Goal: Task Accomplishment & Management: Manage account settings

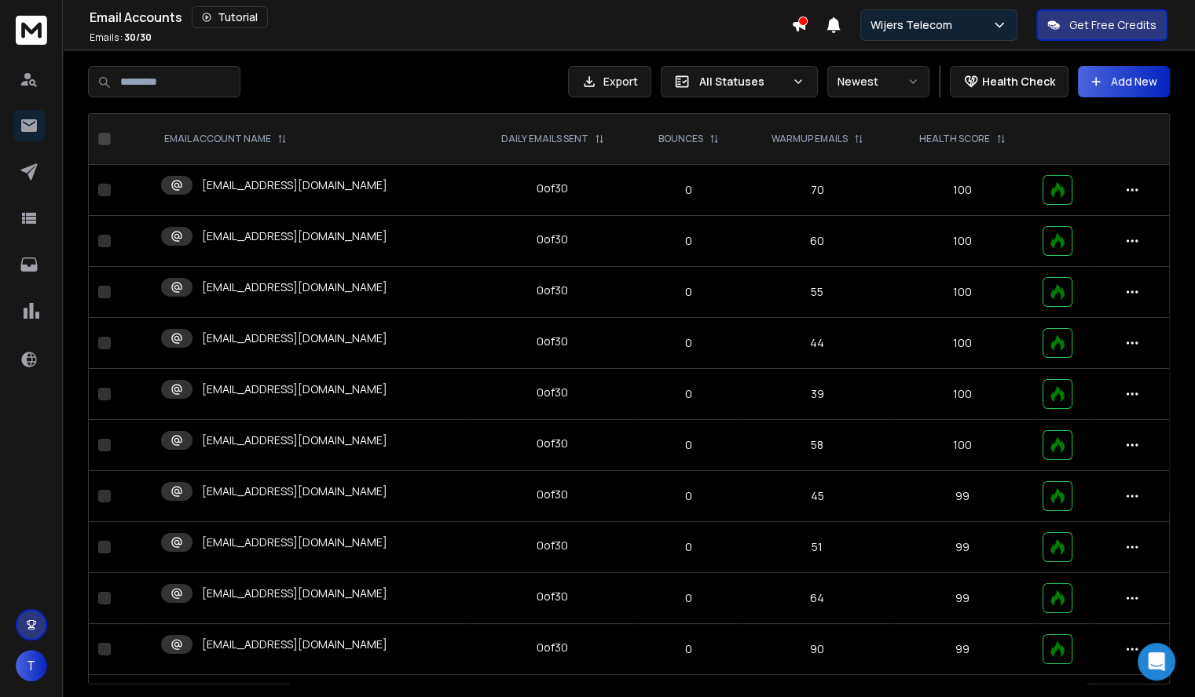
click at [957, 35] on button "Wijers Telecom" at bounding box center [938, 24] width 157 height 31
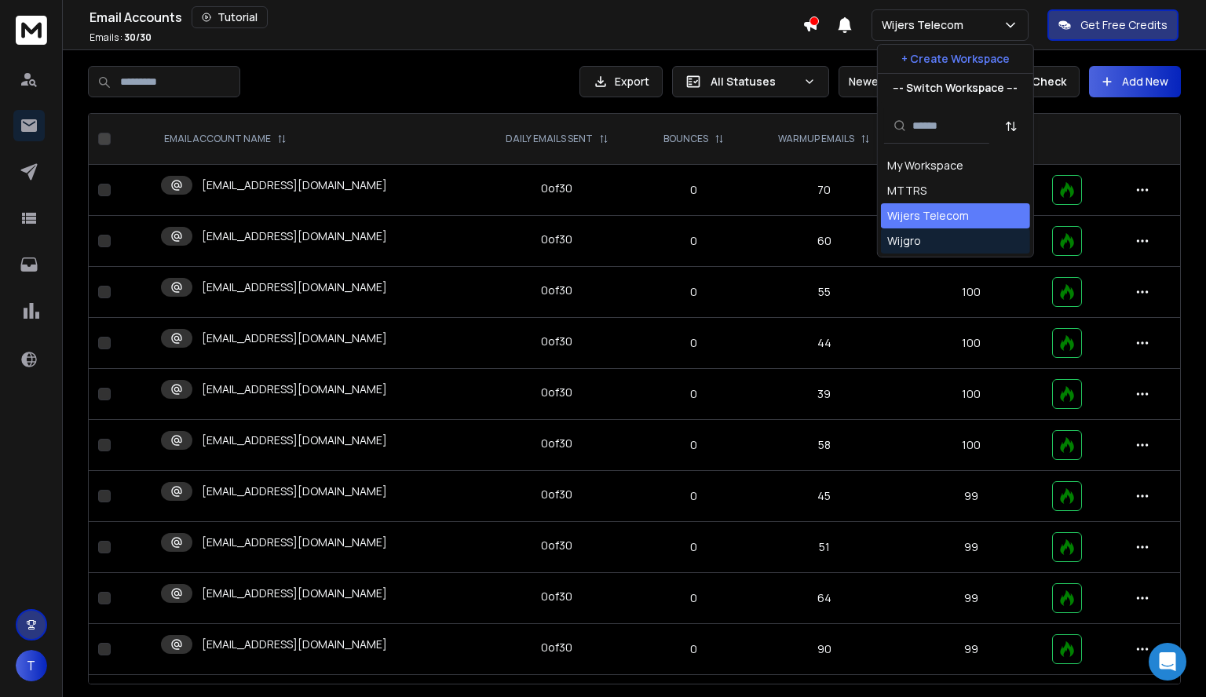
click at [923, 240] on div "Wijgro" at bounding box center [955, 241] width 149 height 25
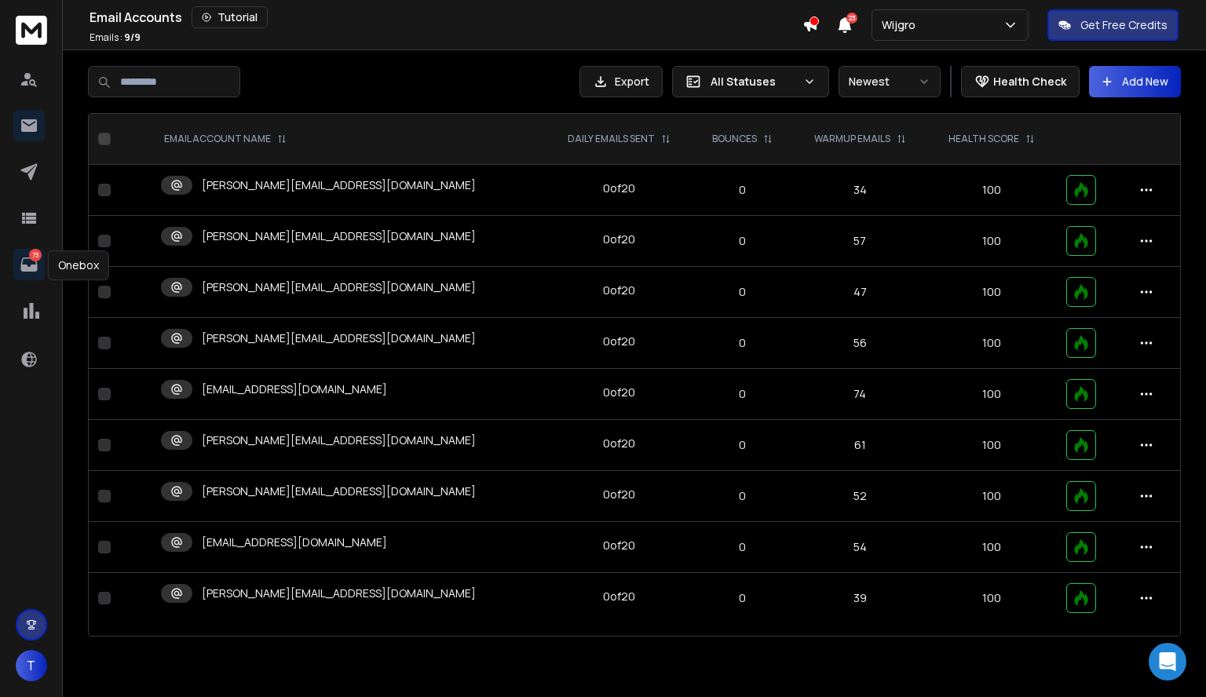
click at [30, 260] on p "73" at bounding box center [35, 255] width 13 height 13
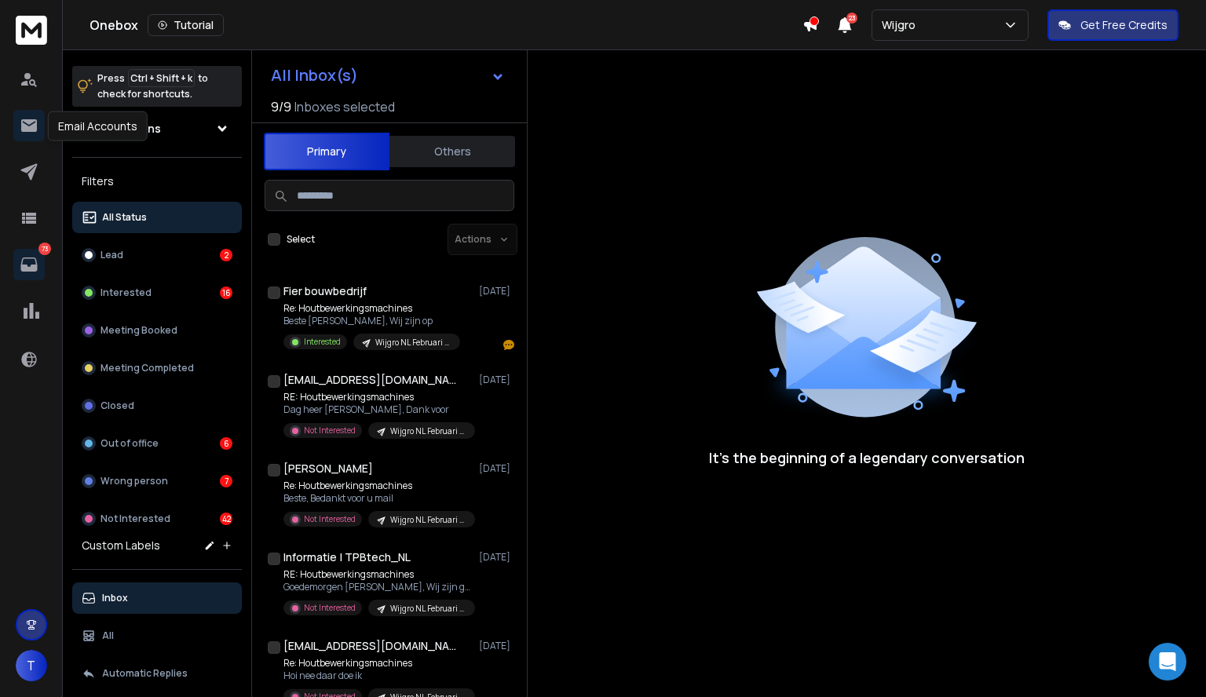
click at [30, 126] on icon at bounding box center [29, 125] width 16 height 13
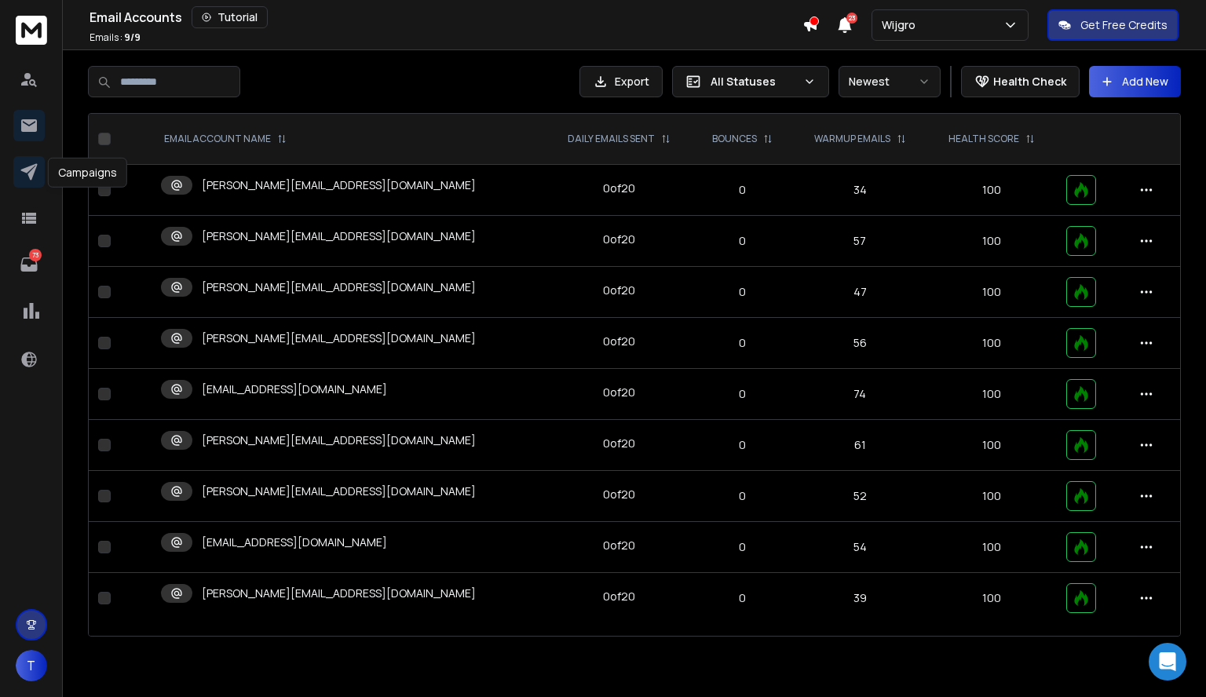
click at [30, 174] on icon at bounding box center [28, 172] width 16 height 16
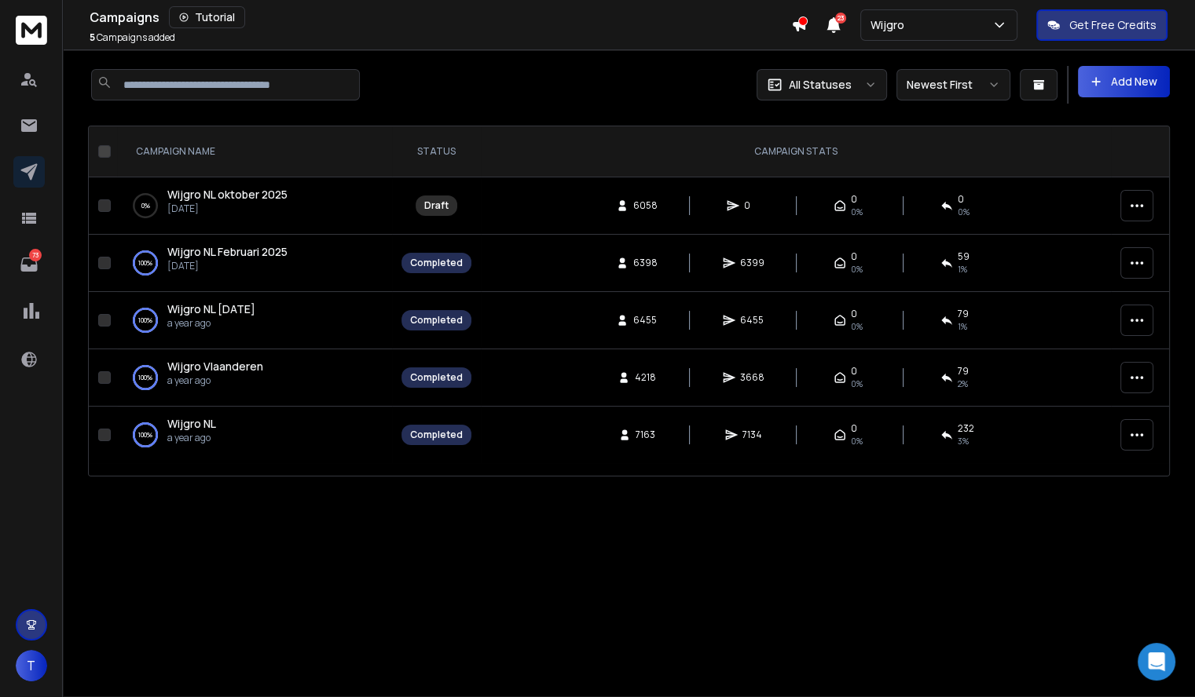
click at [260, 200] on span "Wijgro NL oktober 2025" at bounding box center [227, 194] width 120 height 15
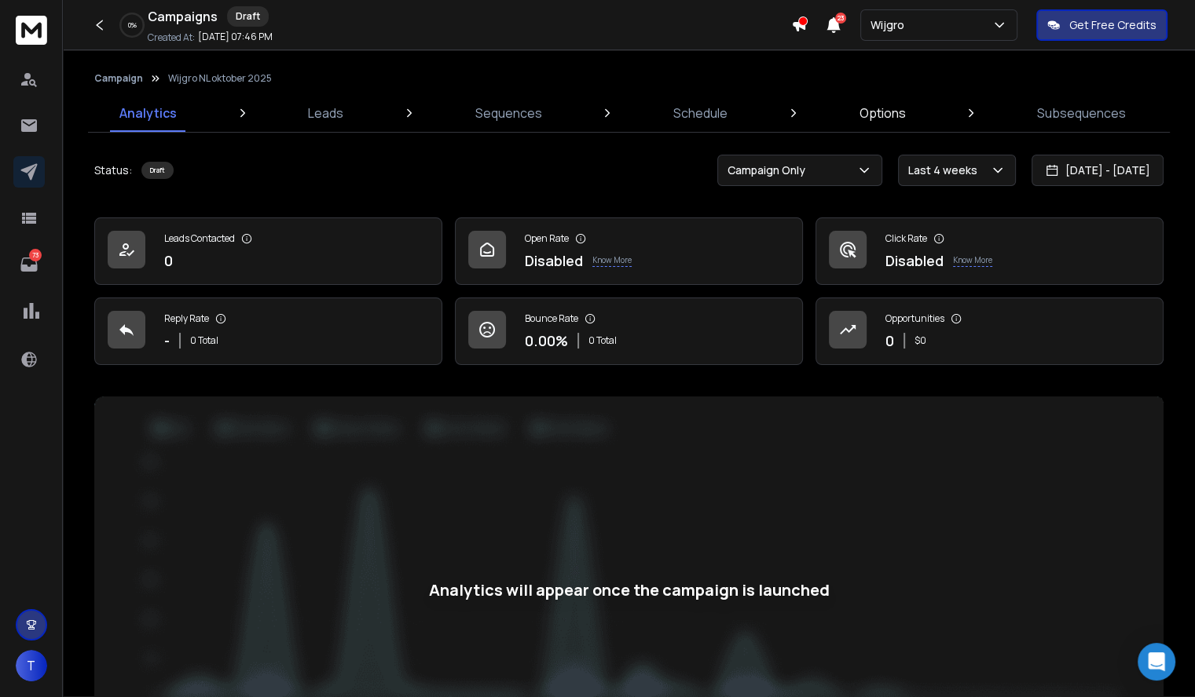
click at [877, 105] on p "Options" at bounding box center [882, 113] width 46 height 19
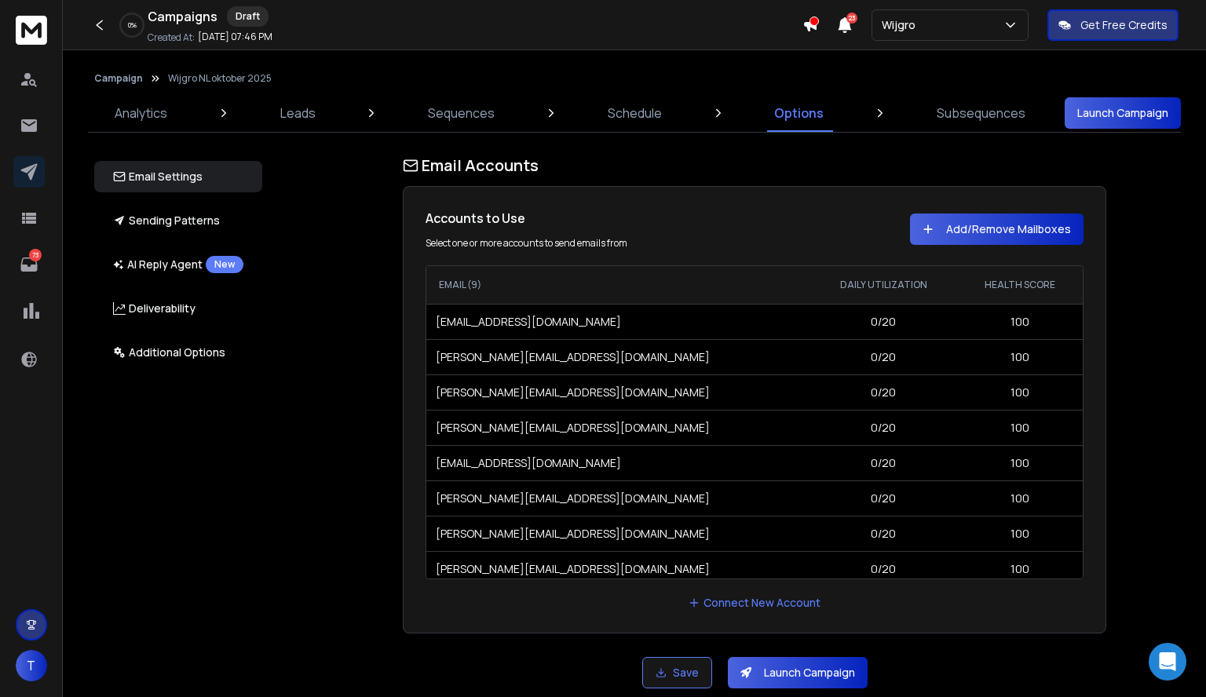
click at [811, 667] on button "Launch Campaign" at bounding box center [798, 672] width 140 height 31
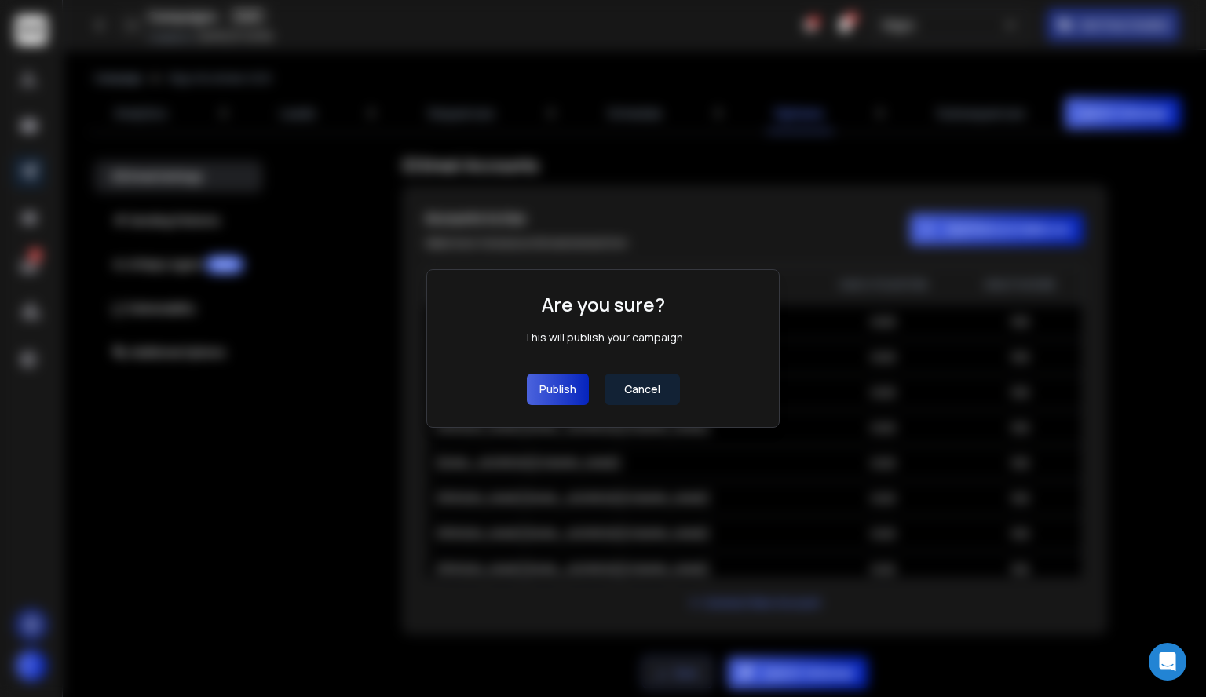
drag, startPoint x: 573, startPoint y: 397, endPoint x: 669, endPoint y: 397, distance: 96.6
click at [689, 397] on div "Are you sure? This will publish your campaign Publish Cancel" at bounding box center [603, 348] width 308 height 113
drag, startPoint x: 663, startPoint y: 397, endPoint x: 656, endPoint y: 392, distance: 8.5
click at [663, 397] on button "Cancel" at bounding box center [642, 389] width 75 height 31
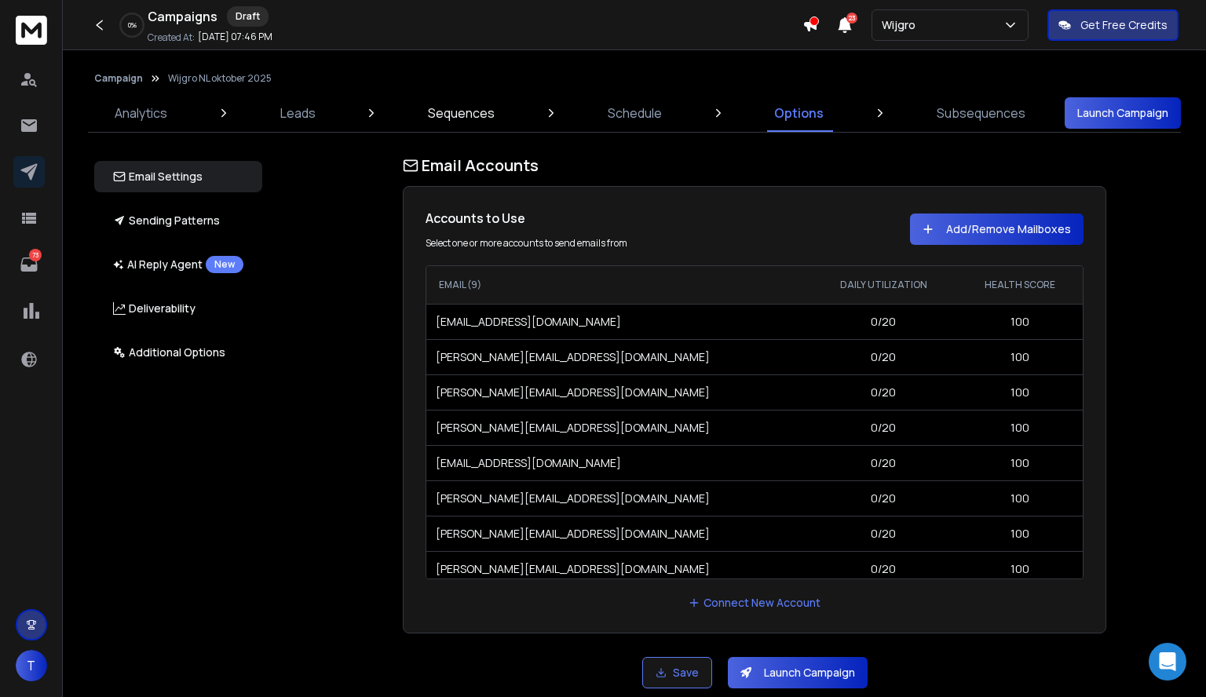
click at [454, 113] on p "Sequences" at bounding box center [461, 113] width 67 height 19
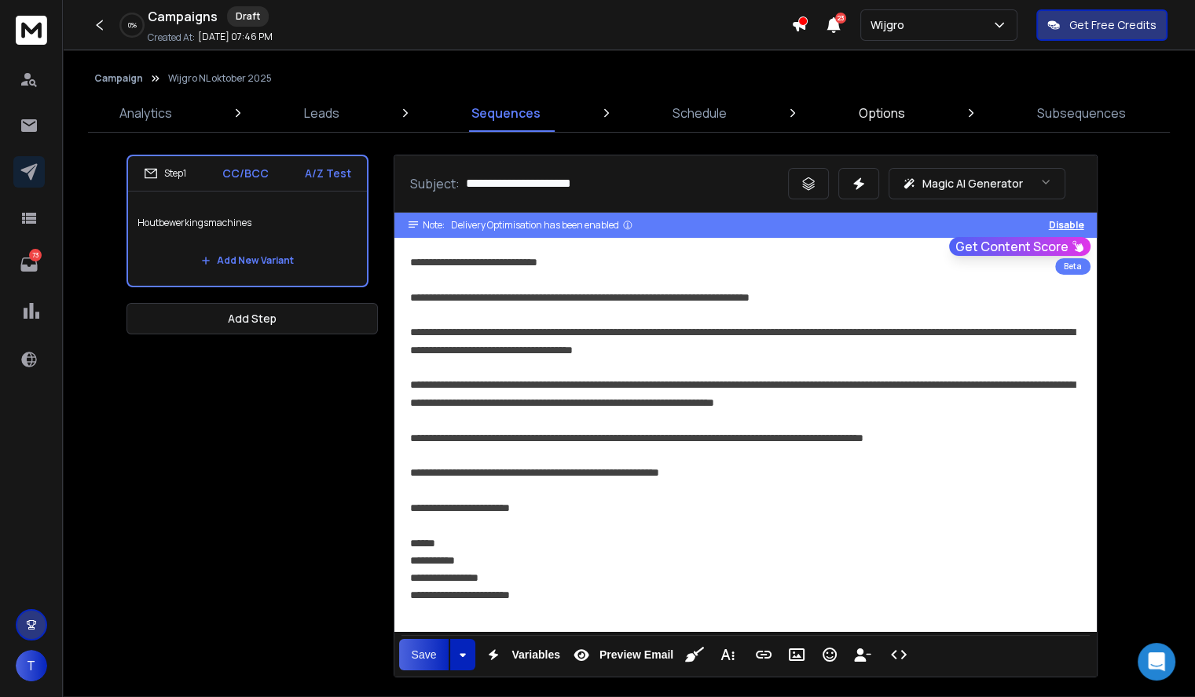
click at [881, 119] on p "Options" at bounding box center [881, 113] width 46 height 19
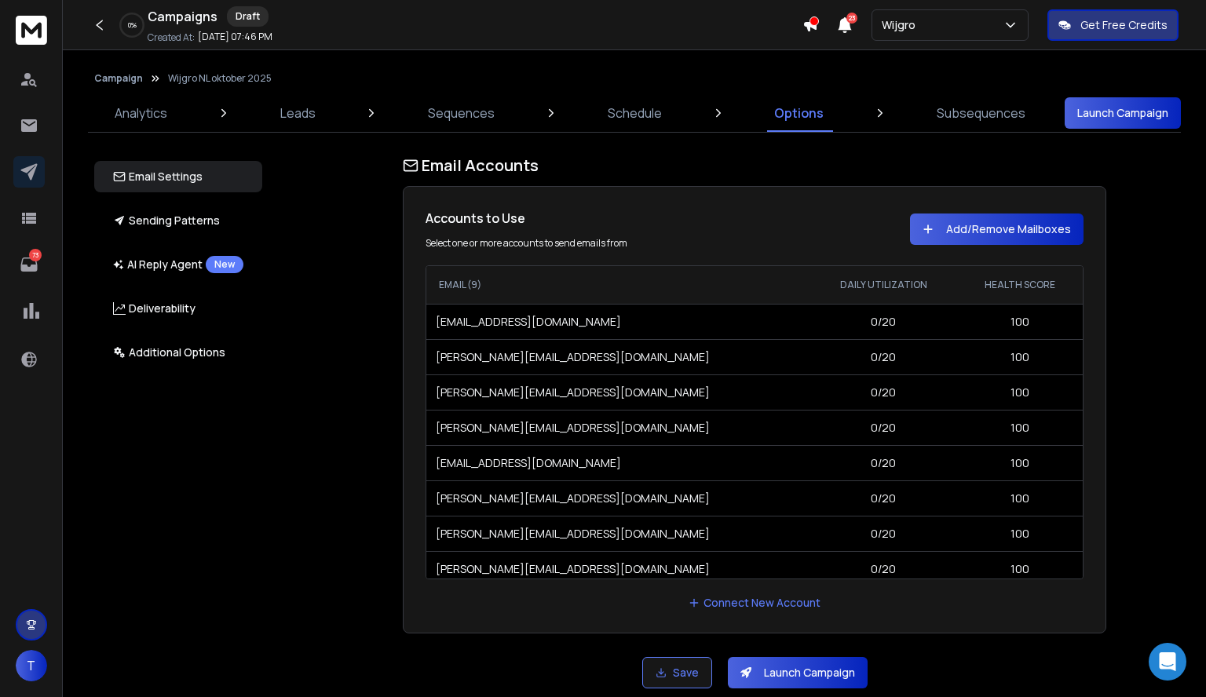
click at [789, 669] on button "Launch Campaign" at bounding box center [798, 672] width 140 height 31
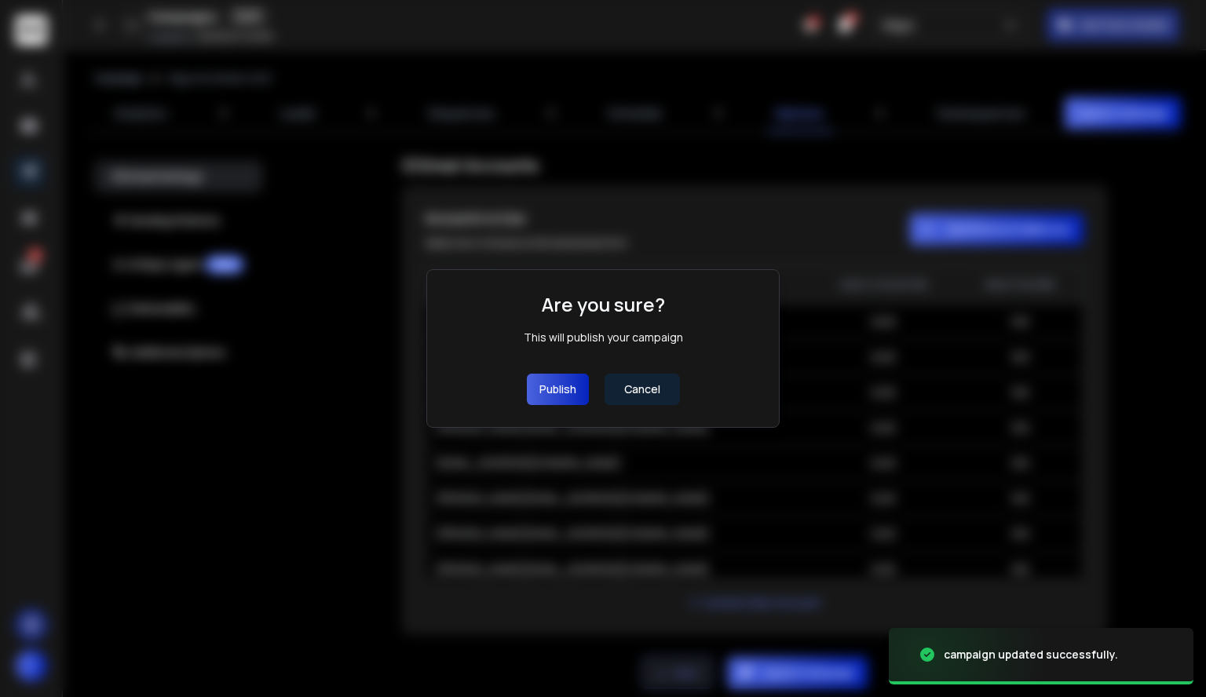
click at [556, 393] on button "Publish" at bounding box center [558, 389] width 62 height 31
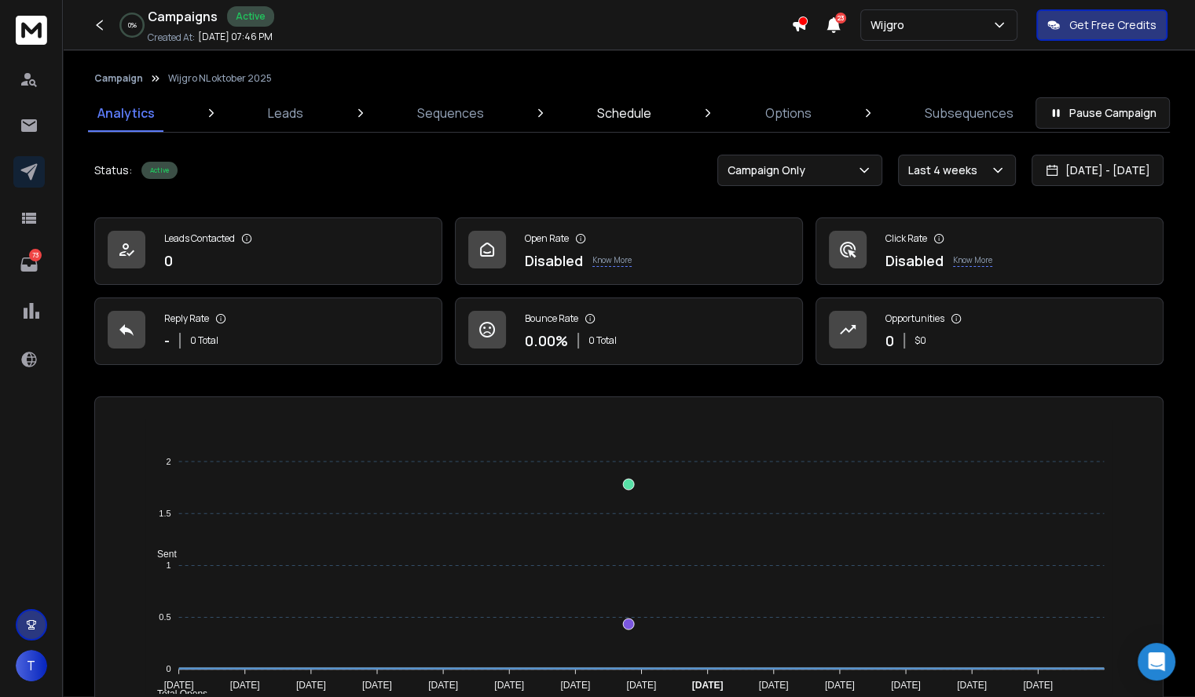
click at [615, 119] on p "Schedule" at bounding box center [624, 113] width 54 height 19
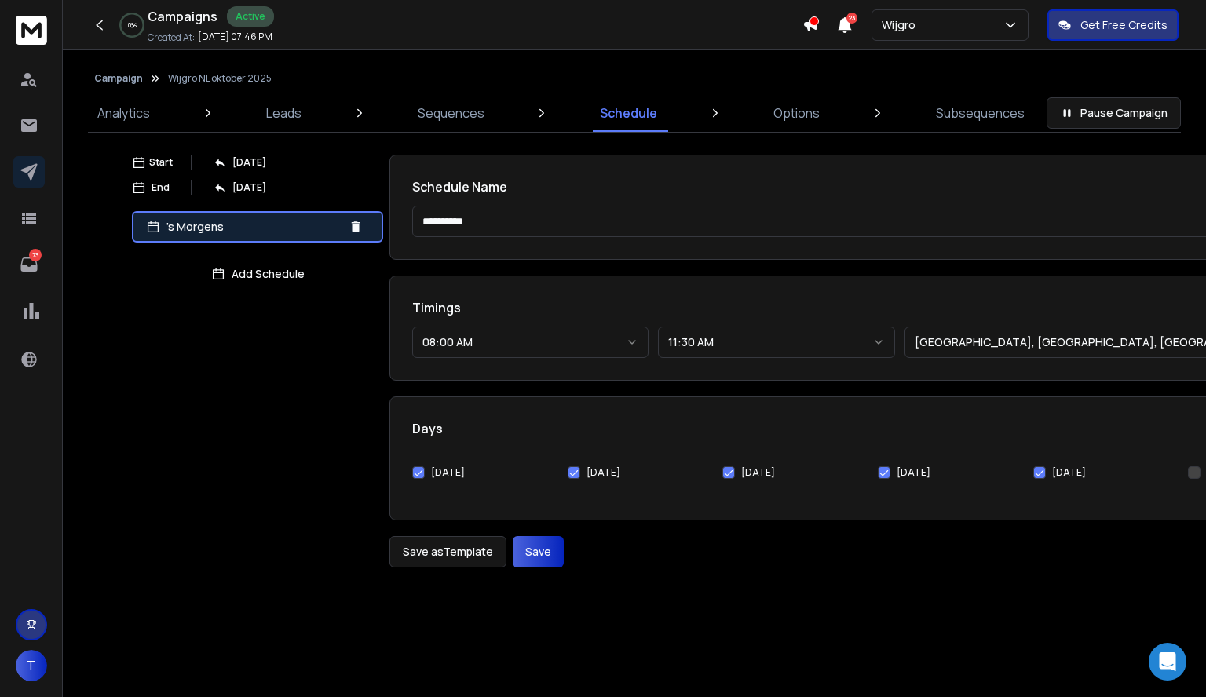
click at [229, 231] on p "'s Morgens" at bounding box center [255, 227] width 176 height 16
click at [21, 170] on icon at bounding box center [28, 172] width 16 height 16
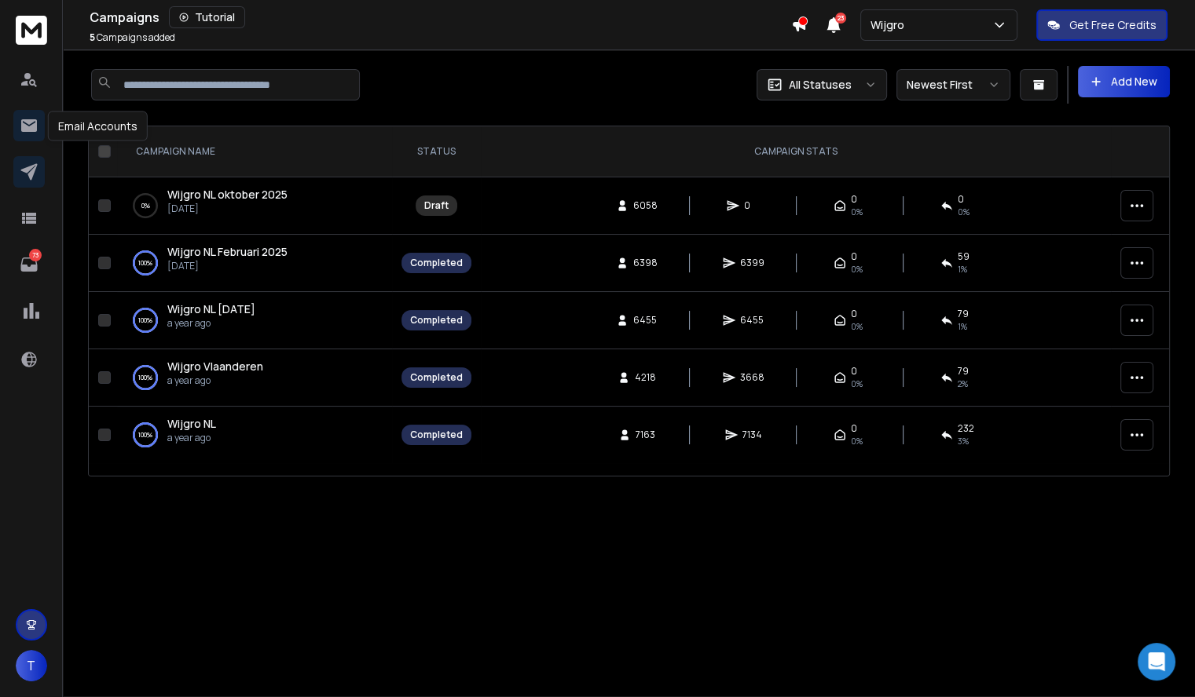
click at [35, 125] on icon at bounding box center [29, 125] width 16 height 13
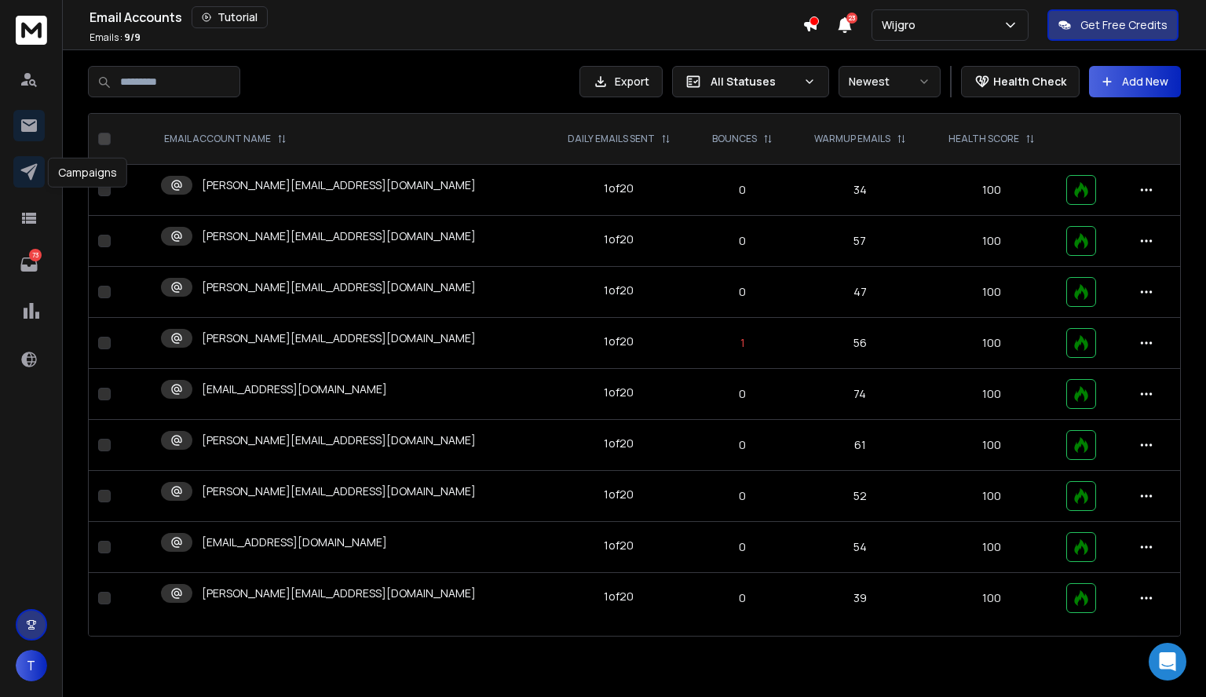
click at [24, 174] on icon at bounding box center [29, 172] width 19 height 19
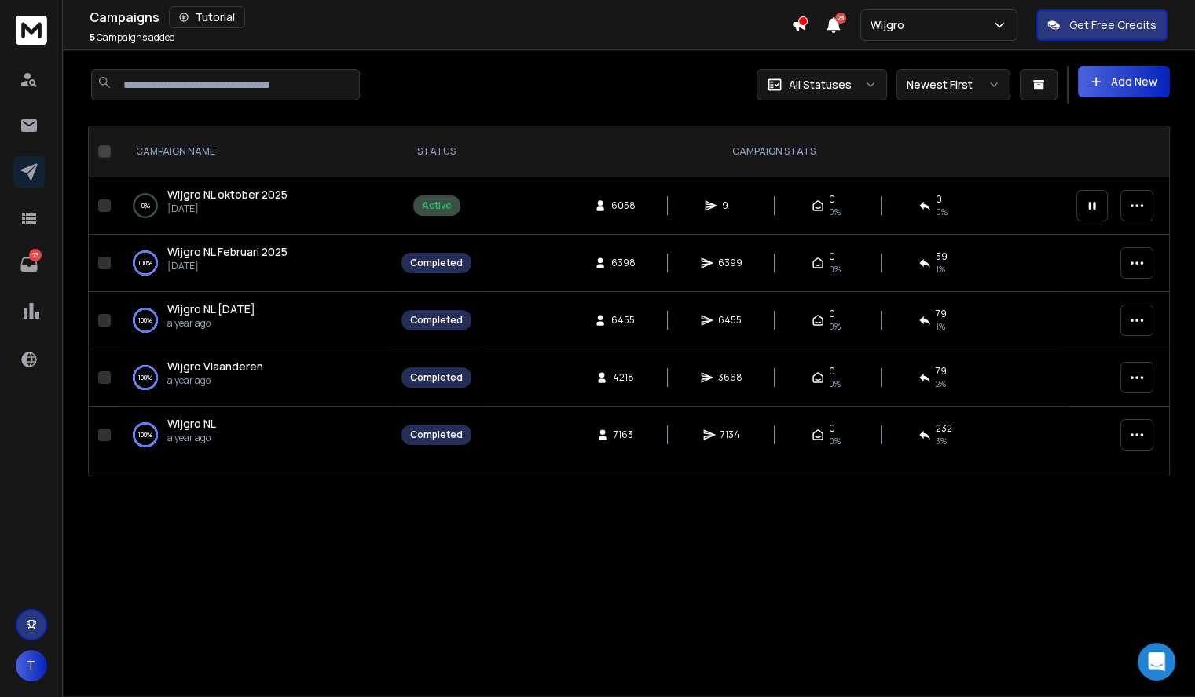
click at [317, 210] on div "0 % Wijgro NL oktober 2025 7 days ago" at bounding box center [254, 206] width 243 height 38
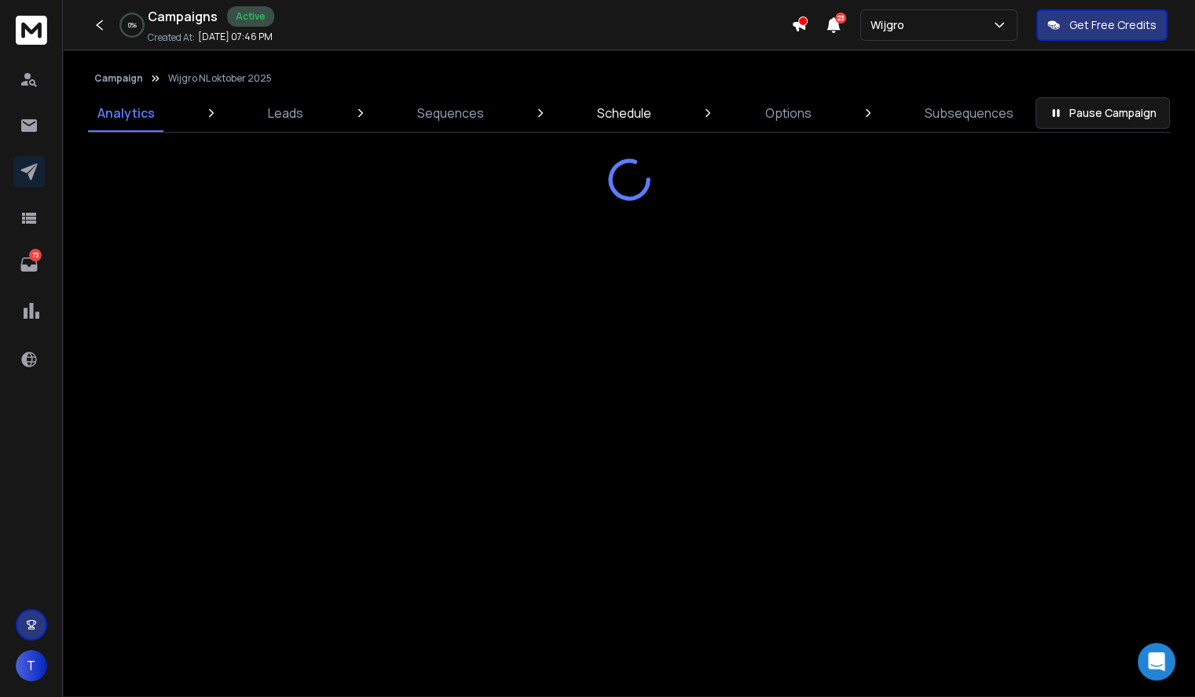
click at [631, 117] on p "Schedule" at bounding box center [624, 113] width 54 height 19
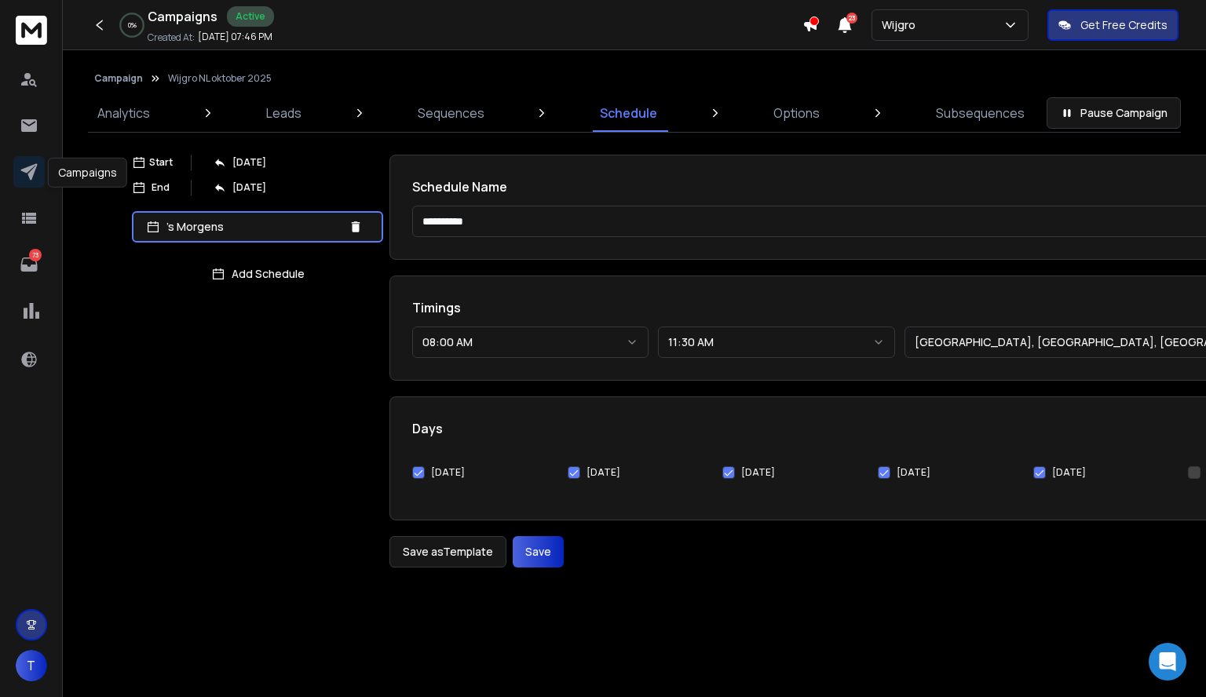
click at [33, 174] on icon at bounding box center [28, 172] width 16 height 16
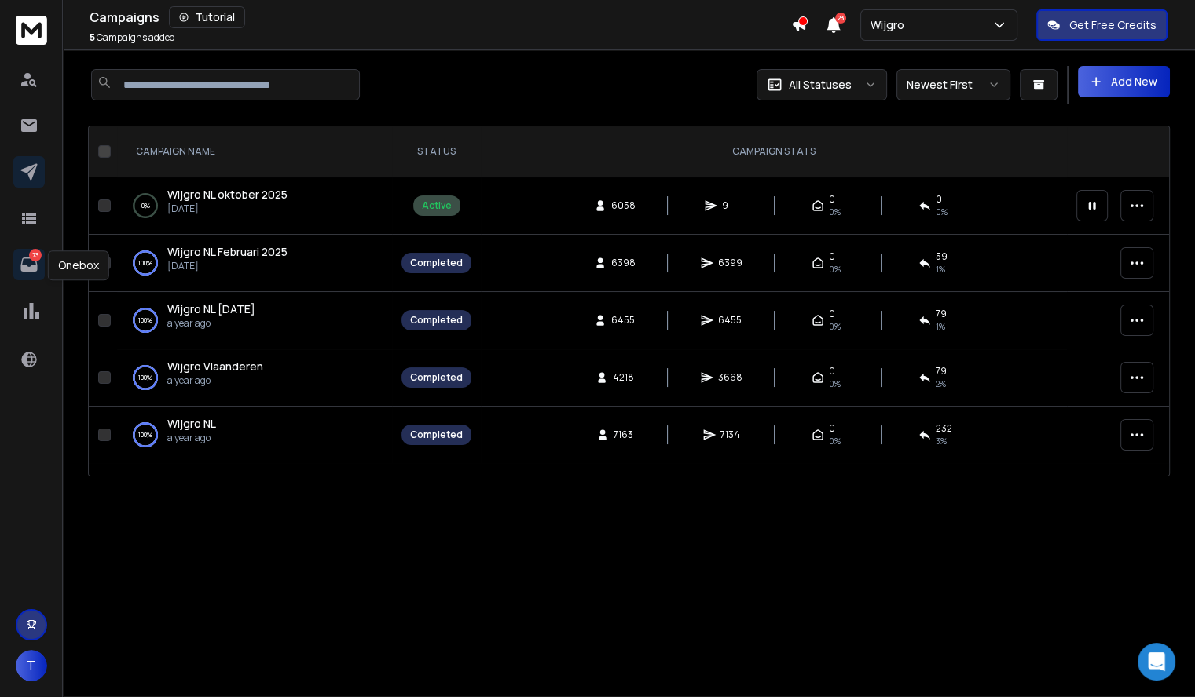
click at [27, 262] on icon at bounding box center [29, 264] width 19 height 19
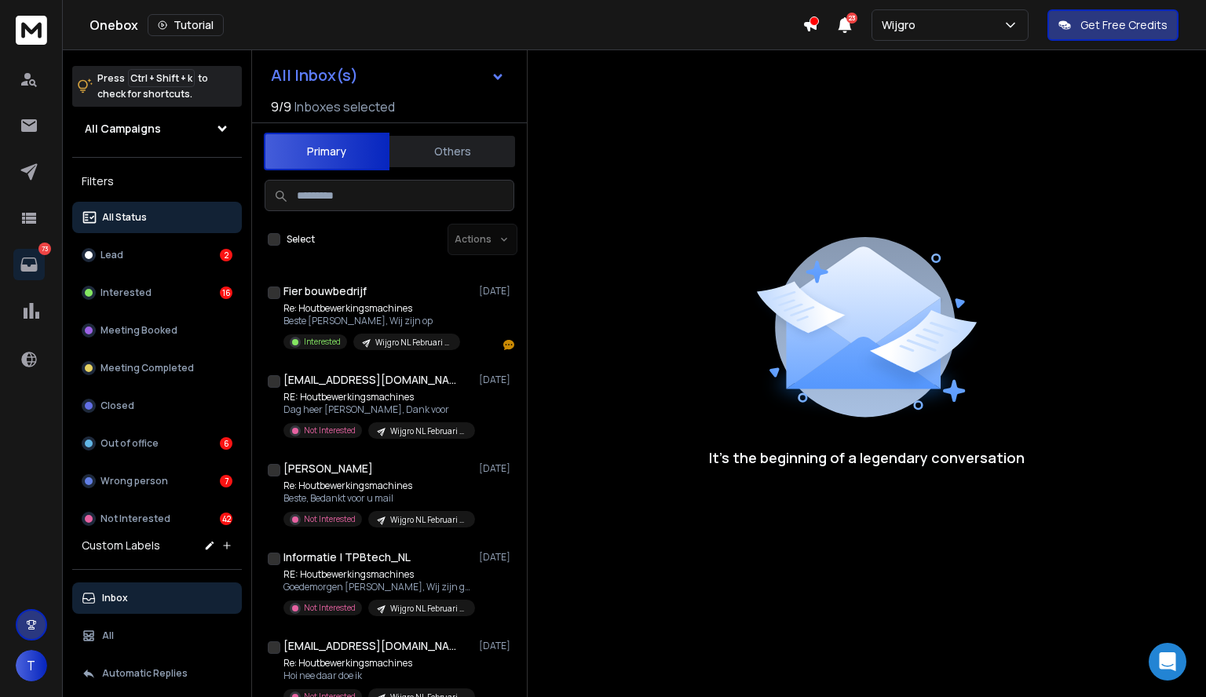
click at [474, 254] on div "Actions" at bounding box center [483, 239] width 70 height 31
click at [491, 246] on div "Actions" at bounding box center [483, 239] width 70 height 31
click at [276, 239] on button "SELECT THIS PAGE" at bounding box center [274, 239] width 13 height 13
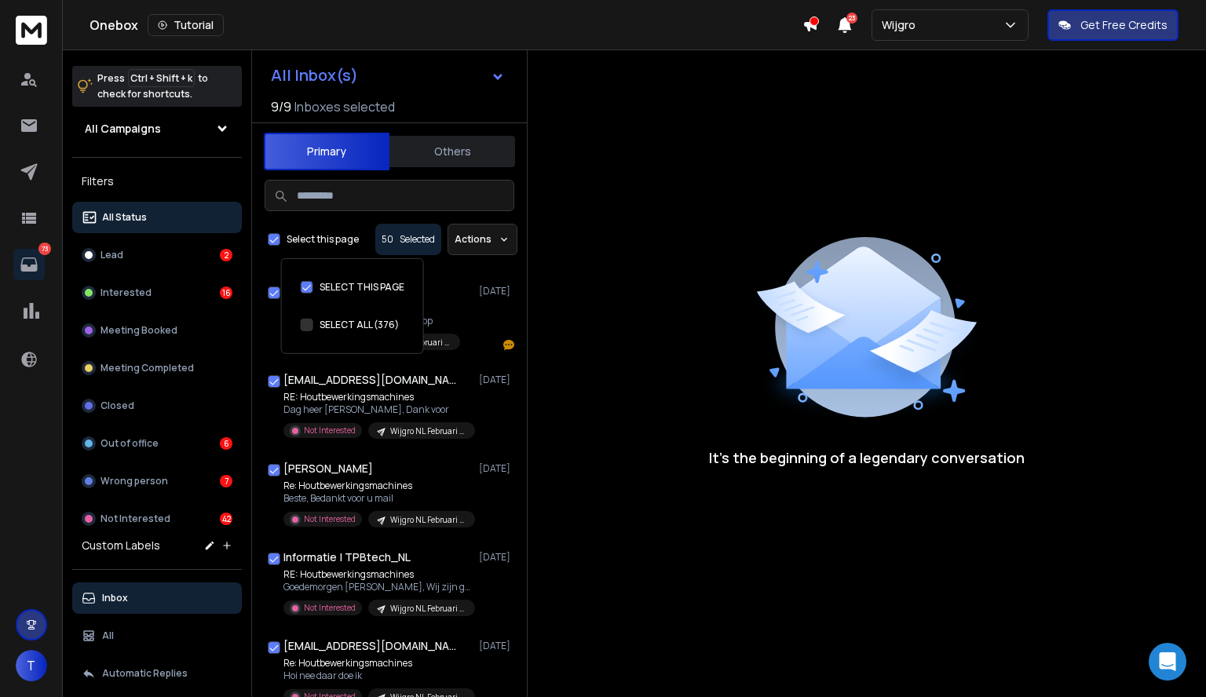
click at [307, 321] on button "SELECT THIS PAGE" at bounding box center [307, 325] width 13 height 13
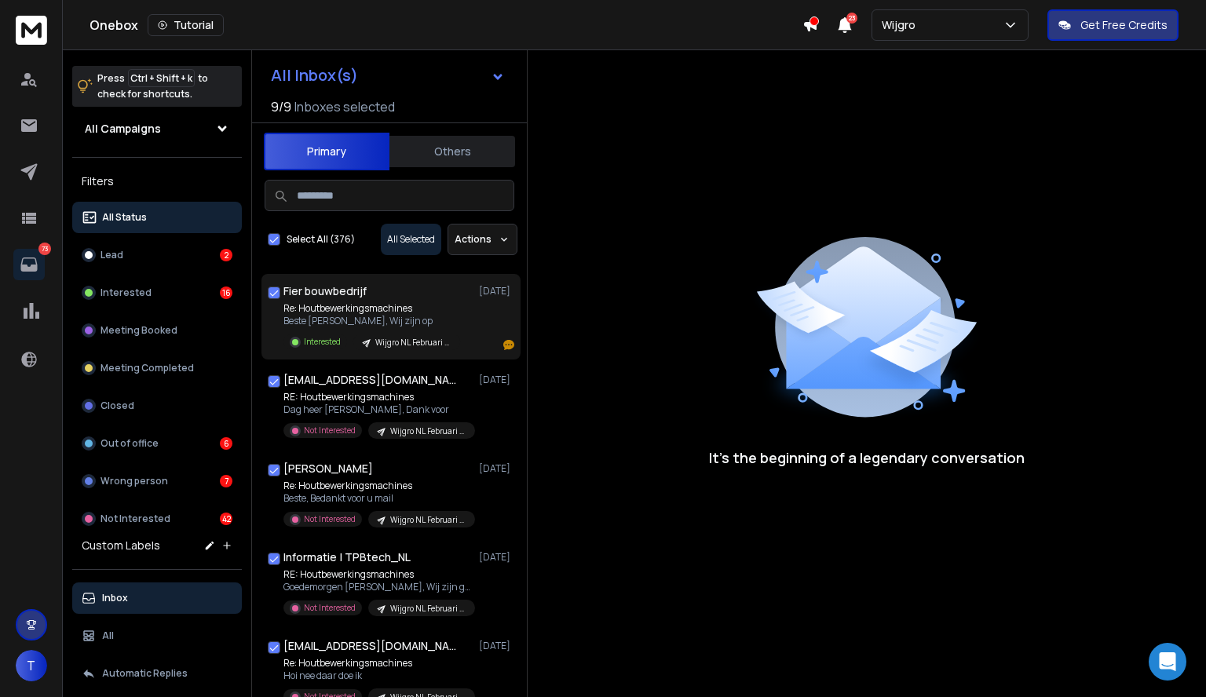
click at [270, 291] on button "button" at bounding box center [274, 293] width 13 height 13
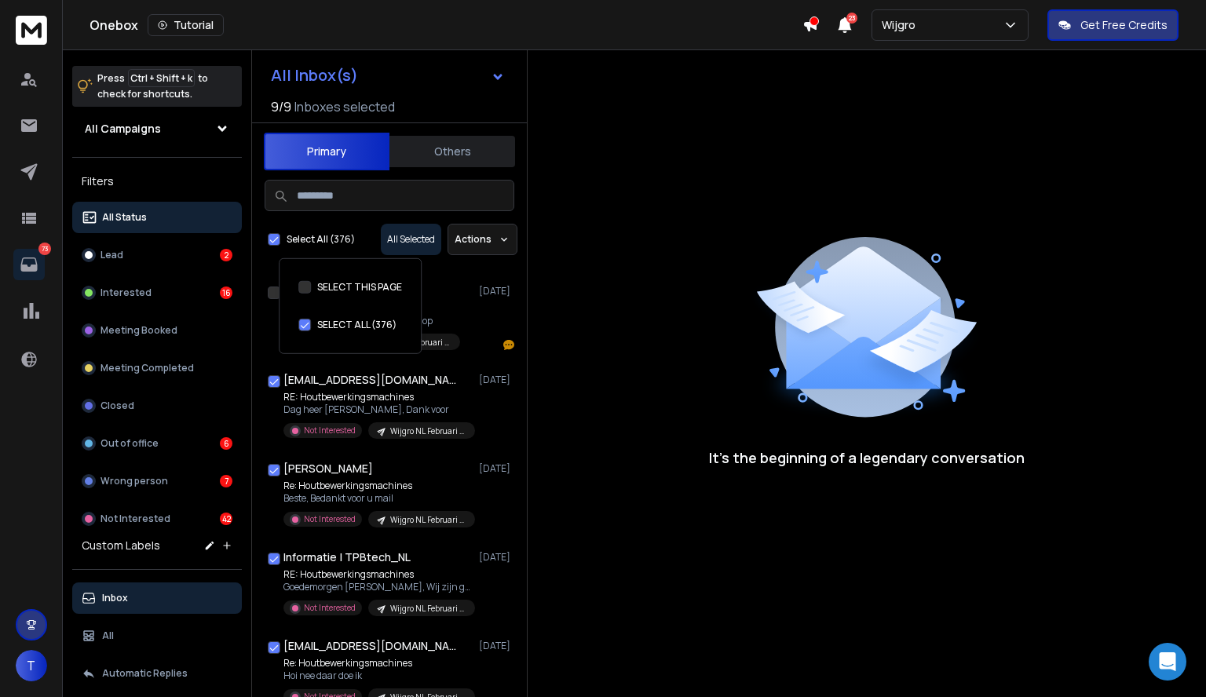
click at [270, 238] on button "SELECT THIS PAGE" at bounding box center [274, 239] width 13 height 13
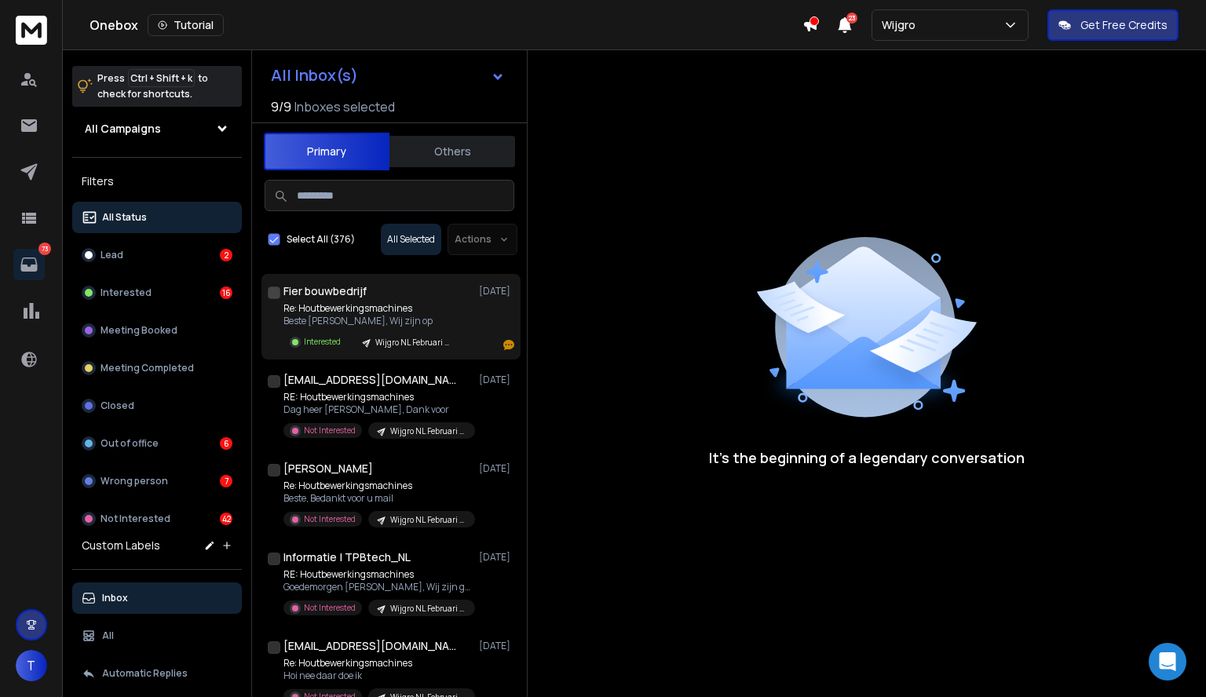
click at [273, 295] on button "button" at bounding box center [274, 293] width 13 height 13
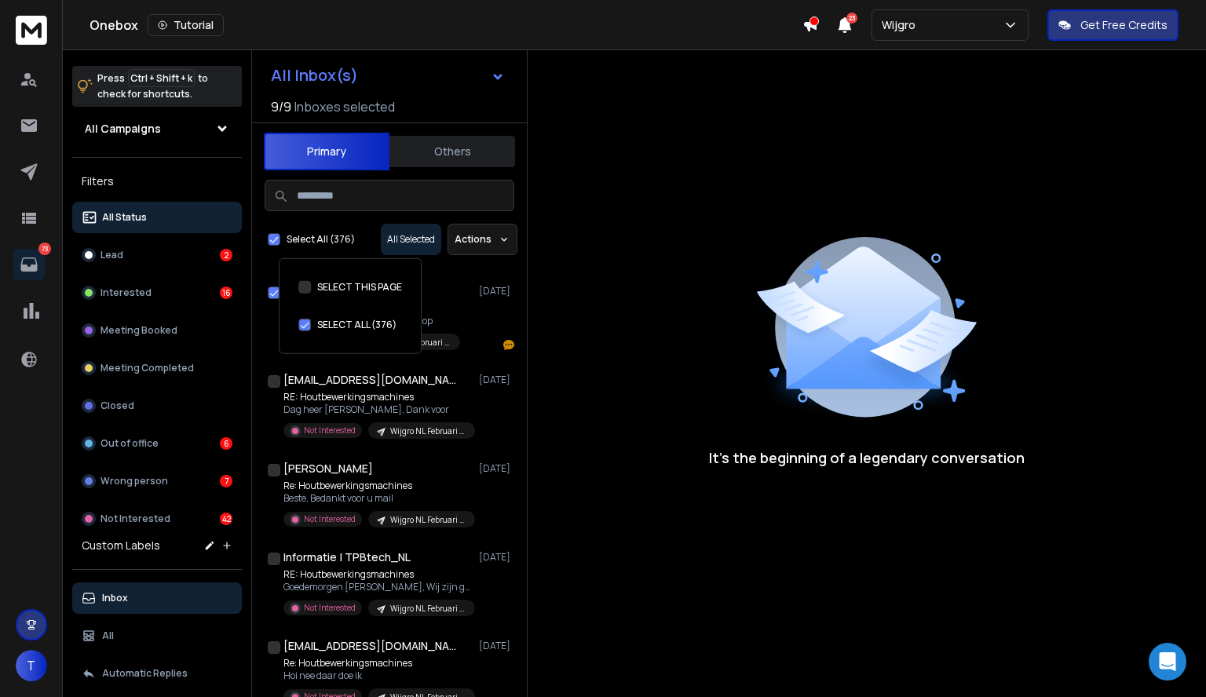
click at [276, 242] on button "SELECT THIS PAGE" at bounding box center [274, 239] width 13 height 13
click at [585, 251] on div "It’s the beginning of a legendary conversation" at bounding box center [867, 346] width 679 height 593
click at [492, 240] on div "All Selected Actions" at bounding box center [449, 239] width 137 height 31
click at [499, 242] on div "All Selected Actions" at bounding box center [449, 239] width 137 height 31
click at [500, 240] on div "All Selected Actions" at bounding box center [449, 239] width 137 height 31
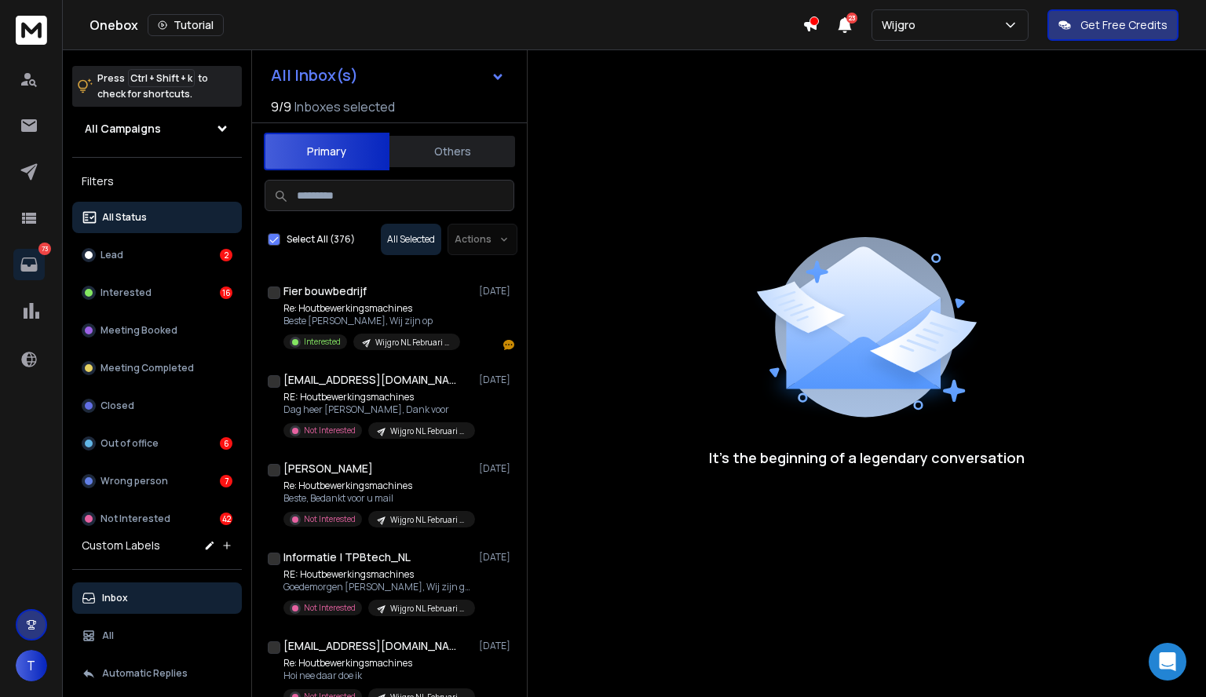
click at [500, 239] on div "All Selected Actions" at bounding box center [449, 239] width 137 height 31
click at [474, 236] on div "All Selected Actions" at bounding box center [449, 239] width 137 height 31
click at [507, 243] on div "All Selected Actions" at bounding box center [449, 239] width 137 height 31
click at [503, 240] on div "All Selected Actions" at bounding box center [449, 239] width 137 height 31
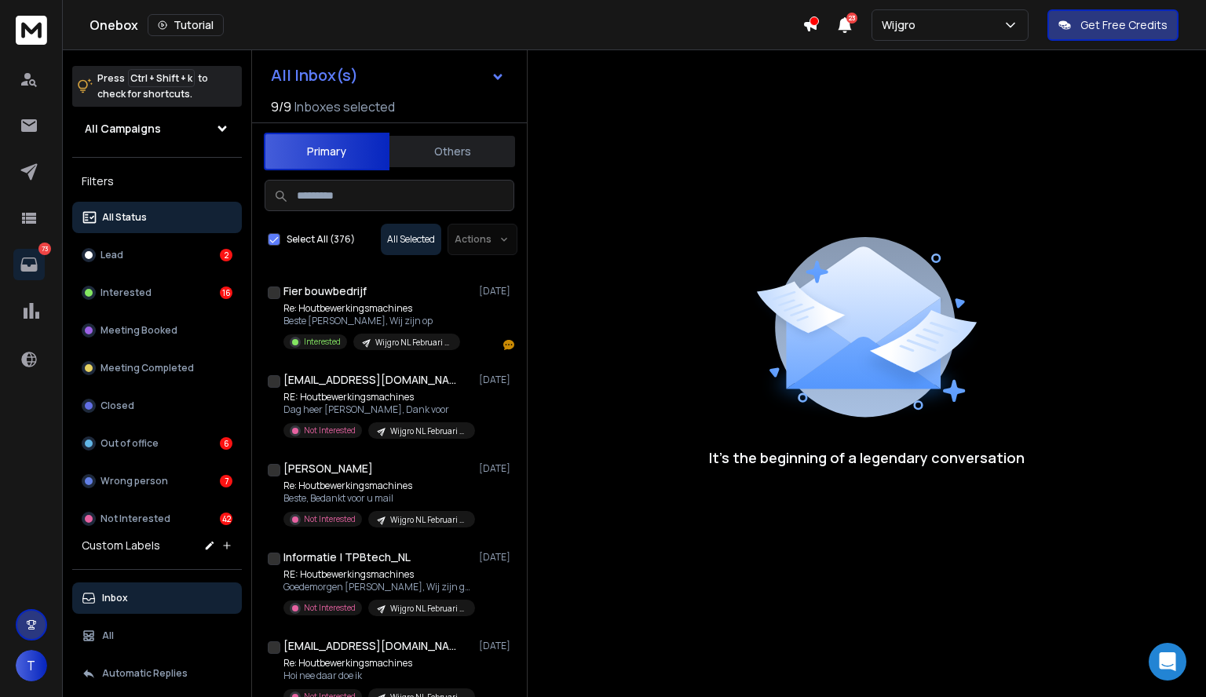
click at [503, 240] on div "All Selected Actions" at bounding box center [449, 239] width 137 height 31
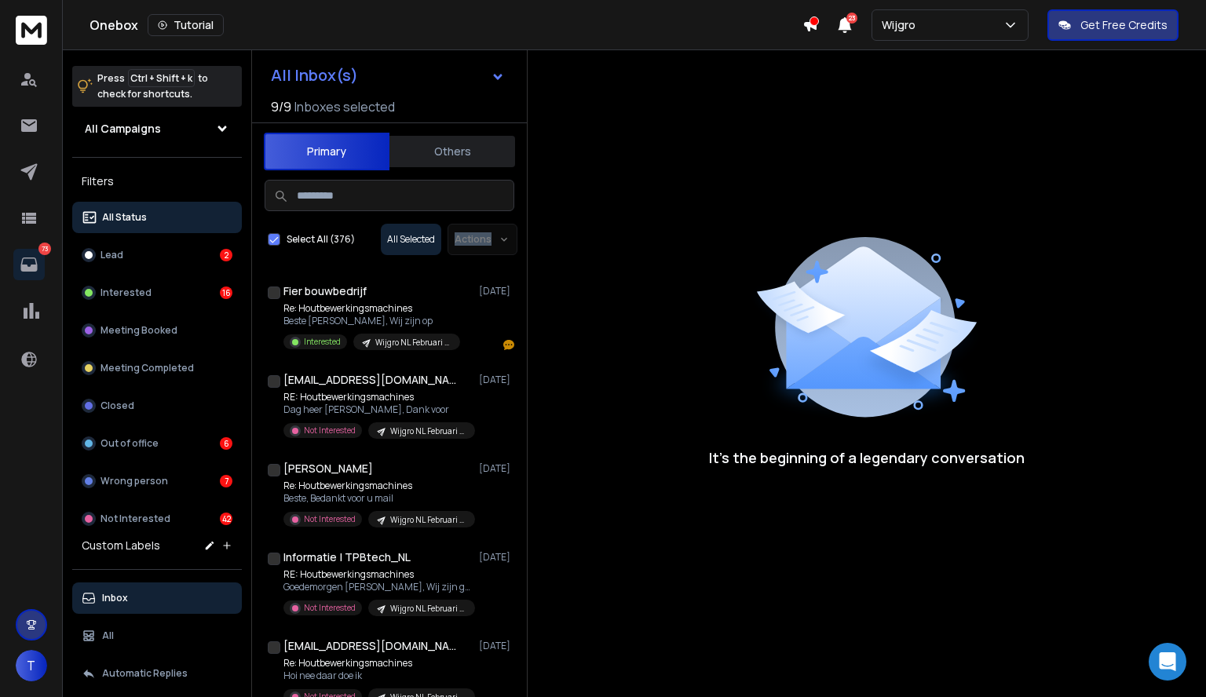
click at [497, 242] on div "All Selected Actions" at bounding box center [449, 239] width 137 height 31
click at [481, 243] on div "All Selected Actions" at bounding box center [449, 239] width 137 height 31
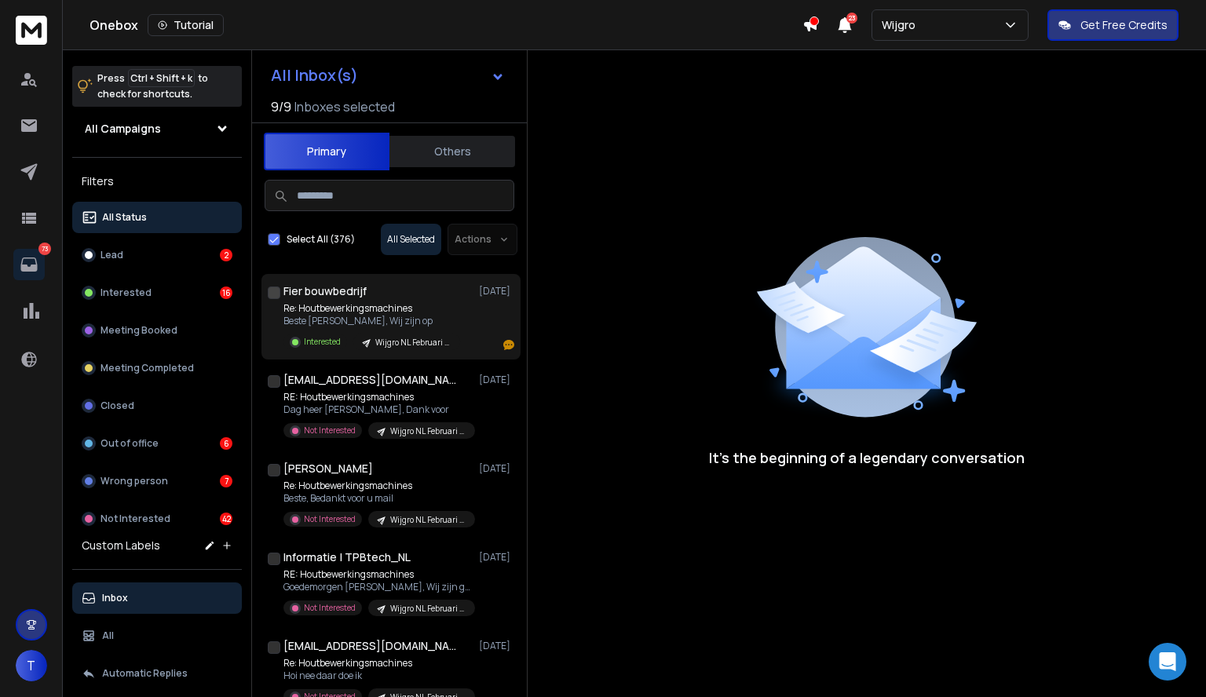
click at [326, 291] on h1 "Fier bouwbedrijf" at bounding box center [325, 292] width 83 height 16
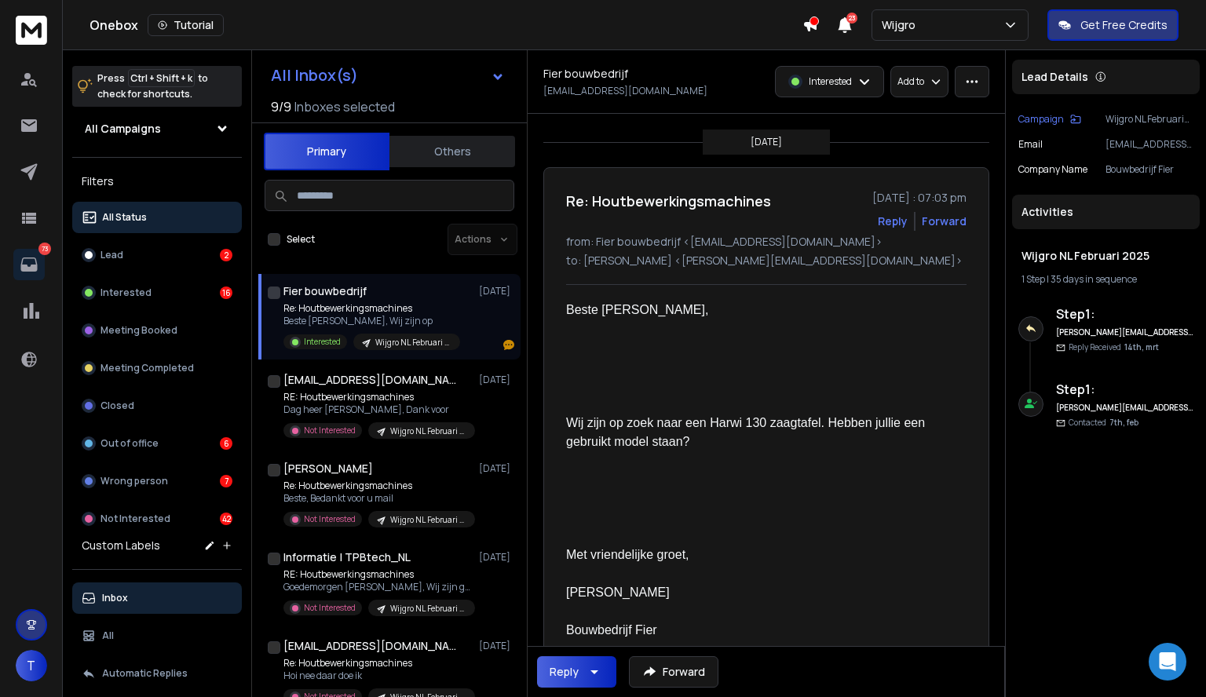
click at [474, 237] on div "Actions" at bounding box center [483, 239] width 70 height 31
click at [503, 241] on div "Actions" at bounding box center [483, 239] width 70 height 31
click at [500, 241] on div "Actions" at bounding box center [483, 239] width 70 height 31
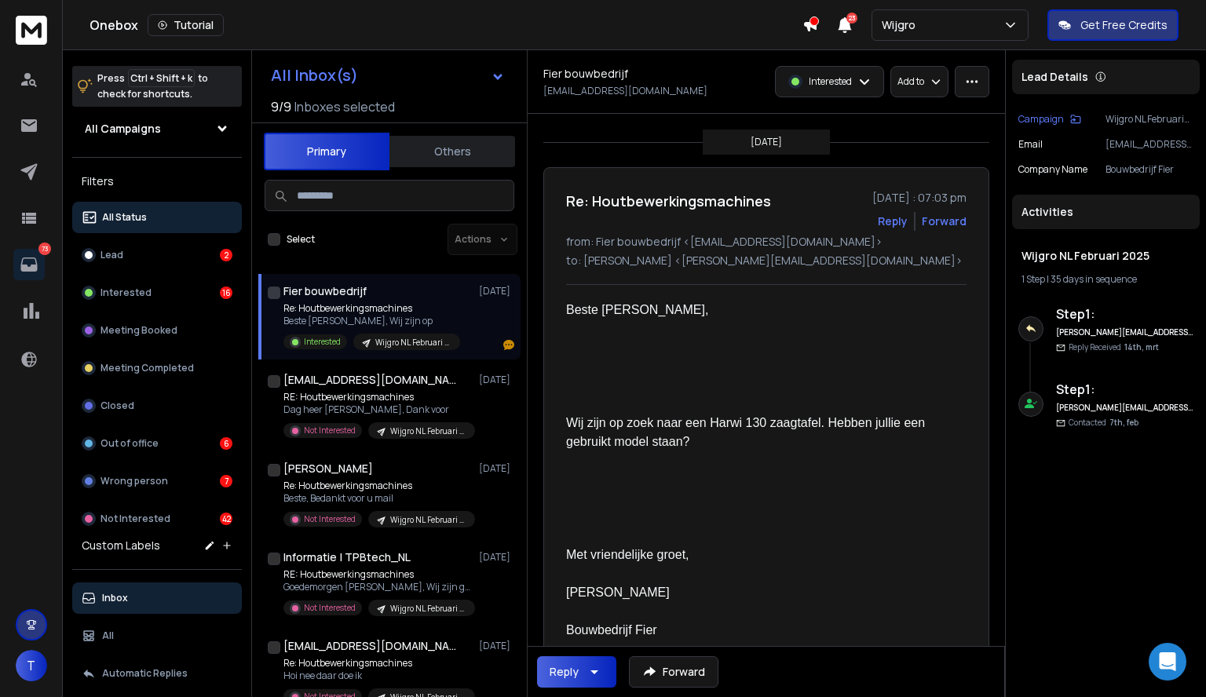
click at [500, 241] on div "Actions" at bounding box center [483, 239] width 70 height 31
click at [499, 241] on div "Actions" at bounding box center [483, 239] width 70 height 31
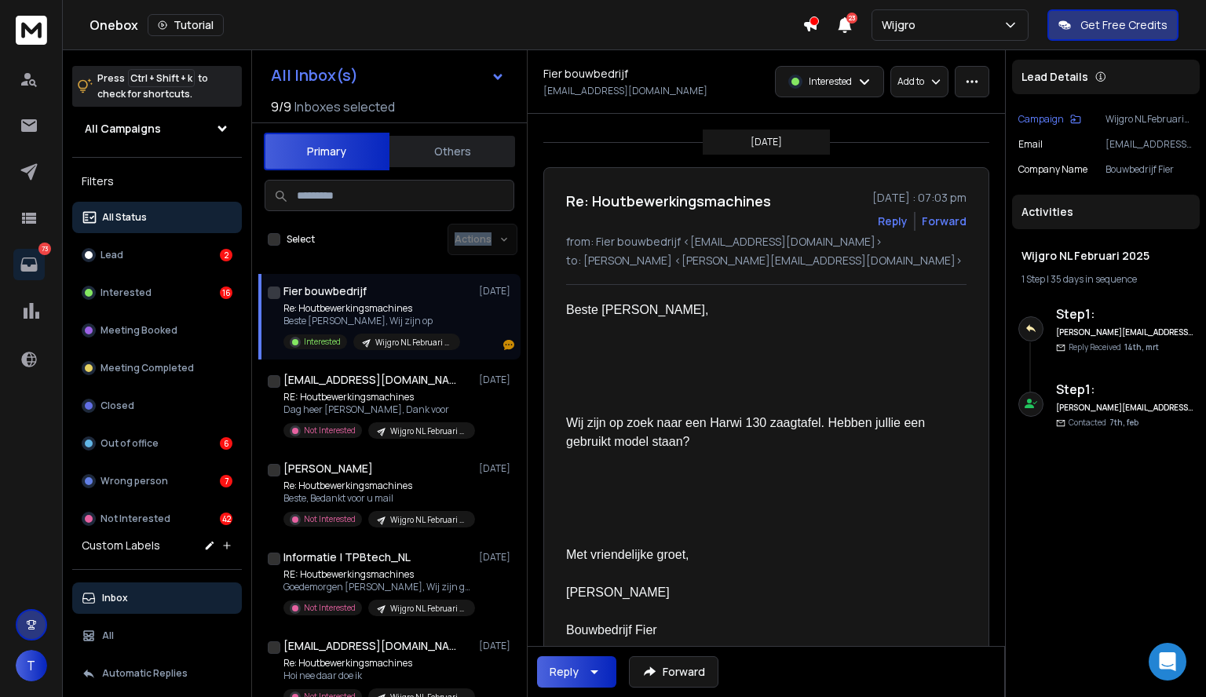
click at [499, 241] on div "Actions" at bounding box center [483, 239] width 70 height 31
click at [483, 241] on div "Actions" at bounding box center [483, 239] width 70 height 31
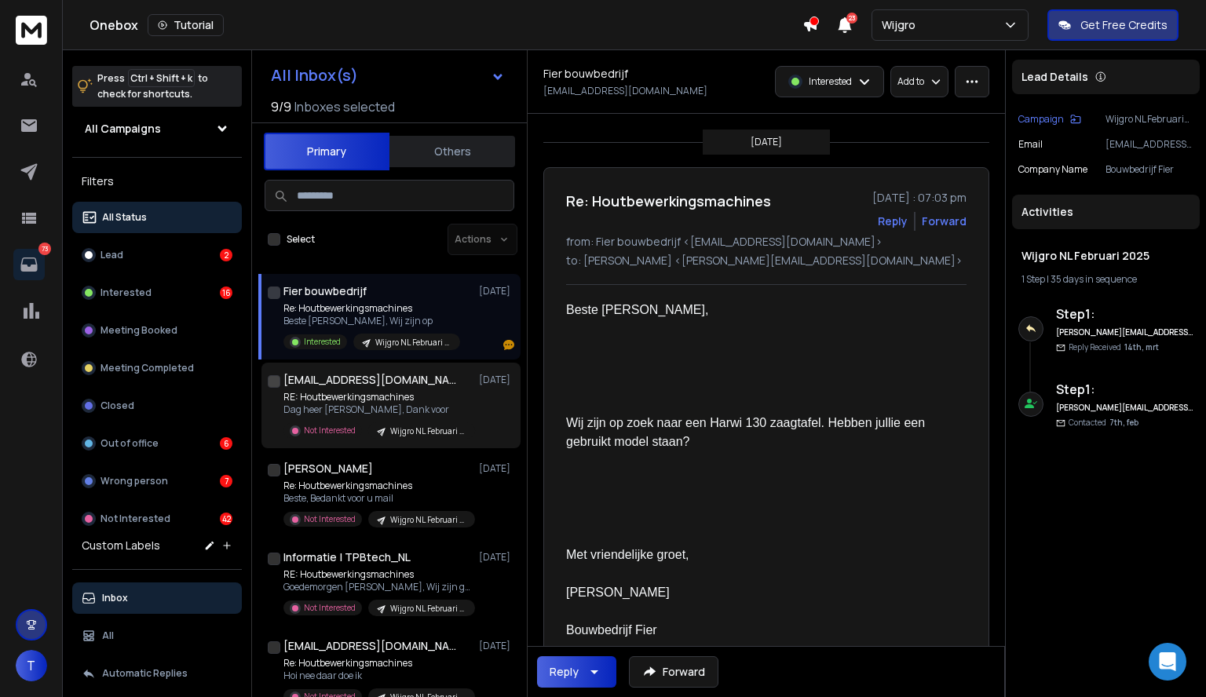
click at [375, 387] on h1 "info@post-roemenie.nl" at bounding box center [370, 380] width 173 height 16
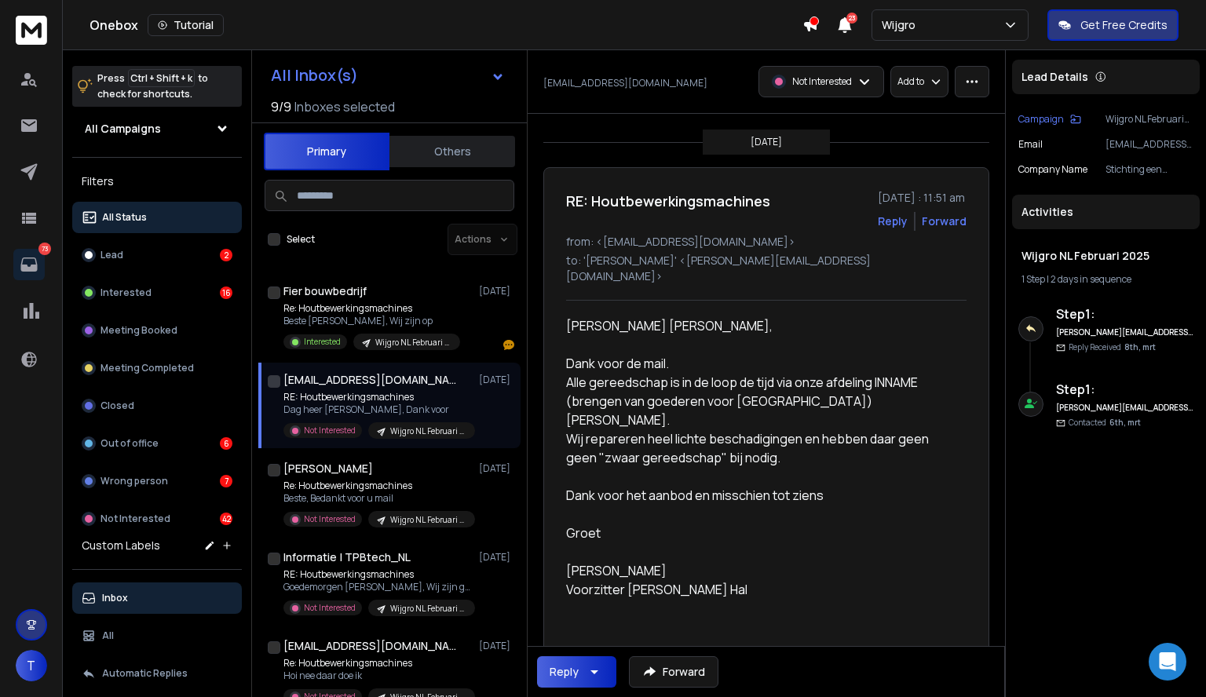
click at [482, 241] on div "Actions" at bounding box center [483, 239] width 70 height 31
click at [493, 239] on div "Actions" at bounding box center [483, 239] width 70 height 31
click at [277, 236] on button "SELECT THIS PAGE" at bounding box center [274, 239] width 13 height 13
click at [490, 243] on p "Actions" at bounding box center [473, 239] width 37 height 13
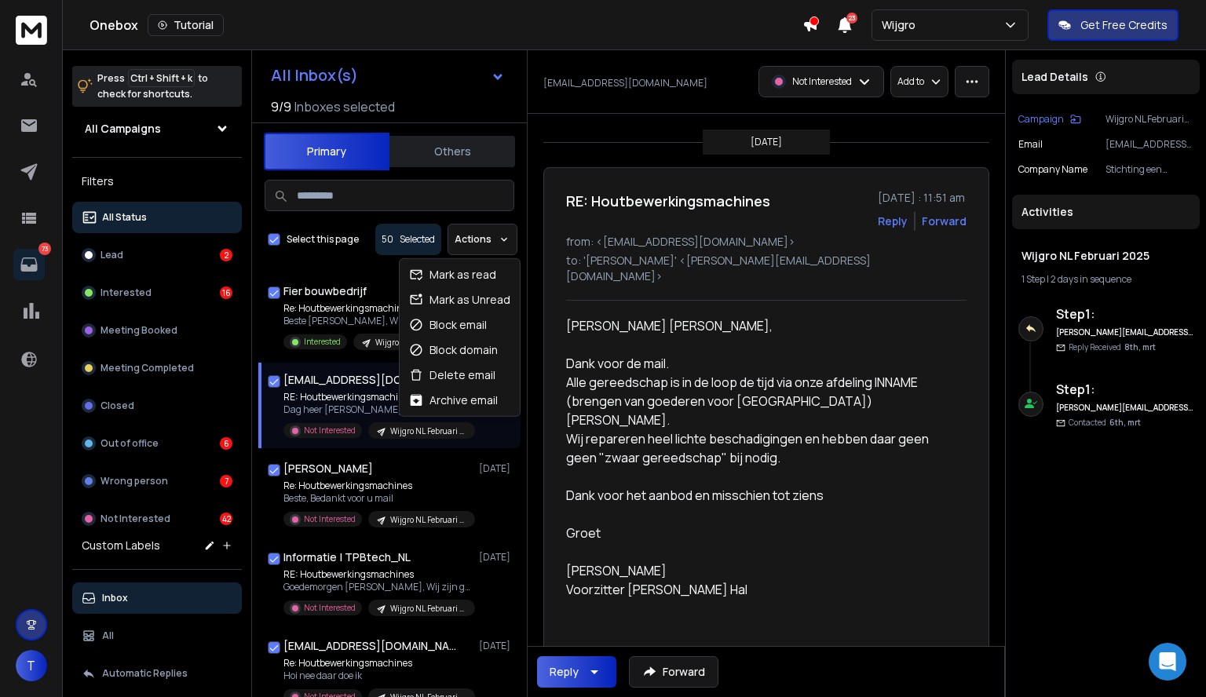
click at [291, 227] on div "Select this page" at bounding box center [313, 239] width 91 height 31
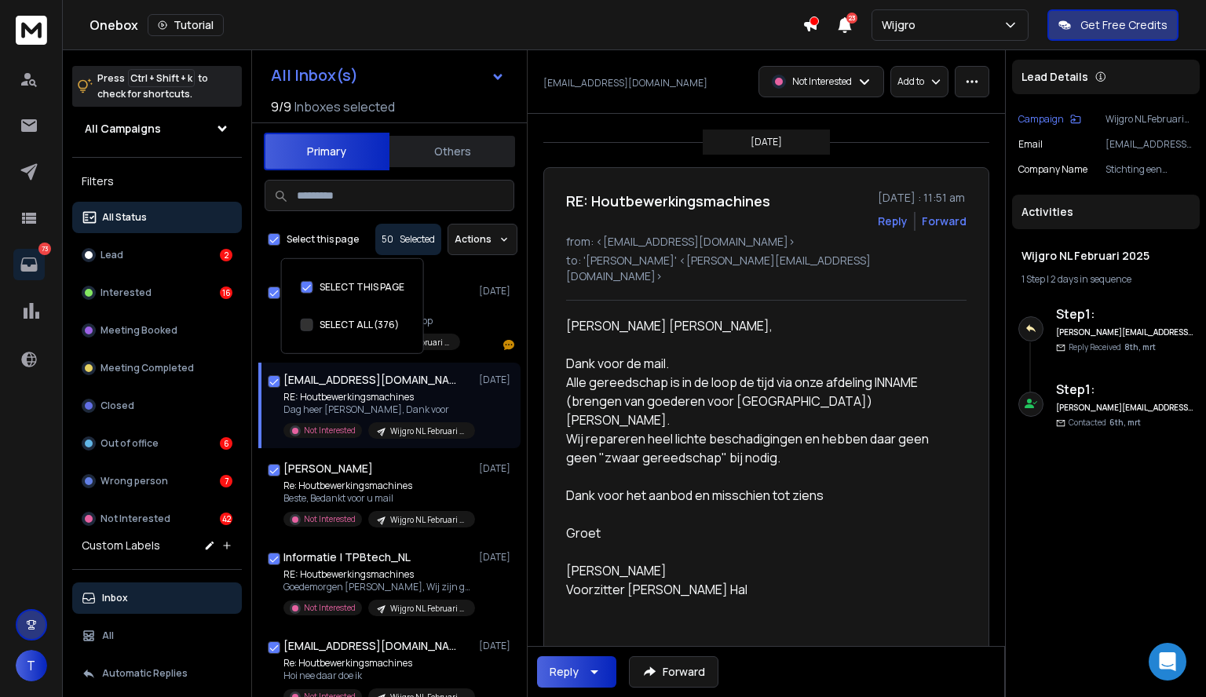
click at [275, 240] on button "SELECT THIS PAGE" at bounding box center [274, 239] width 13 height 13
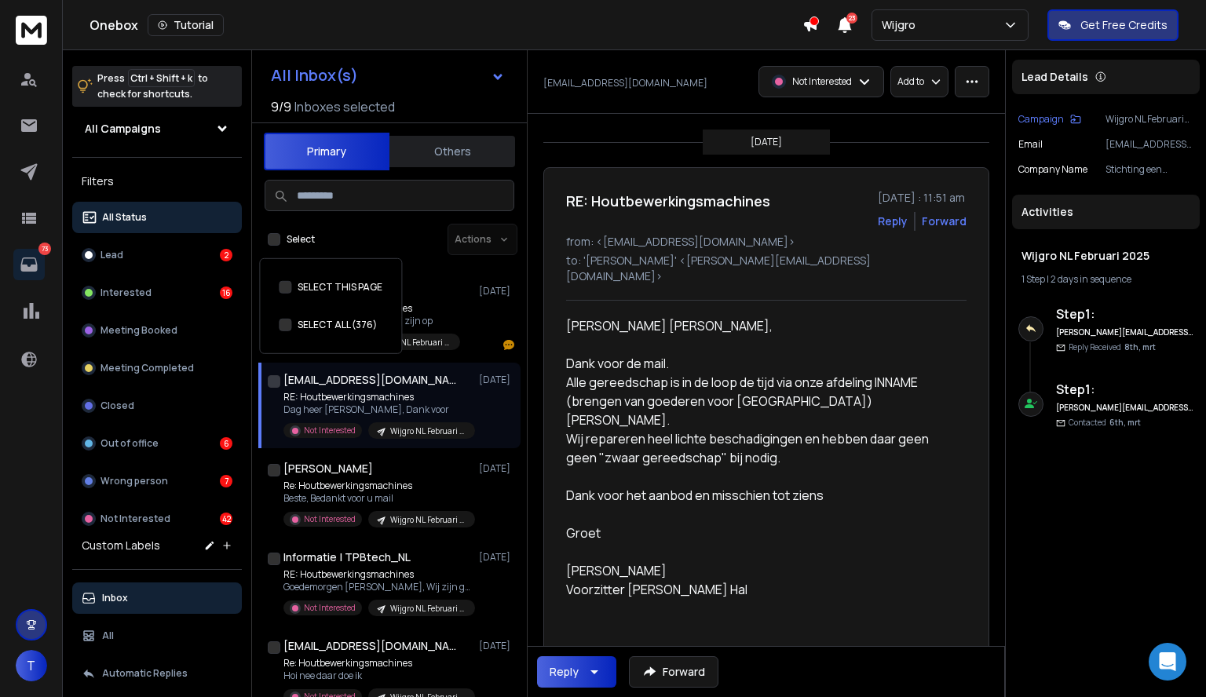
click at [284, 324] on button "SELECT THIS PAGE" at bounding box center [285, 325] width 13 height 13
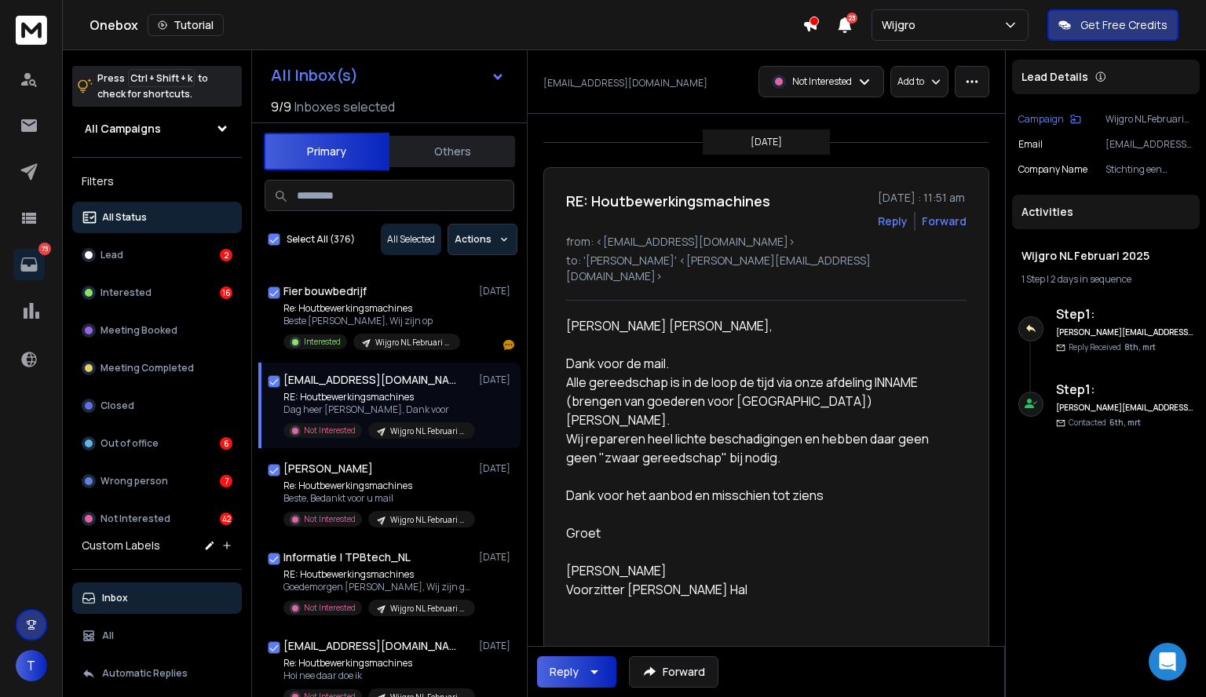
click at [496, 236] on button "Actions" at bounding box center [483, 239] width 70 height 31
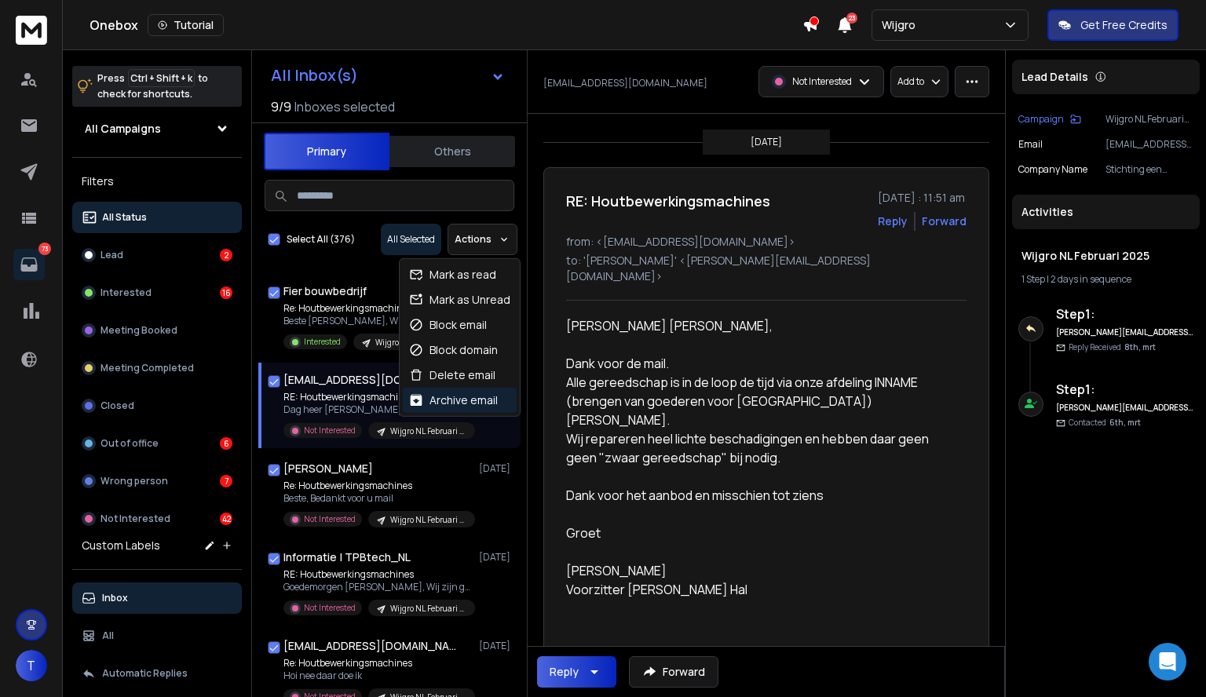
click at [474, 393] on div "Archive email" at bounding box center [453, 401] width 89 height 16
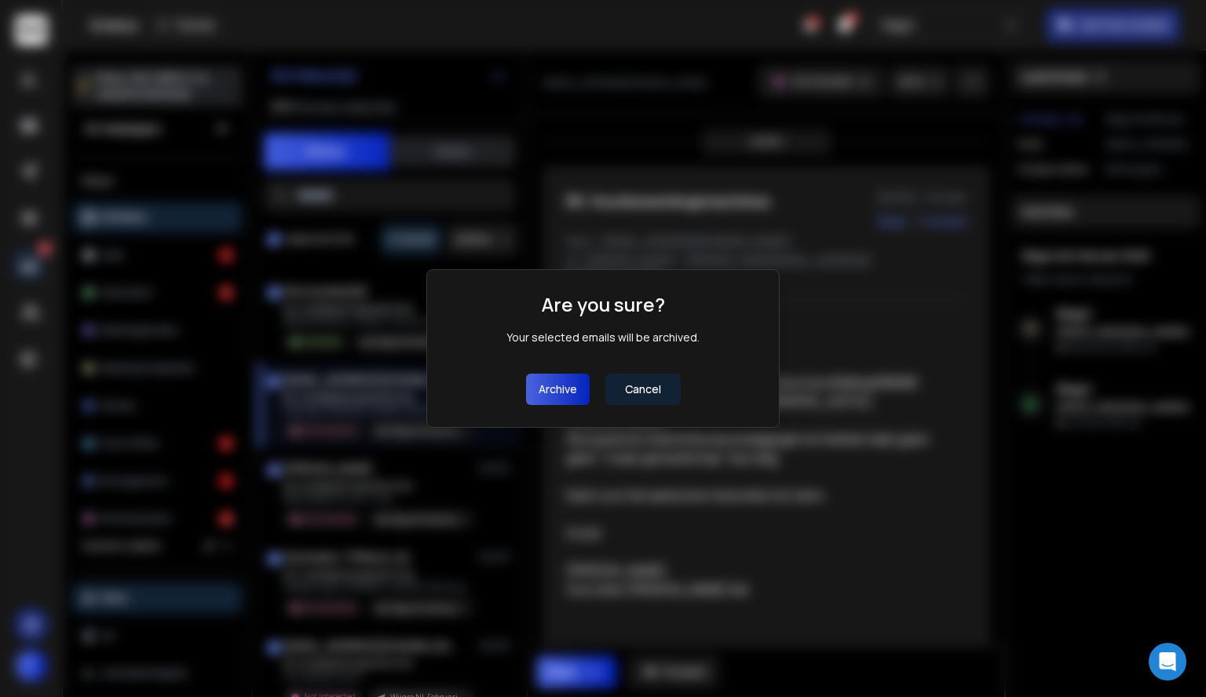
click at [565, 388] on p "archive" at bounding box center [558, 390] width 38 height 16
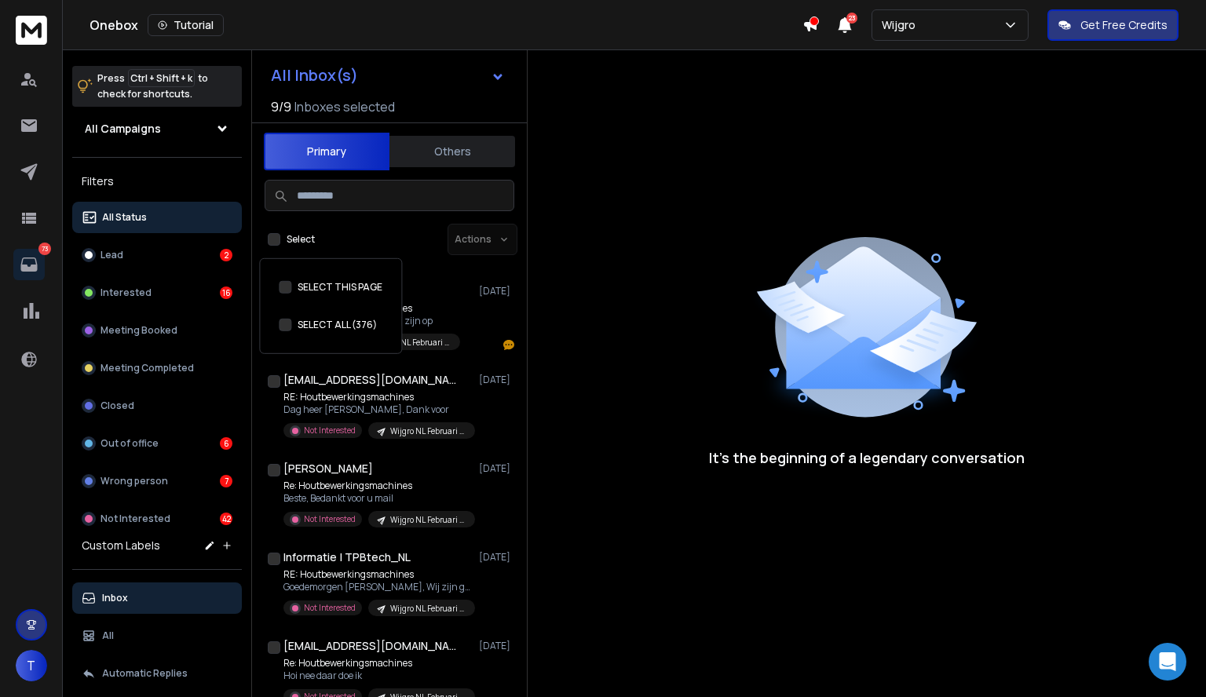
click at [286, 327] on button "SELECT THIS PAGE" at bounding box center [285, 325] width 13 height 13
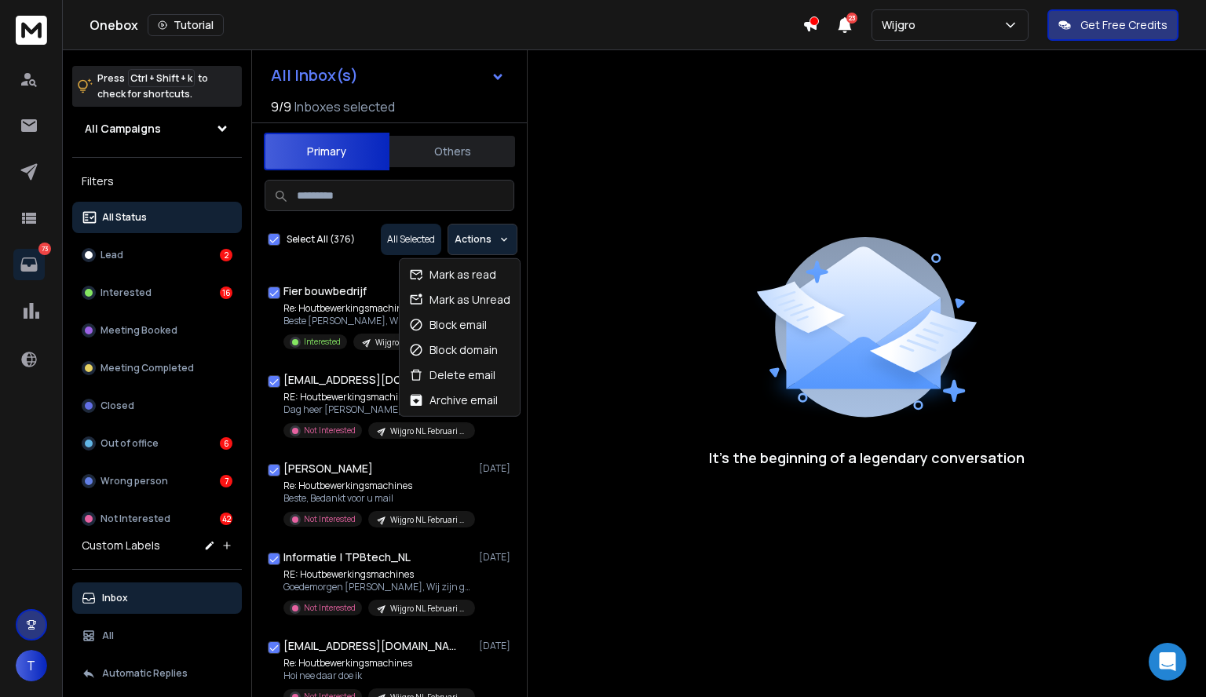
click at [491, 242] on p "Actions" at bounding box center [473, 239] width 37 height 13
click at [464, 397] on div "Archive email" at bounding box center [453, 401] width 89 height 16
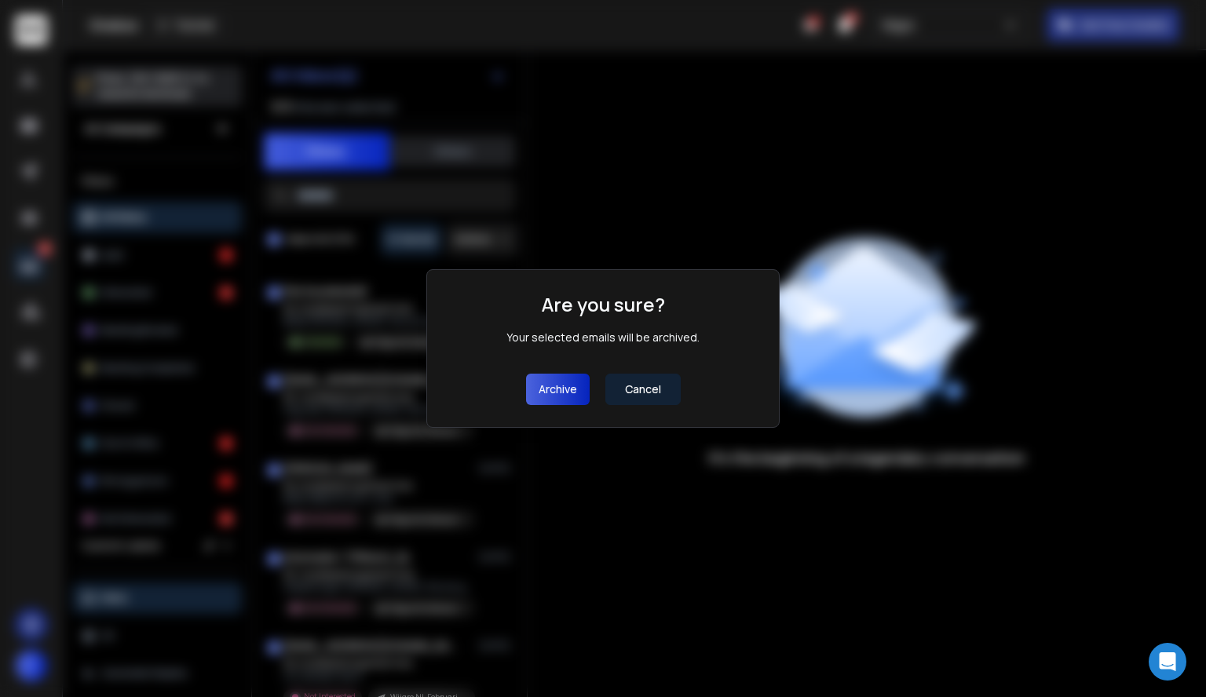
click at [570, 397] on p "archive" at bounding box center [558, 390] width 38 height 16
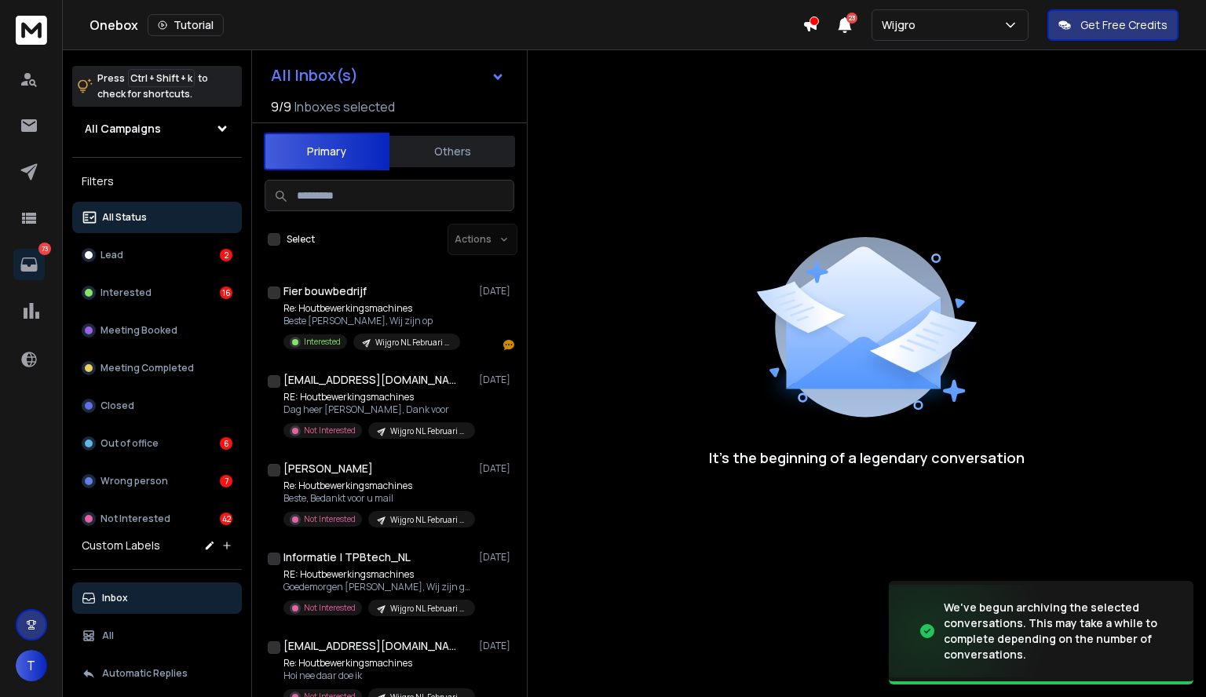
click at [119, 217] on p "All Status" at bounding box center [124, 217] width 45 height 13
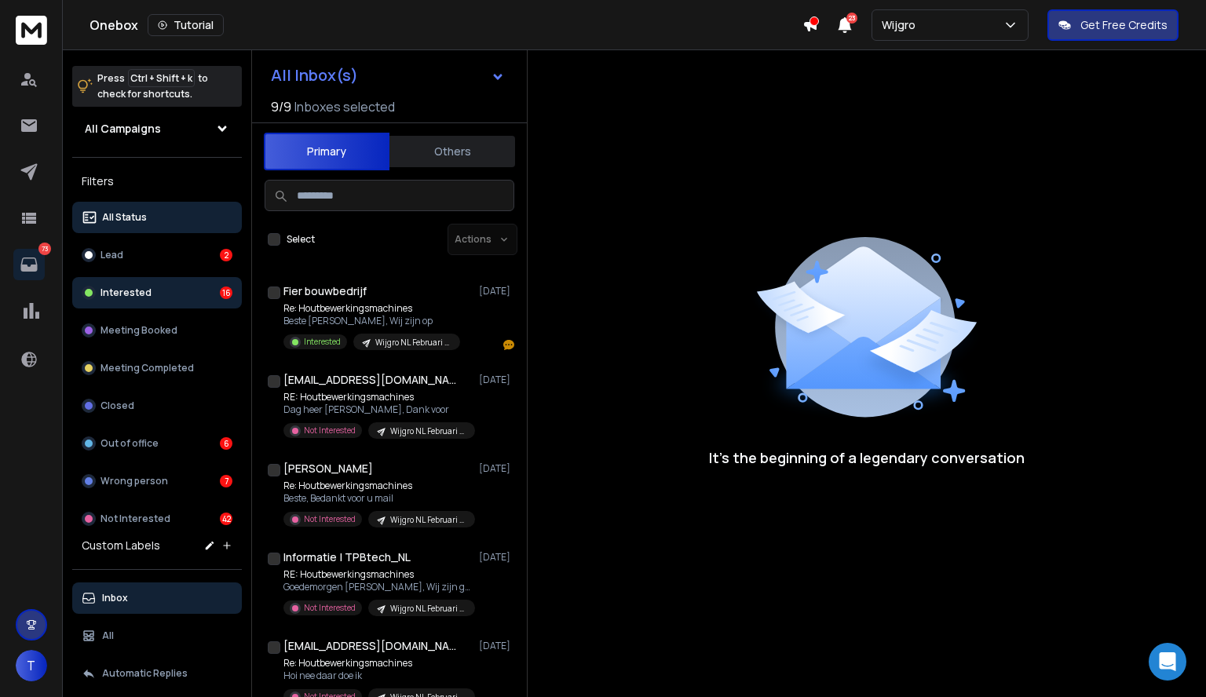
click at [131, 291] on p "Interested" at bounding box center [126, 293] width 51 height 13
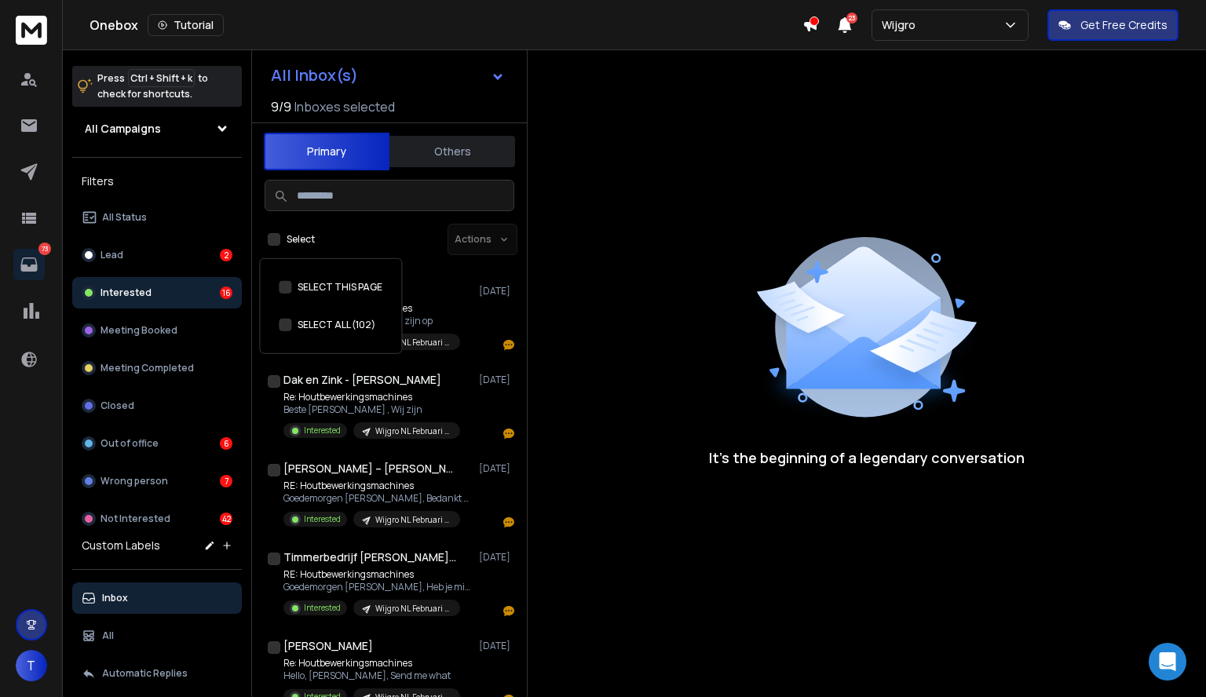
click at [285, 323] on button "SELECT THIS PAGE" at bounding box center [285, 325] width 13 height 13
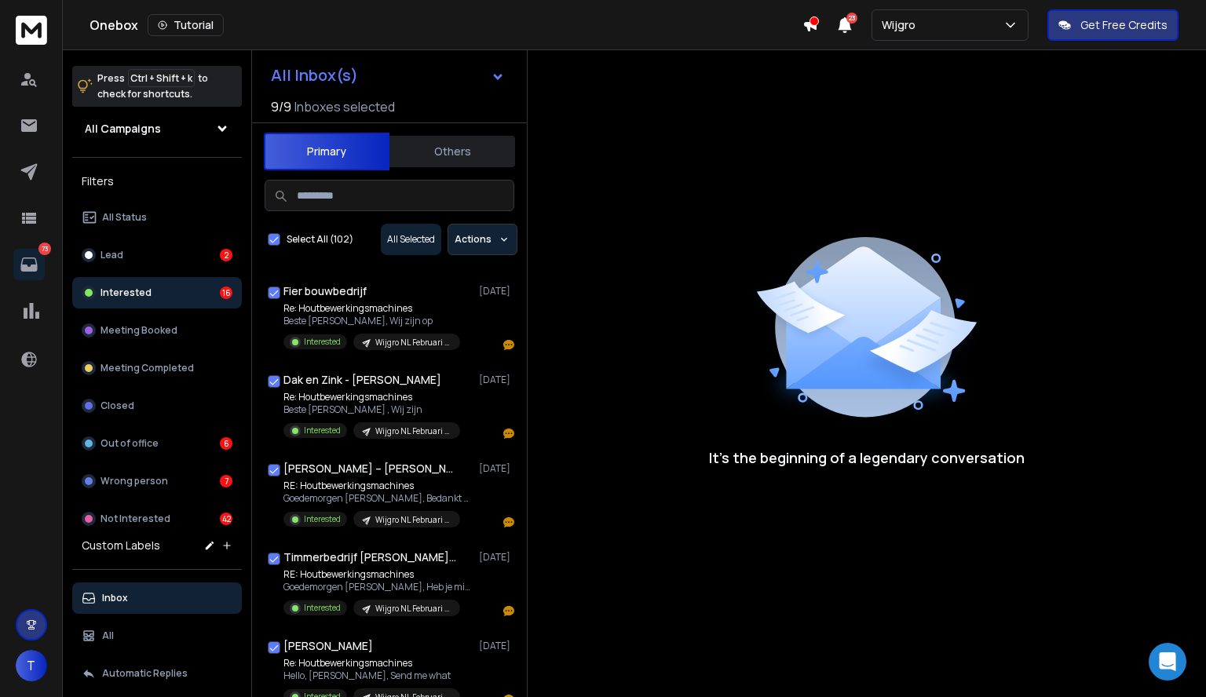
click at [498, 243] on icon "button" at bounding box center [504, 239] width 13 height 13
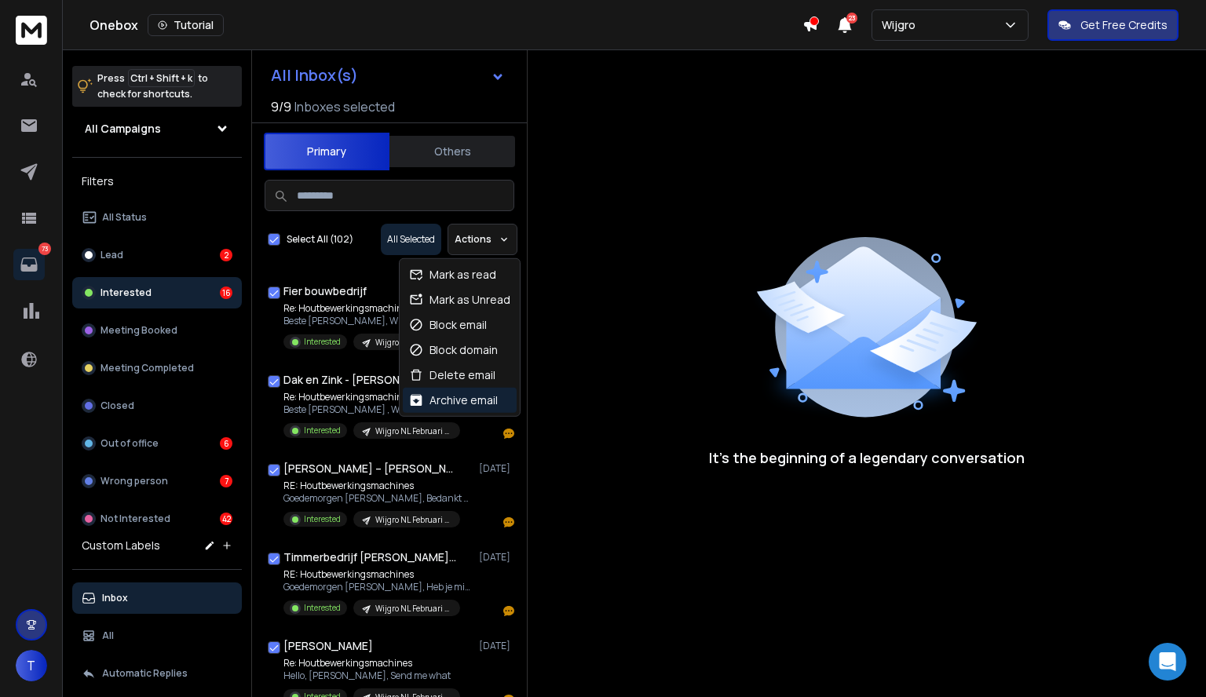
click at [462, 397] on div "Archive email" at bounding box center [453, 401] width 89 height 16
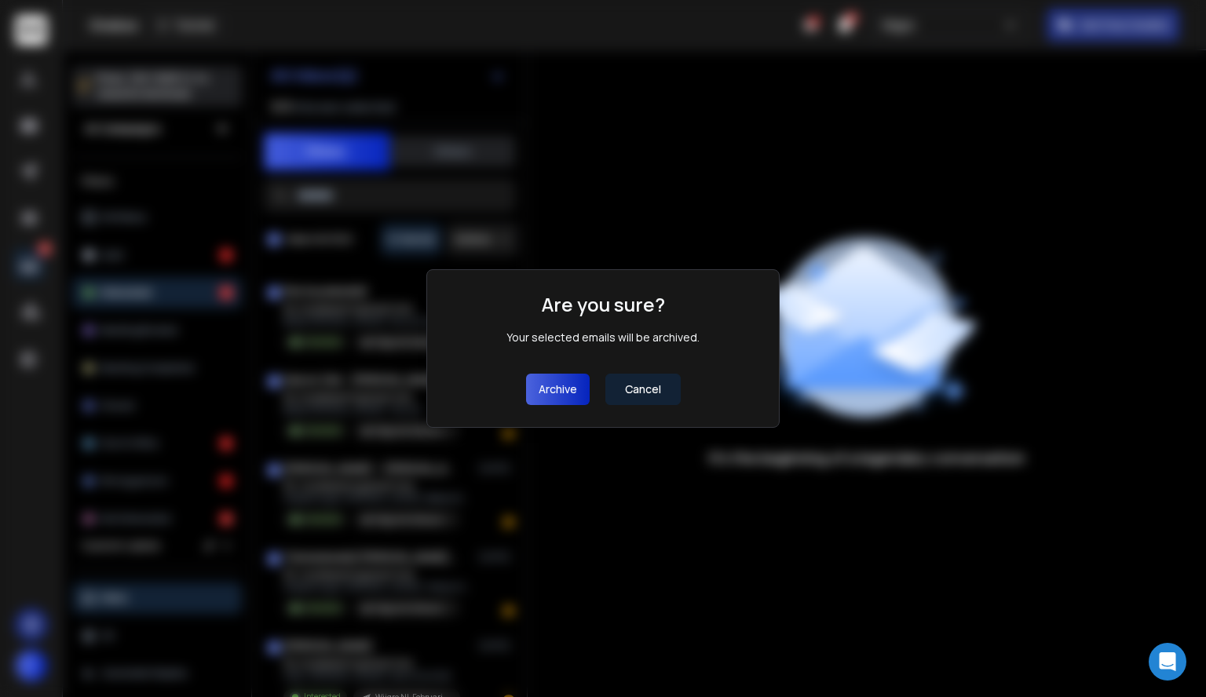
click at [562, 388] on p "archive" at bounding box center [558, 390] width 38 height 16
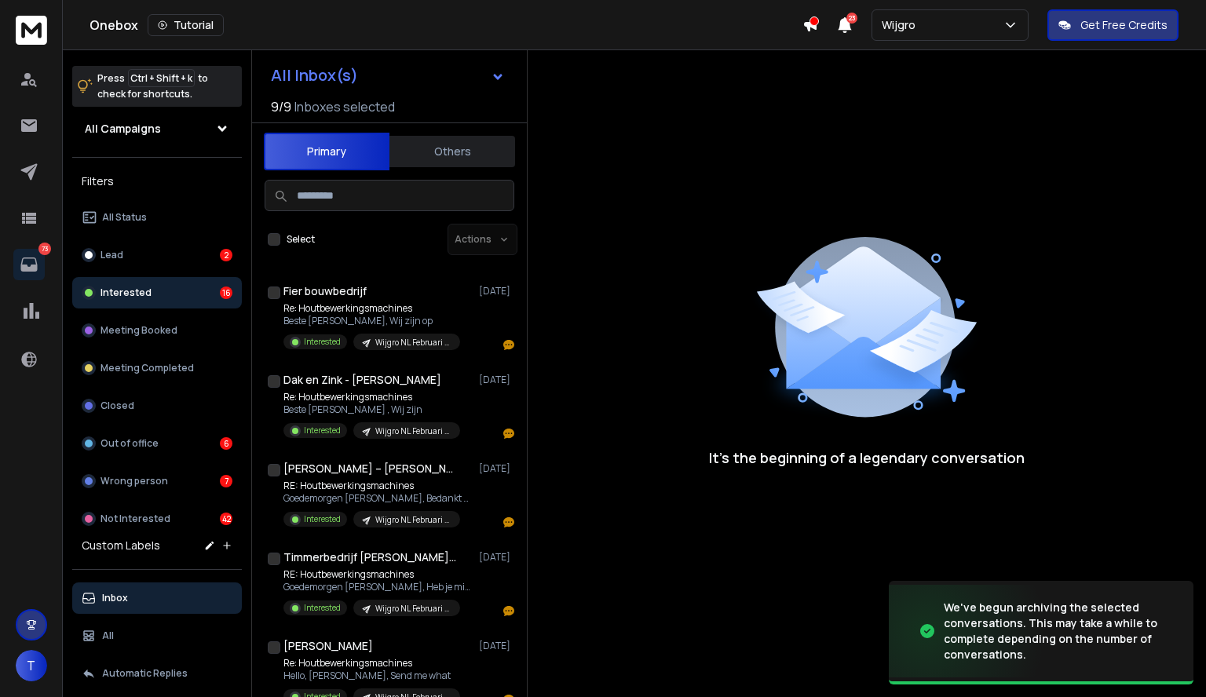
click at [141, 291] on p "Interested" at bounding box center [126, 293] width 51 height 13
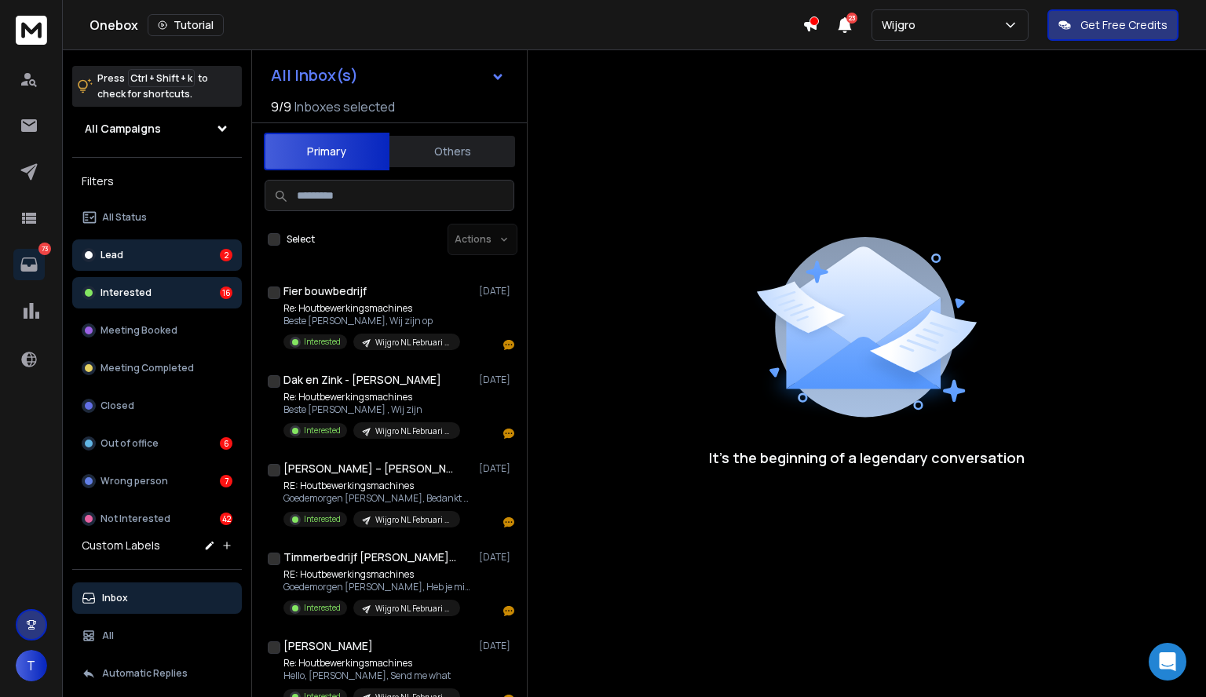
click at [132, 258] on button "Lead 2" at bounding box center [157, 255] width 170 height 31
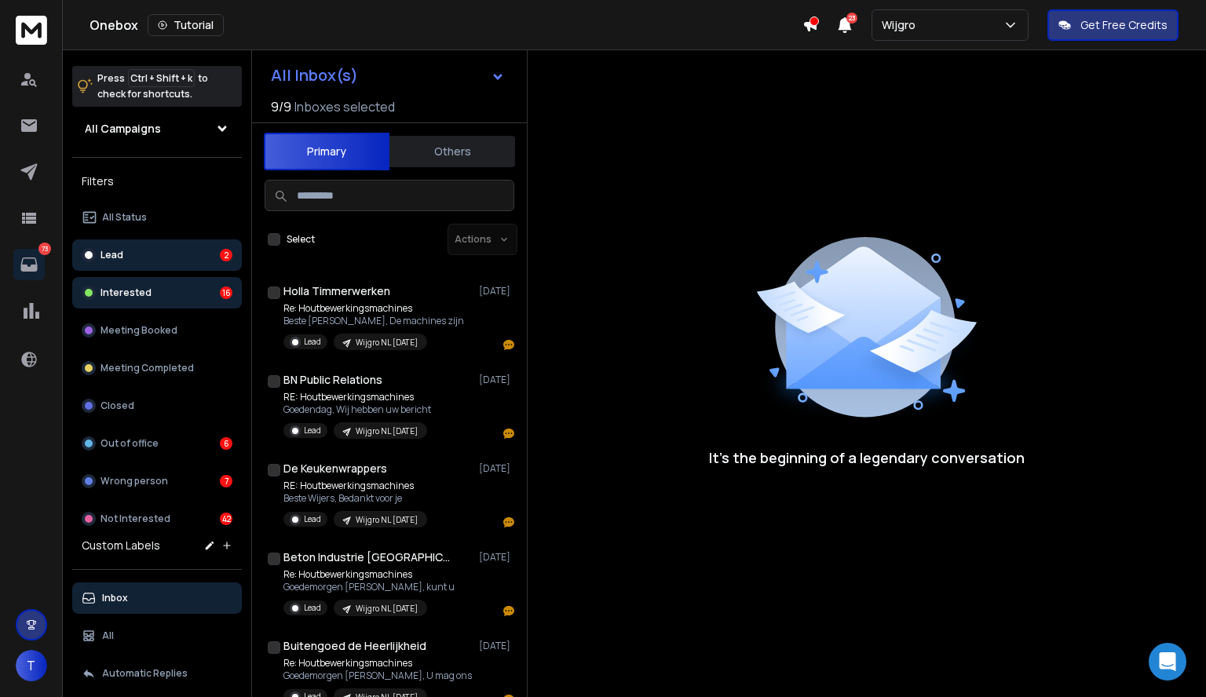
click at [133, 287] on p "Interested" at bounding box center [126, 293] width 51 height 13
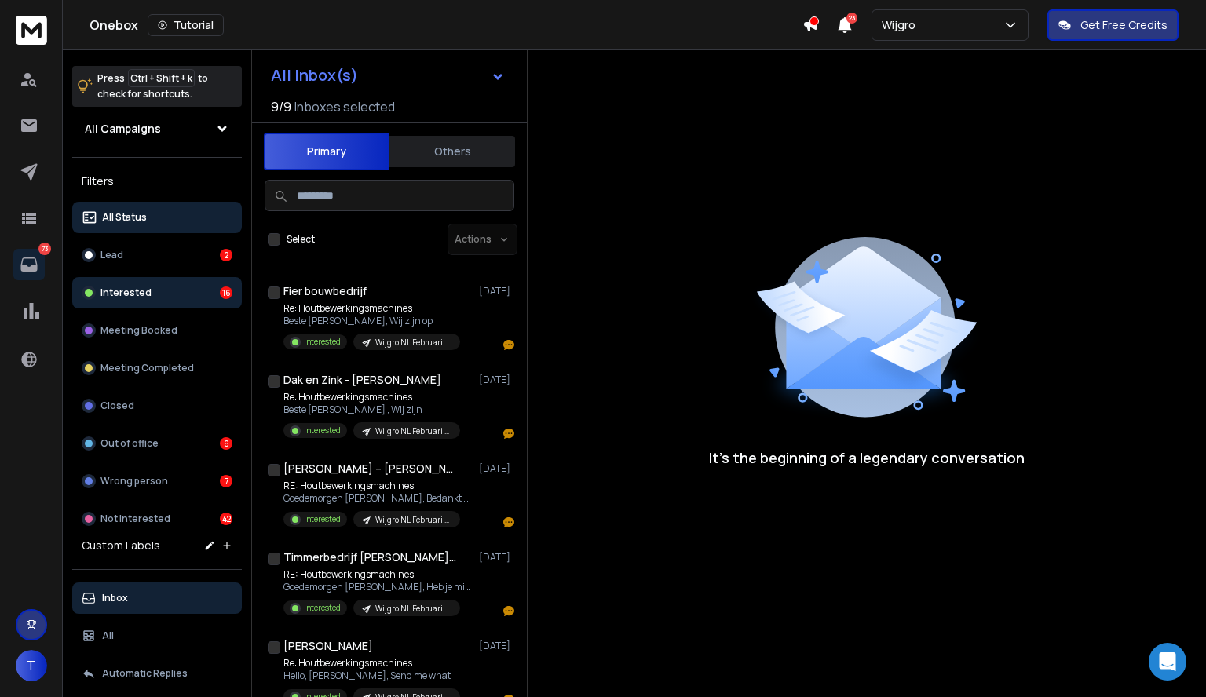
click at [104, 211] on p "All Status" at bounding box center [124, 217] width 45 height 13
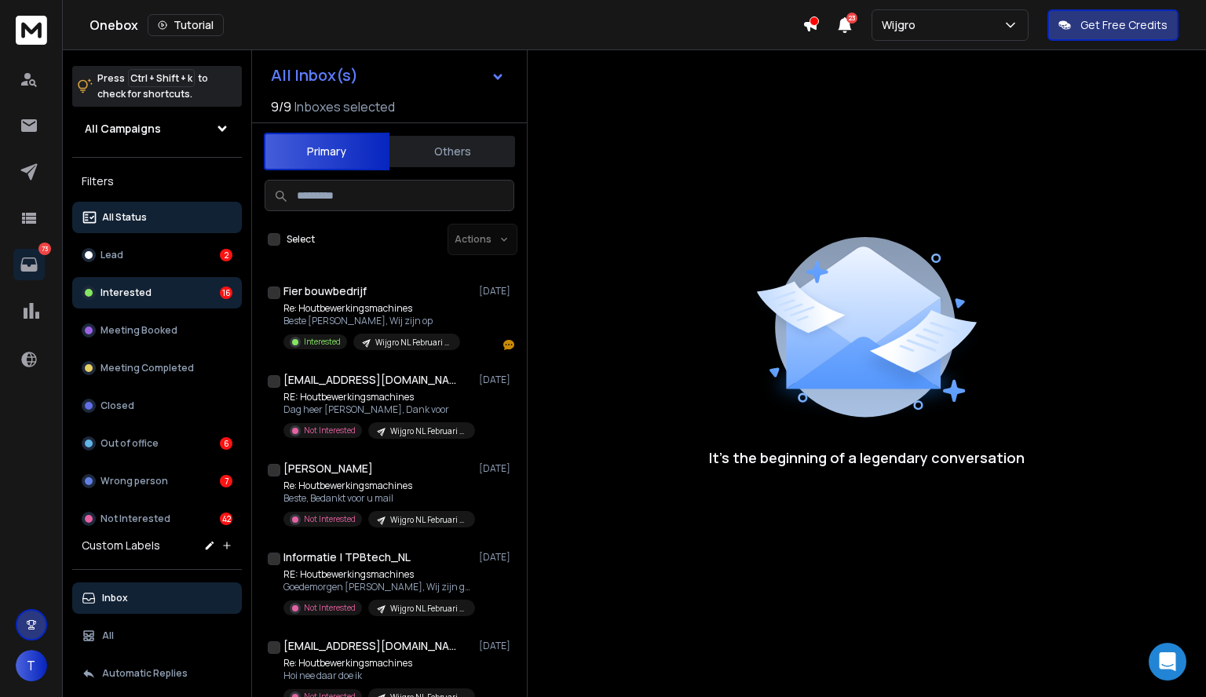
click at [119, 292] on p "Interested" at bounding box center [126, 293] width 51 height 13
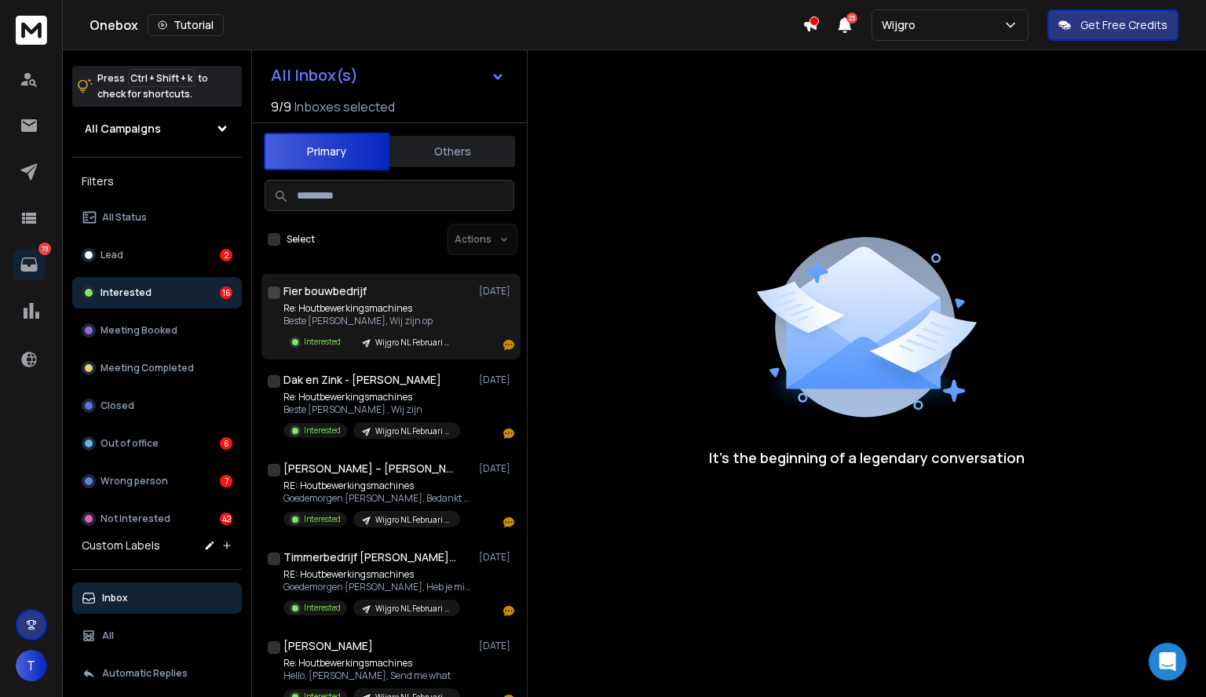
click at [506, 347] on icon at bounding box center [508, 345] width 11 height 10
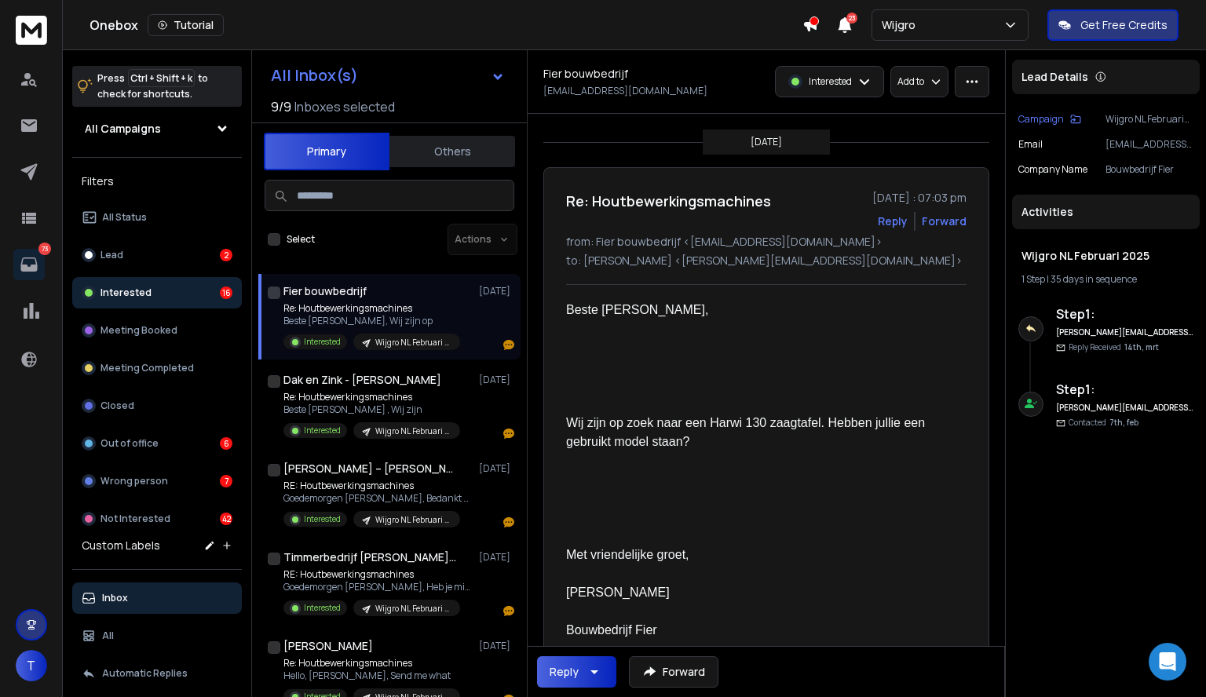
click at [419, 310] on p "Re: Houtbewerkingsmachines" at bounding box center [372, 308] width 177 height 13
click at [108, 214] on p "All Status" at bounding box center [124, 217] width 45 height 13
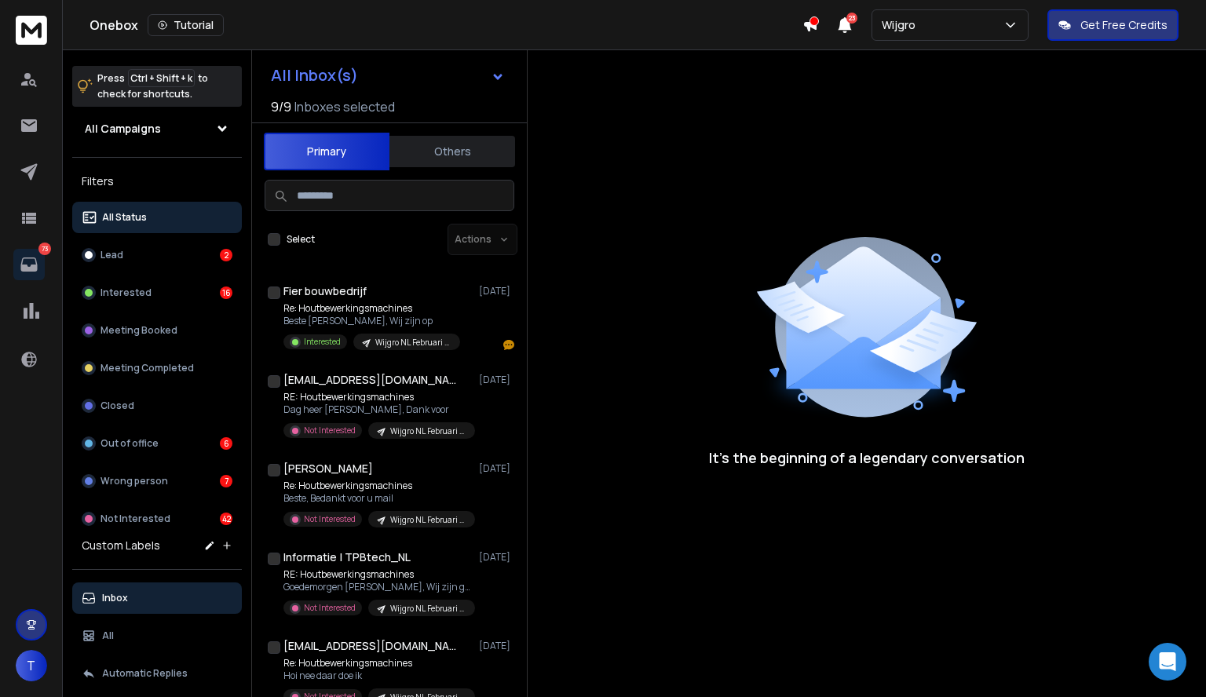
click at [131, 524] on p "Not Interested" at bounding box center [136, 519] width 70 height 13
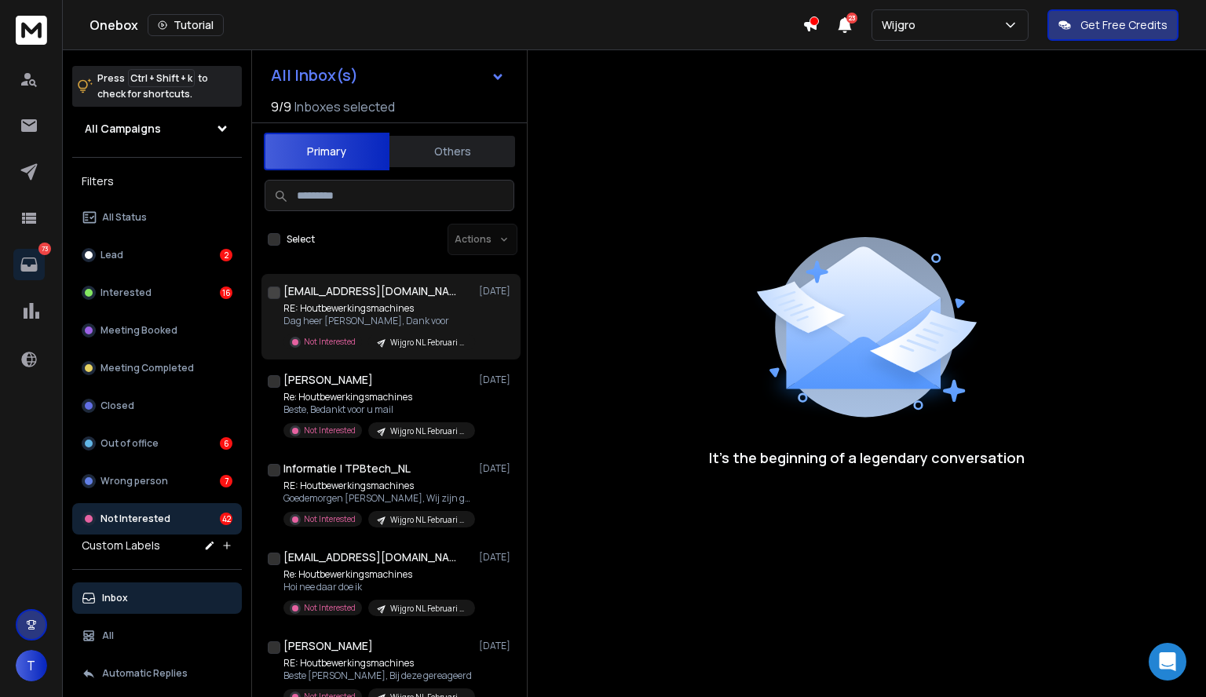
click at [412, 321] on p "Dag heer Gerrit, Dank voor" at bounding box center [378, 321] width 188 height 13
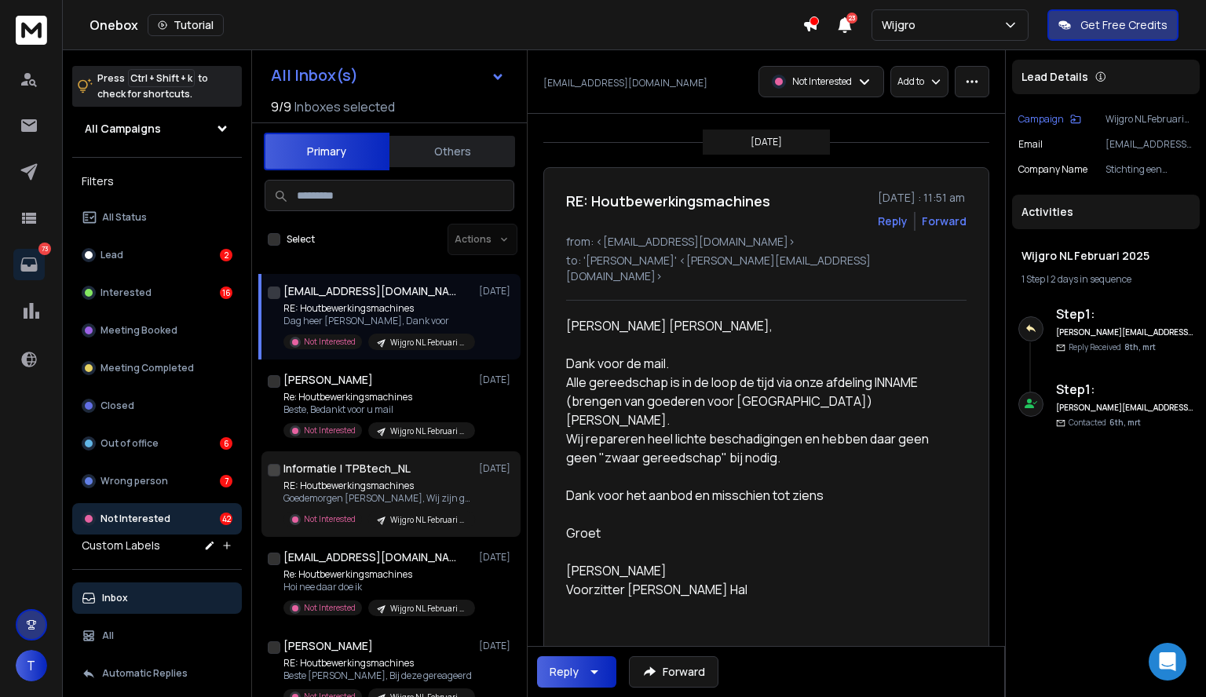
click at [386, 489] on p "RE: Houtbewerkingsmachines" at bounding box center [378, 486] width 188 height 13
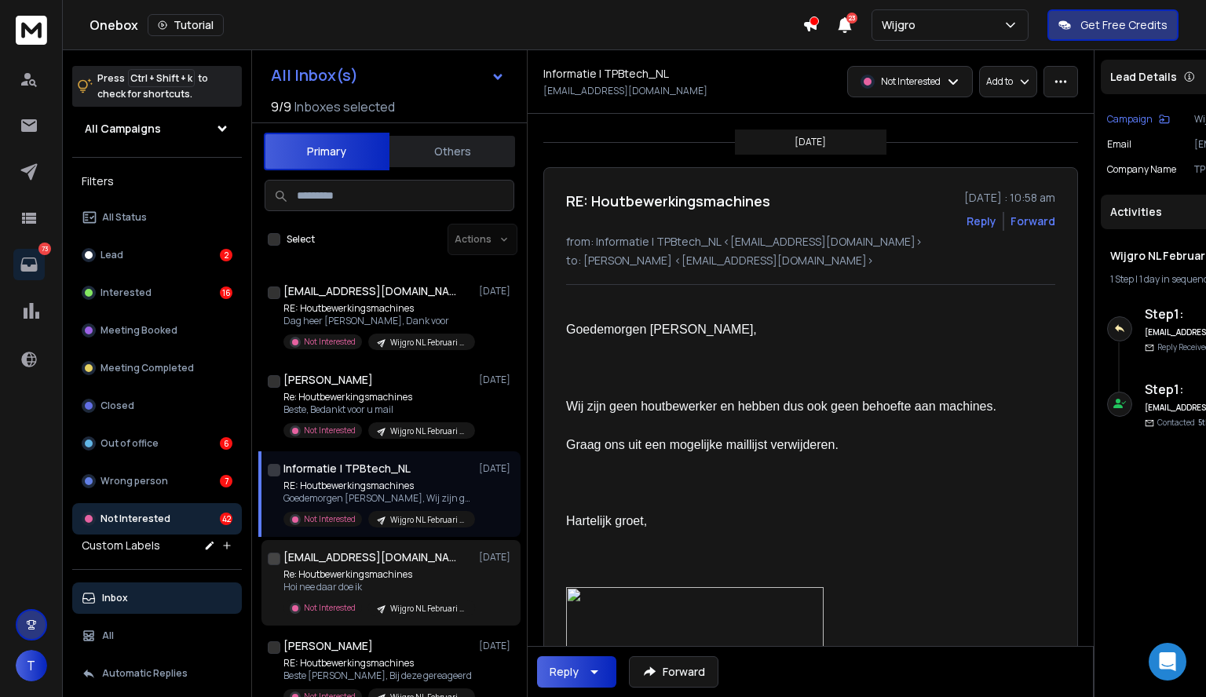
click at [385, 569] on p "Re: Houtbewerkingsmachines" at bounding box center [378, 575] width 188 height 13
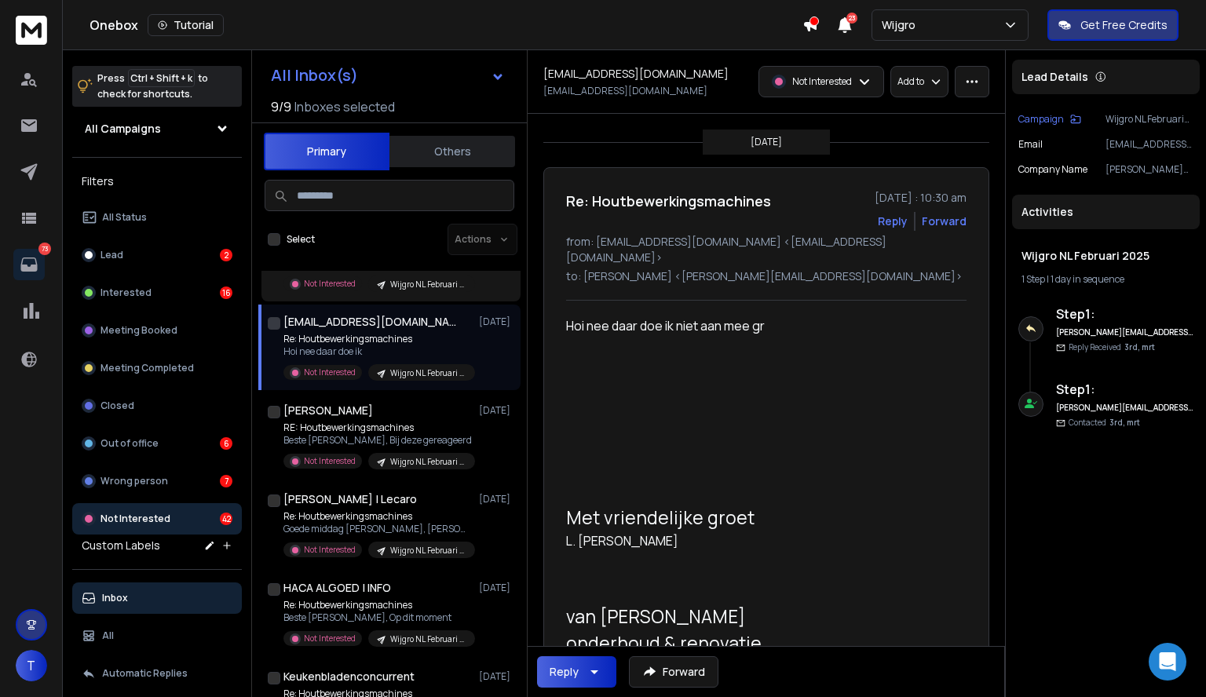
scroll to position [314, 0]
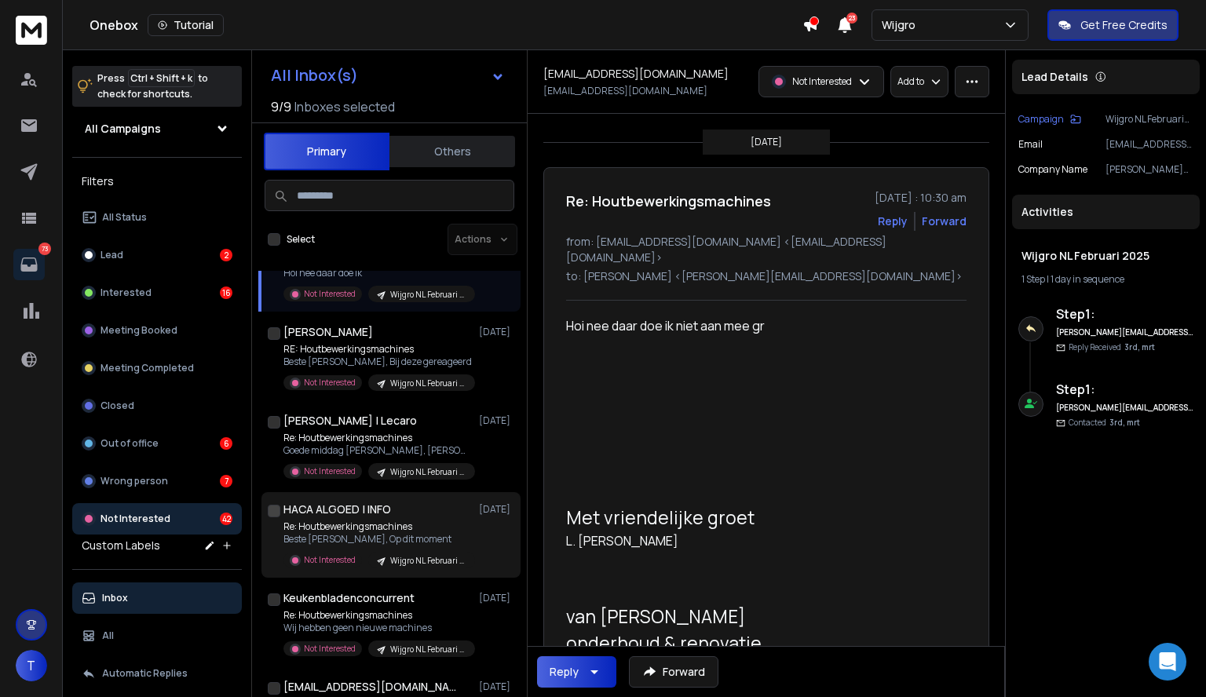
click at [377, 543] on p "Beste Gerrit, Op dit moment" at bounding box center [378, 539] width 188 height 13
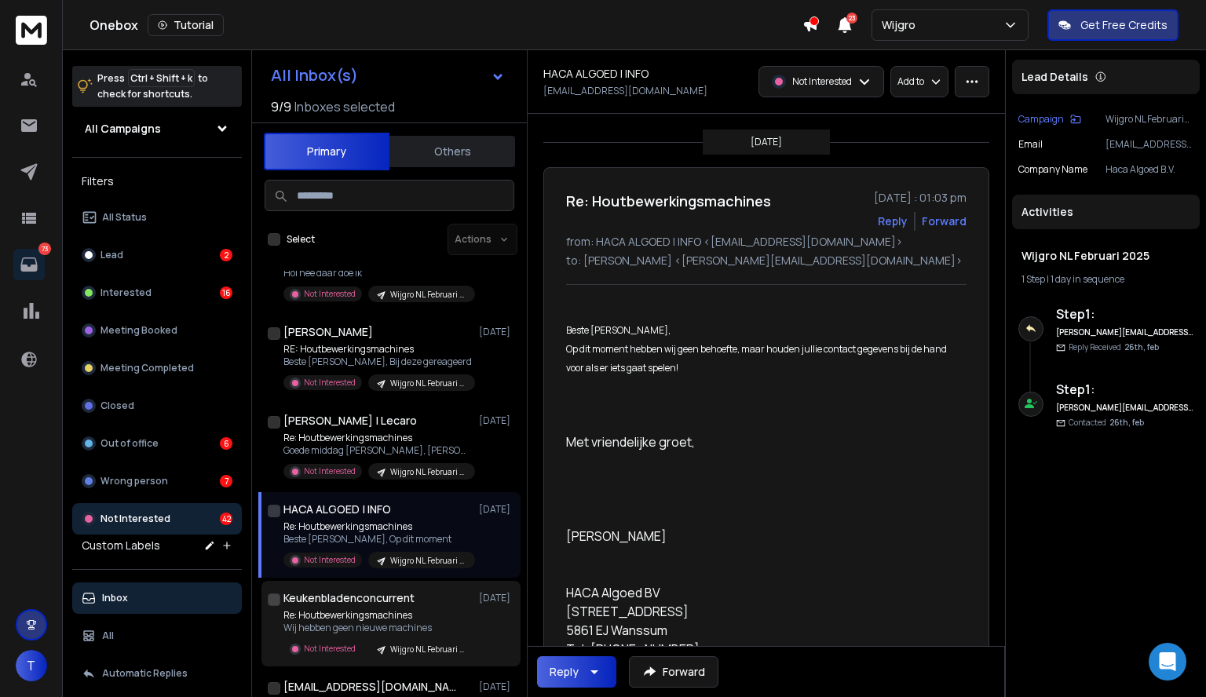
click at [379, 609] on p "Re: Houtbewerkingsmachines" at bounding box center [378, 615] width 188 height 13
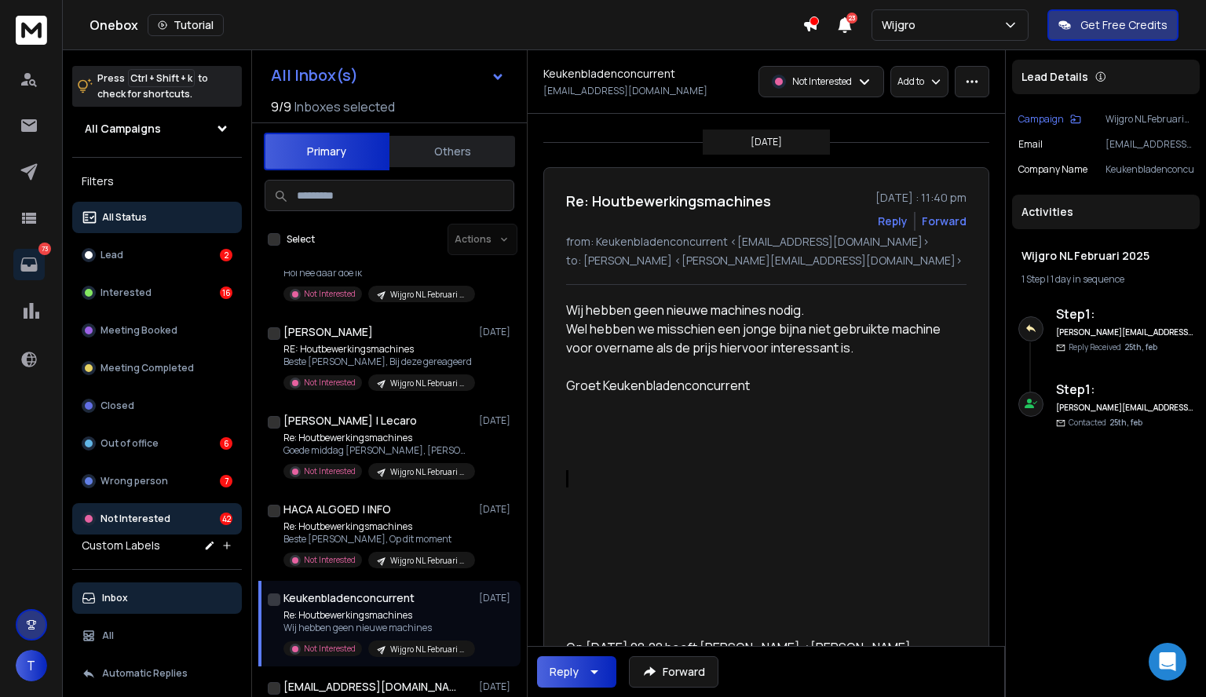
click at [123, 220] on p "All Status" at bounding box center [124, 217] width 45 height 13
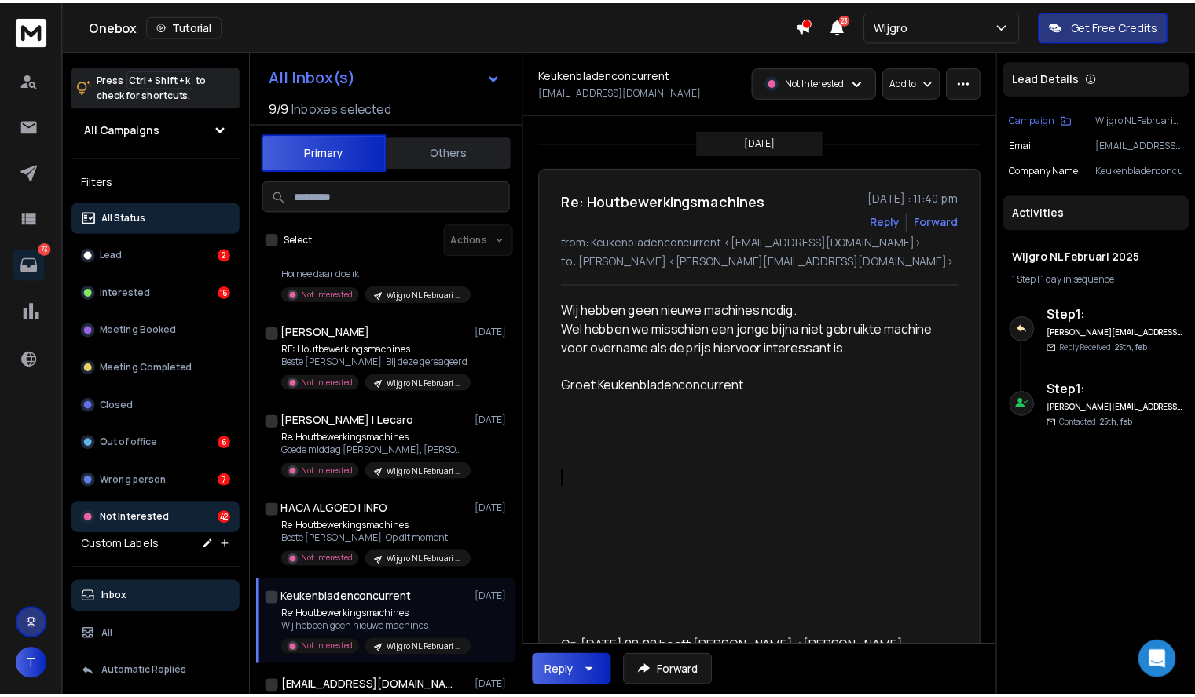
scroll to position [0, 0]
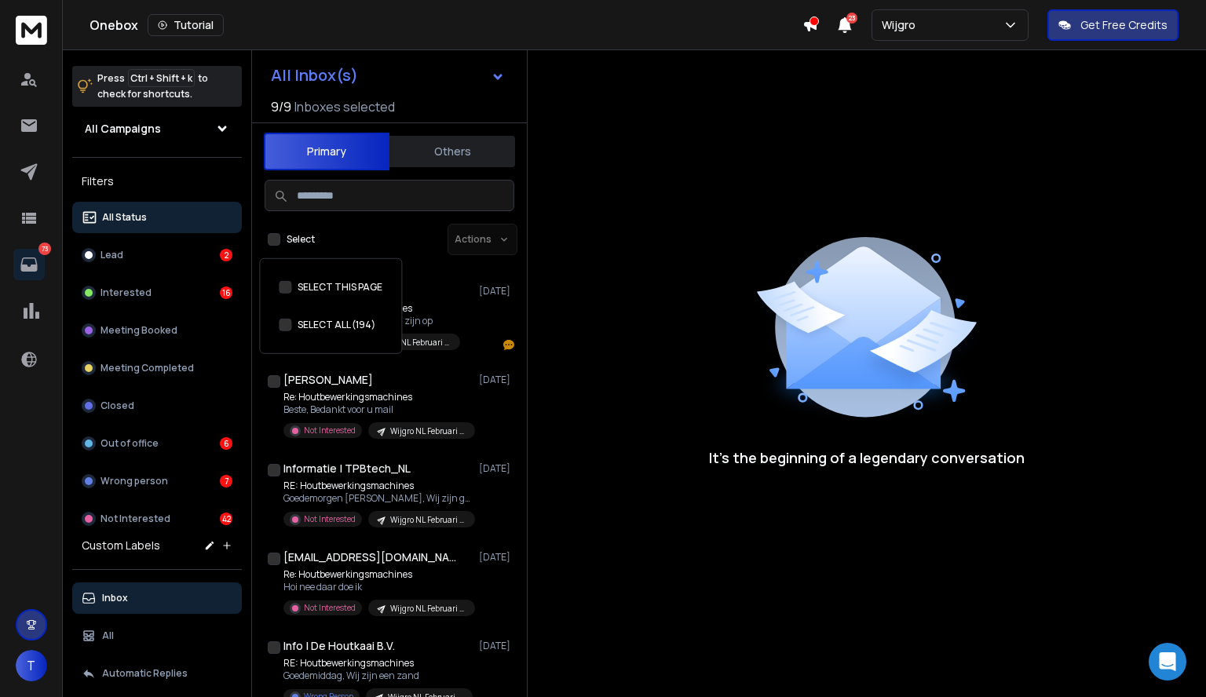
click at [289, 324] on button "SELECT THIS PAGE" at bounding box center [285, 325] width 13 height 13
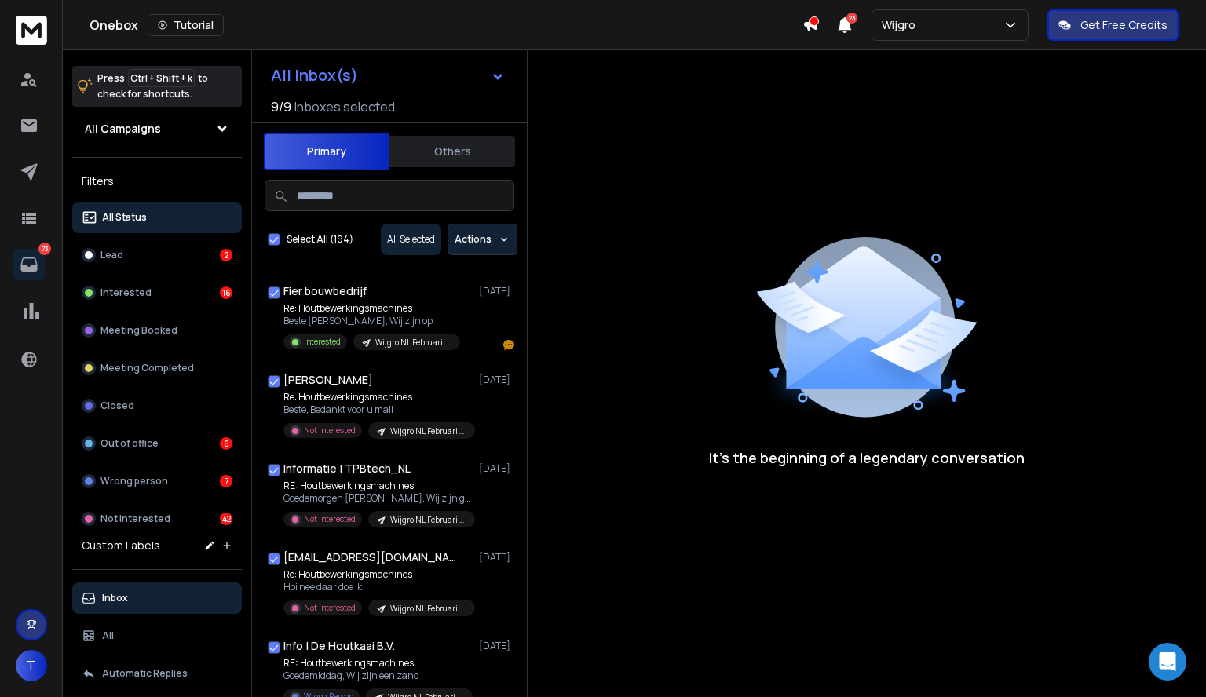
click at [490, 238] on p "Actions" at bounding box center [473, 239] width 37 height 13
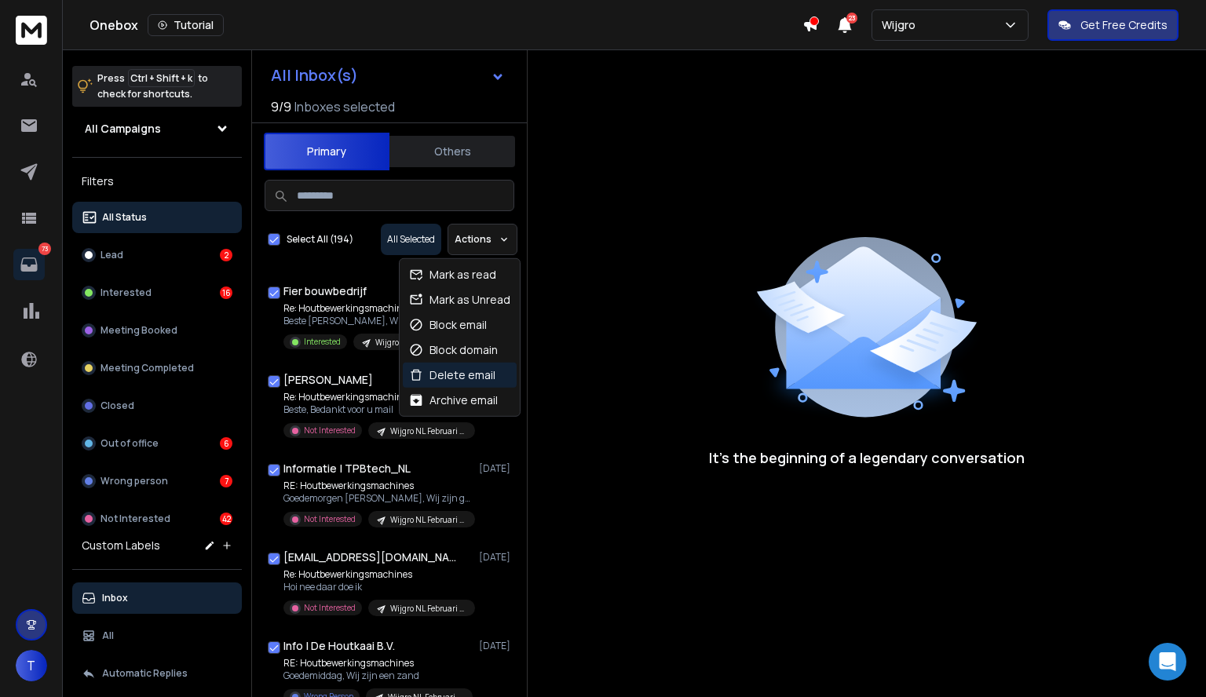
click at [469, 381] on div "Delete email" at bounding box center [452, 376] width 86 height 16
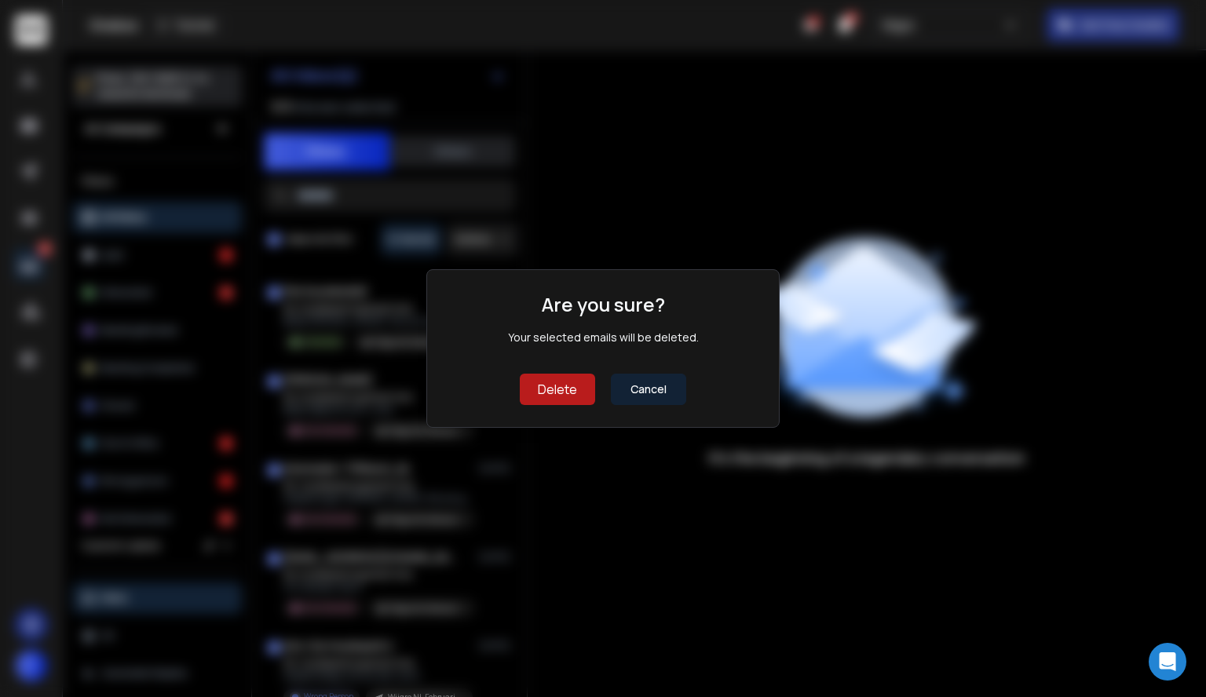
click at [569, 393] on button "Delete" at bounding box center [557, 389] width 75 height 31
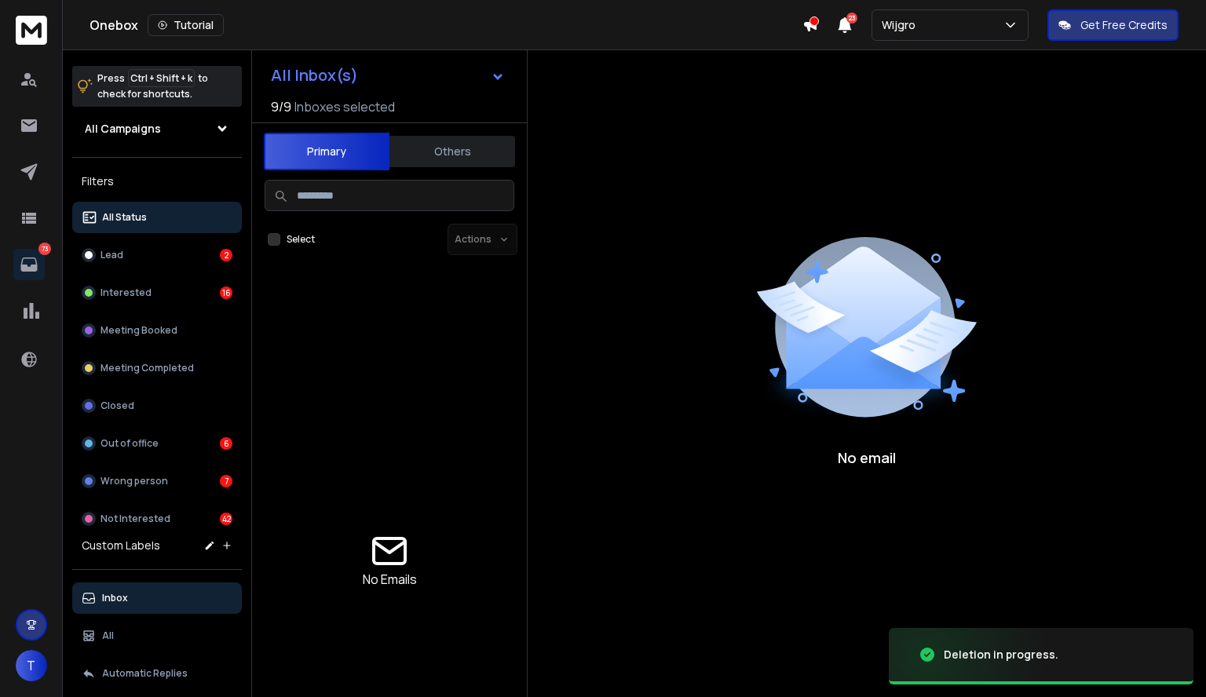
click at [408, 354] on div "No Emails" at bounding box center [390, 560] width 54 height 453
click at [120, 263] on button "Lead 2" at bounding box center [157, 255] width 170 height 31
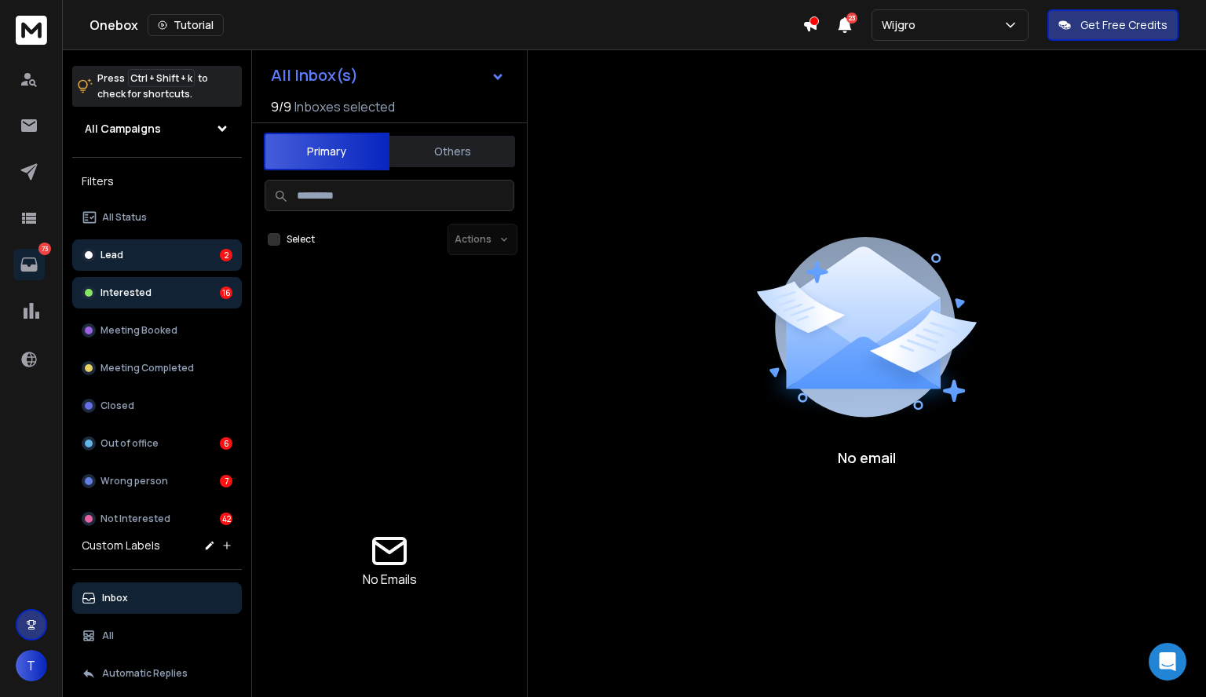
click at [126, 295] on p "Interested" at bounding box center [126, 293] width 51 height 13
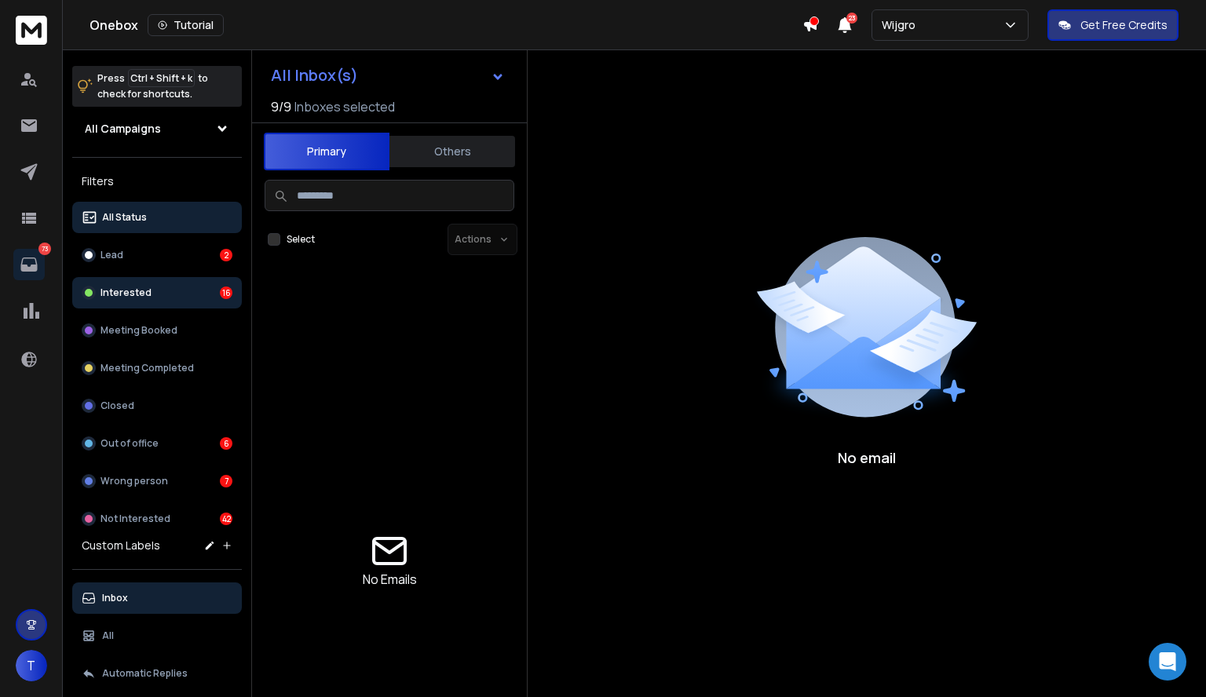
click at [119, 223] on p "All Status" at bounding box center [124, 217] width 45 height 13
click at [31, 170] on icon at bounding box center [28, 172] width 16 height 16
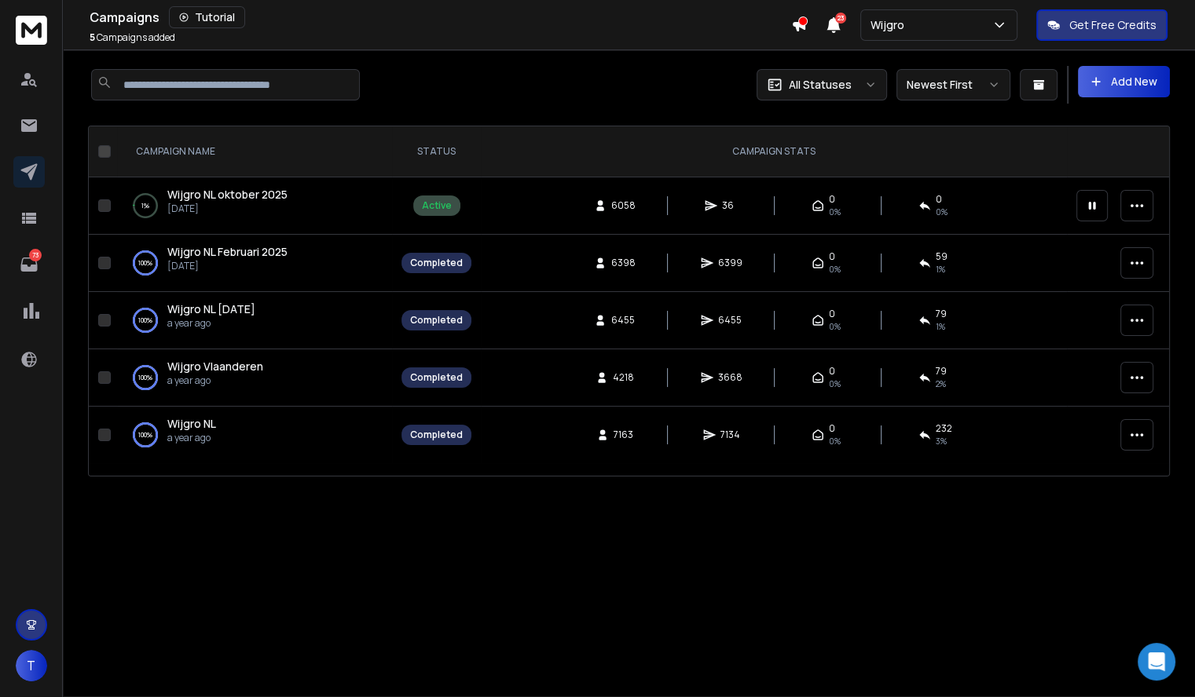
click at [340, 209] on div "1 % Wijgro NL oktober 2025 7 days ago" at bounding box center [254, 206] width 243 height 38
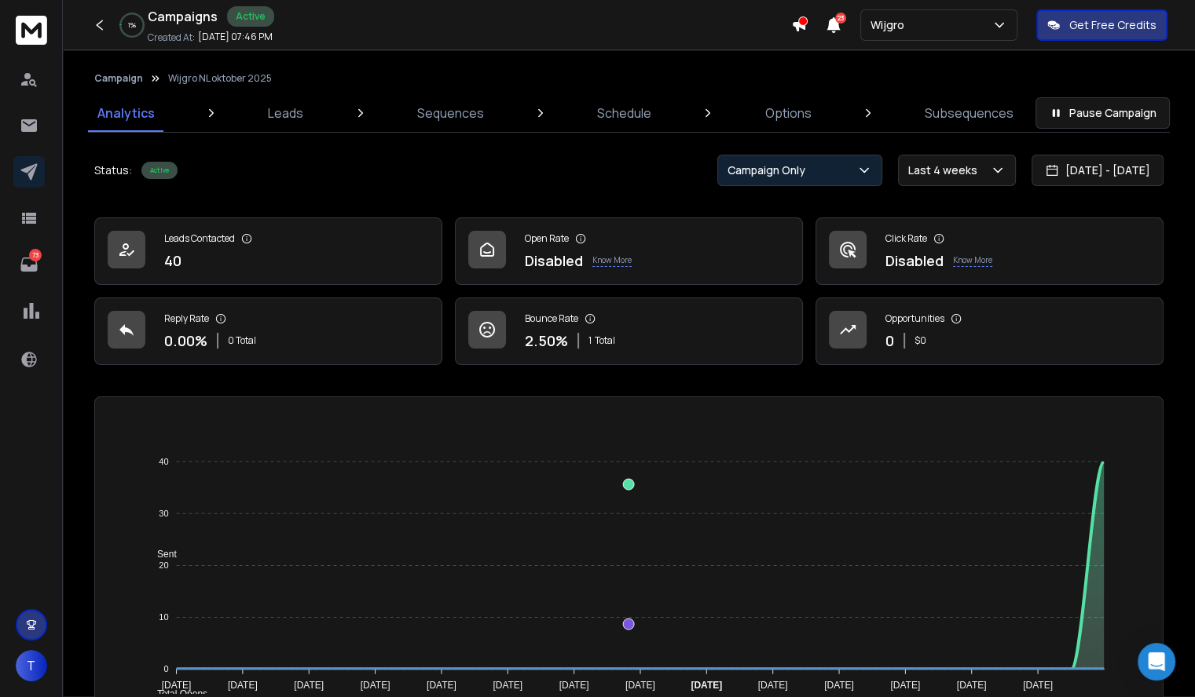
click at [794, 174] on div "Campaign Only" at bounding box center [799, 171] width 145 height 16
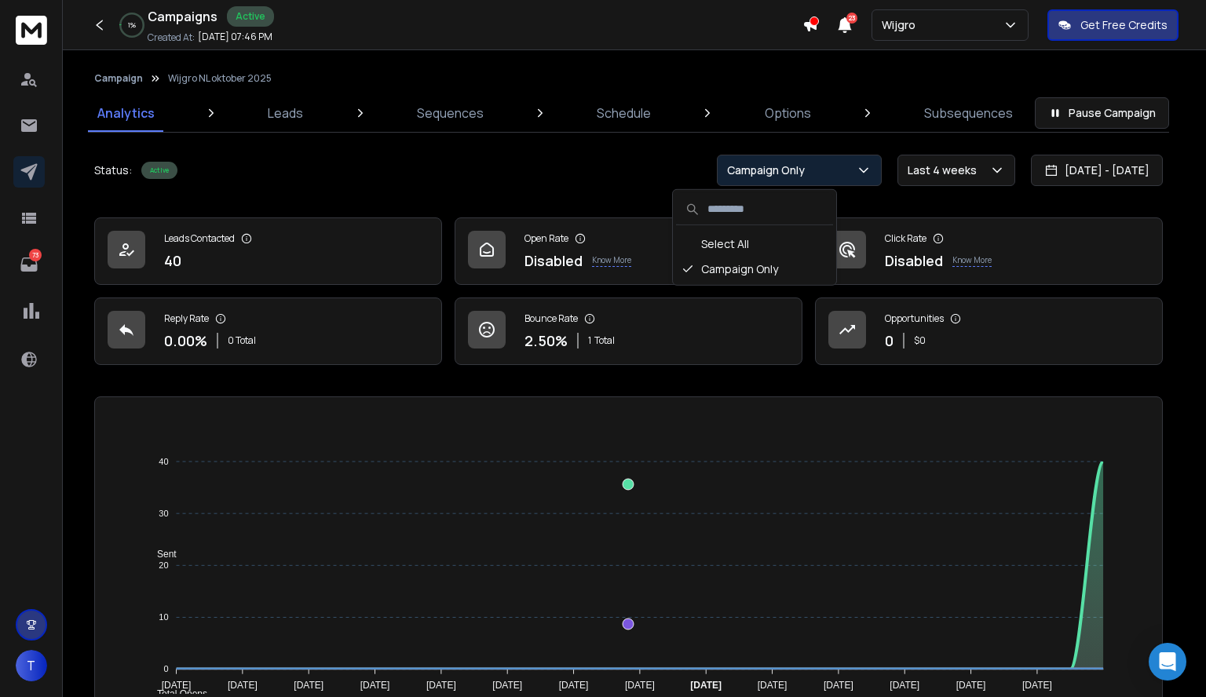
click at [794, 174] on div "Campaign Only" at bounding box center [799, 171] width 145 height 16
click at [917, 170] on p "Last 4 weeks" at bounding box center [945, 171] width 75 height 16
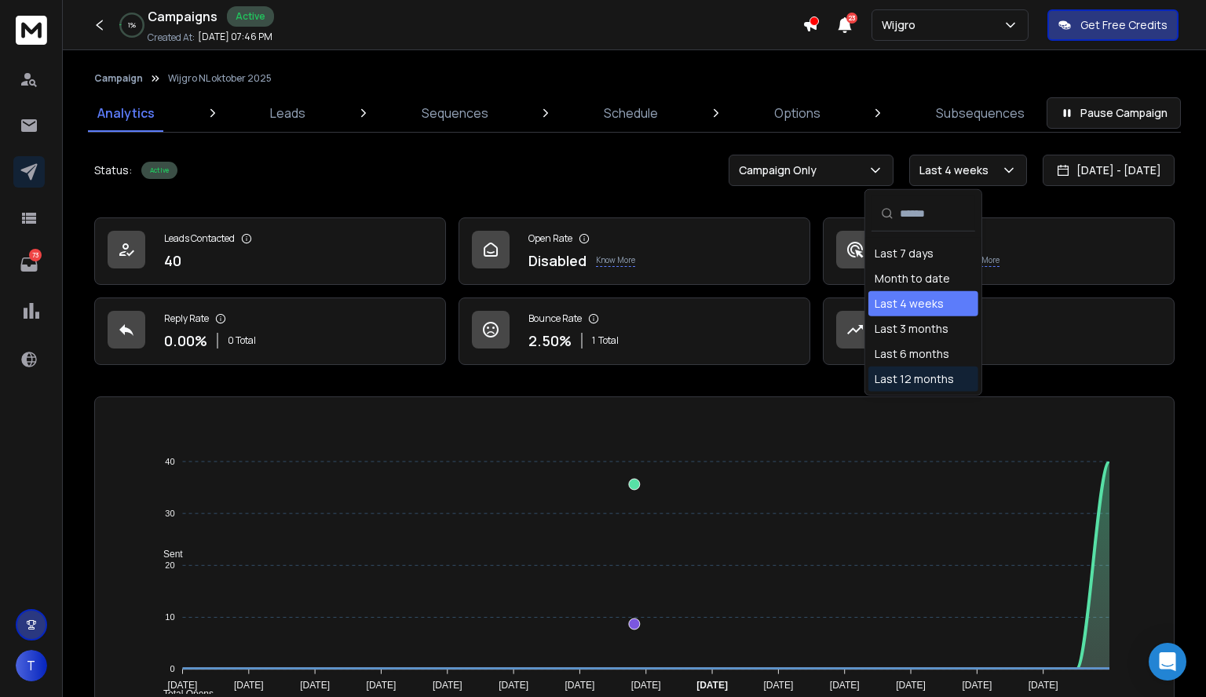
click at [938, 376] on div "Last 12 months" at bounding box center [914, 379] width 79 height 16
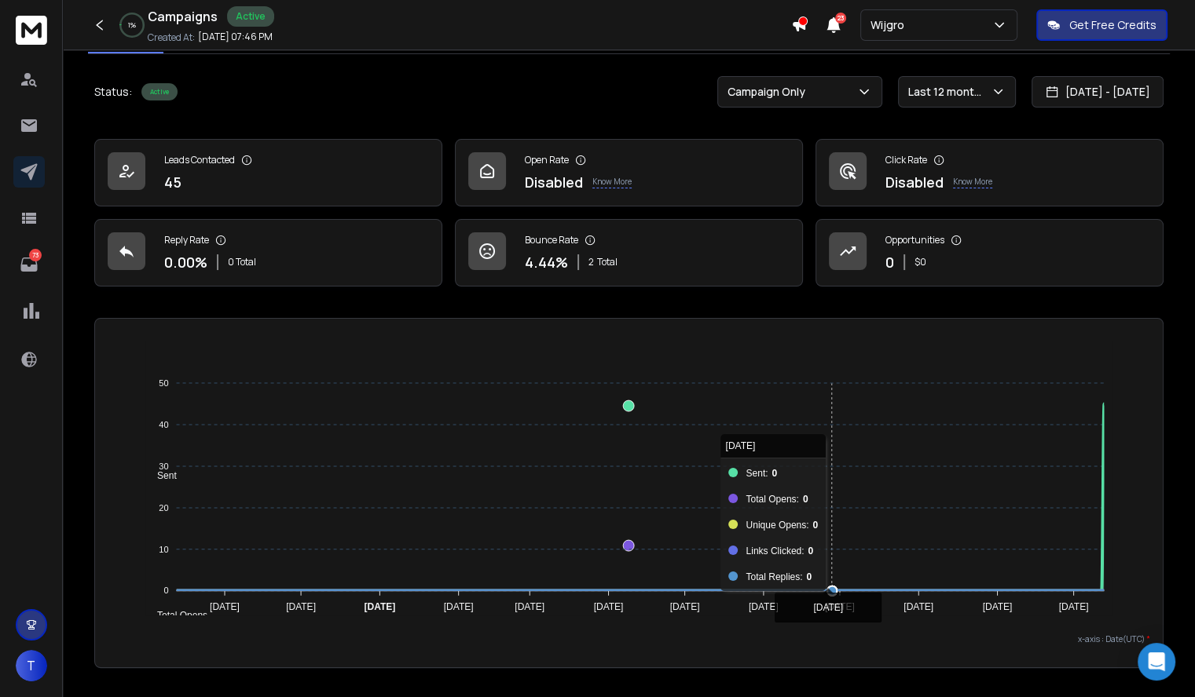
scroll to position [157, 0]
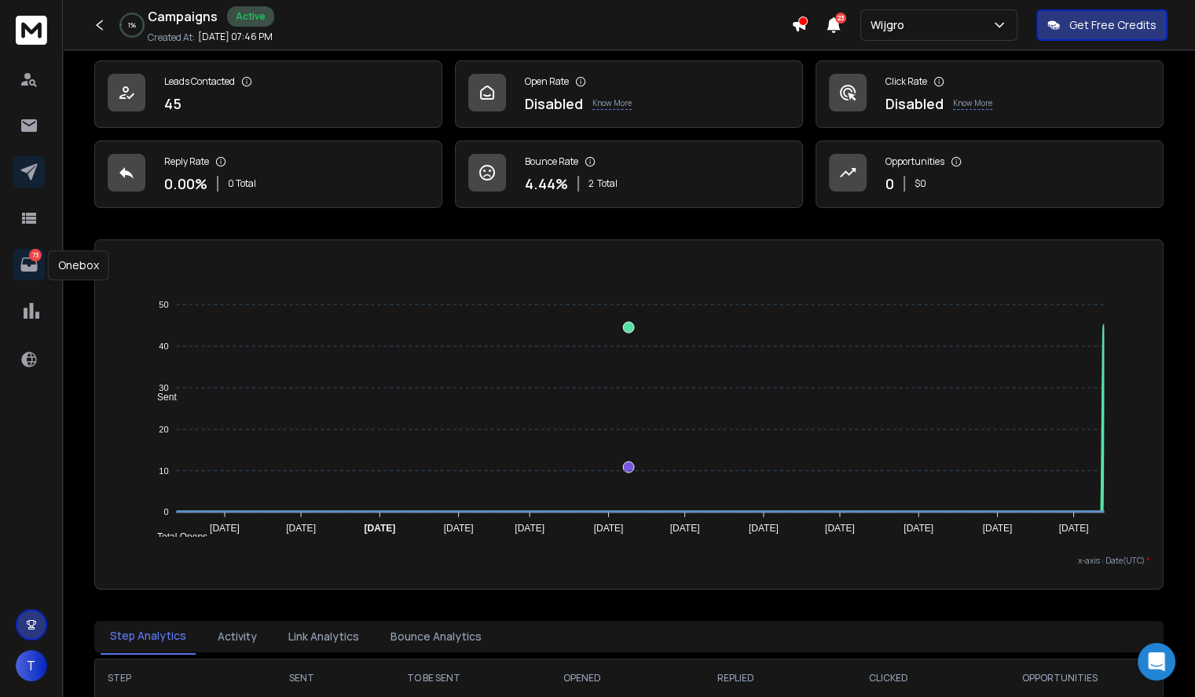
click at [34, 260] on p "73" at bounding box center [35, 255] width 13 height 13
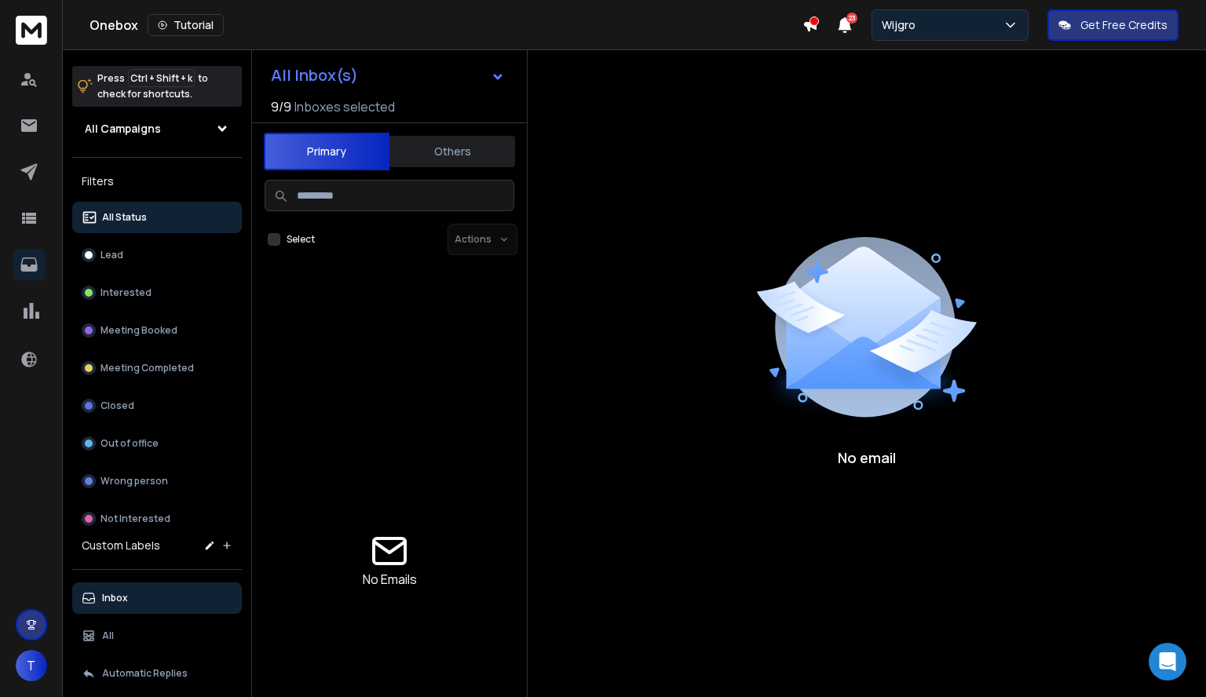
click at [969, 24] on div "Wijgro" at bounding box center [950, 25] width 137 height 16
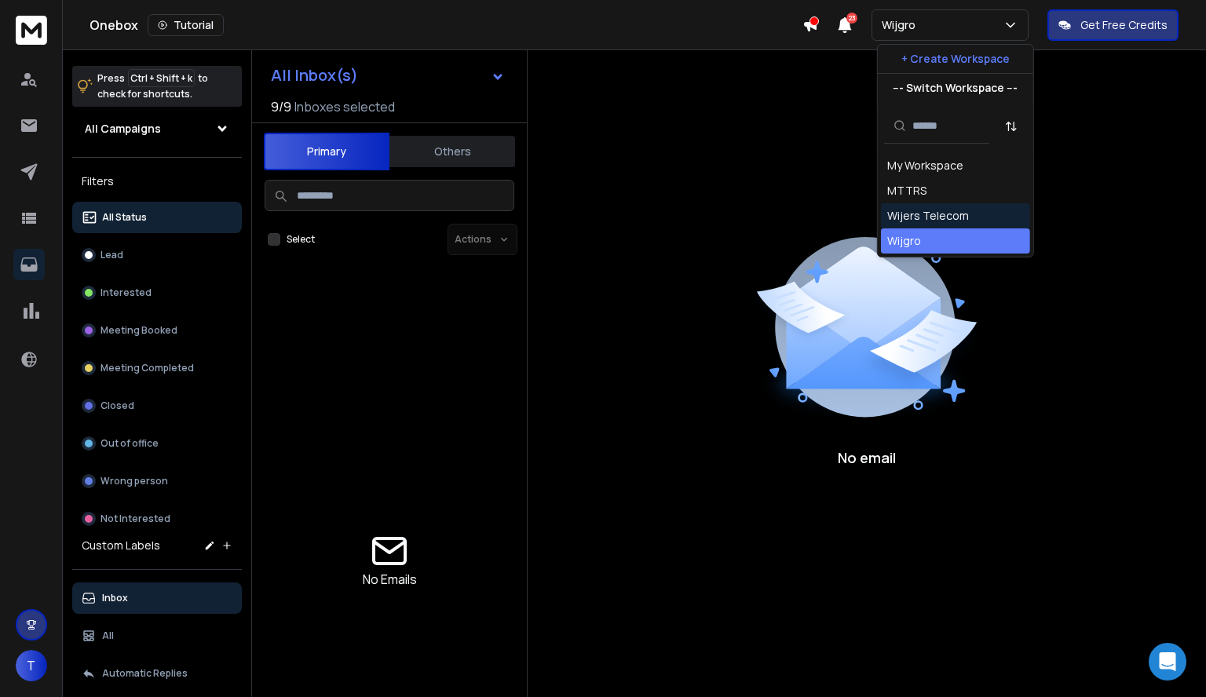
click at [924, 211] on div "Wijers Telecom" at bounding box center [928, 216] width 82 height 16
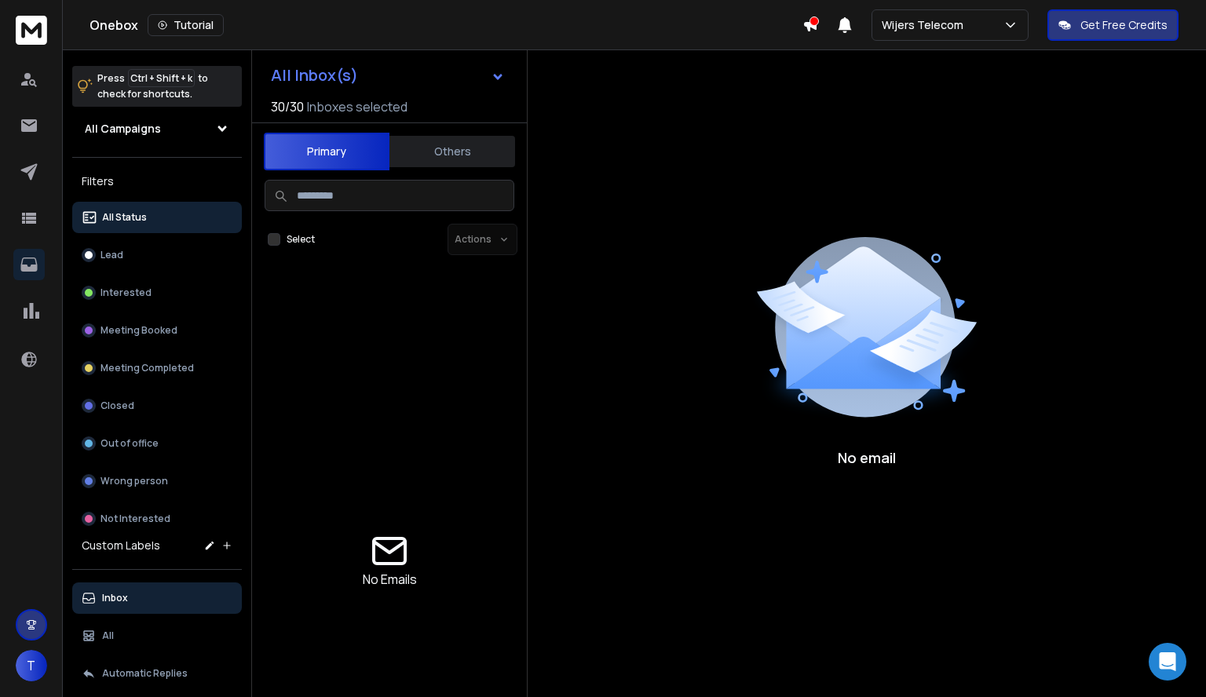
click at [937, 31] on p "Wijers Telecom" at bounding box center [926, 25] width 88 height 16
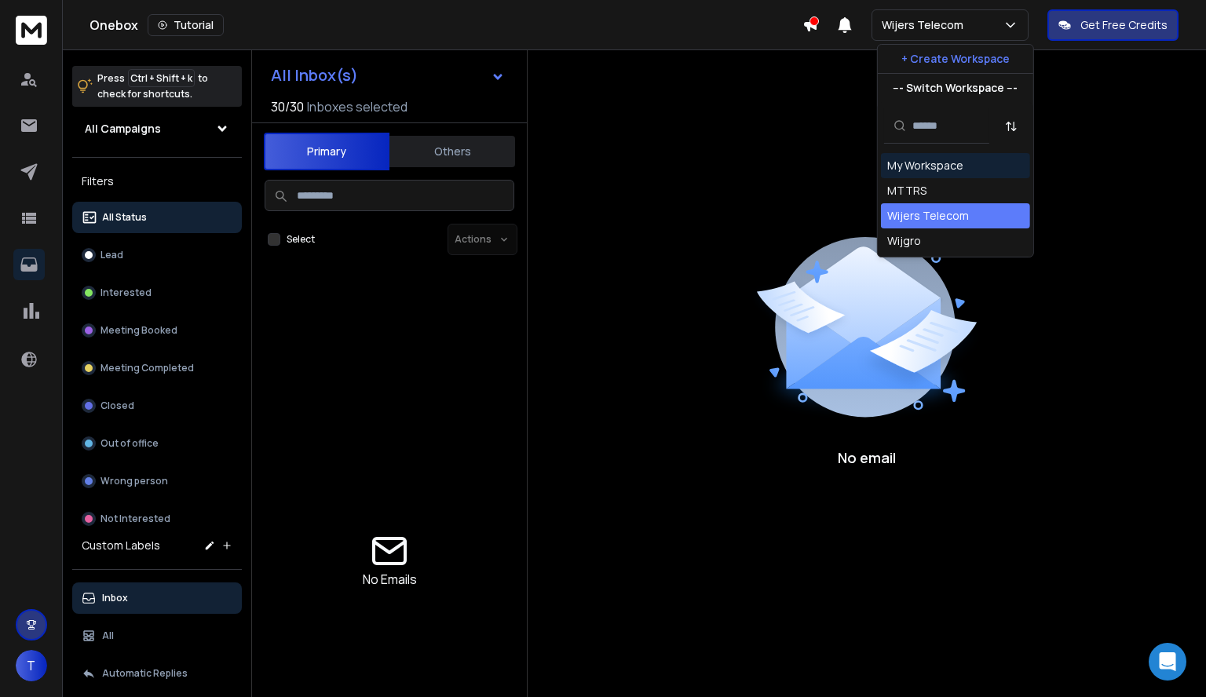
click at [920, 172] on div "My Workspace" at bounding box center [925, 166] width 76 height 16
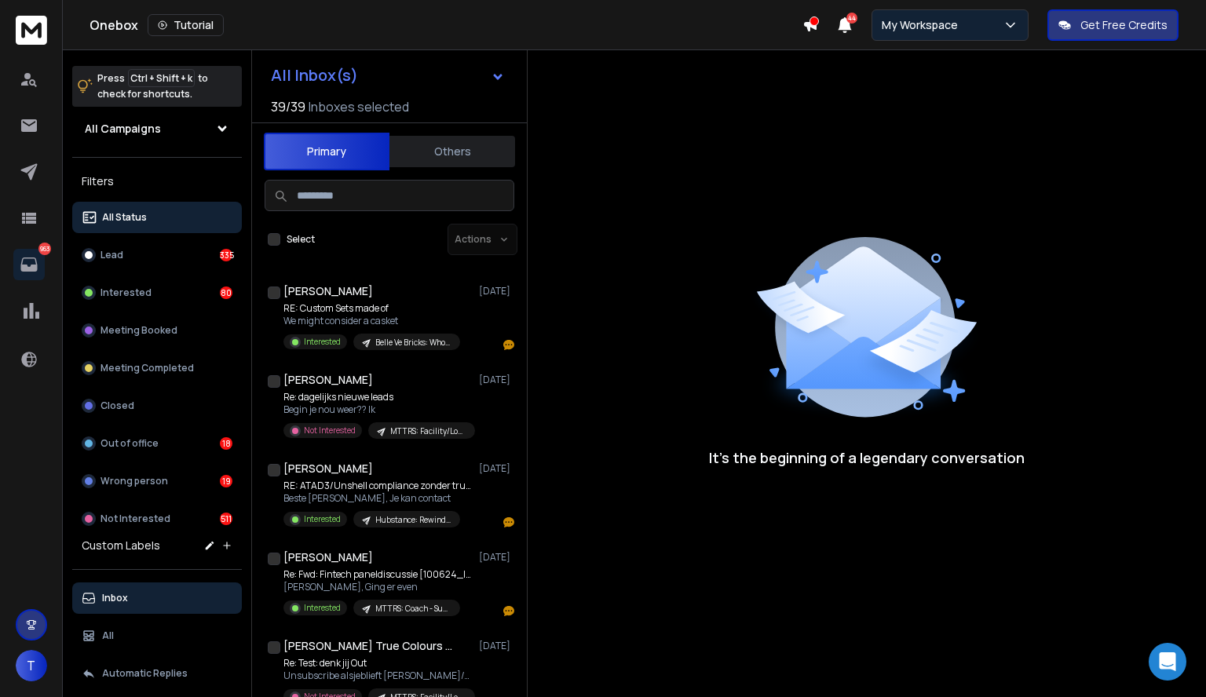
click at [942, 24] on p "My Workspace" at bounding box center [923, 25] width 82 height 16
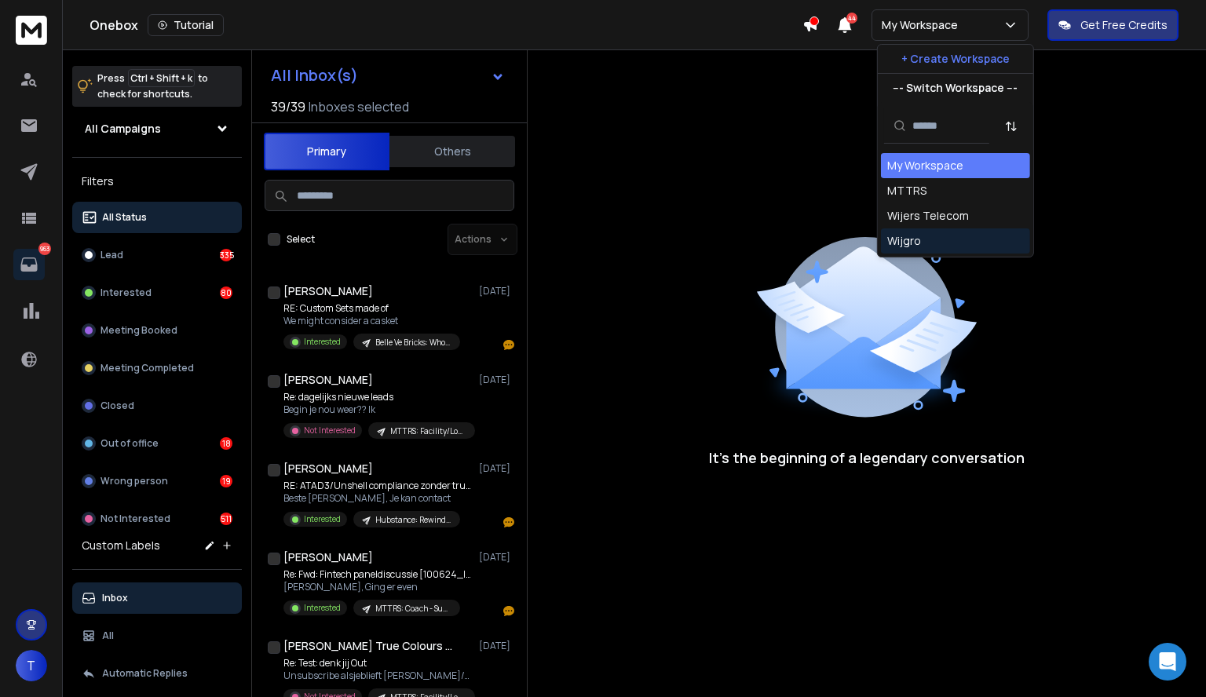
click at [920, 239] on div "Wijgro" at bounding box center [955, 241] width 149 height 25
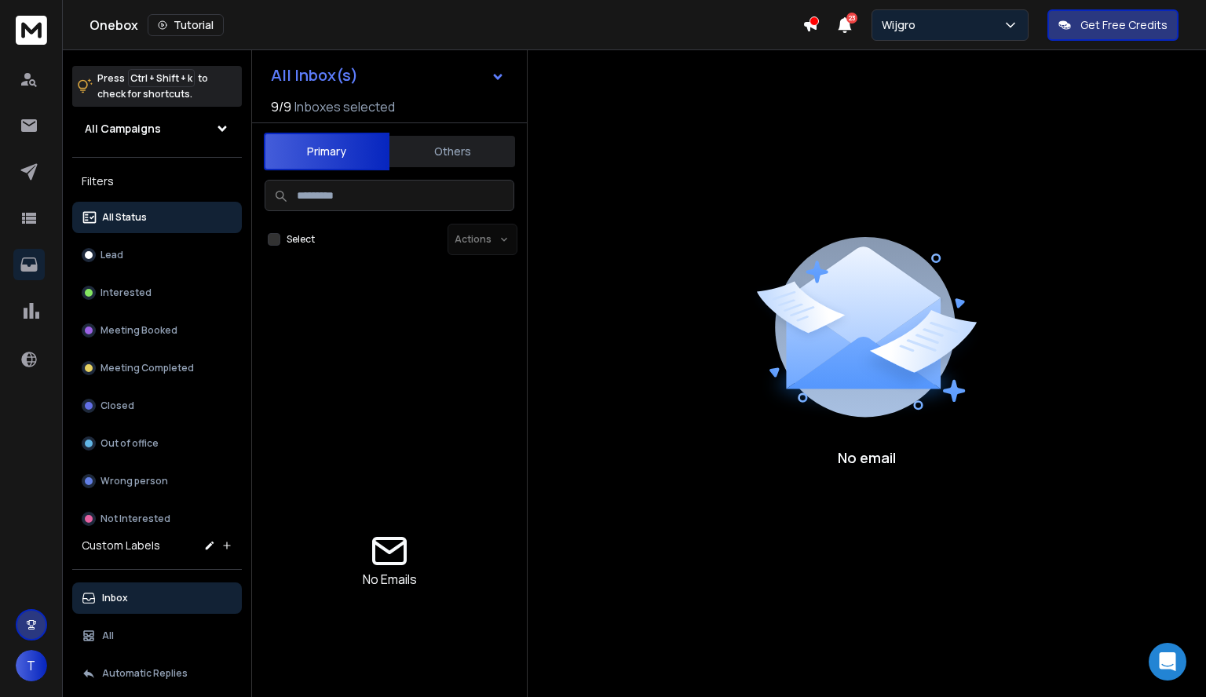
click at [960, 31] on div "Wijgro" at bounding box center [950, 25] width 137 height 16
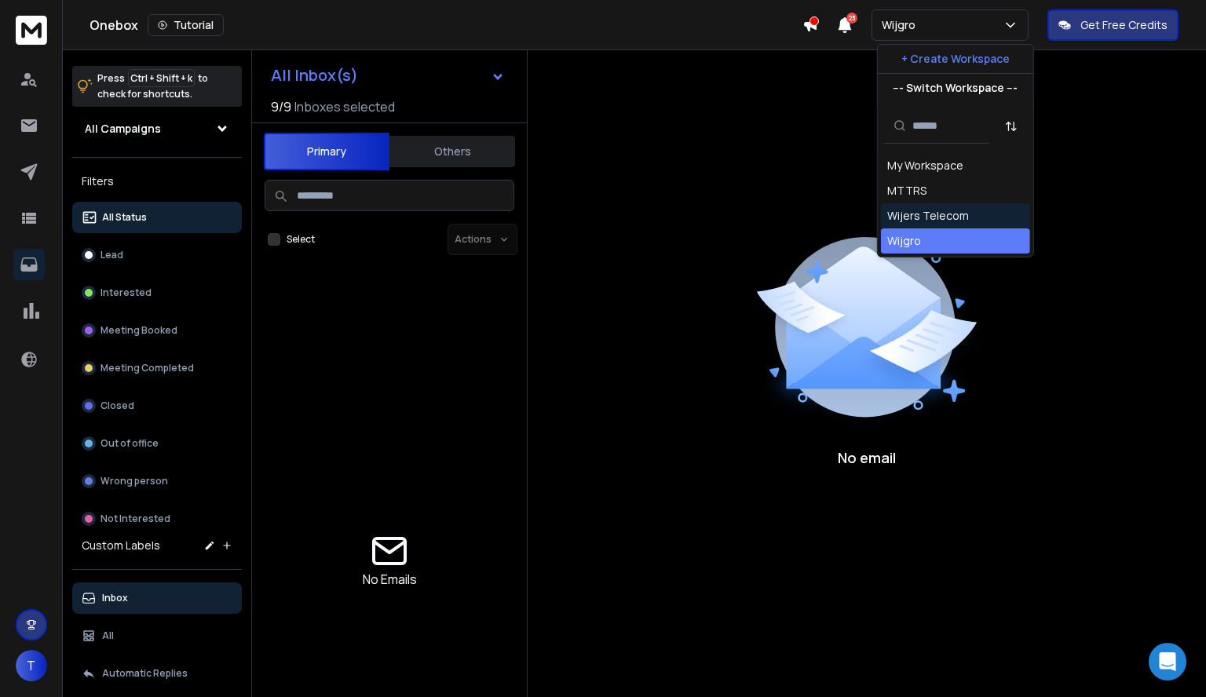
click at [920, 210] on div "Wijers Telecom" at bounding box center [928, 216] width 82 height 16
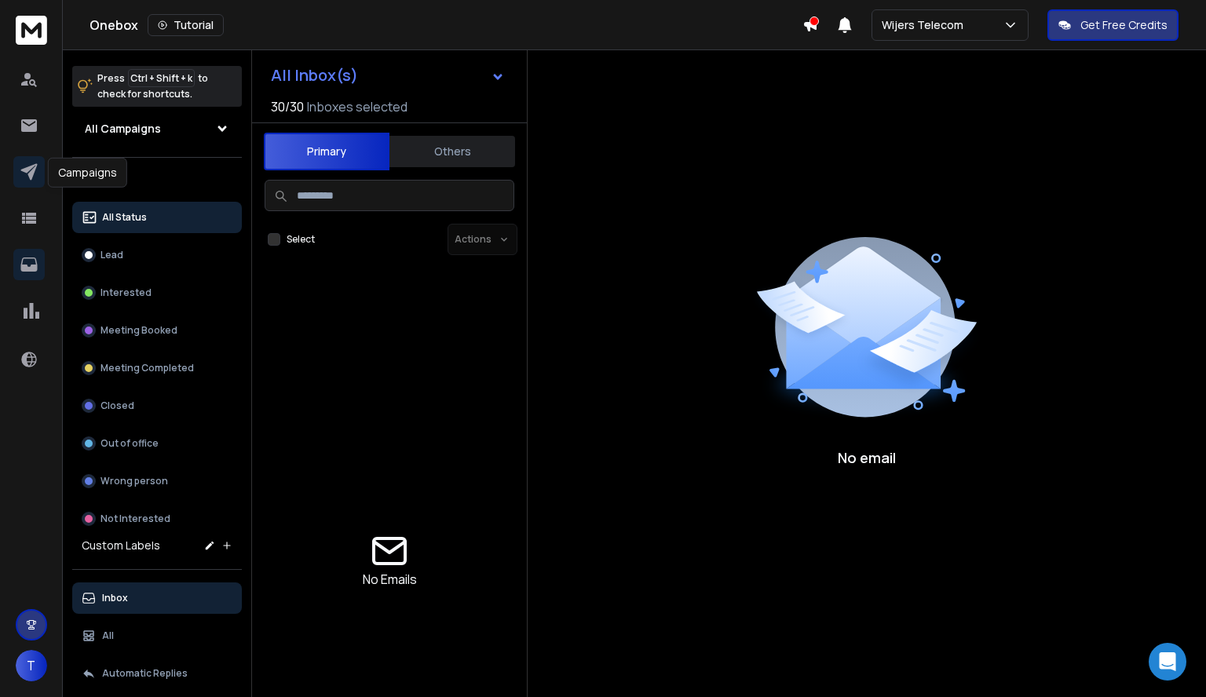
click at [24, 170] on icon at bounding box center [28, 172] width 16 height 16
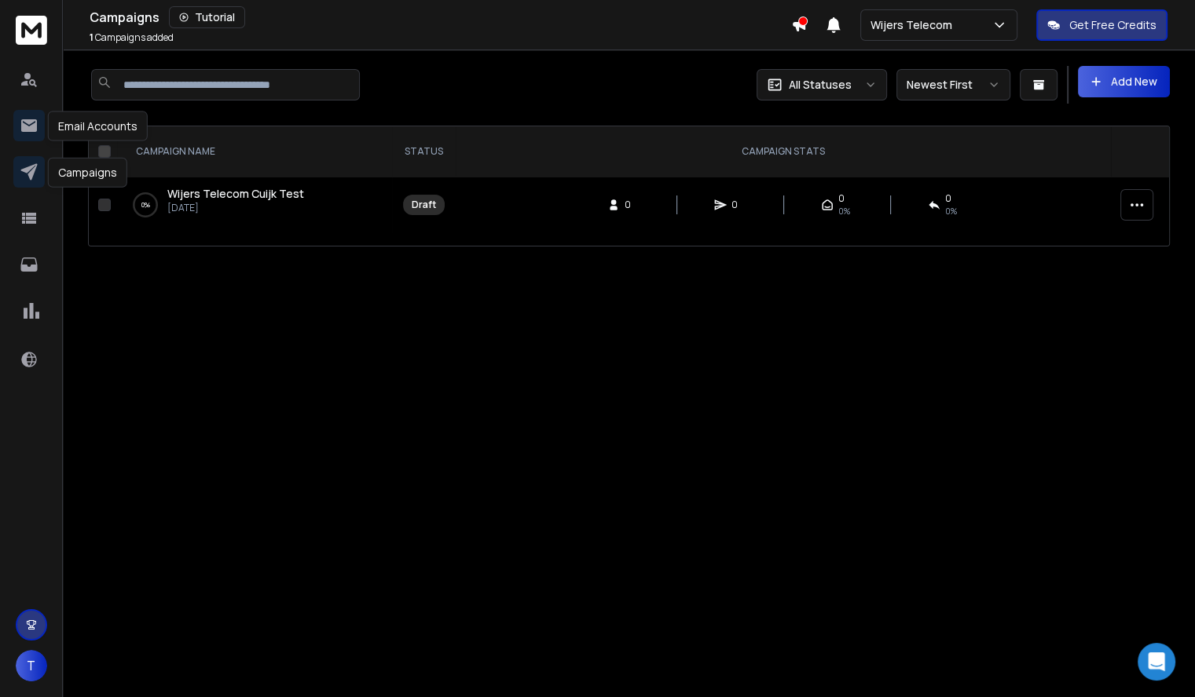
click at [33, 132] on icon at bounding box center [29, 125] width 19 height 19
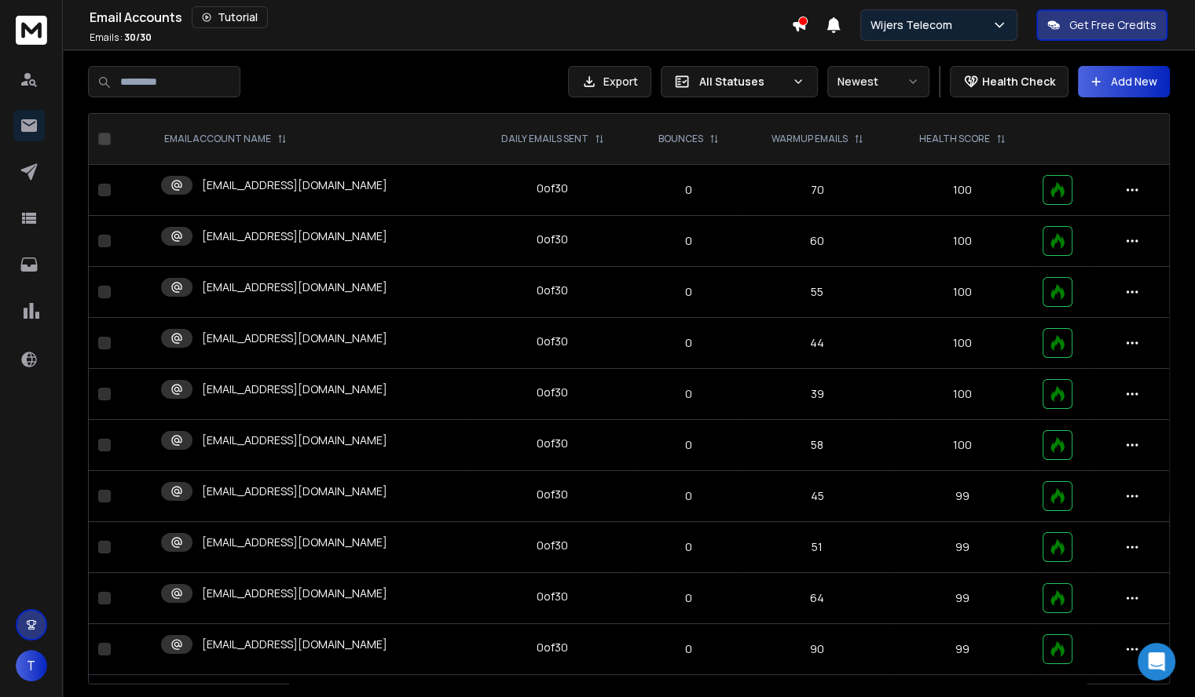
click at [945, 33] on button "Wijers Telecom" at bounding box center [938, 24] width 157 height 31
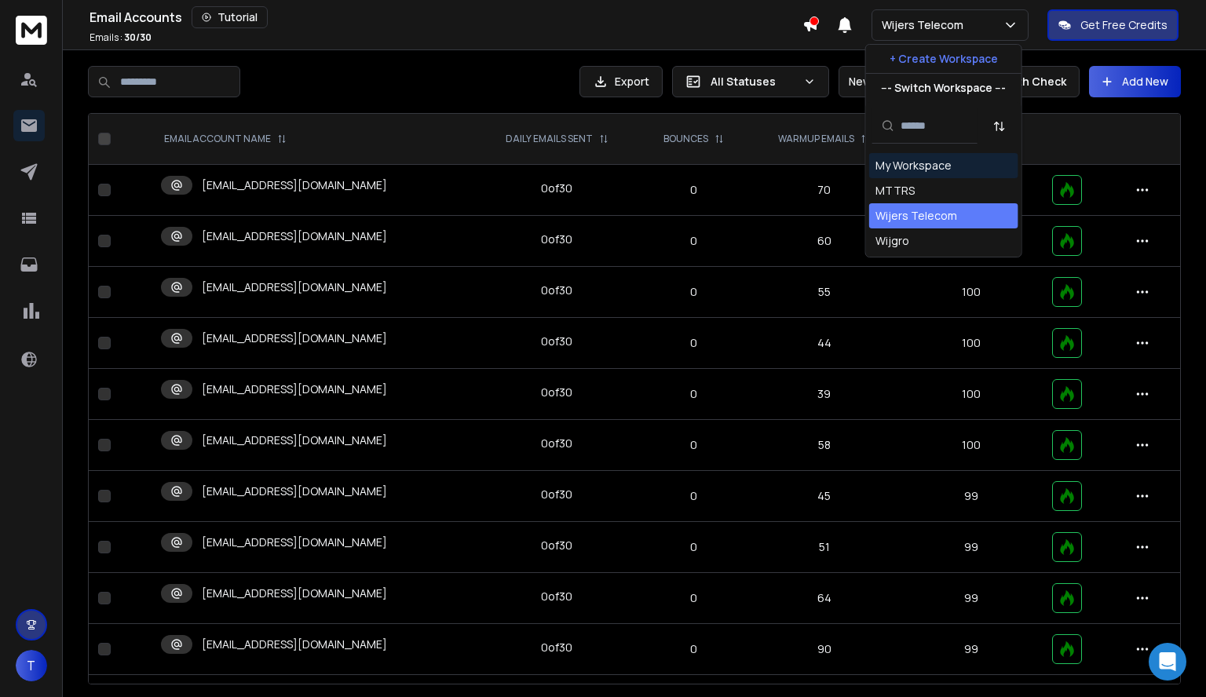
click at [669, 21] on div "Email Accounts Tutorial" at bounding box center [446, 17] width 713 height 22
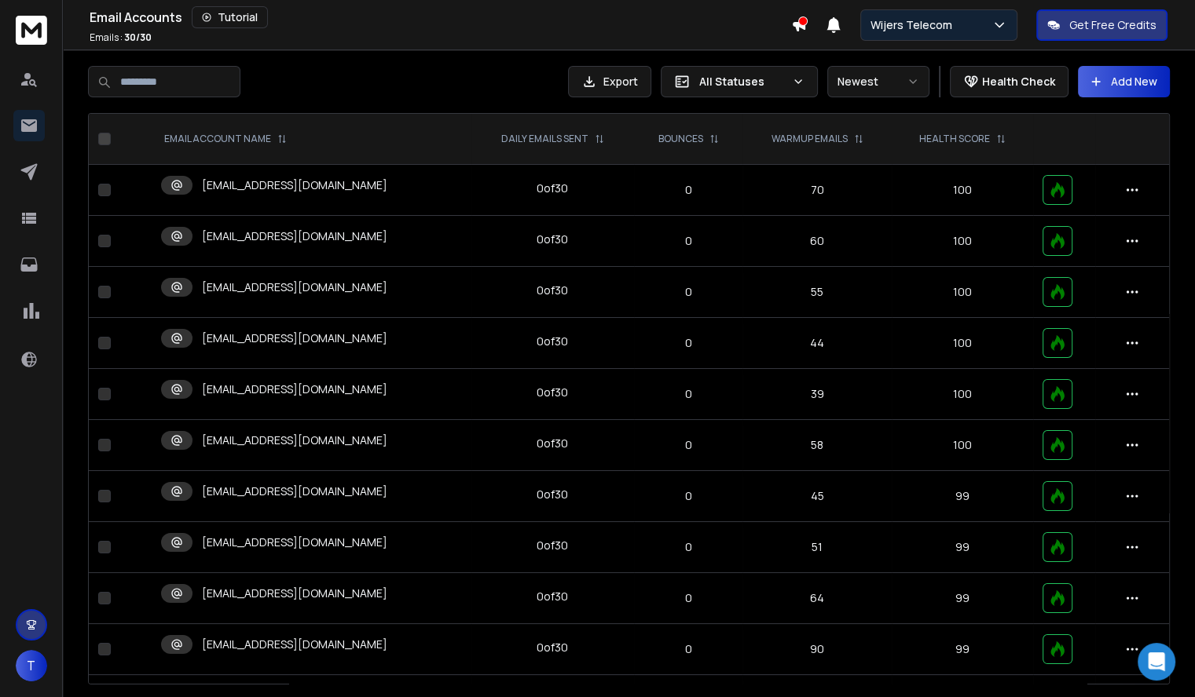
click at [936, 18] on p "Wijers Telecom" at bounding box center [914, 25] width 88 height 16
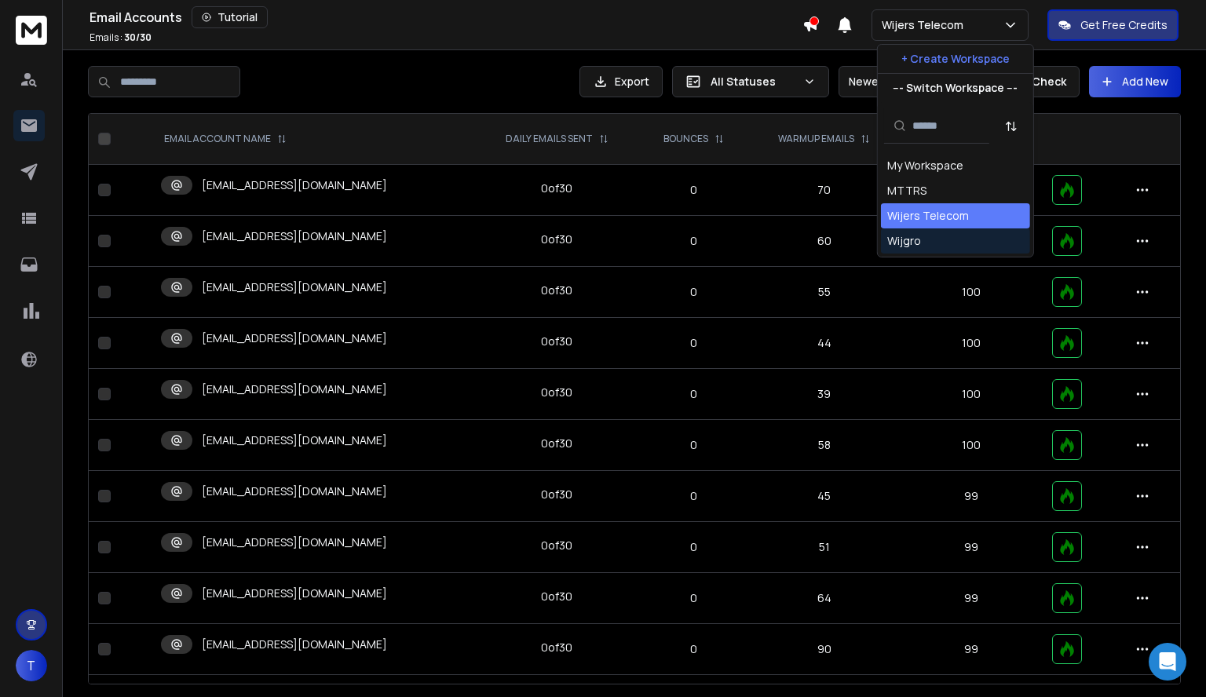
click at [909, 240] on div "Wijgro" at bounding box center [904, 241] width 34 height 16
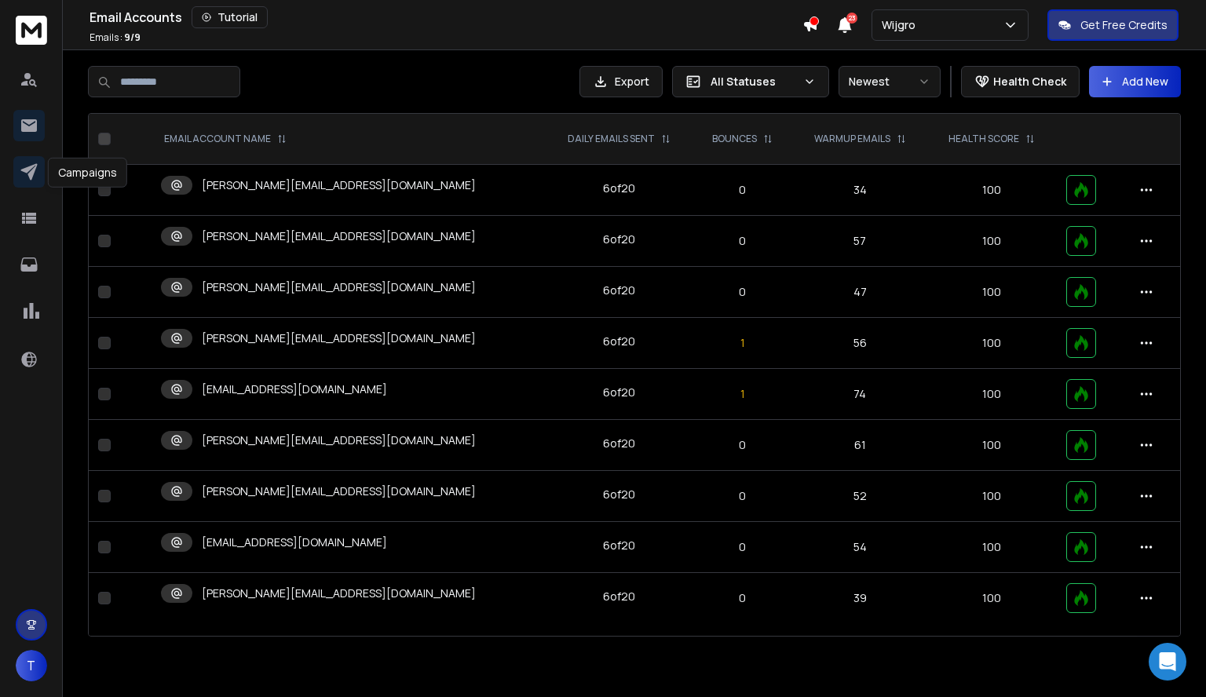
click at [23, 165] on icon at bounding box center [29, 172] width 19 height 19
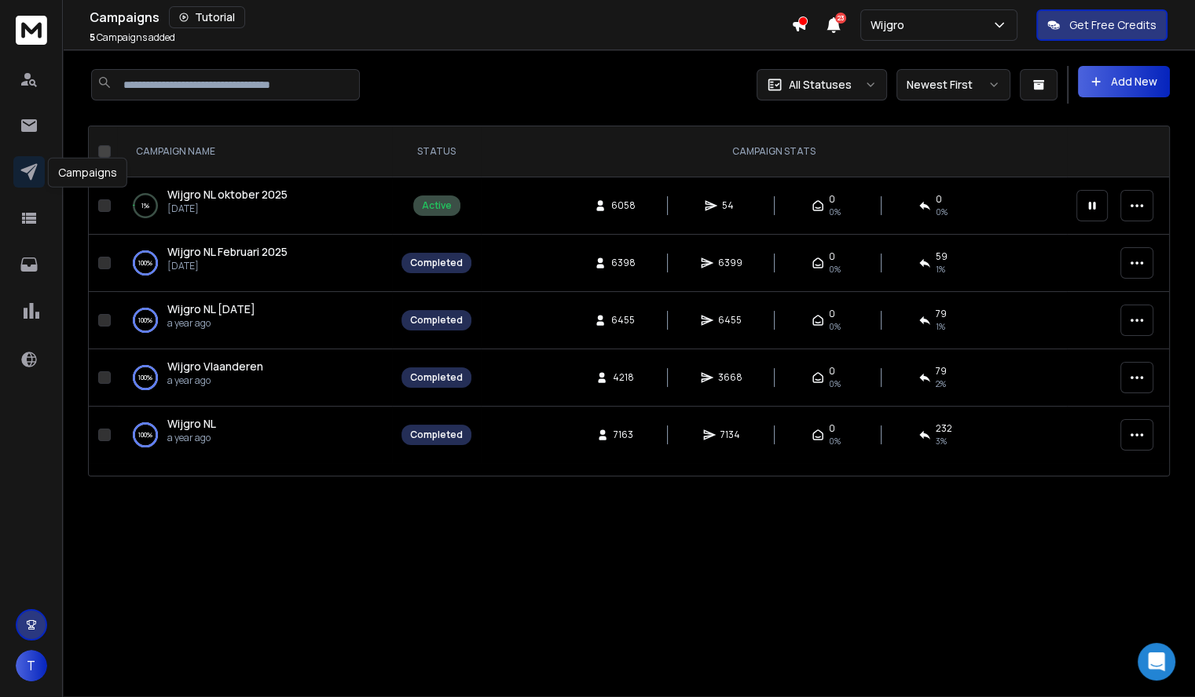
click at [36, 168] on icon at bounding box center [29, 172] width 19 height 19
click at [232, 210] on p "[DATE]" at bounding box center [227, 209] width 120 height 13
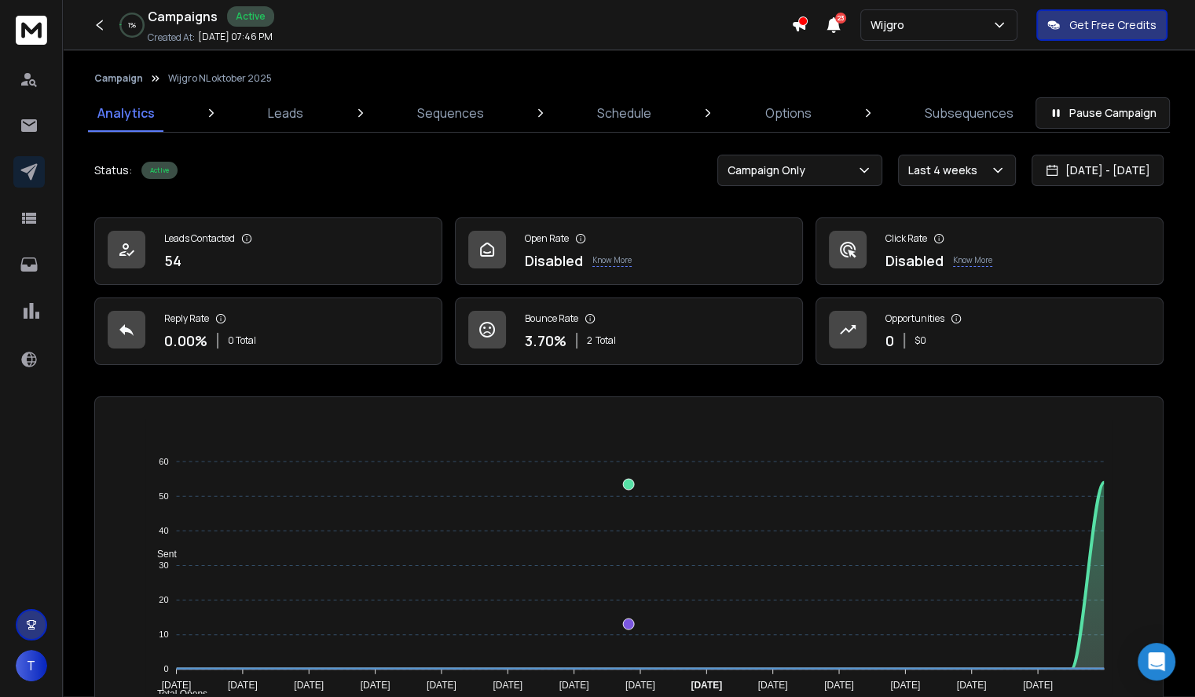
scroll to position [157, 0]
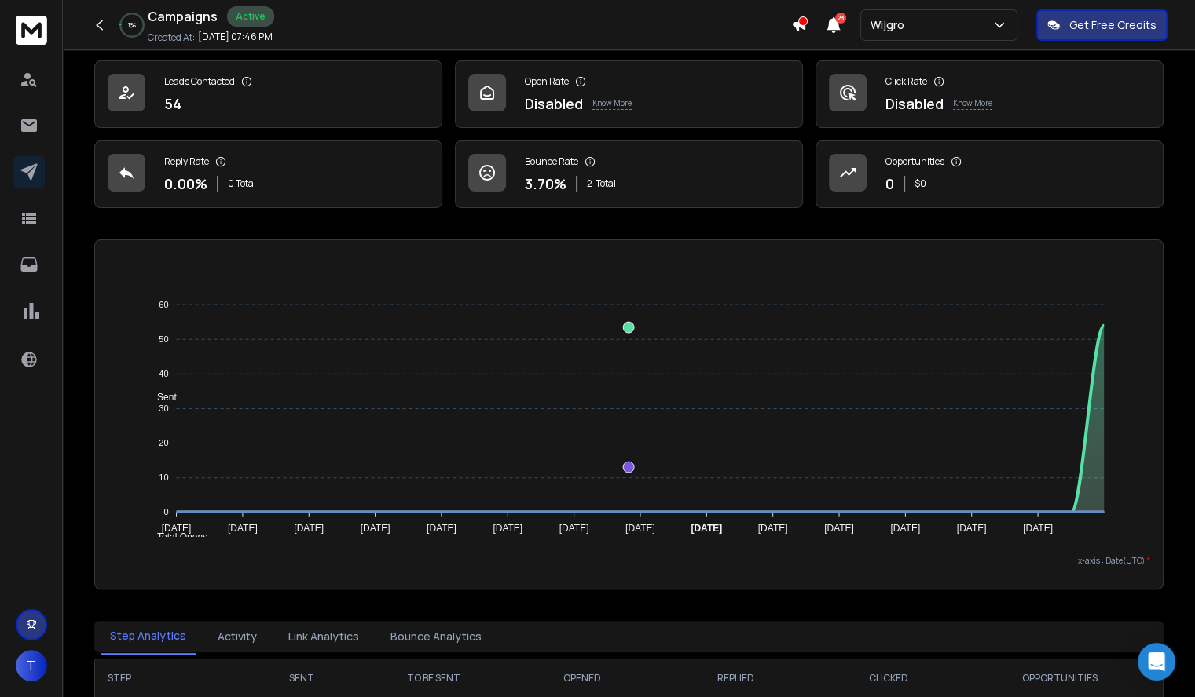
click at [599, 181] on span "Total" at bounding box center [605, 183] width 20 height 13
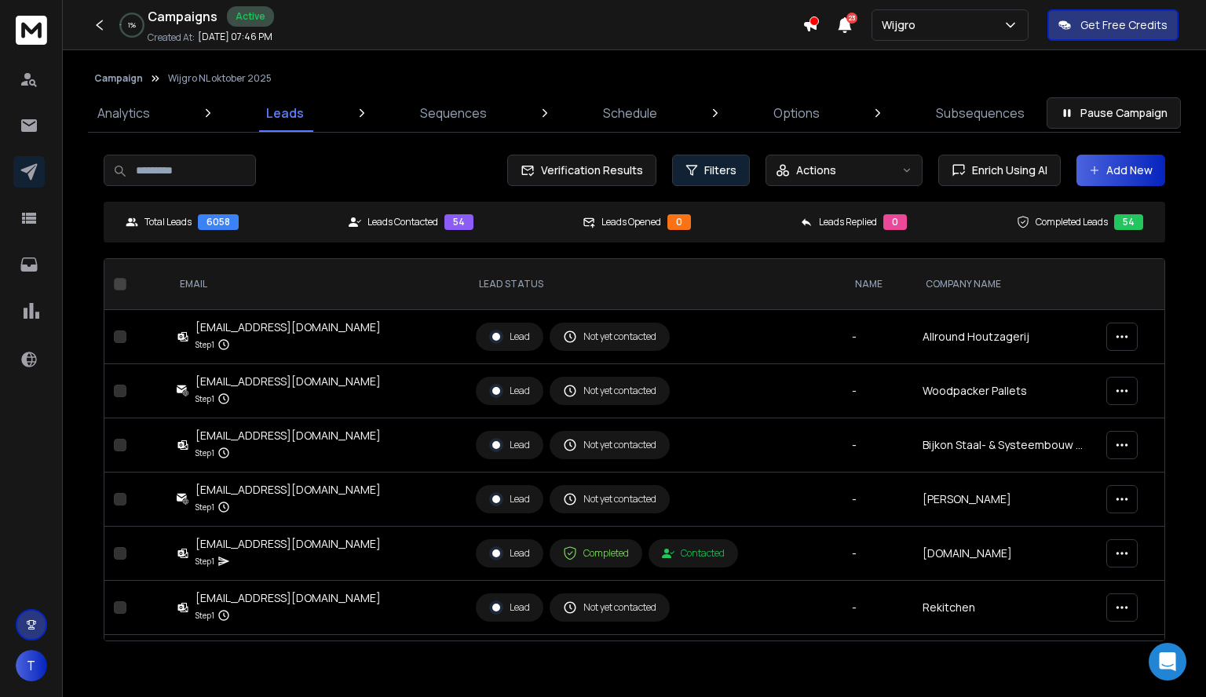
click at [725, 169] on span "Filters" at bounding box center [720, 171] width 32 height 16
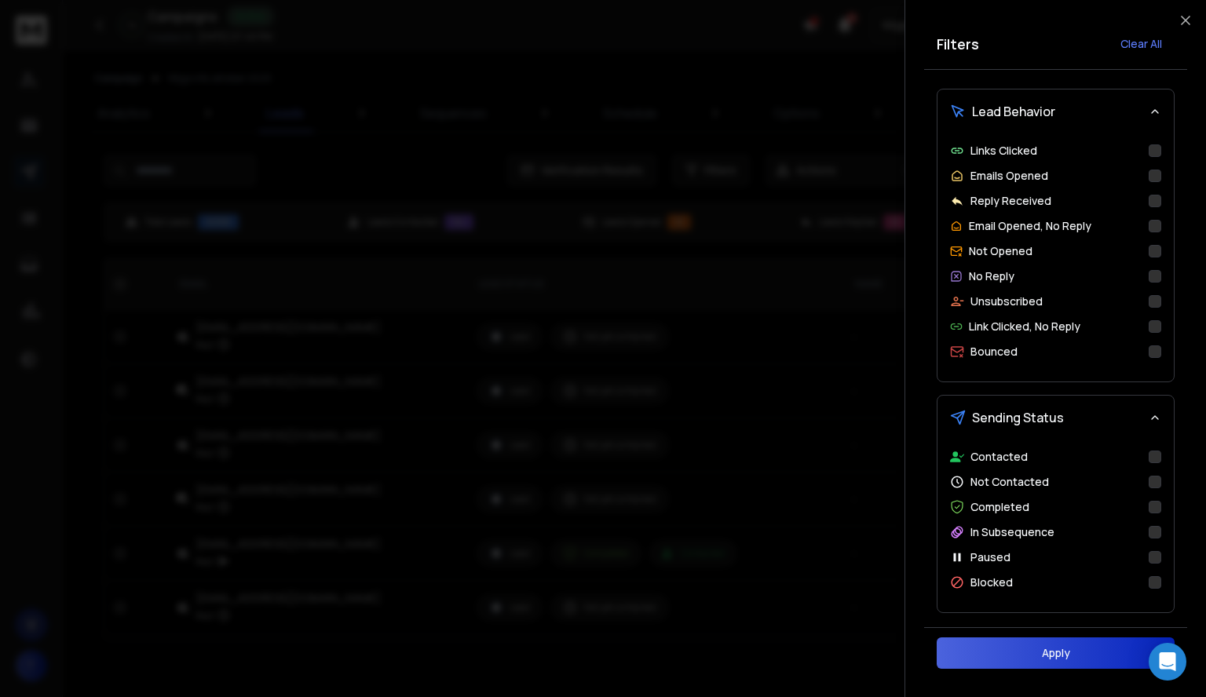
click at [998, 347] on p "Bounced" at bounding box center [994, 352] width 47 height 16
click at [1149, 347] on button "Bounced" at bounding box center [1155, 352] width 13 height 13
click at [1074, 651] on button "Apply" at bounding box center [1056, 653] width 238 height 31
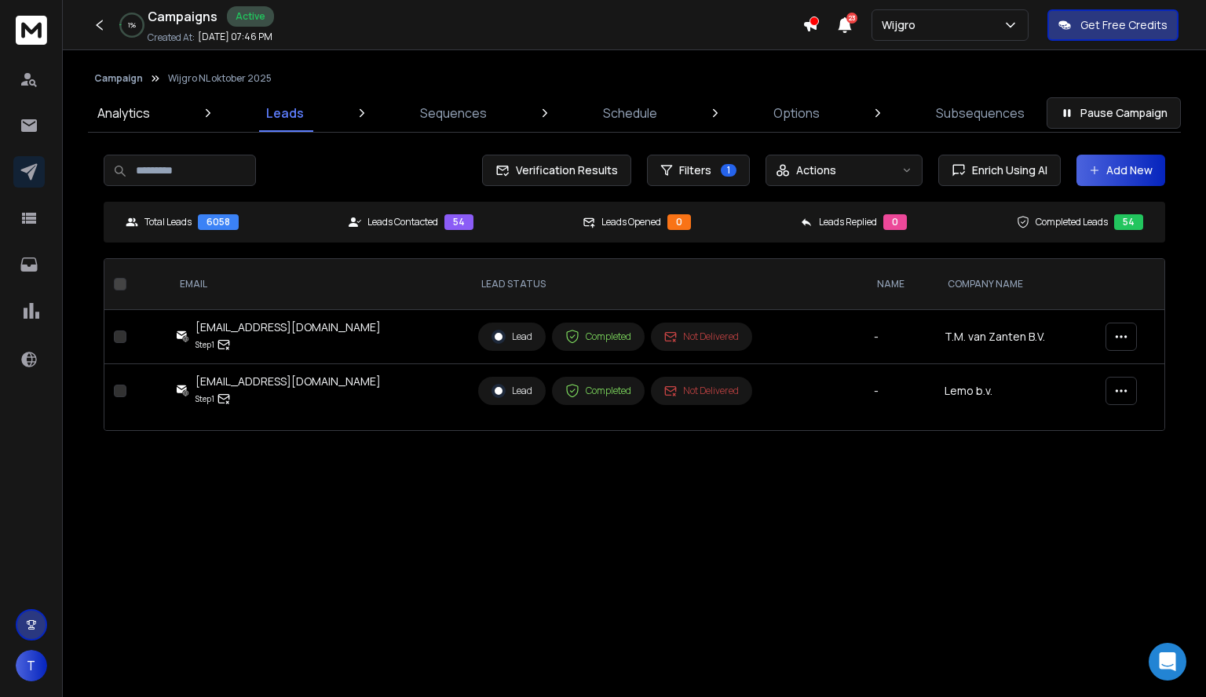
click at [145, 116] on p "Analytics" at bounding box center [123, 113] width 53 height 19
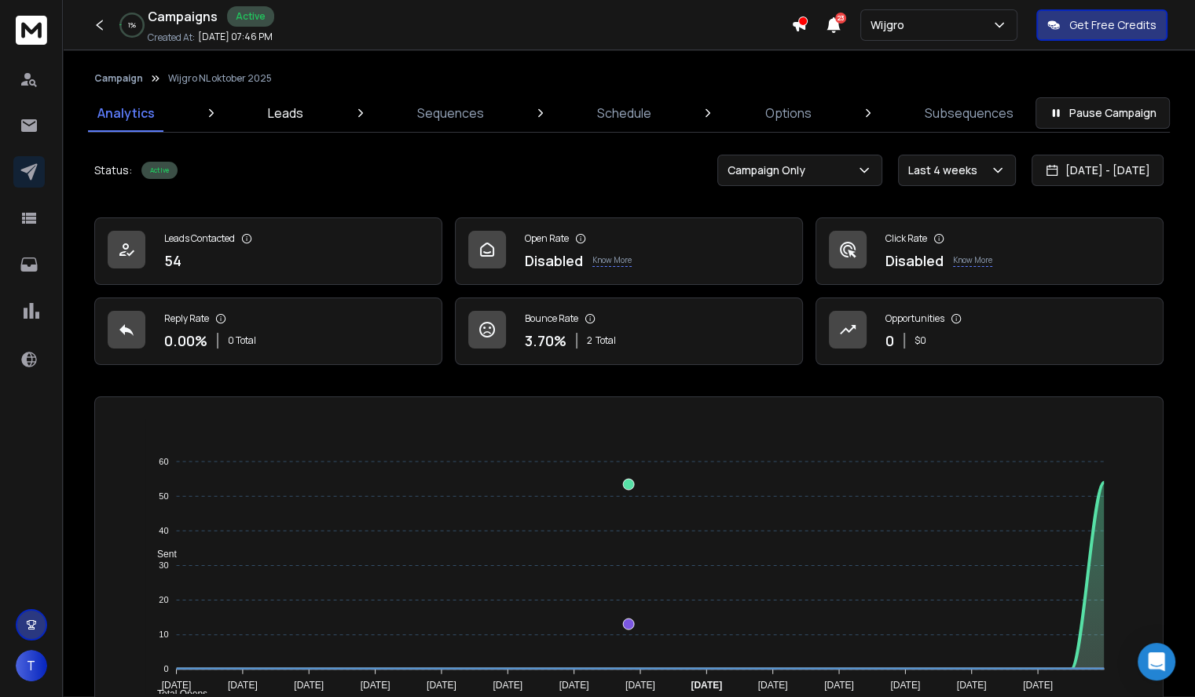
drag, startPoint x: 324, startPoint y: 112, endPoint x: 310, endPoint y: 115, distance: 13.7
click at [317, 114] on div "Analytics Leads Sequences Schedule Options Subsequences" at bounding box center [555, 113] width 935 height 38
click at [306, 116] on link "Leads" at bounding box center [285, 113] width 54 height 38
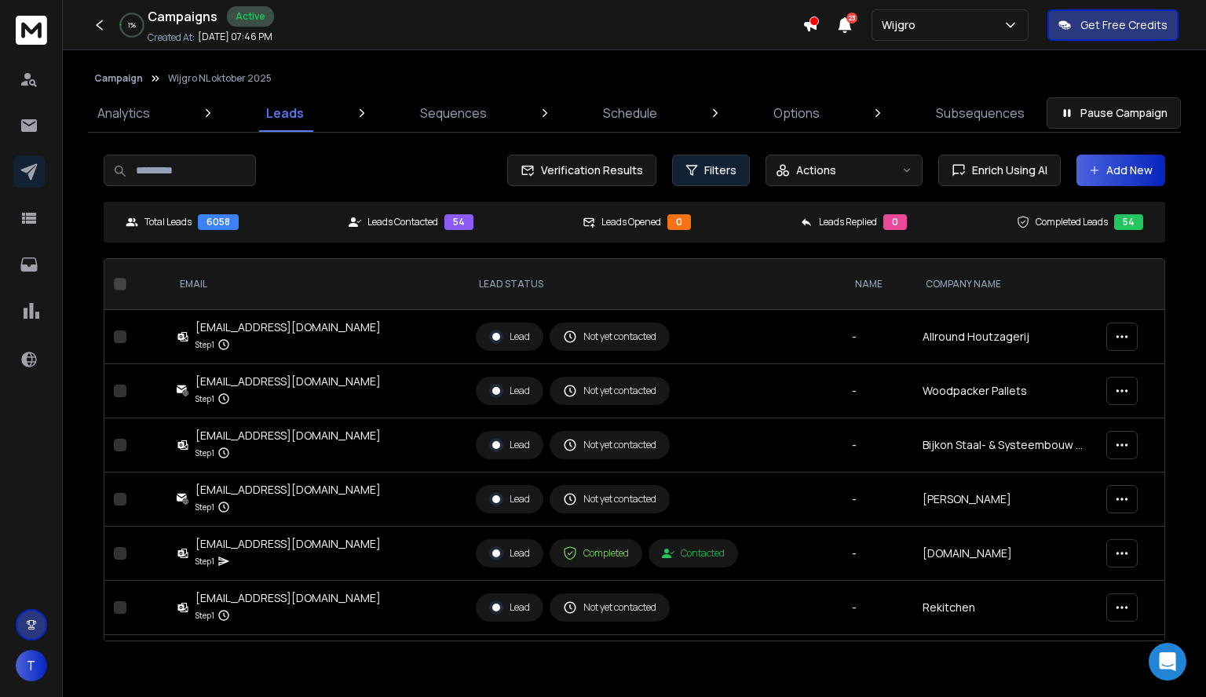
click at [719, 167] on span "Filters" at bounding box center [720, 171] width 32 height 16
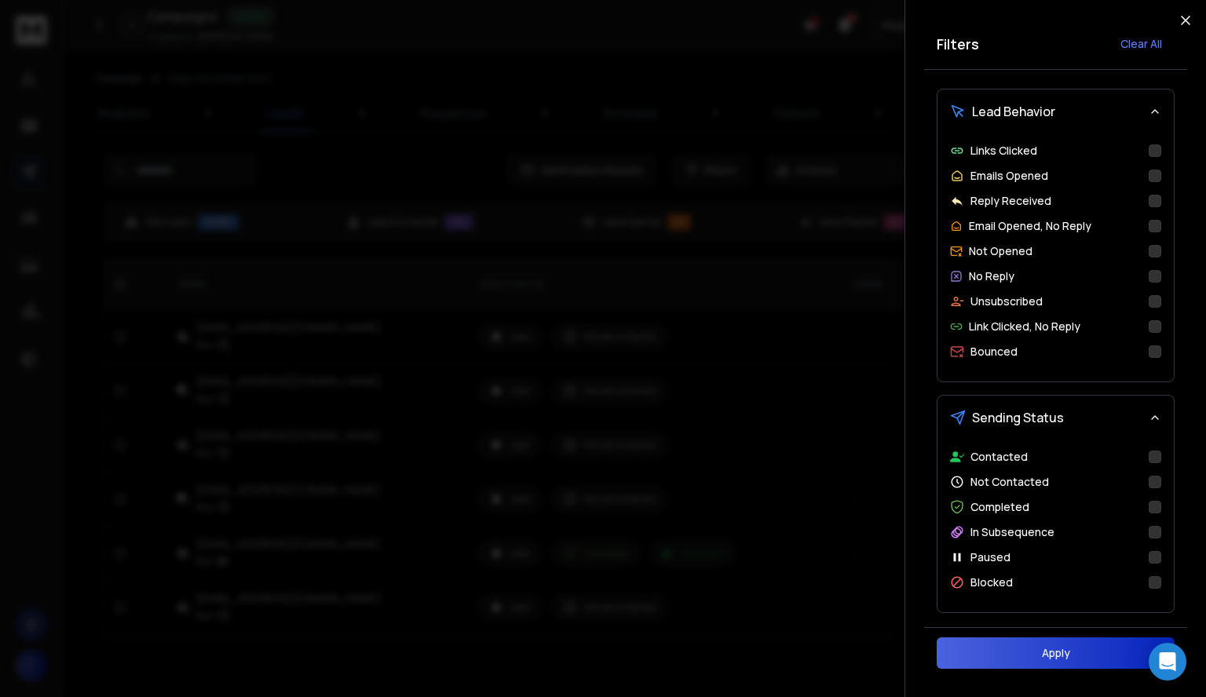
click at [1187, 20] on icon "button" at bounding box center [1186, 20] width 8 height 8
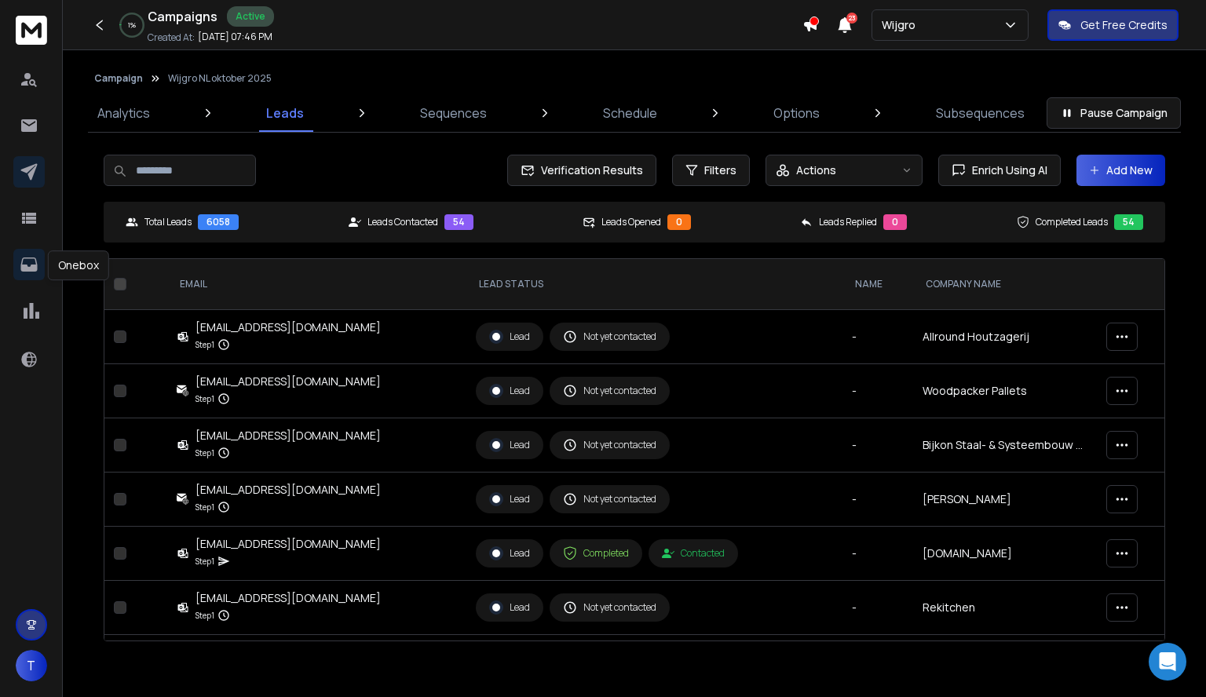
click at [28, 271] on icon at bounding box center [28, 265] width 16 height 14
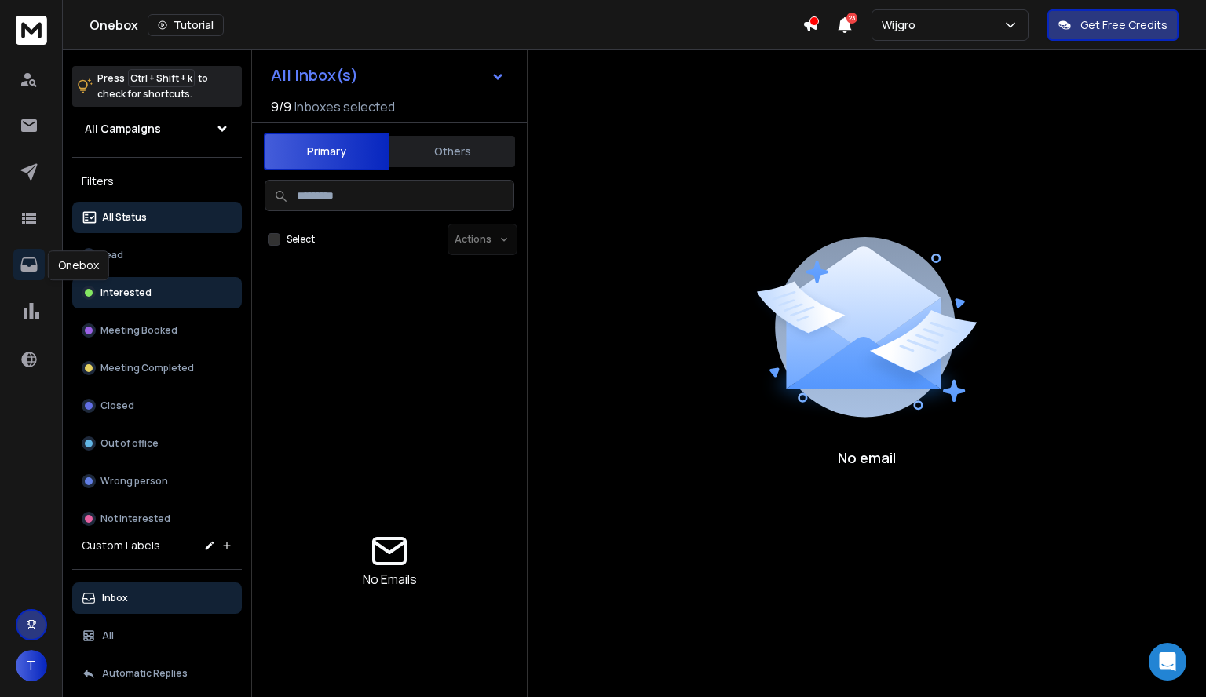
click at [132, 295] on p "Interested" at bounding box center [126, 293] width 51 height 13
click at [138, 218] on p "All Status" at bounding box center [124, 217] width 45 height 13
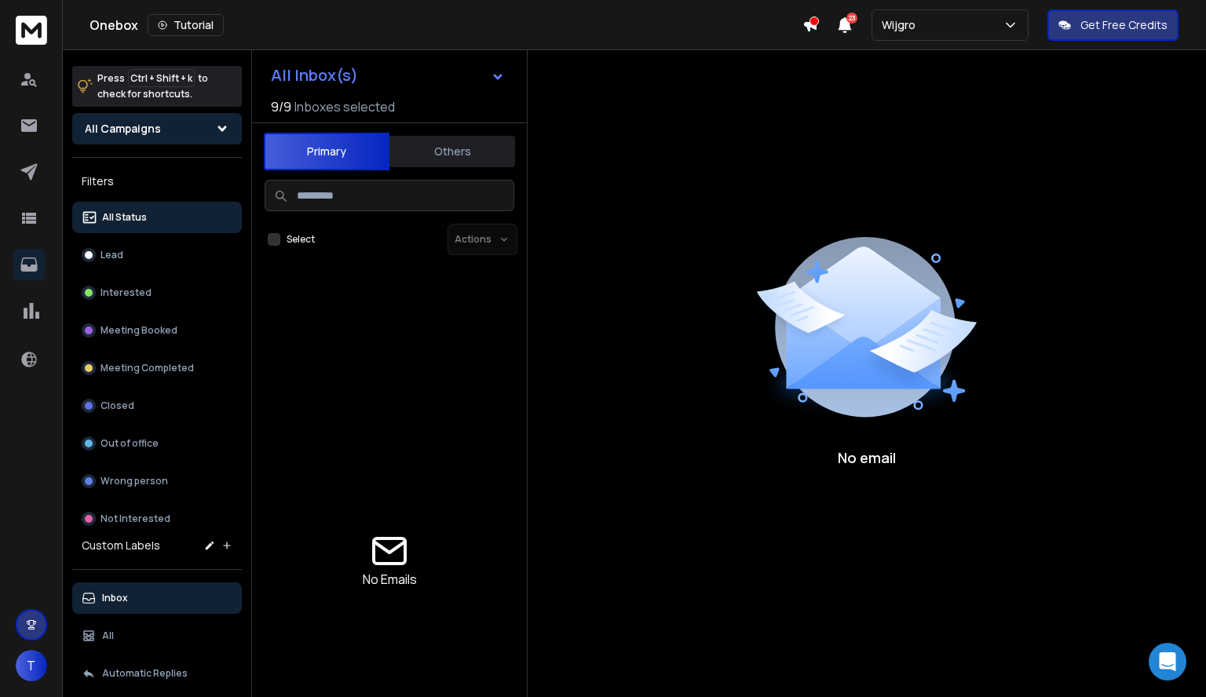
click at [167, 130] on button "All Campaigns" at bounding box center [157, 128] width 170 height 31
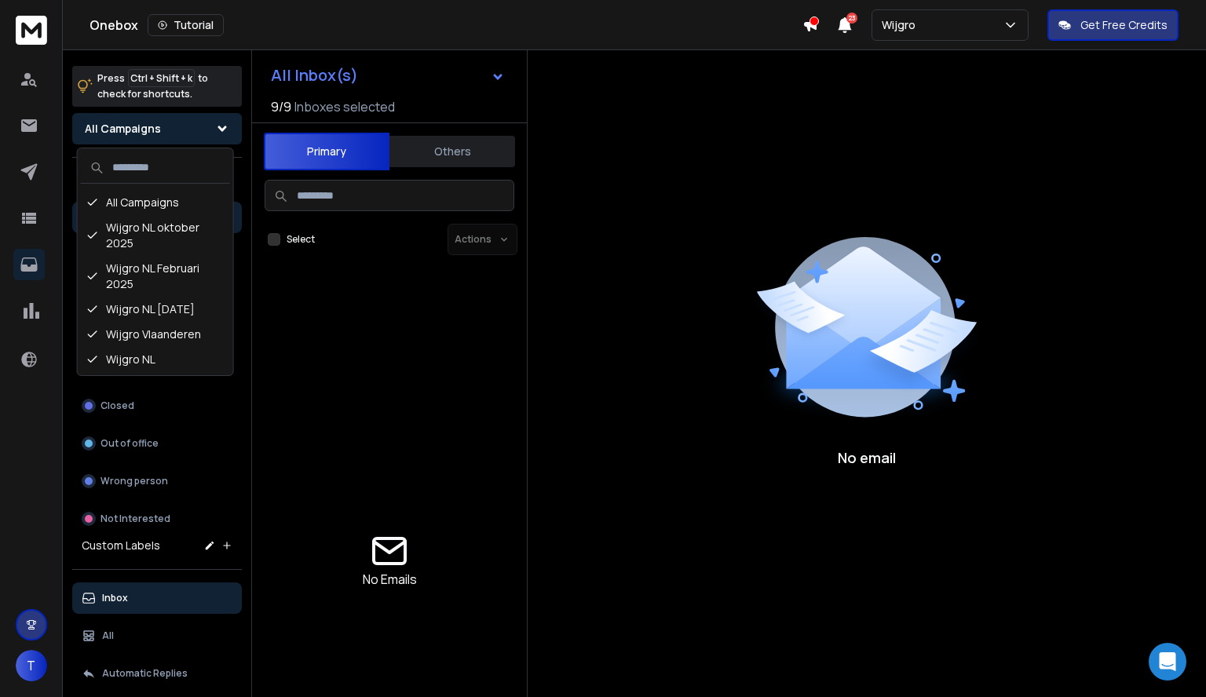
click at [167, 130] on button "All Campaigns" at bounding box center [157, 128] width 170 height 31
click at [215, 132] on icon at bounding box center [222, 129] width 14 height 14
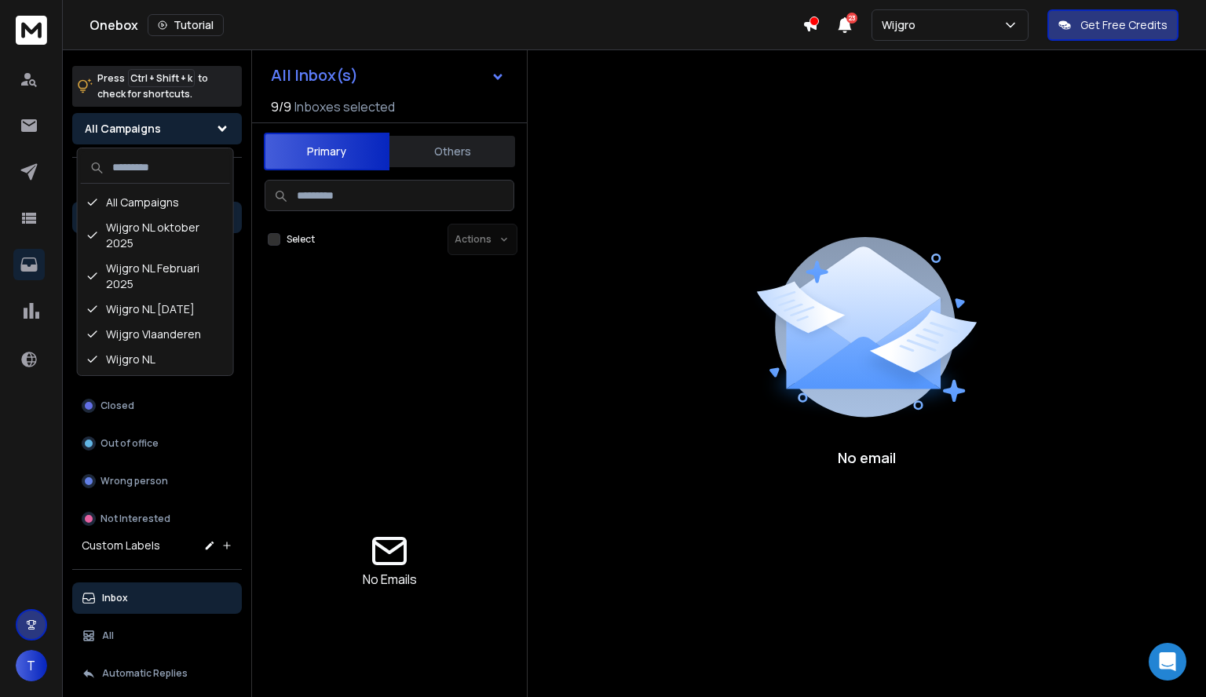
click at [215, 132] on icon at bounding box center [222, 129] width 14 height 14
click at [124, 204] on div "All Campaigns" at bounding box center [155, 202] width 149 height 25
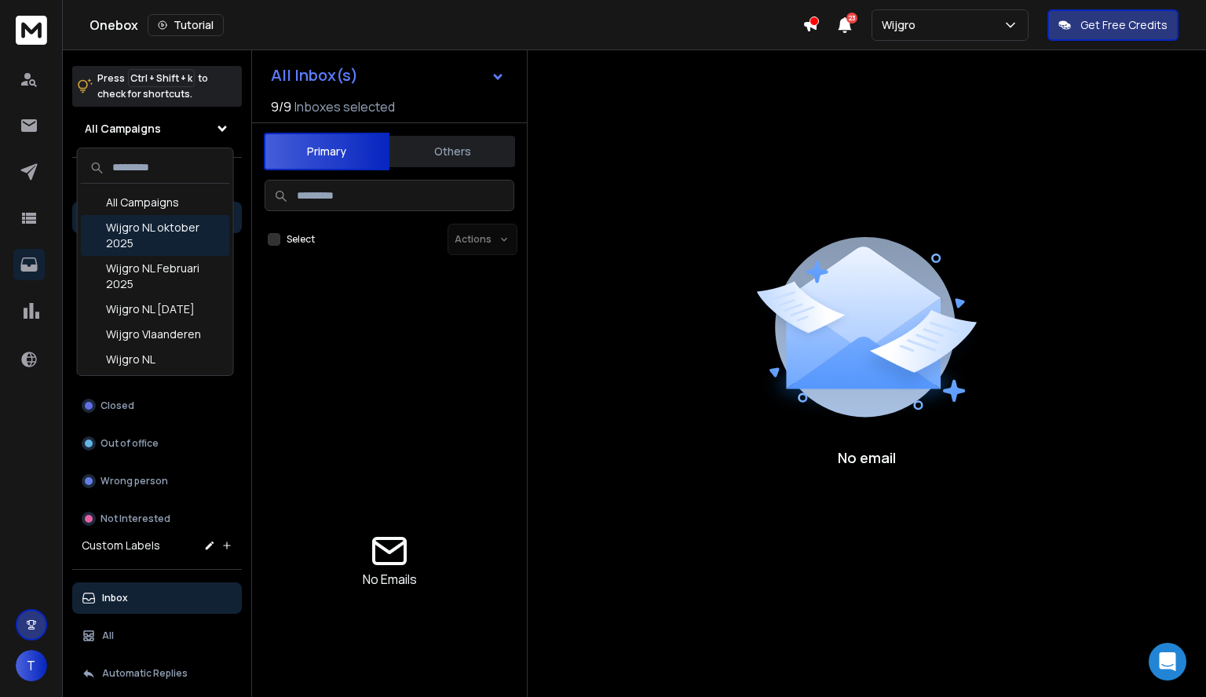
click at [155, 232] on div "Wijgro NL oktober 2025" at bounding box center [155, 235] width 149 height 41
click at [586, 330] on div "No email" at bounding box center [867, 346] width 679 height 593
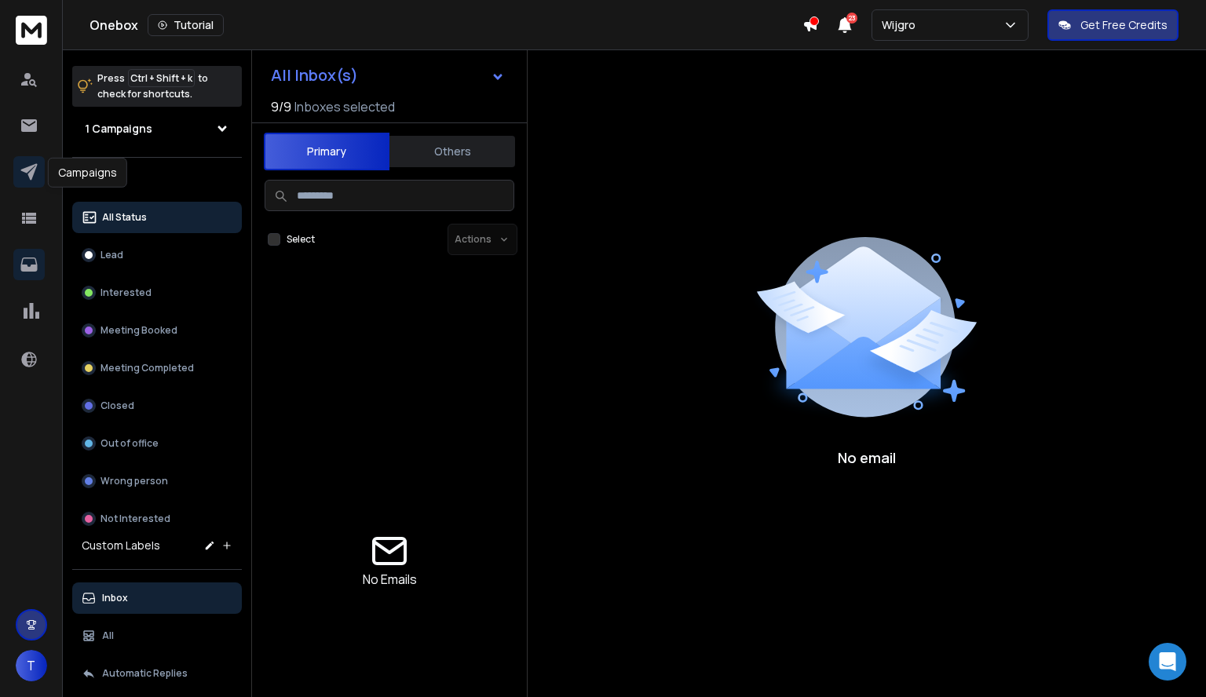
click at [28, 177] on icon at bounding box center [29, 172] width 19 height 19
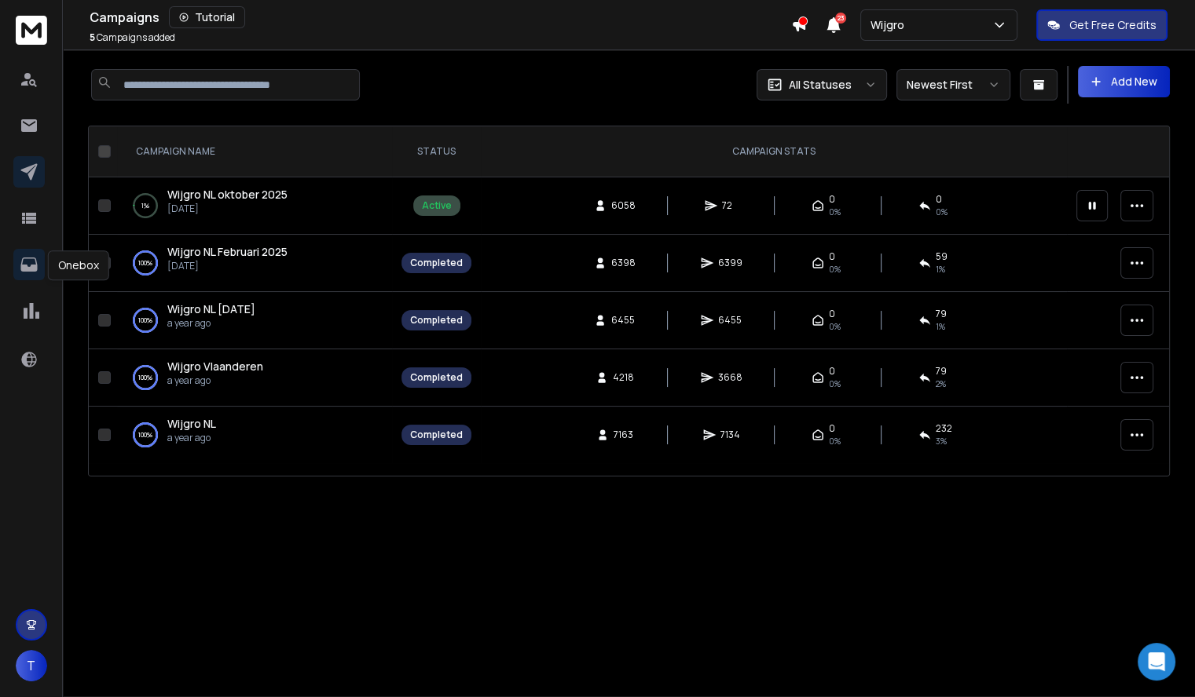
click at [26, 262] on icon at bounding box center [29, 264] width 19 height 19
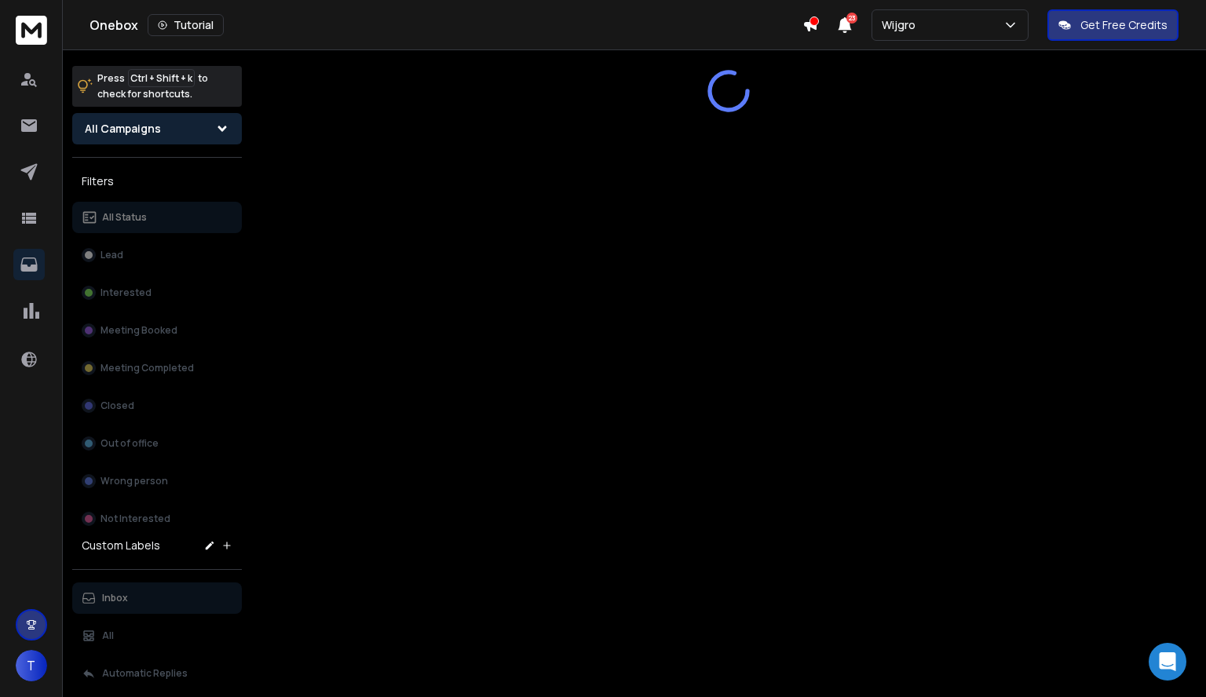
click at [172, 134] on button "All Campaigns" at bounding box center [157, 128] width 170 height 31
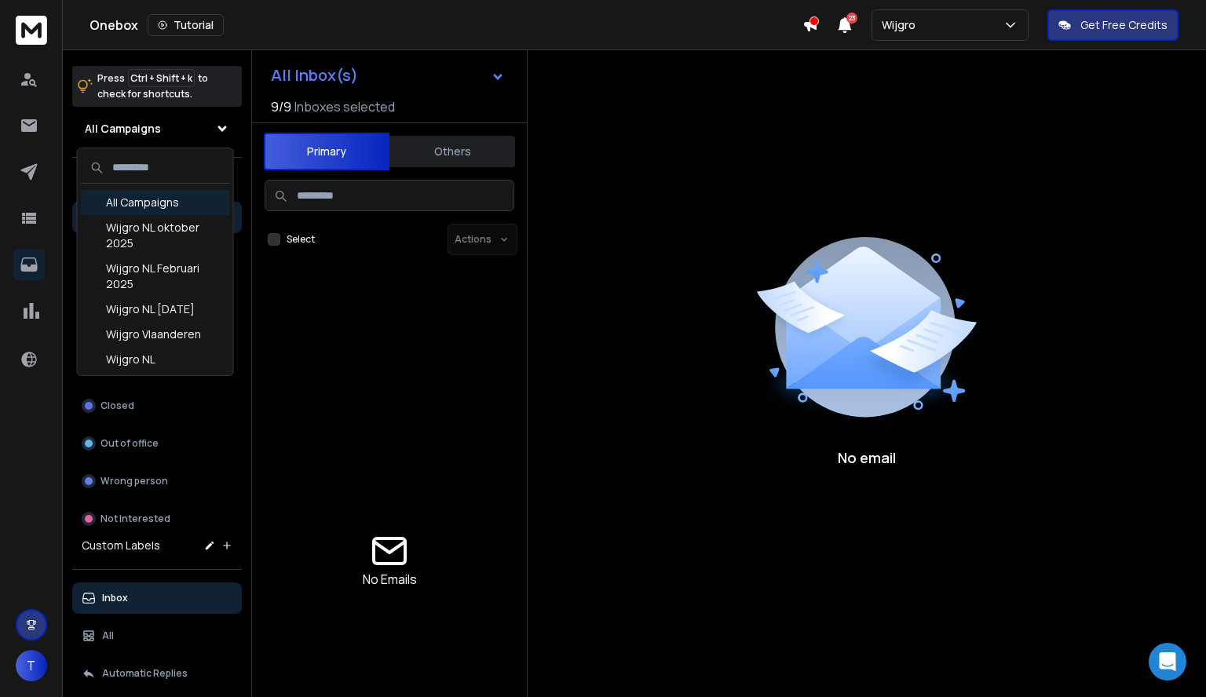
click at [148, 199] on div "All Campaigns" at bounding box center [155, 202] width 149 height 25
click at [147, 199] on div "All Campaigns" at bounding box center [155, 202] width 149 height 25
click at [138, 229] on div "Wijgro NL oktober 2025" at bounding box center [155, 235] width 149 height 41
click at [161, 435] on button "Out of office" at bounding box center [157, 443] width 170 height 31
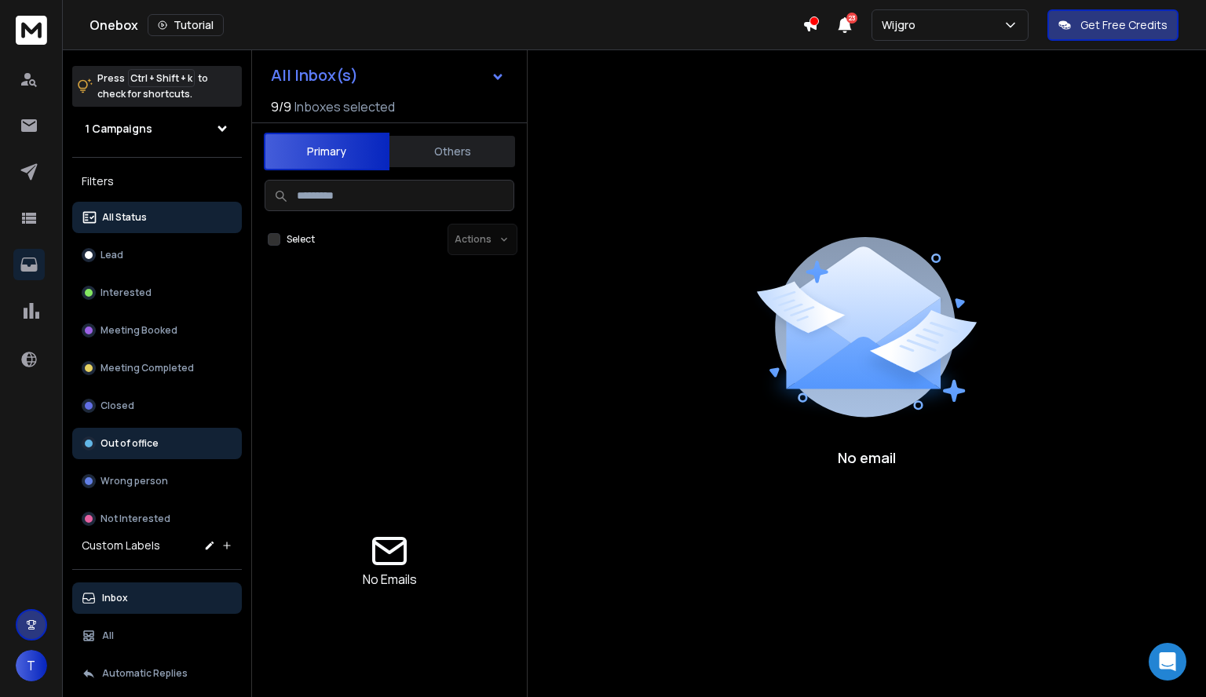
click at [126, 211] on p "All Status" at bounding box center [124, 217] width 45 height 13
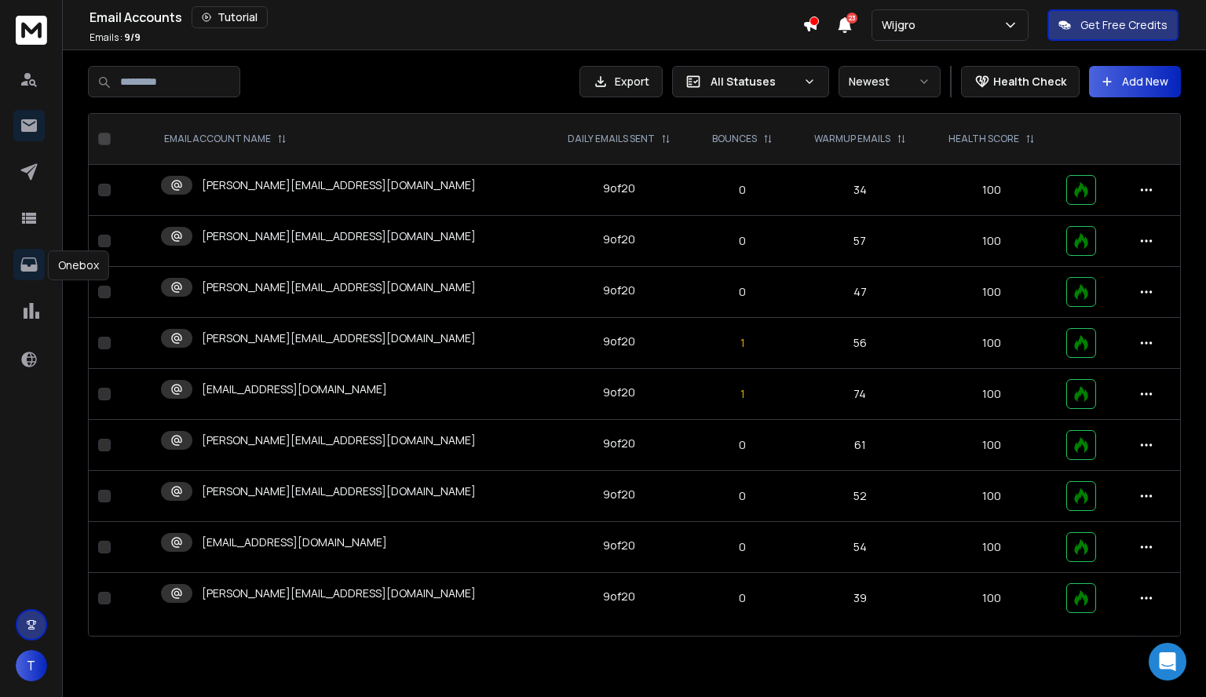
click at [25, 270] on icon at bounding box center [28, 265] width 16 height 14
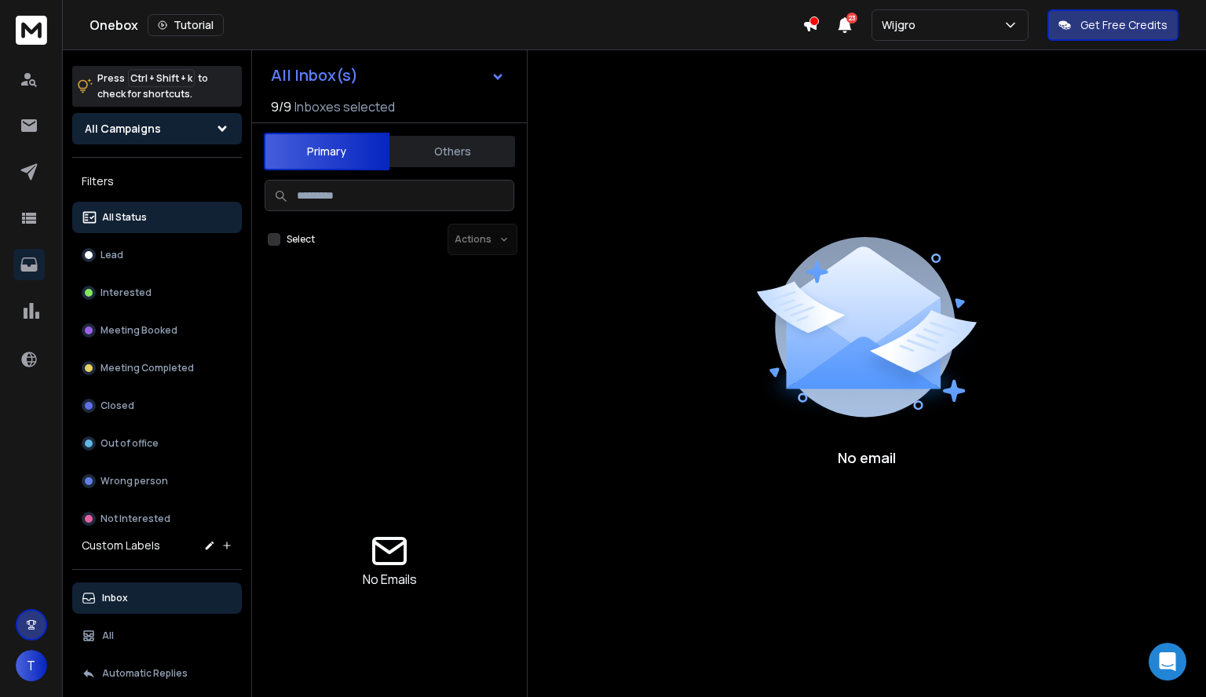
click at [207, 129] on button "All Campaigns" at bounding box center [157, 128] width 170 height 31
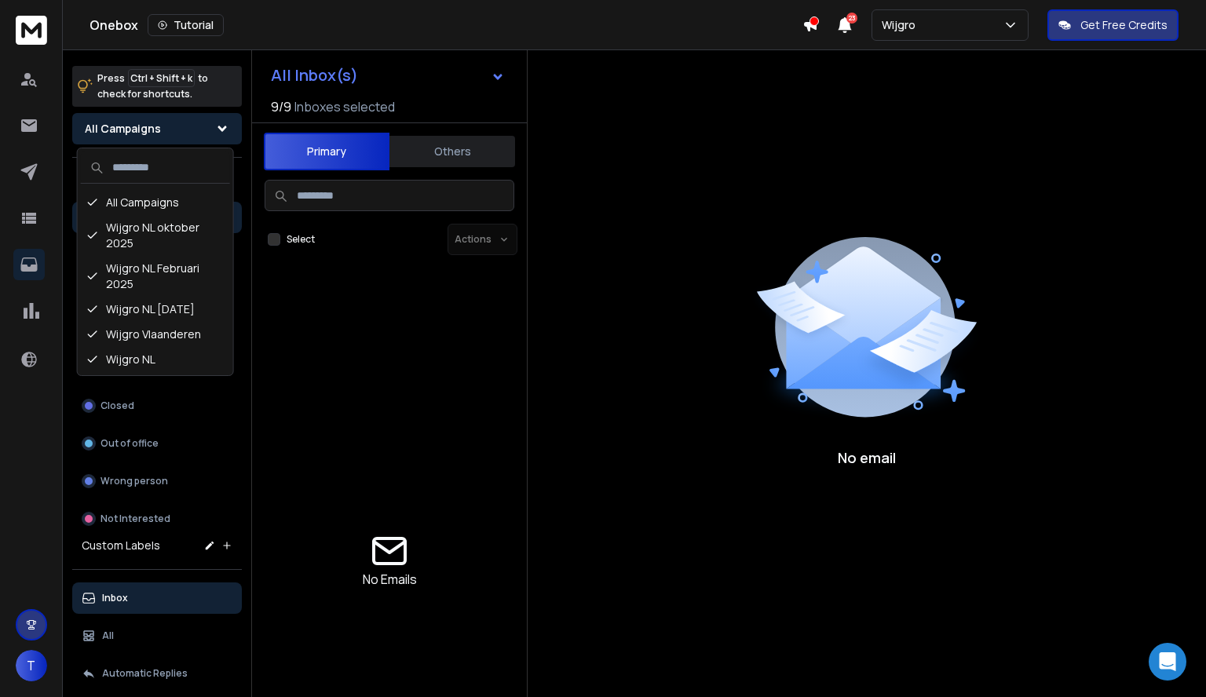
click at [207, 129] on button "All Campaigns" at bounding box center [157, 128] width 170 height 31
click at [38, 134] on icon at bounding box center [29, 125] width 19 height 19
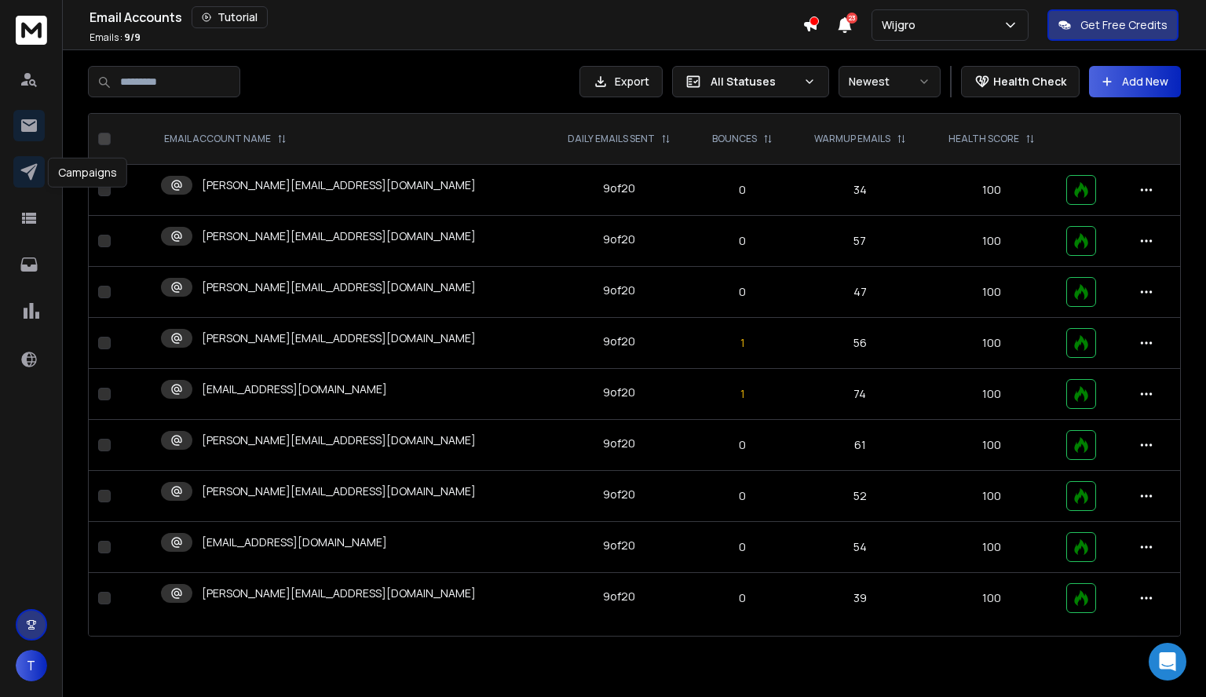
click at [35, 176] on icon at bounding box center [29, 172] width 19 height 19
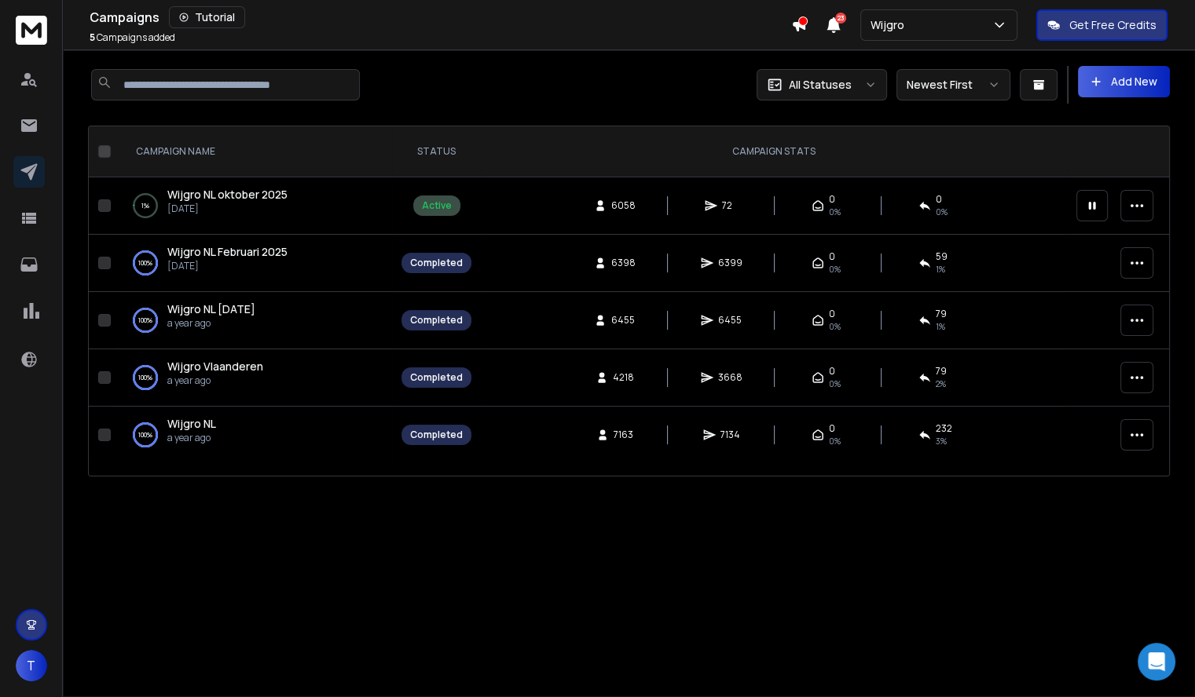
click at [223, 198] on span "Wijgro NL oktober 2025" at bounding box center [227, 194] width 120 height 15
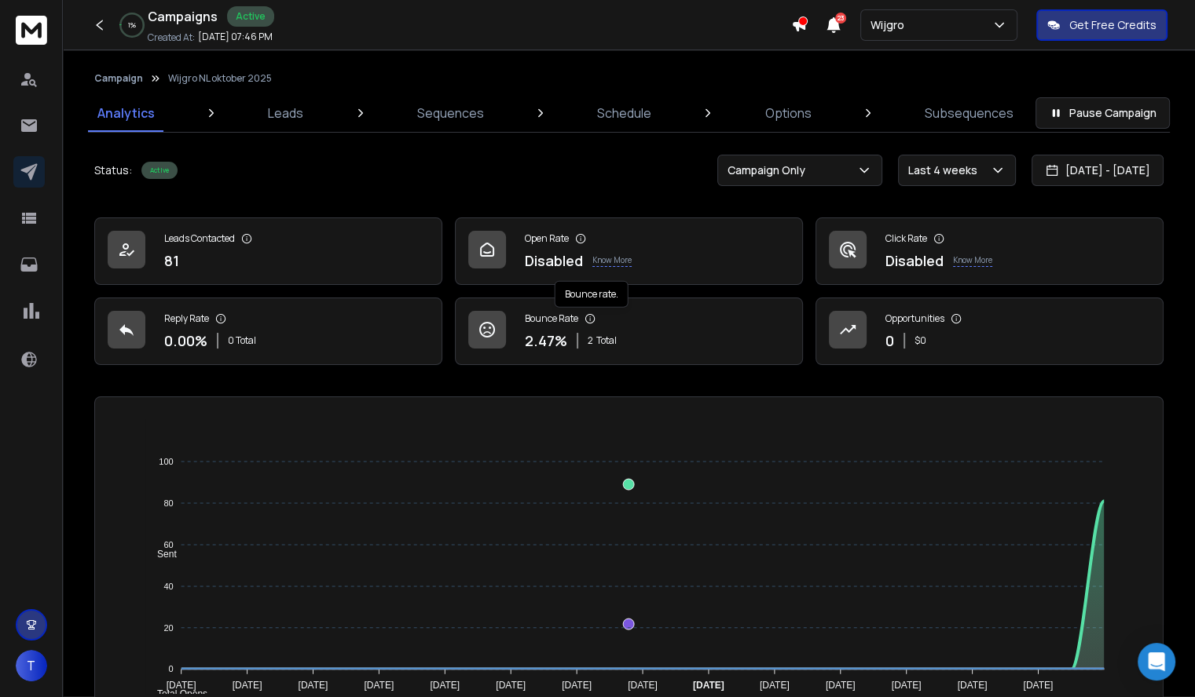
click at [594, 318] on icon at bounding box center [589, 318] width 11 height 11
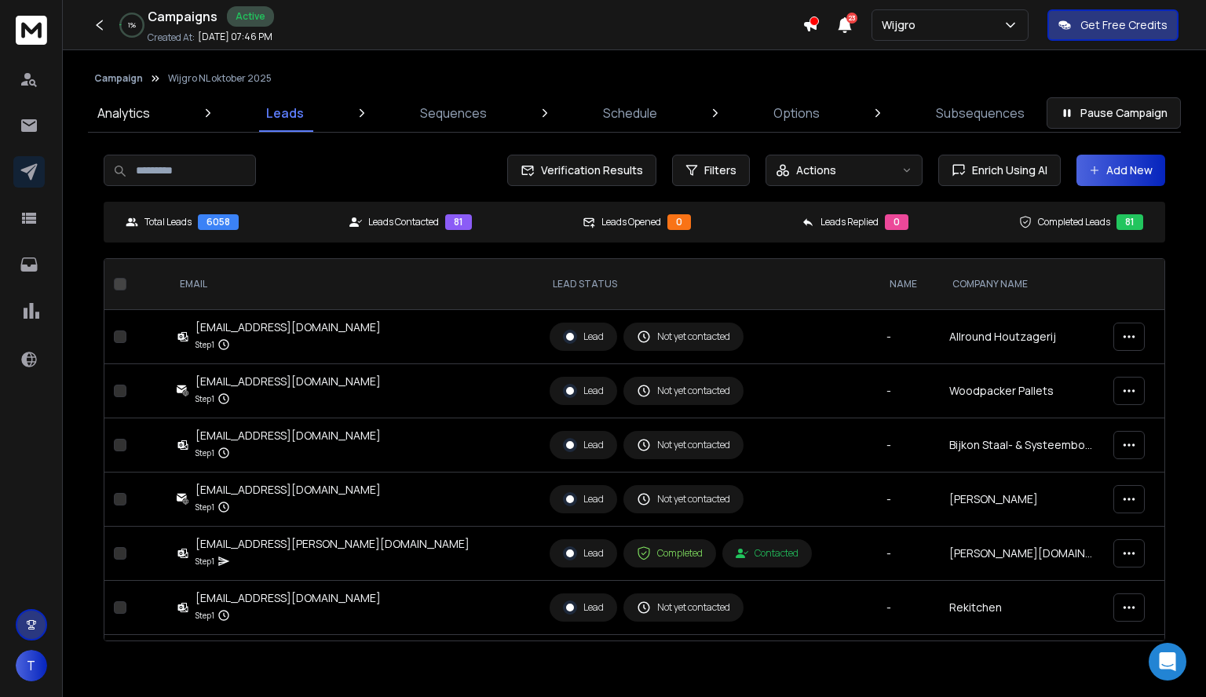
click at [123, 112] on p "Analytics" at bounding box center [123, 113] width 53 height 19
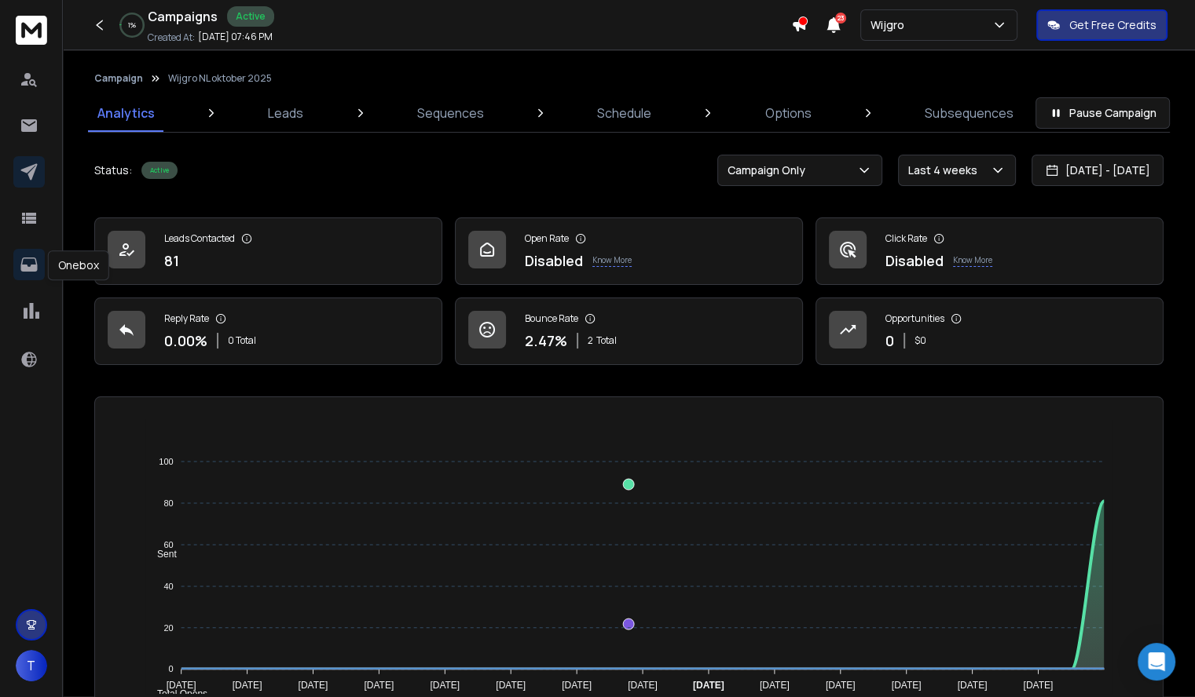
click at [24, 270] on icon at bounding box center [28, 265] width 16 height 14
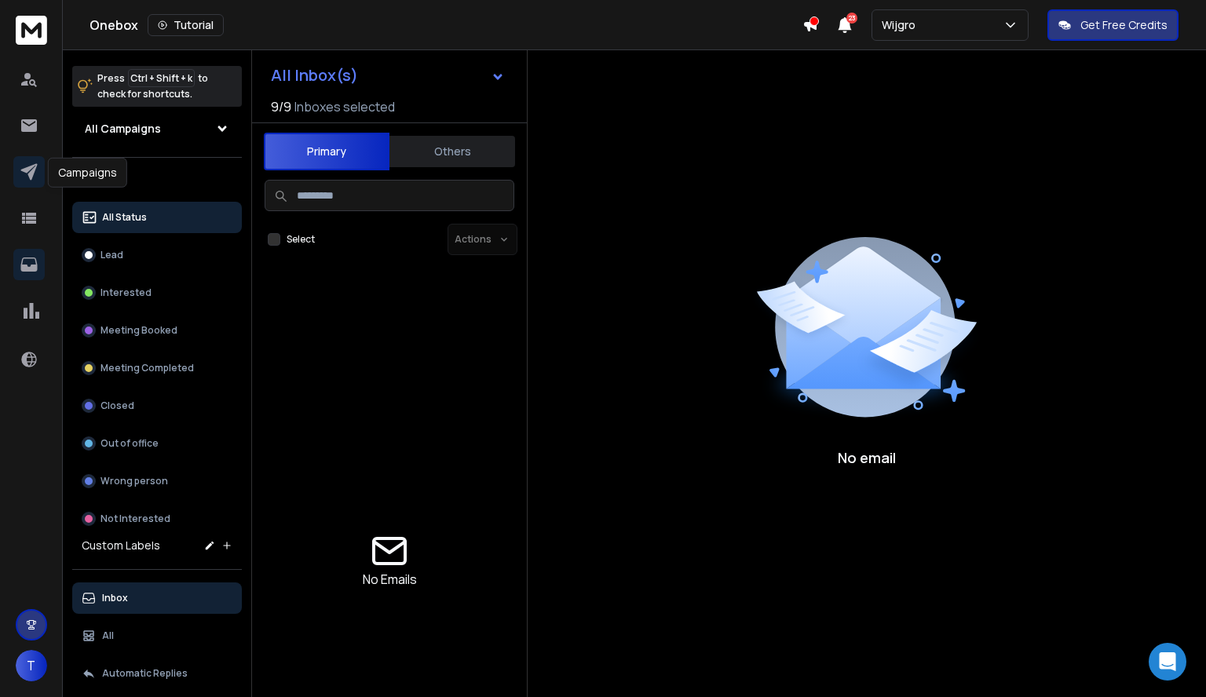
click at [29, 167] on icon at bounding box center [28, 172] width 16 height 16
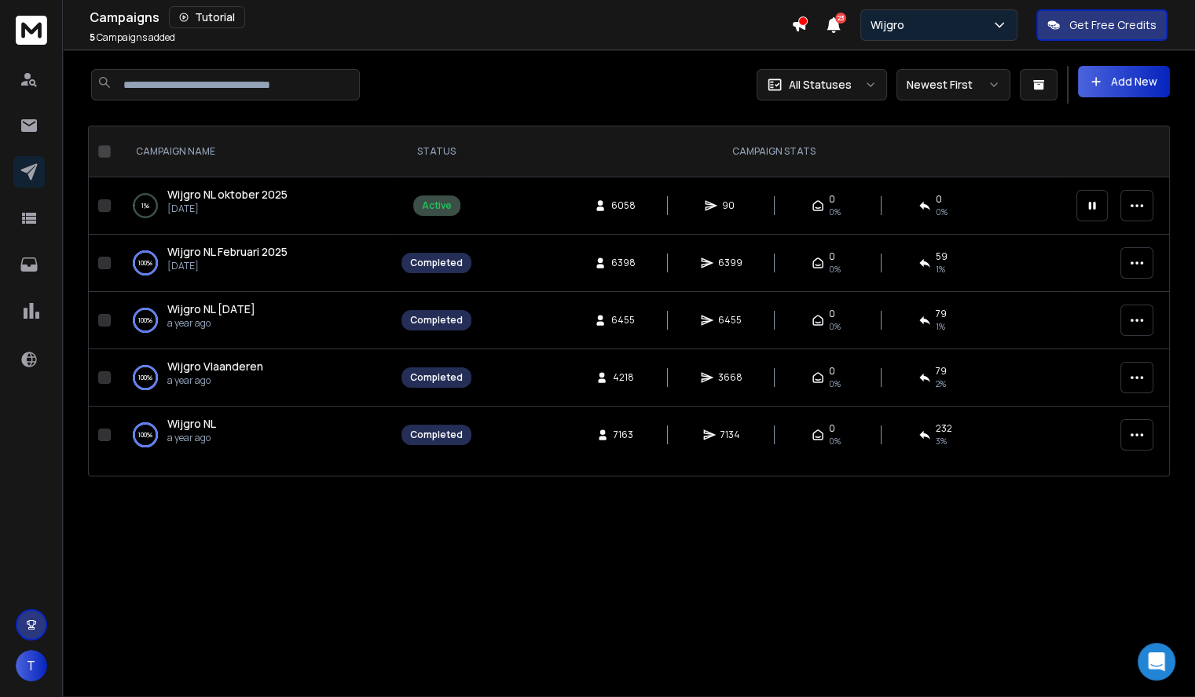
click at [955, 31] on div "Wijgro" at bounding box center [938, 25] width 137 height 16
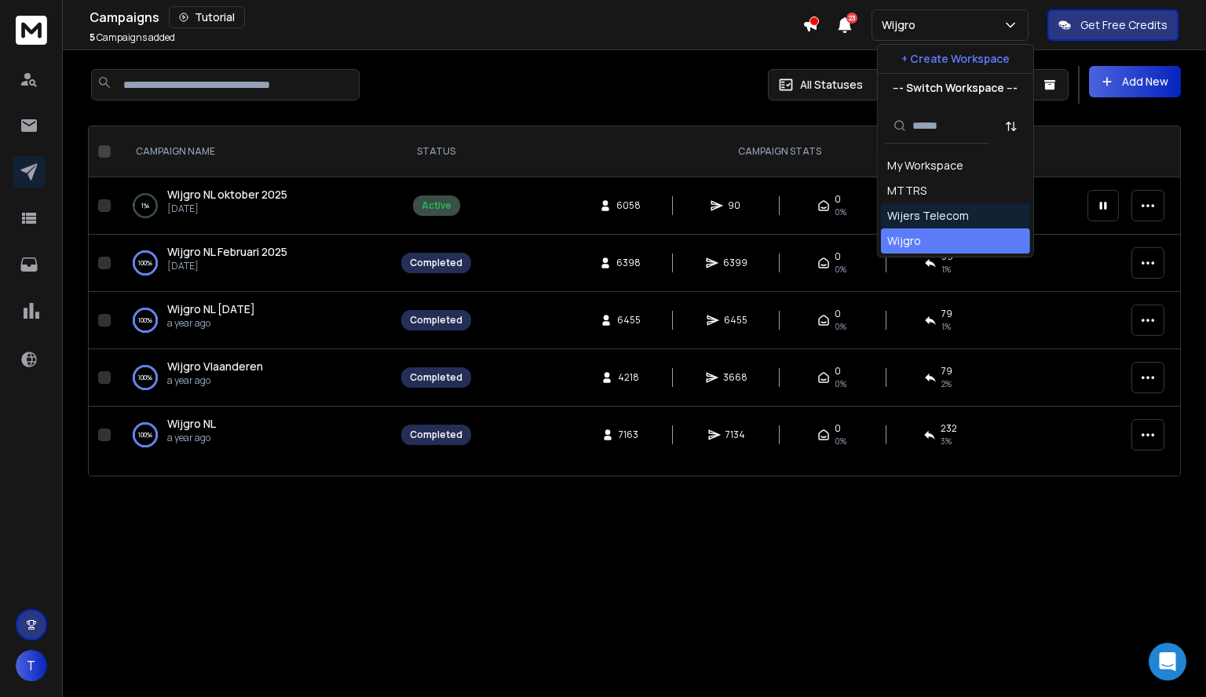
click at [924, 220] on div "Wijers Telecom" at bounding box center [928, 216] width 82 height 16
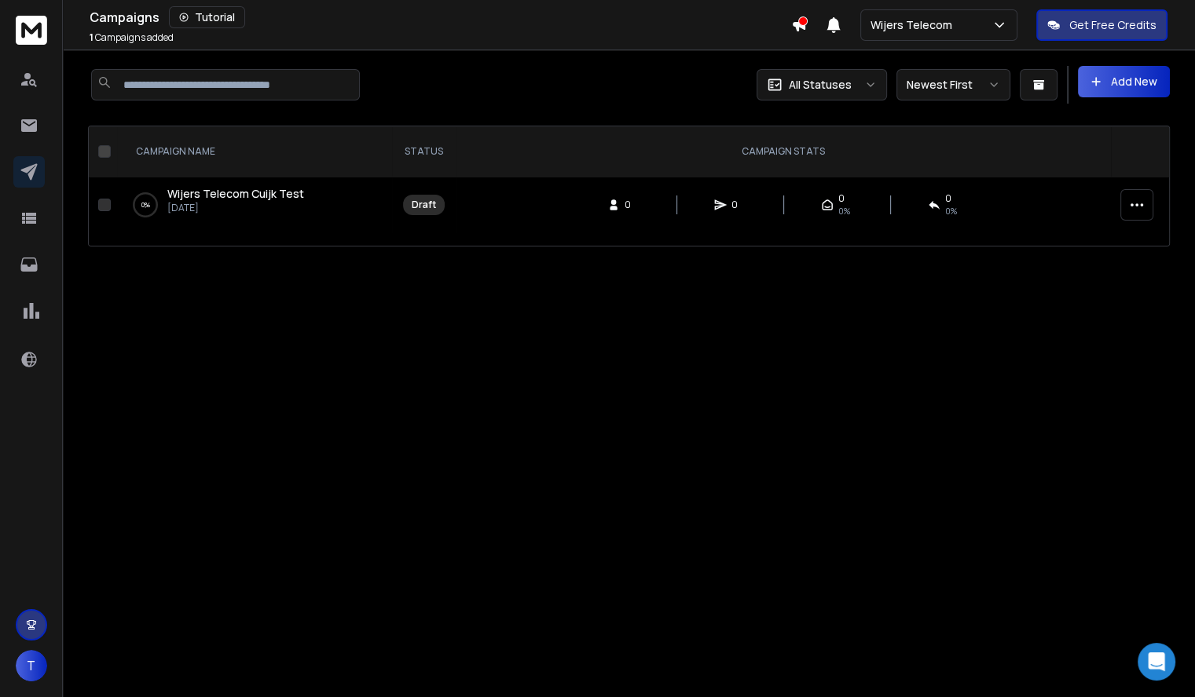
click at [229, 198] on span "Wijers Telecom Cuijk Test" at bounding box center [235, 193] width 137 height 15
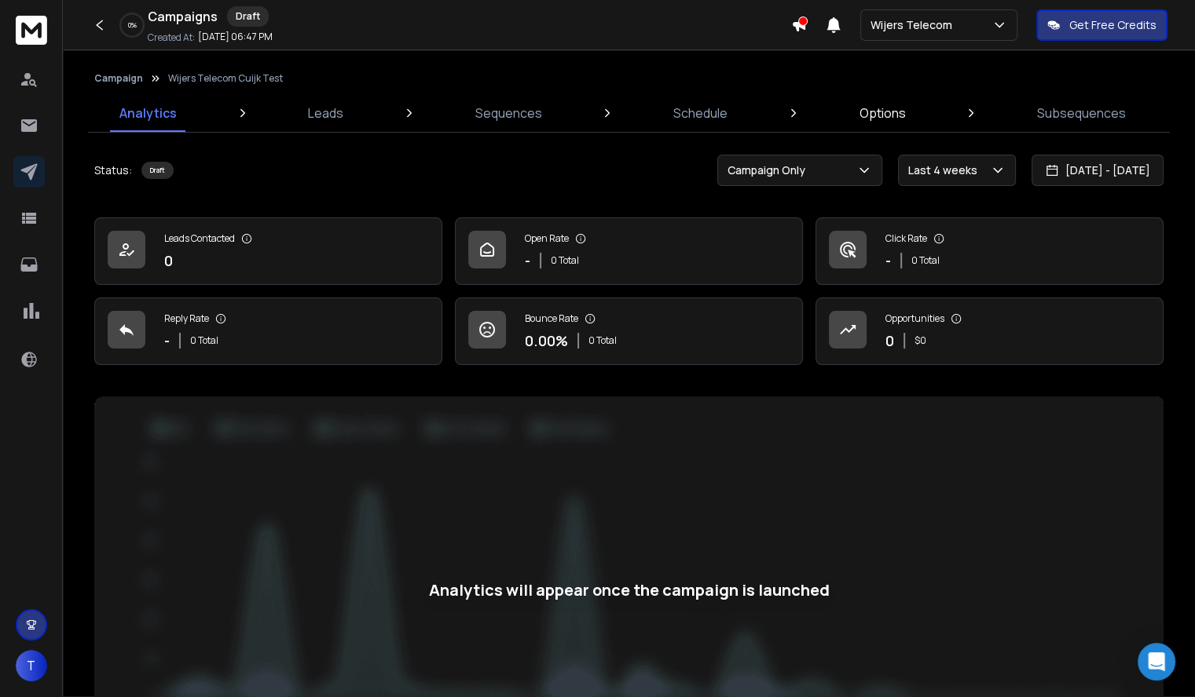
click at [854, 116] on link "Options" at bounding box center [882, 113] width 65 height 38
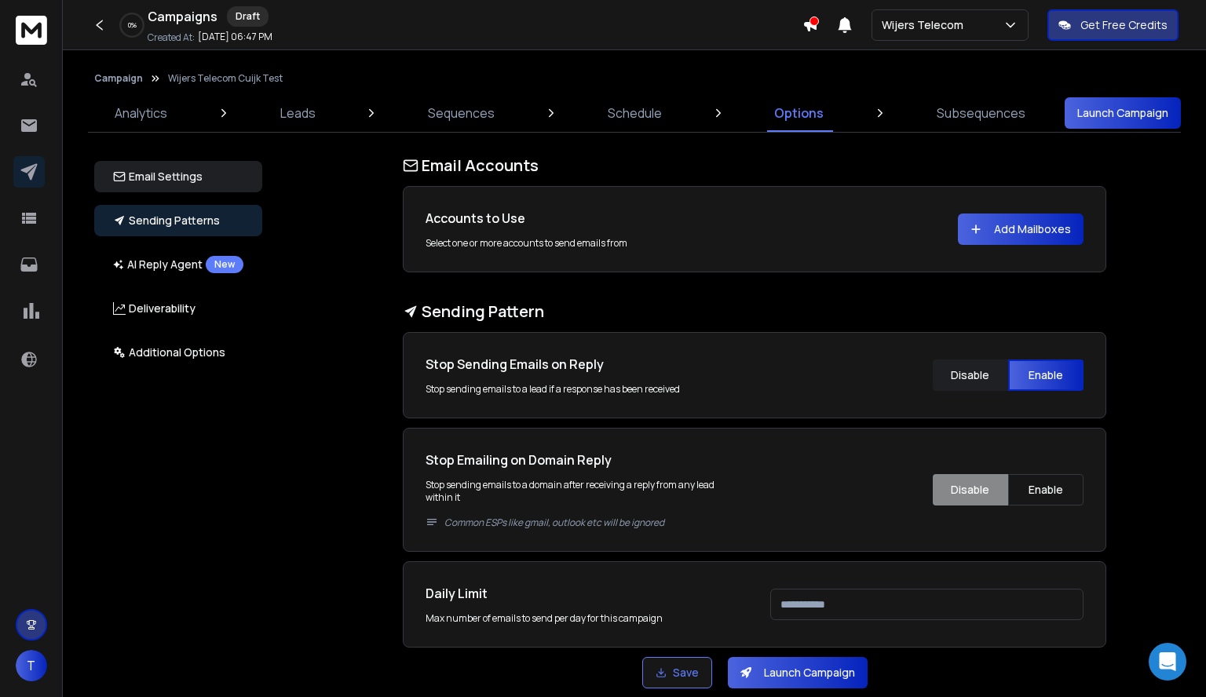
click at [203, 215] on p "Sending Patterns" at bounding box center [166, 221] width 107 height 16
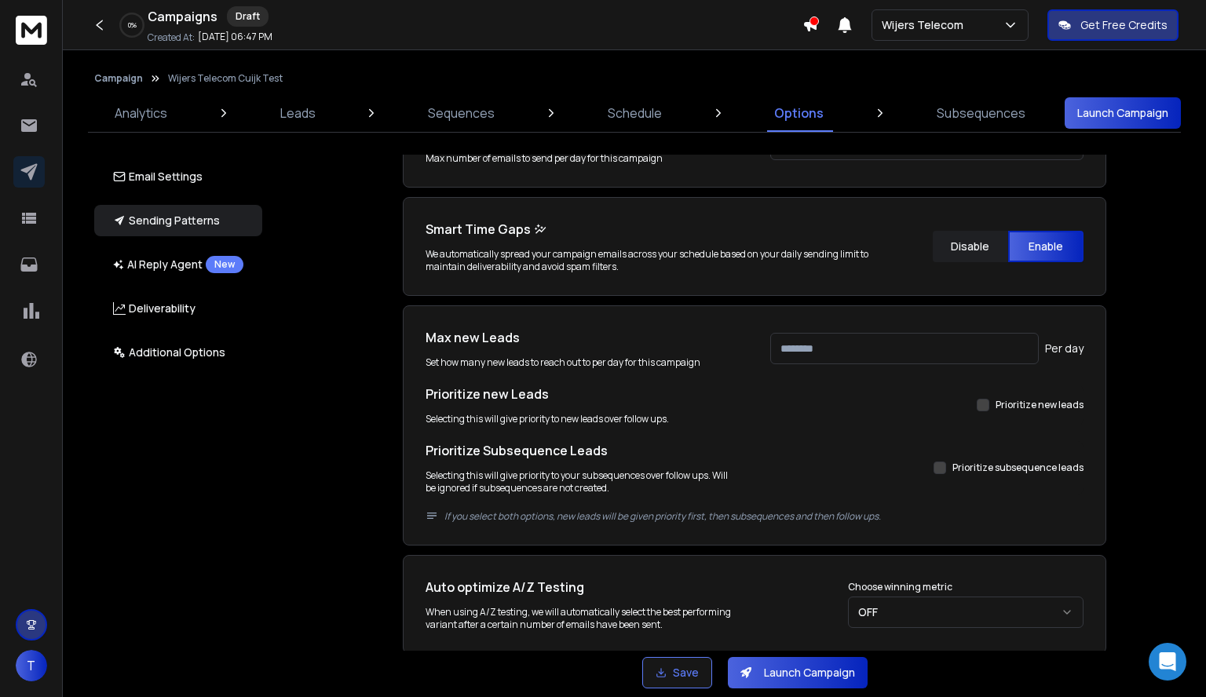
scroll to position [617, 0]
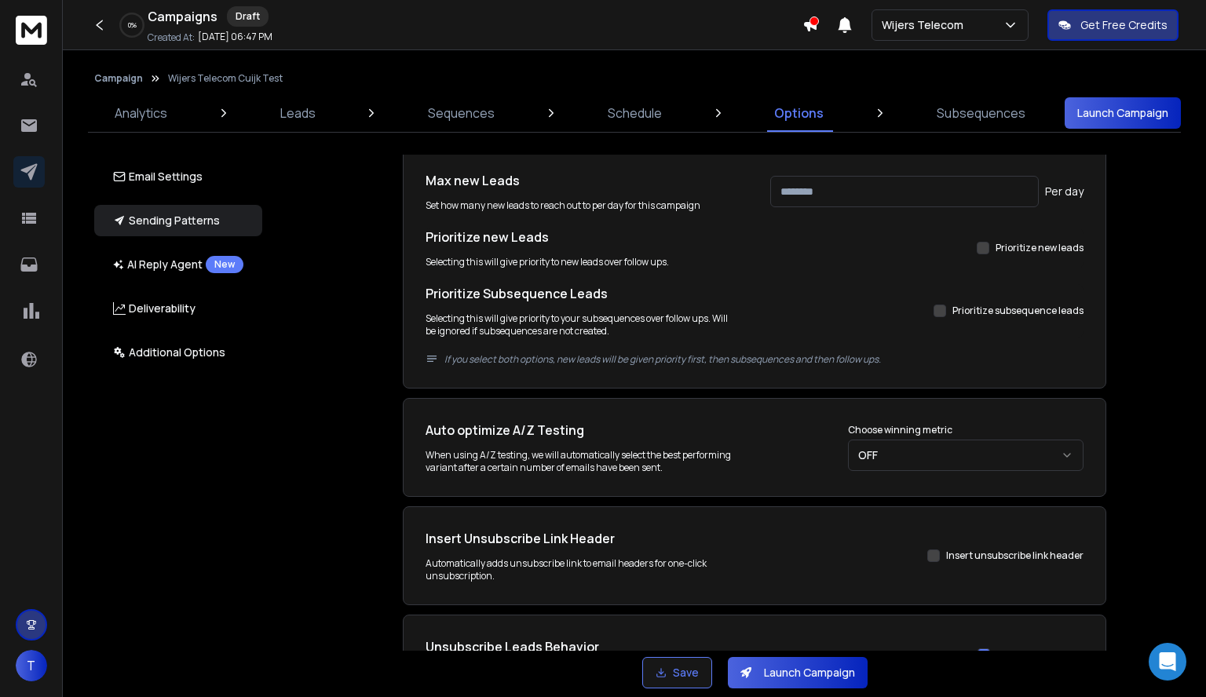
click at [876, 459] on button "OFF" at bounding box center [966, 455] width 236 height 31
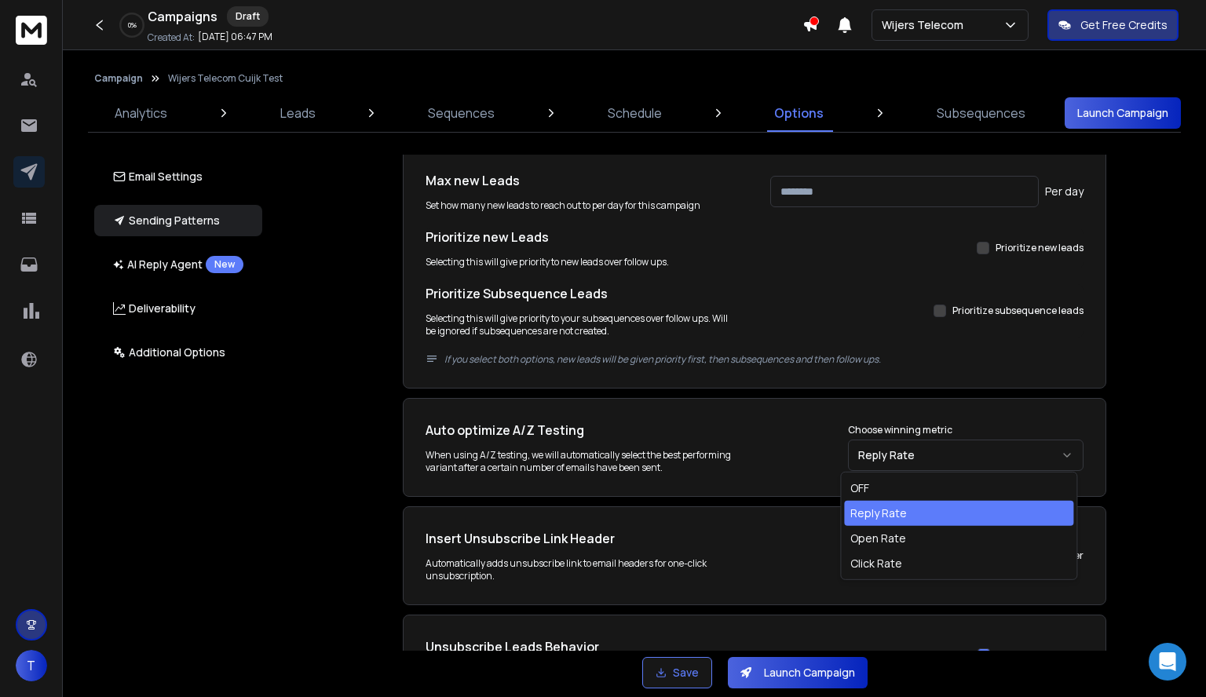
click at [895, 456] on button "Reply Rate" at bounding box center [966, 455] width 236 height 31
select select "***"
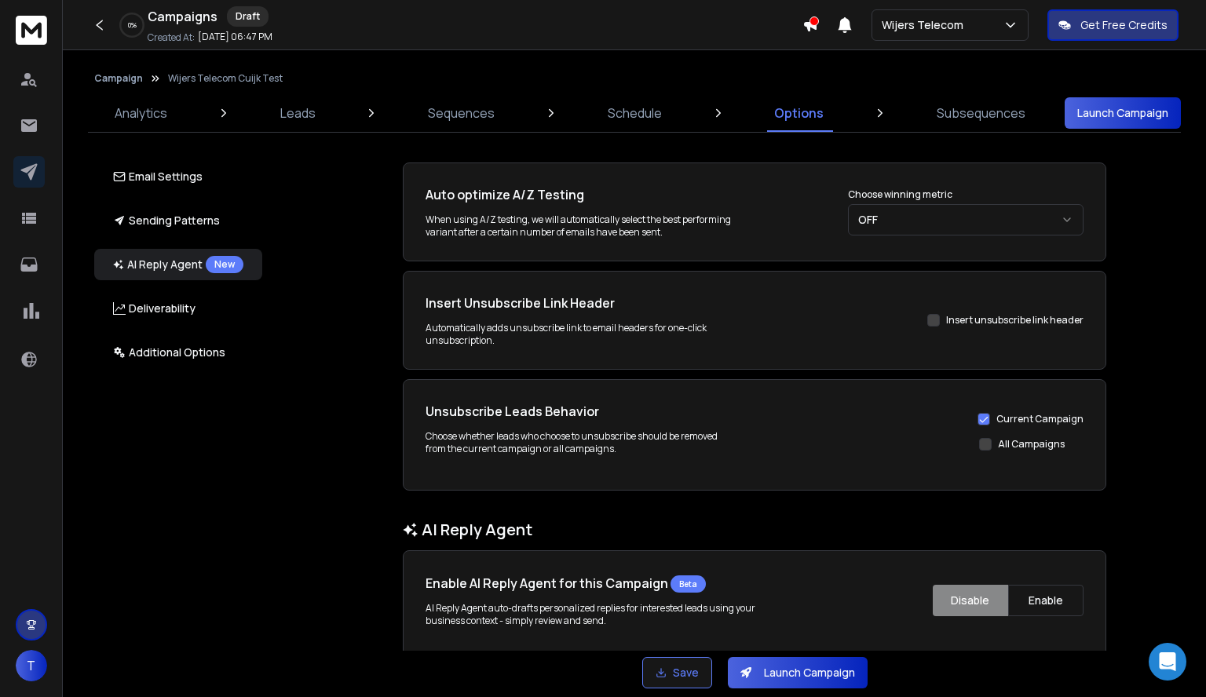
scroll to position [931, 0]
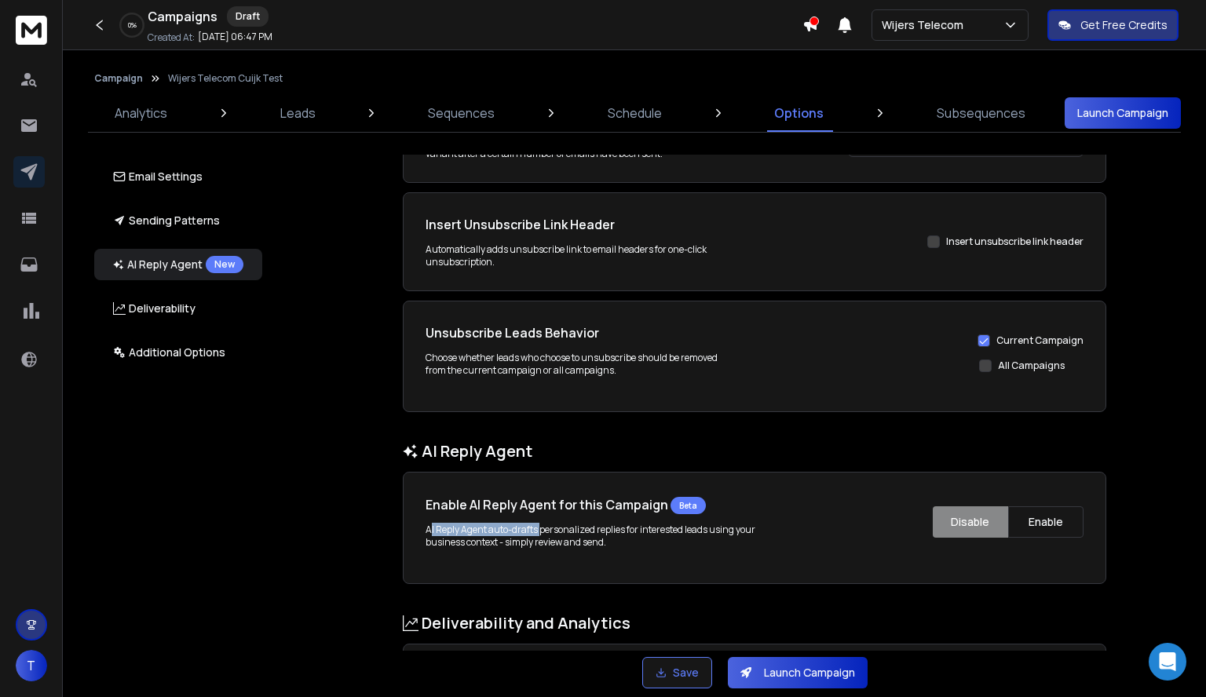
drag, startPoint x: 421, startPoint y: 523, endPoint x: 536, endPoint y: 527, distance: 115.5
click at [536, 527] on p "AI Reply Agent auto-drafts personalized replies for interested leads using your…" at bounding box center [602, 536] width 352 height 25
click at [911, 552] on div "Enable AI Reply Agent for this Campaign Beta AI Reply Agent auto-drafts persona…" at bounding box center [755, 528] width 658 height 67
click at [1045, 522] on button "Enable" at bounding box center [1045, 522] width 75 height 31
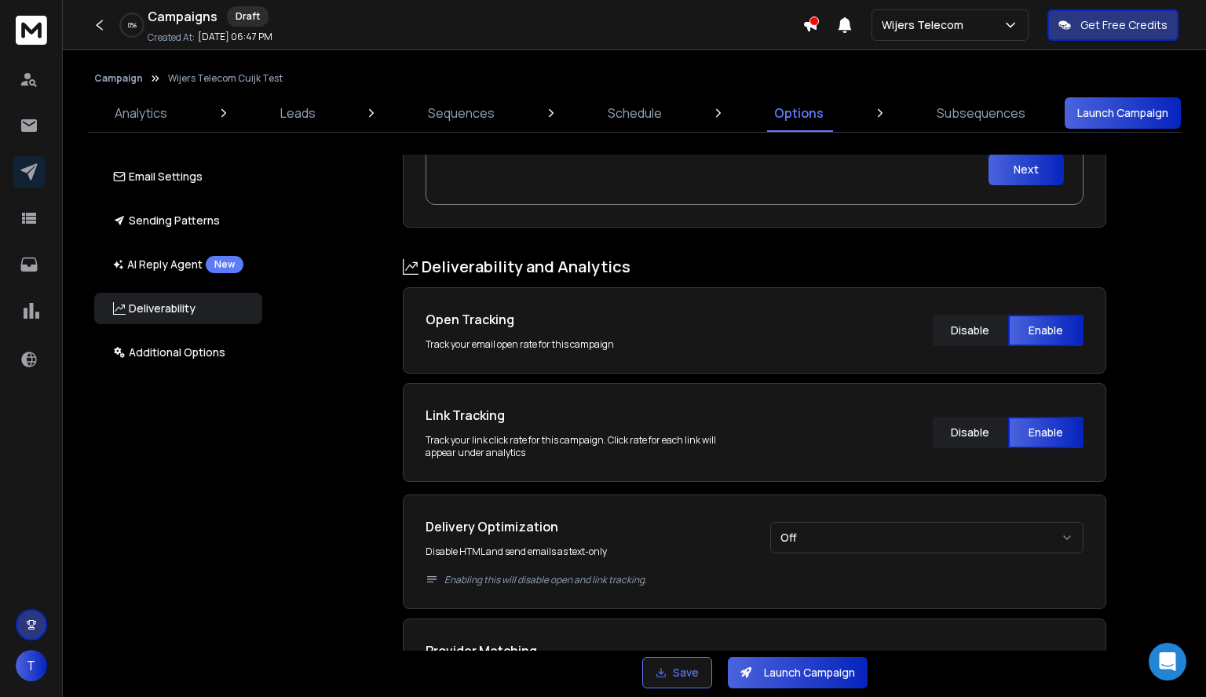
scroll to position [1795, 0]
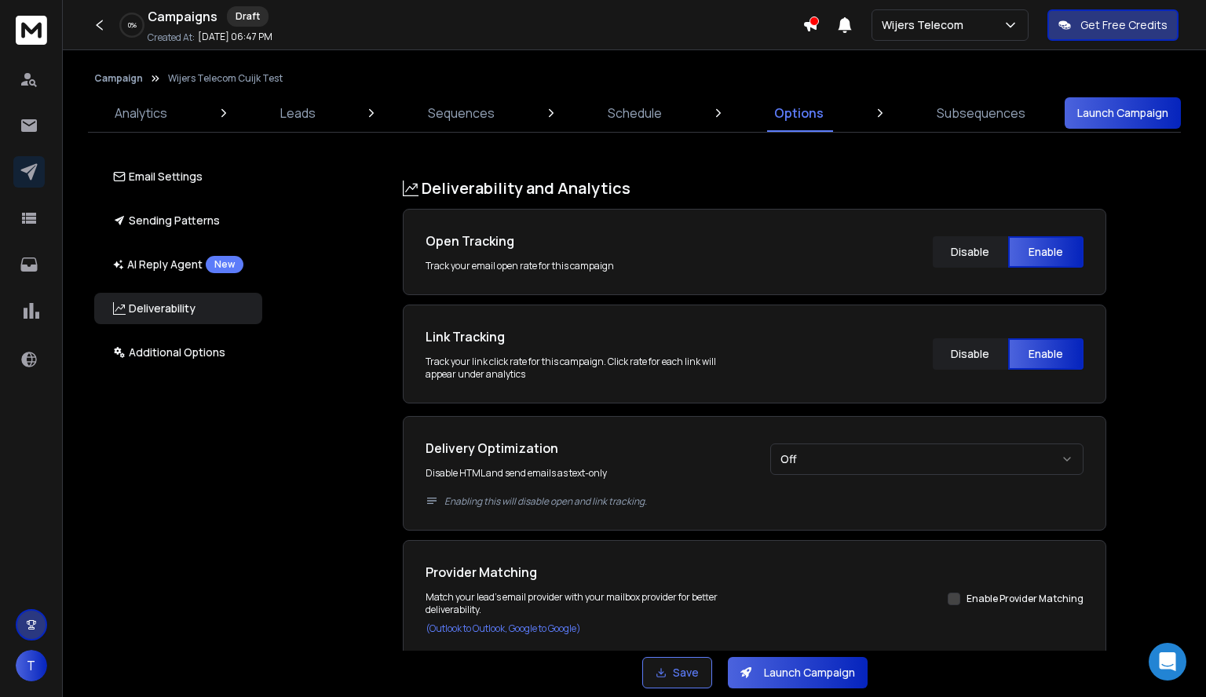
click at [814, 450] on button "Off" at bounding box center [926, 459] width 313 height 31
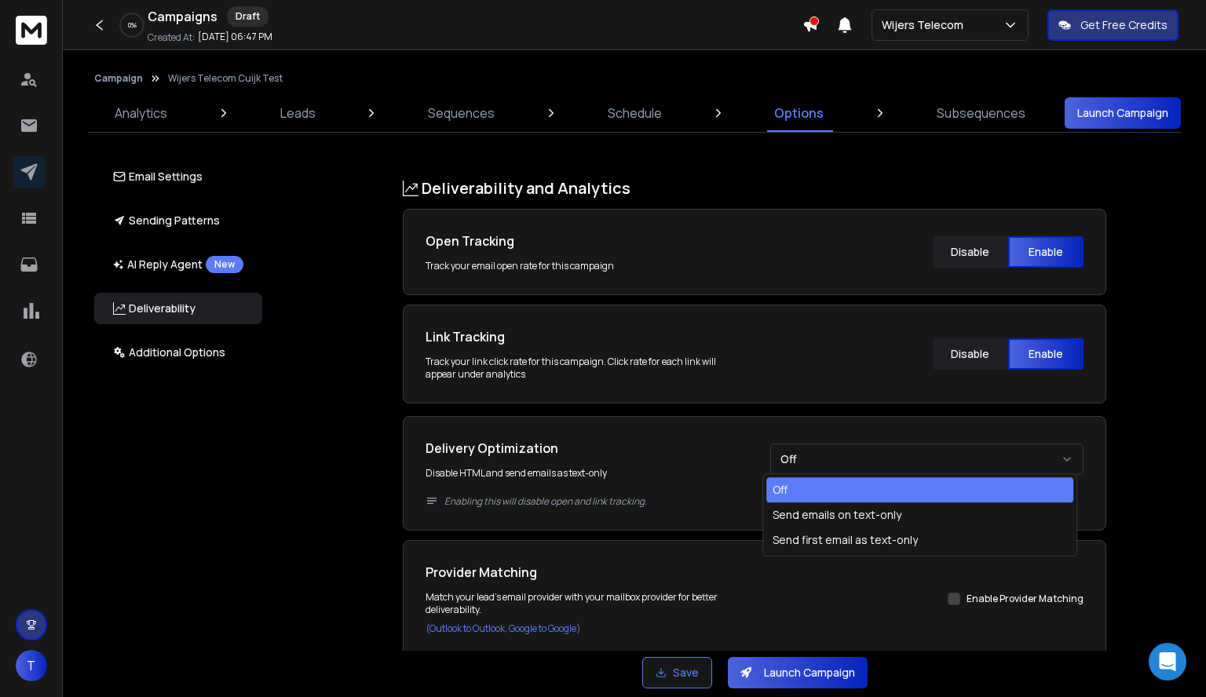
click at [731, 445] on div "Delivery Optimization" at bounding box center [582, 448] width 313 height 19
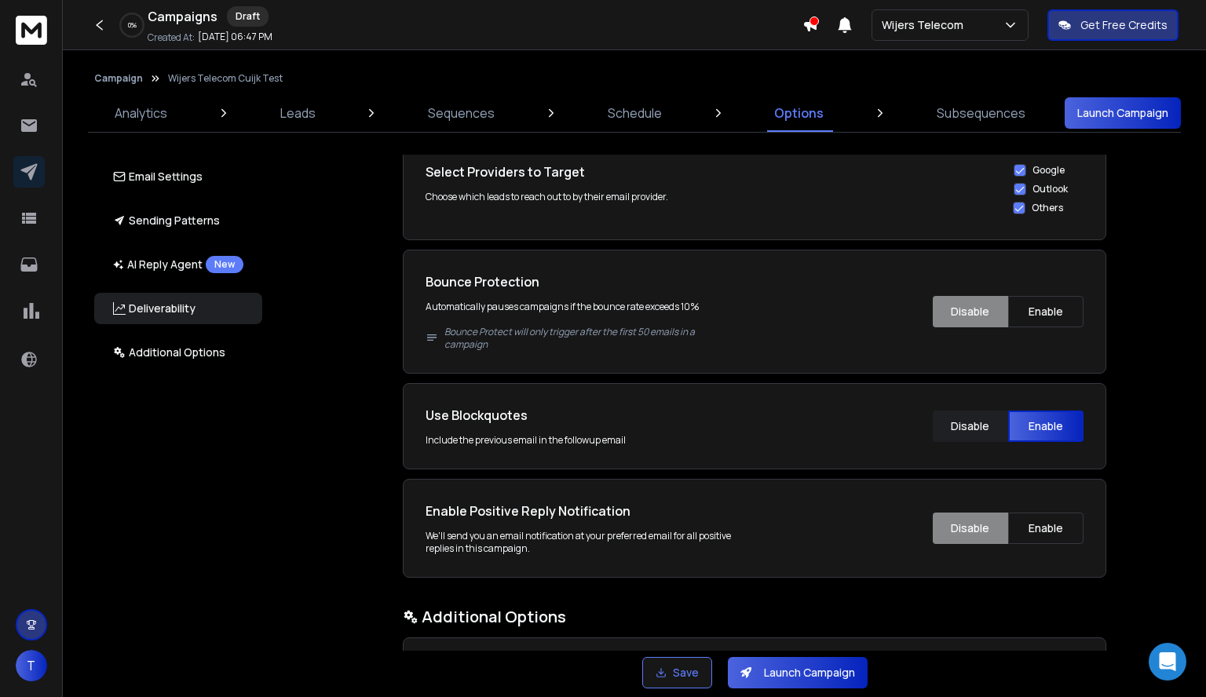
scroll to position [2502, 0]
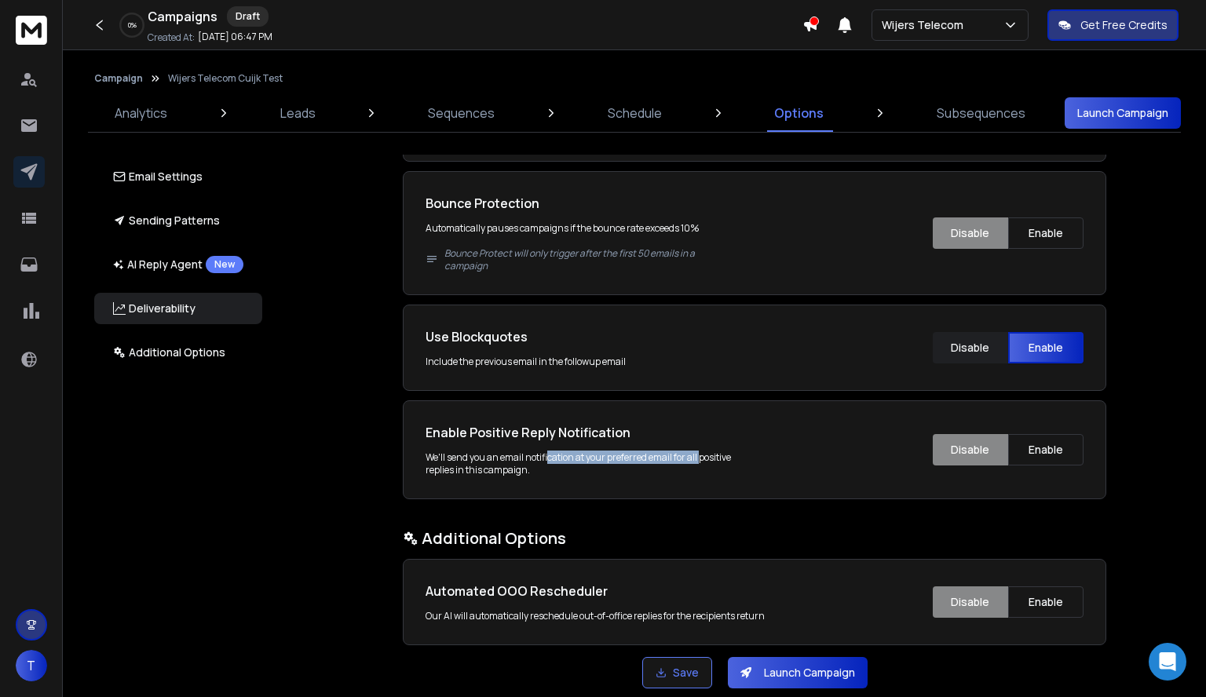
drag, startPoint x: 542, startPoint y: 452, endPoint x: 697, endPoint y: 453, distance: 155.5
click at [697, 453] on p "We'll send you an email notification at your preferred email for all positive r…" at bounding box center [582, 464] width 313 height 25
drag, startPoint x: 697, startPoint y: 453, endPoint x: 840, endPoint y: 474, distance: 143.7
click at [839, 474] on div "Enable Positive Reply Notification We'll send you an email notification at your…" at bounding box center [755, 450] width 704 height 99
click at [1051, 449] on button "Enable" at bounding box center [1045, 449] width 75 height 31
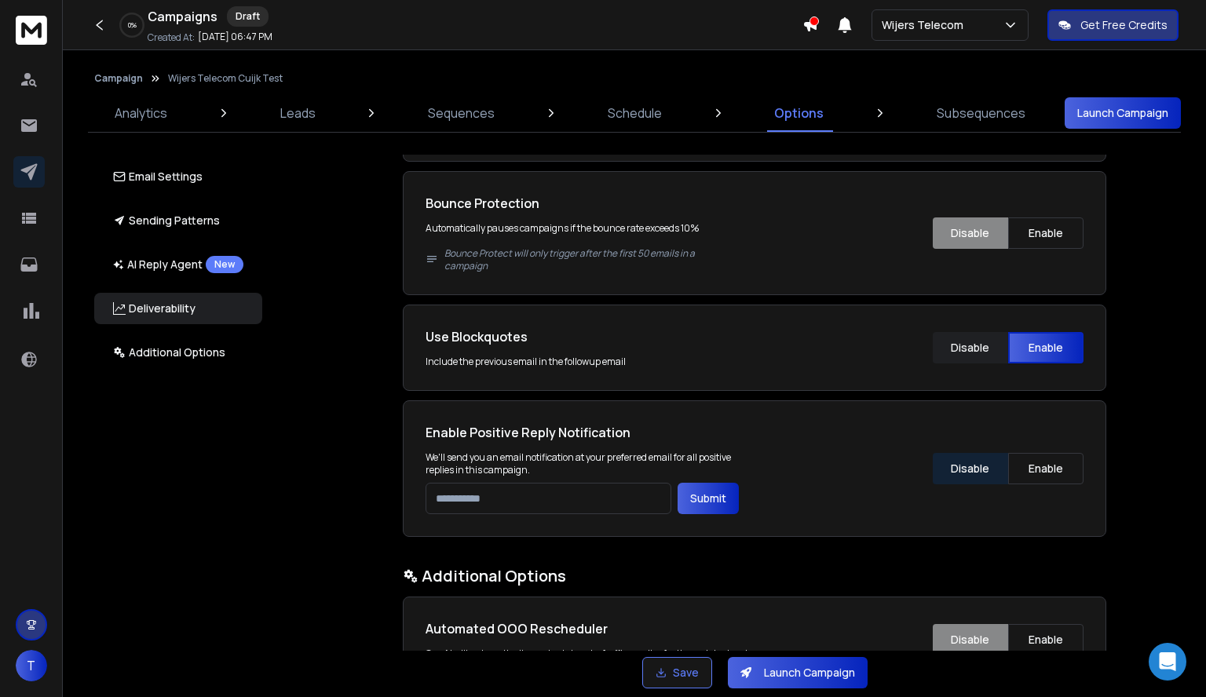
click at [971, 467] on button "Disable" at bounding box center [970, 468] width 75 height 31
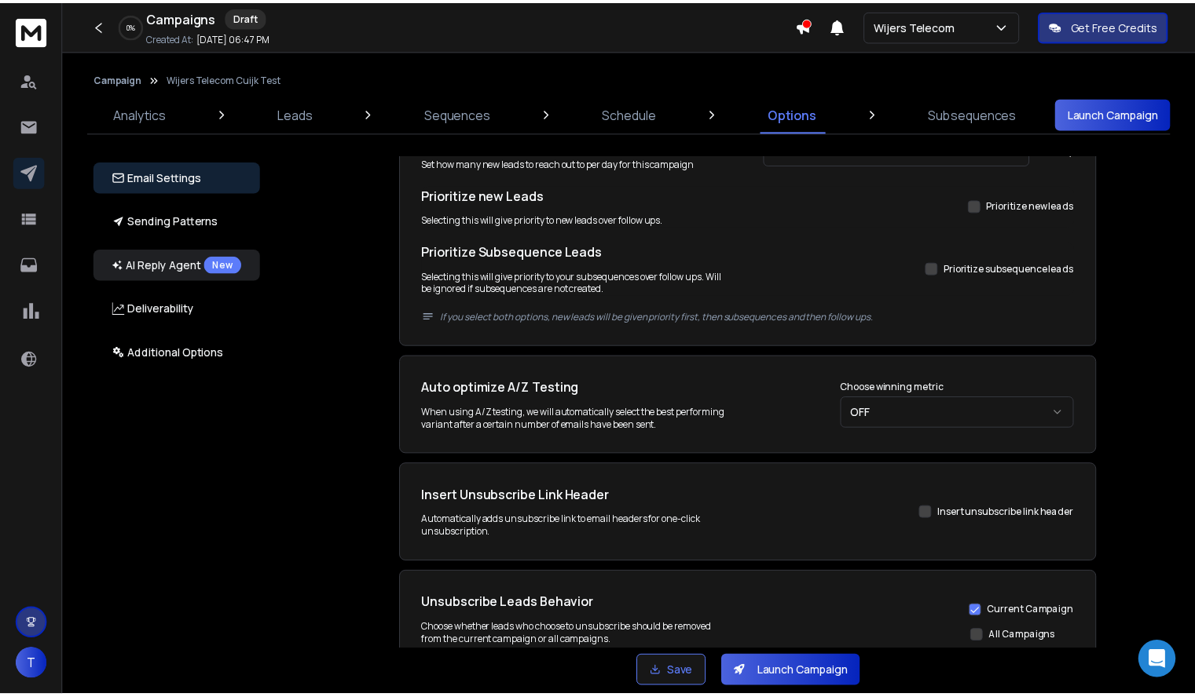
scroll to position [188, 0]
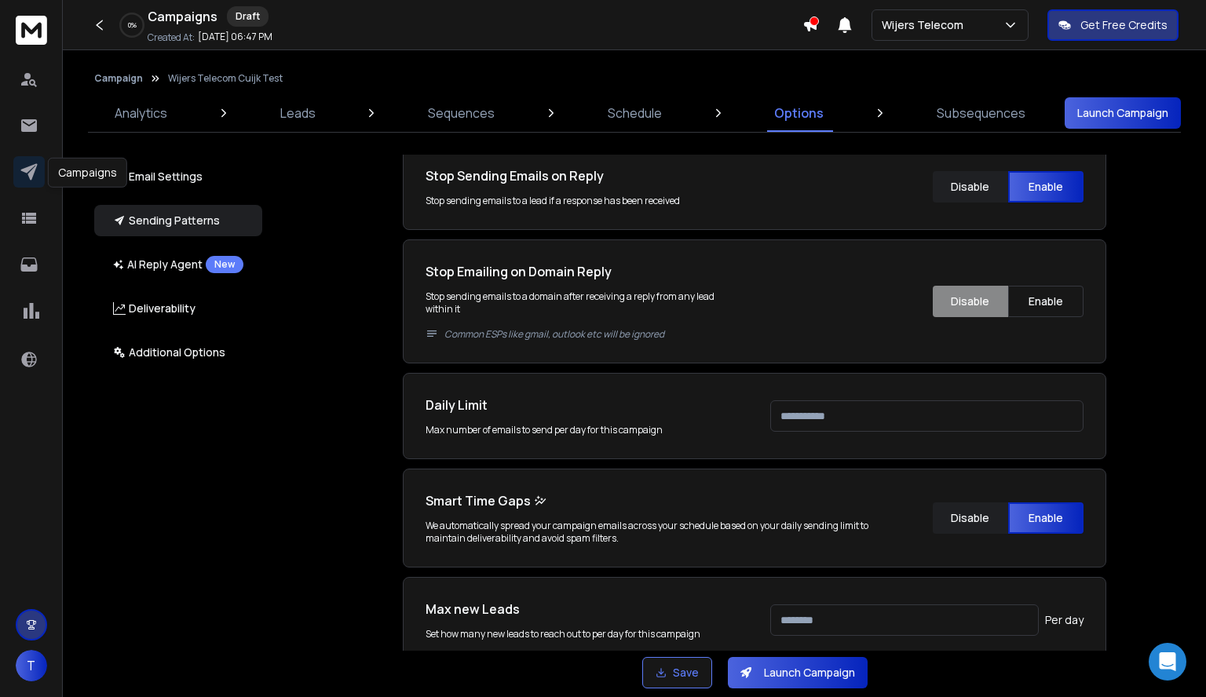
click at [33, 171] on icon at bounding box center [28, 172] width 16 height 16
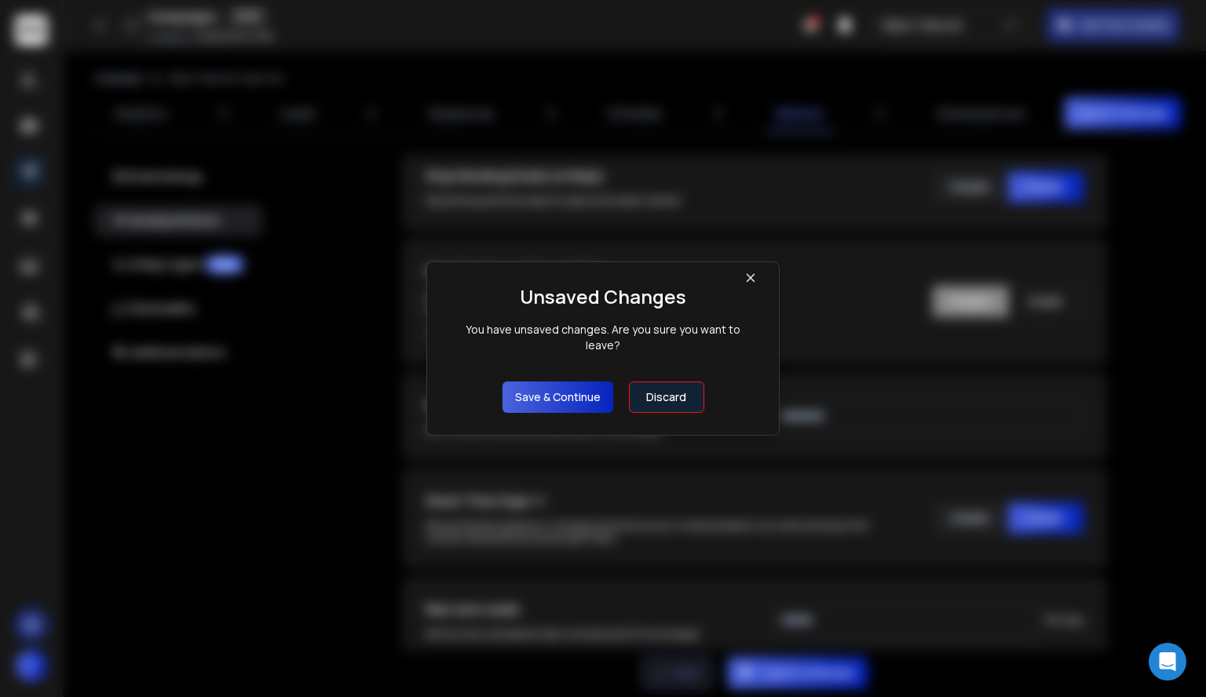
click at [643, 396] on button "Discard" at bounding box center [666, 397] width 75 height 31
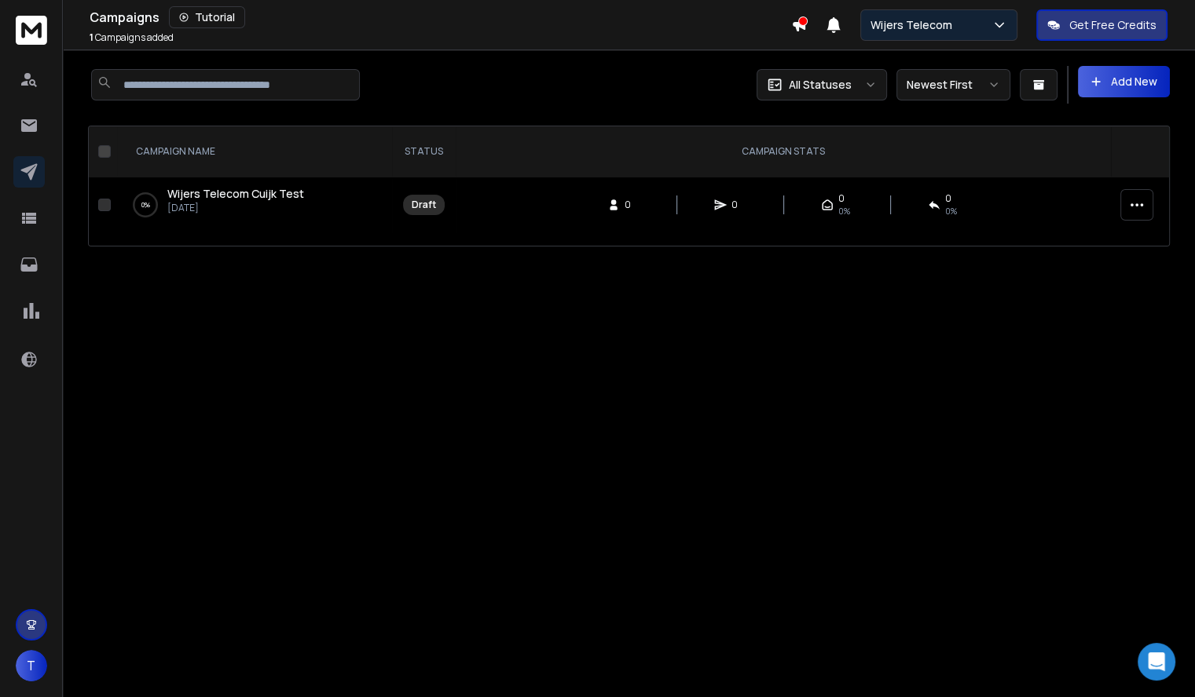
click at [955, 35] on button "Wijers Telecom" at bounding box center [938, 24] width 157 height 31
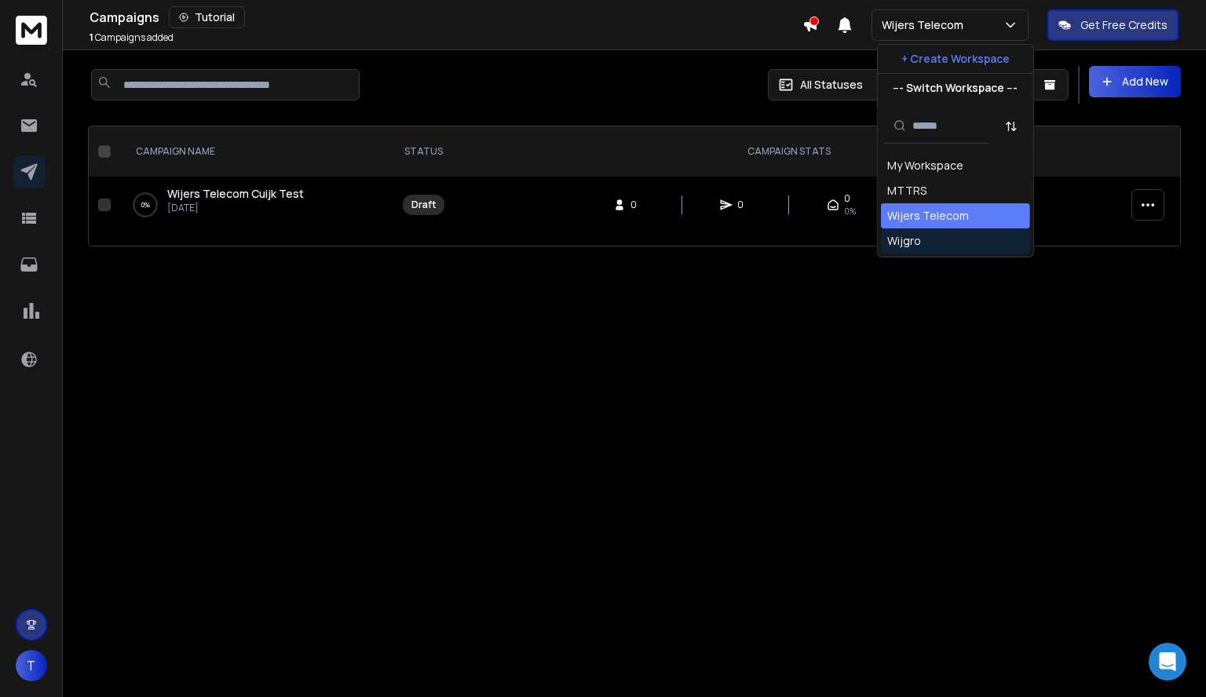
click at [921, 229] on div "Wijgro" at bounding box center [955, 241] width 149 height 25
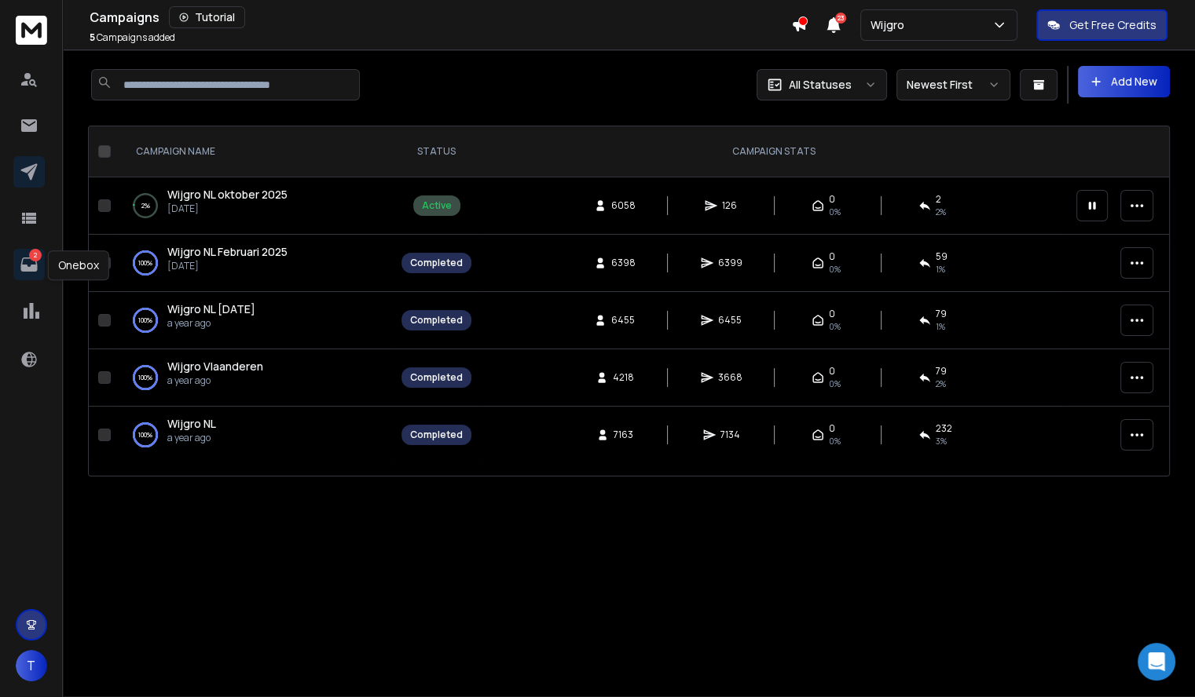
click at [23, 258] on icon at bounding box center [29, 264] width 19 height 19
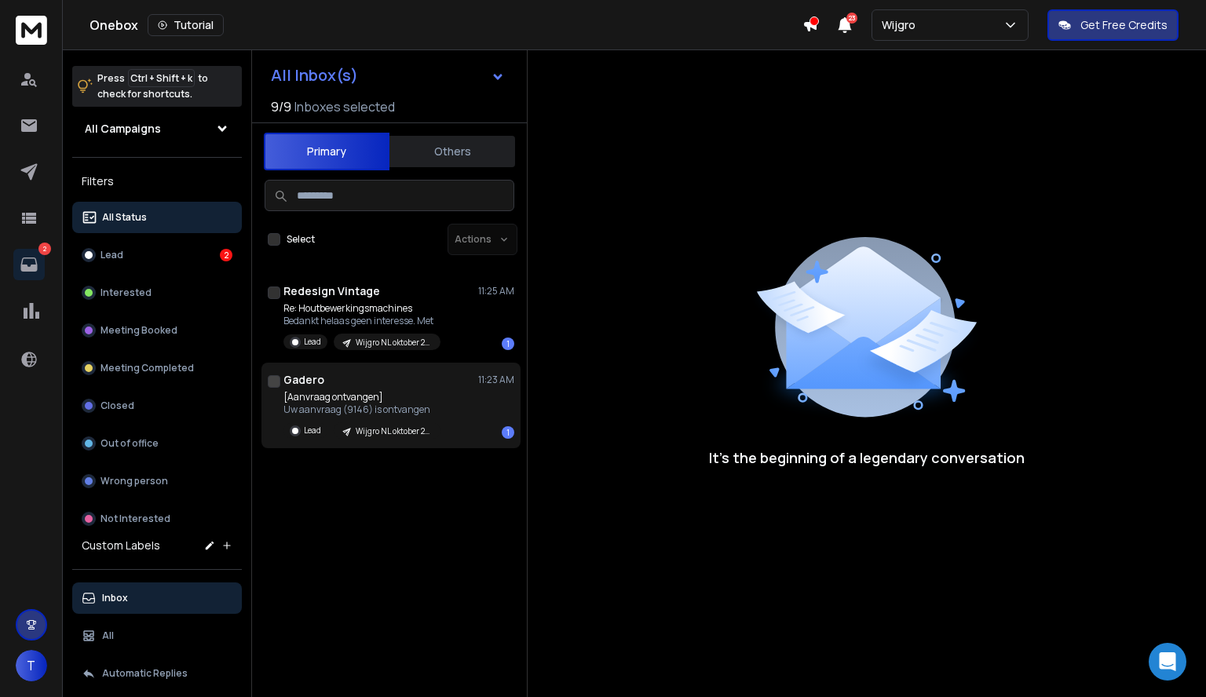
click at [399, 400] on p "[Aanvraag ontvangen]" at bounding box center [362, 397] width 157 height 13
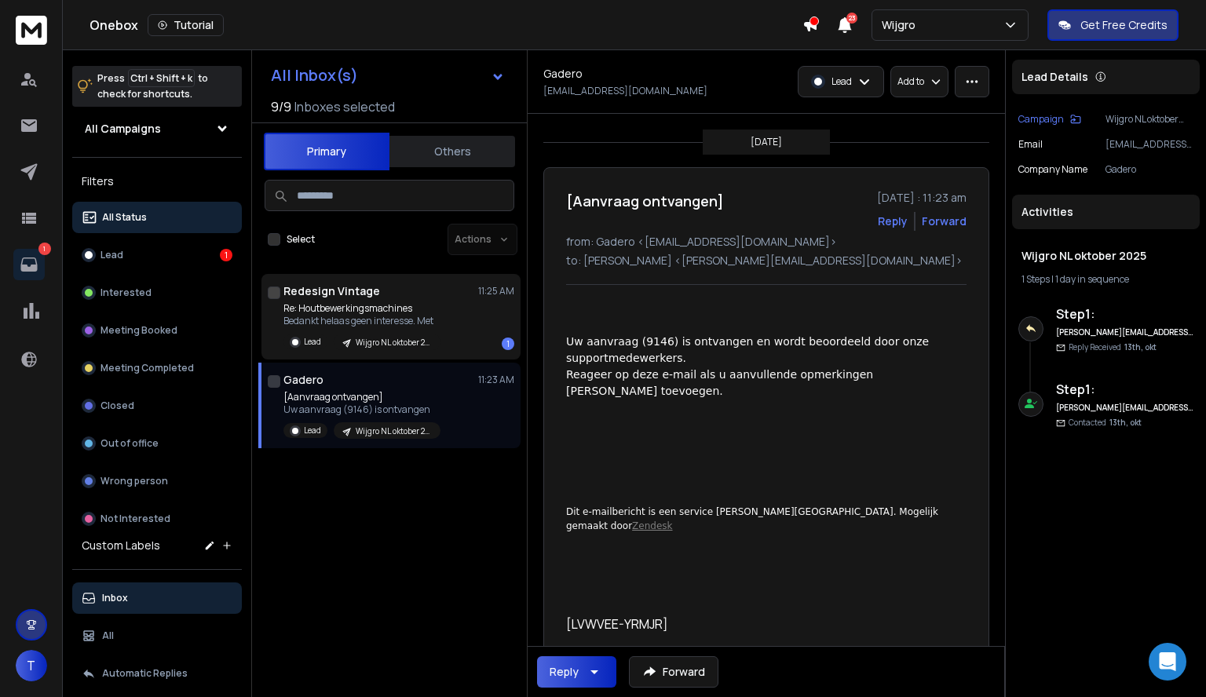
click at [353, 311] on p "Re: Houtbewerkingsmachines" at bounding box center [362, 308] width 157 height 13
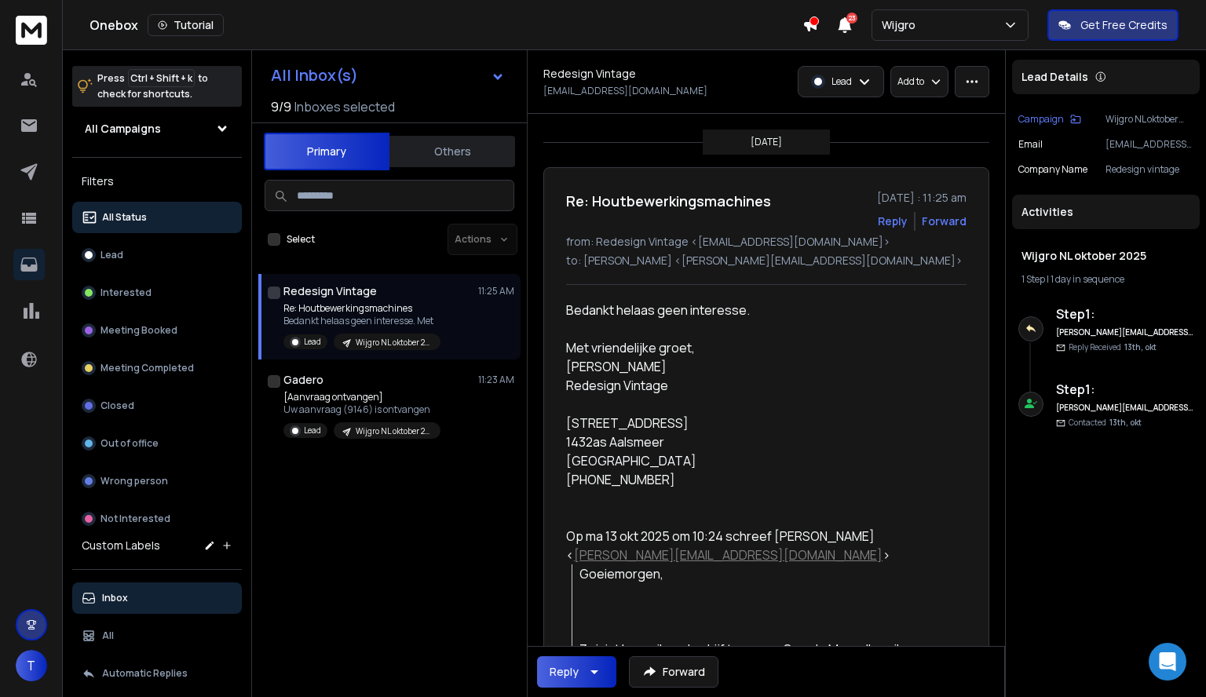
click at [132, 220] on p "All Status" at bounding box center [124, 217] width 45 height 13
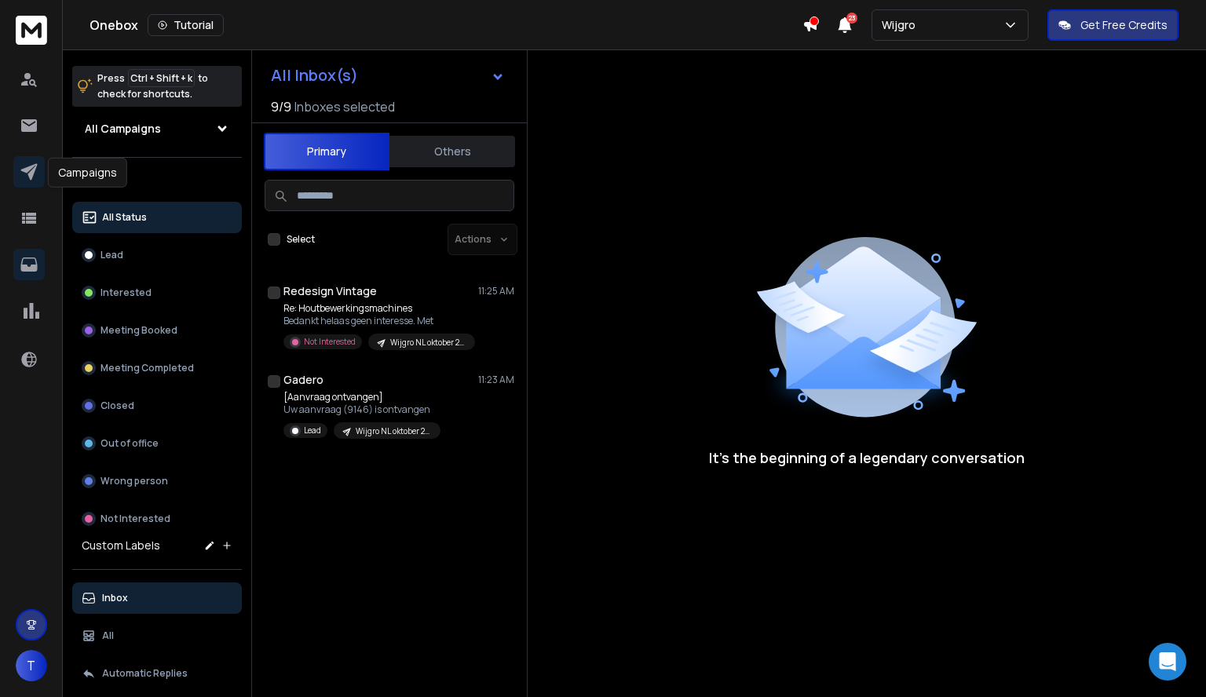
click at [26, 174] on icon at bounding box center [29, 172] width 19 height 19
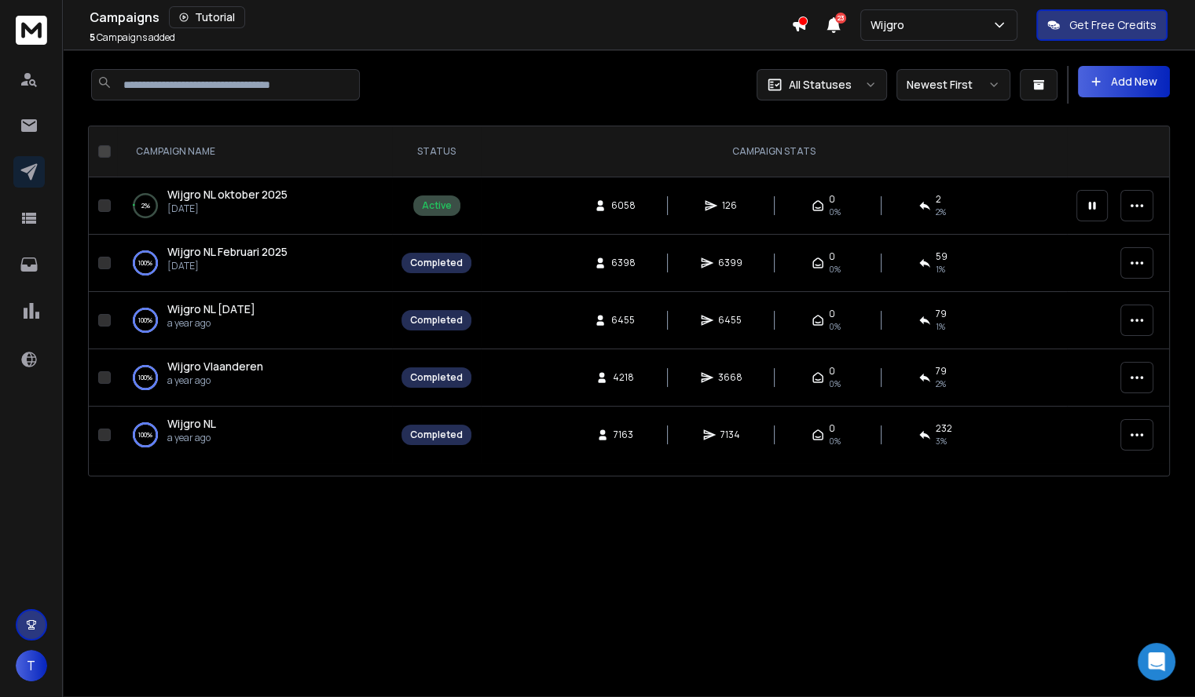
click at [221, 204] on p "[DATE]" at bounding box center [227, 209] width 120 height 13
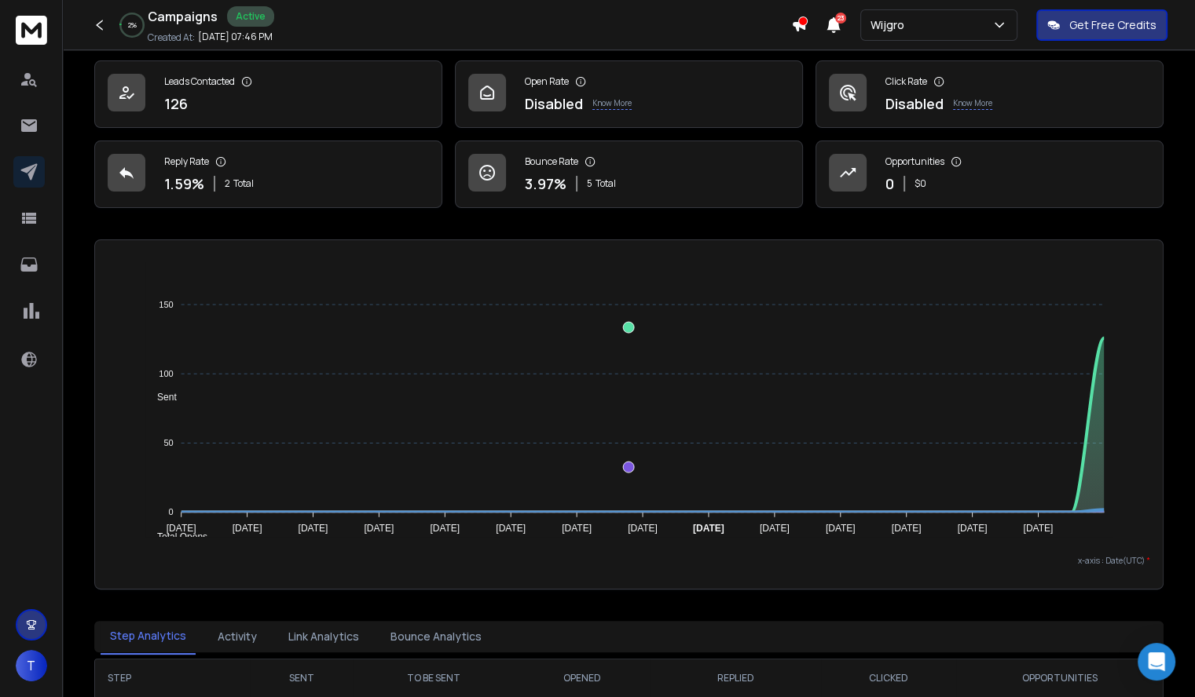
scroll to position [282, 0]
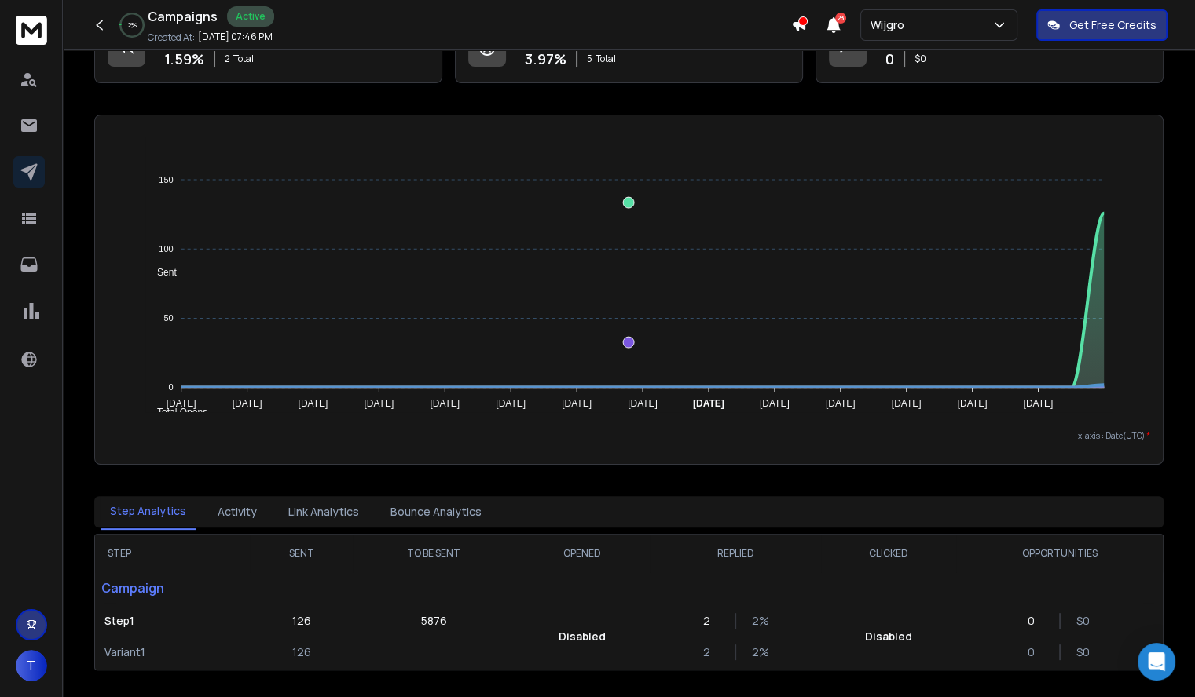
click at [250, 512] on button "Activity" at bounding box center [237, 512] width 58 height 35
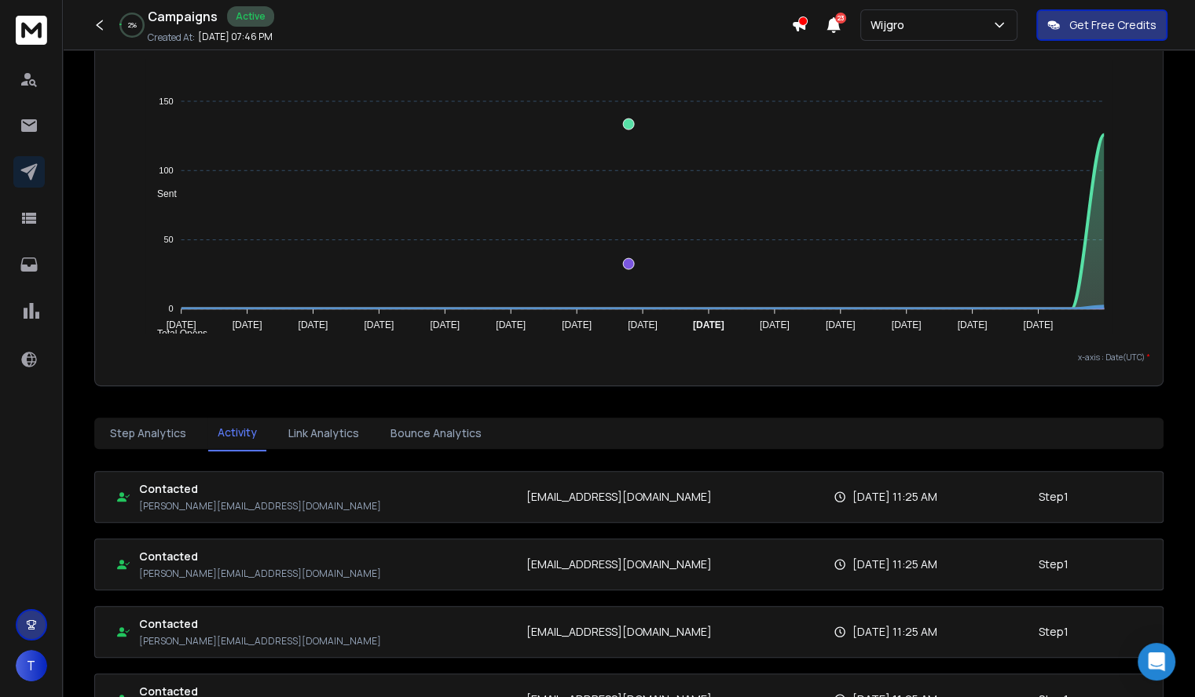
scroll to position [439, 0]
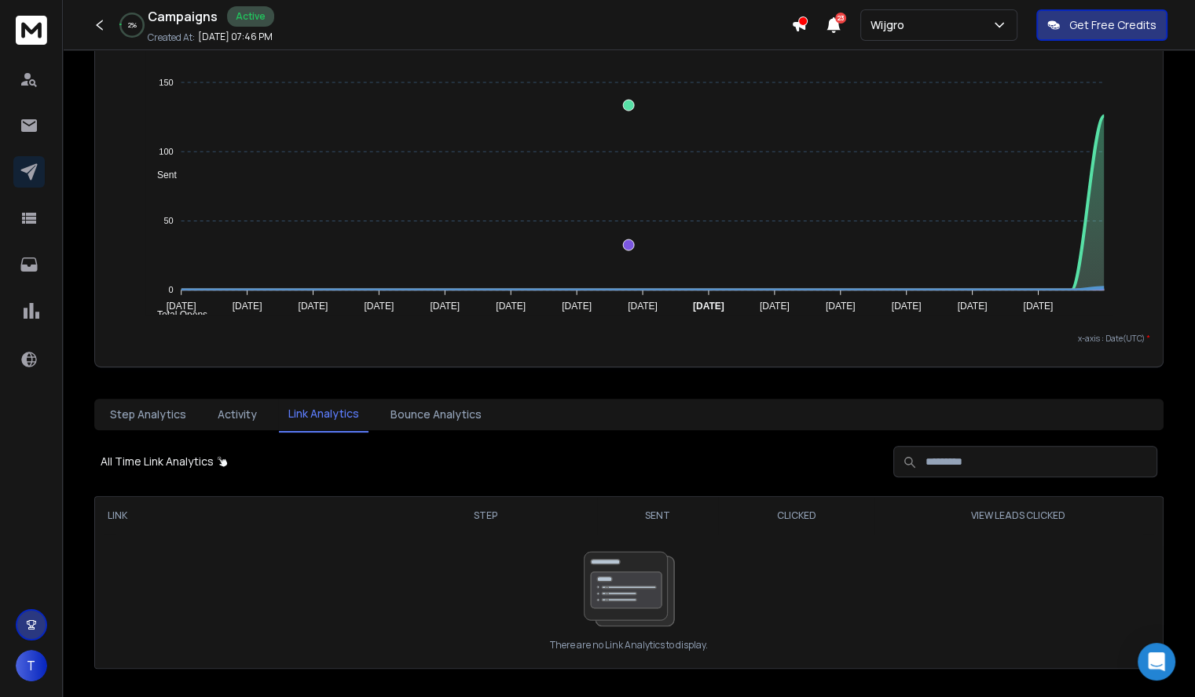
scroll to position [378, 0]
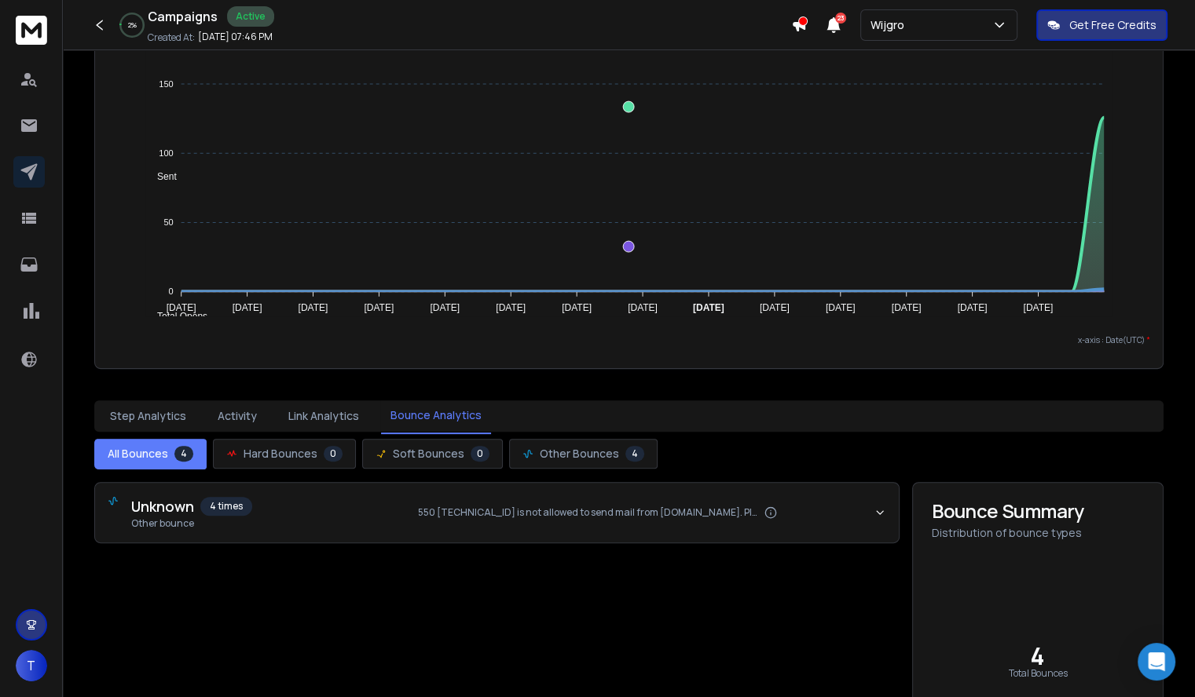
click at [425, 418] on button "Bounce Analytics" at bounding box center [436, 416] width 110 height 36
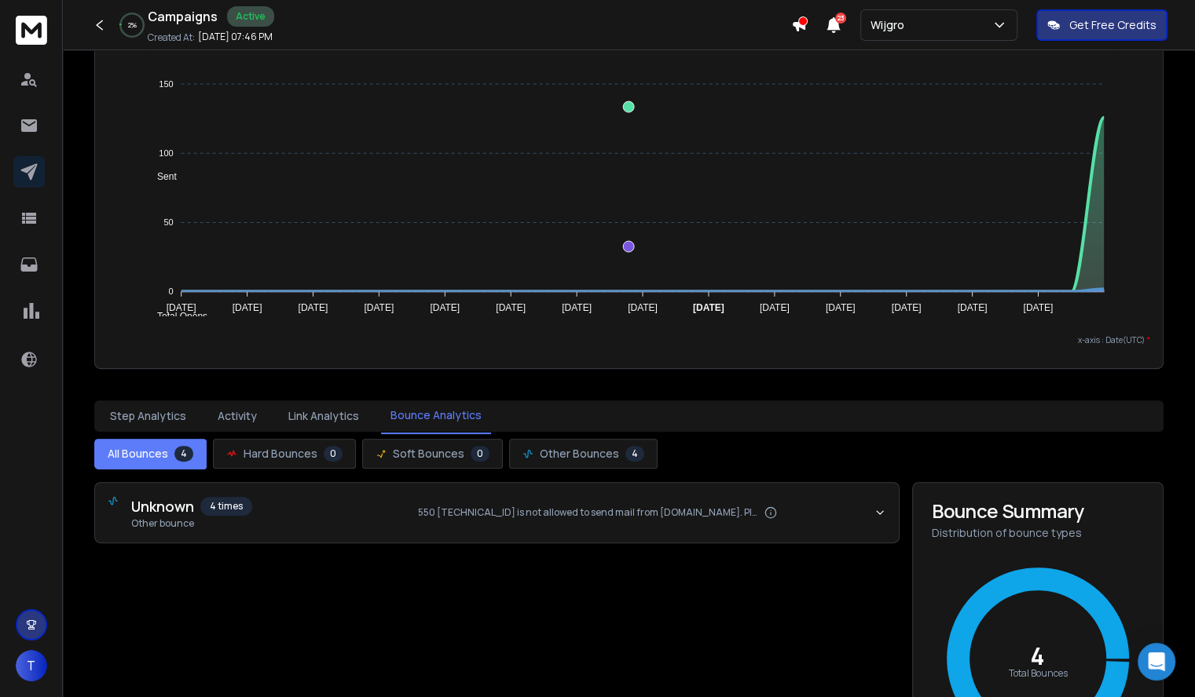
scroll to position [535, 0]
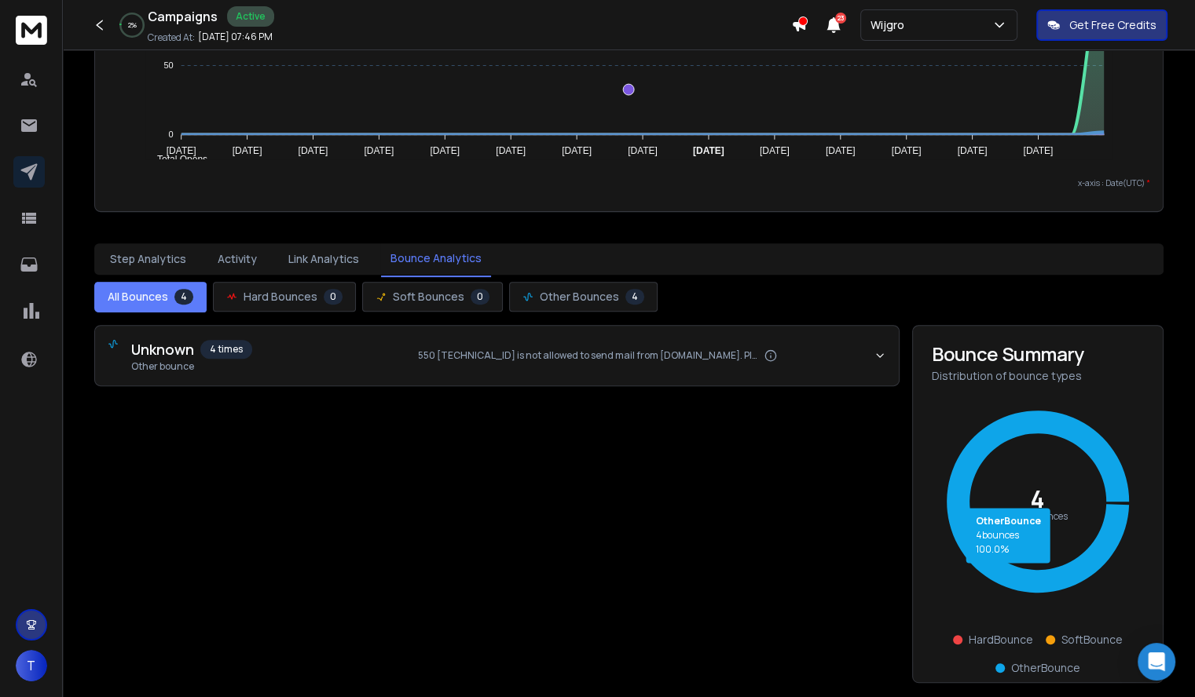
click at [958, 498] on icon at bounding box center [1037, 502] width 182 height 182
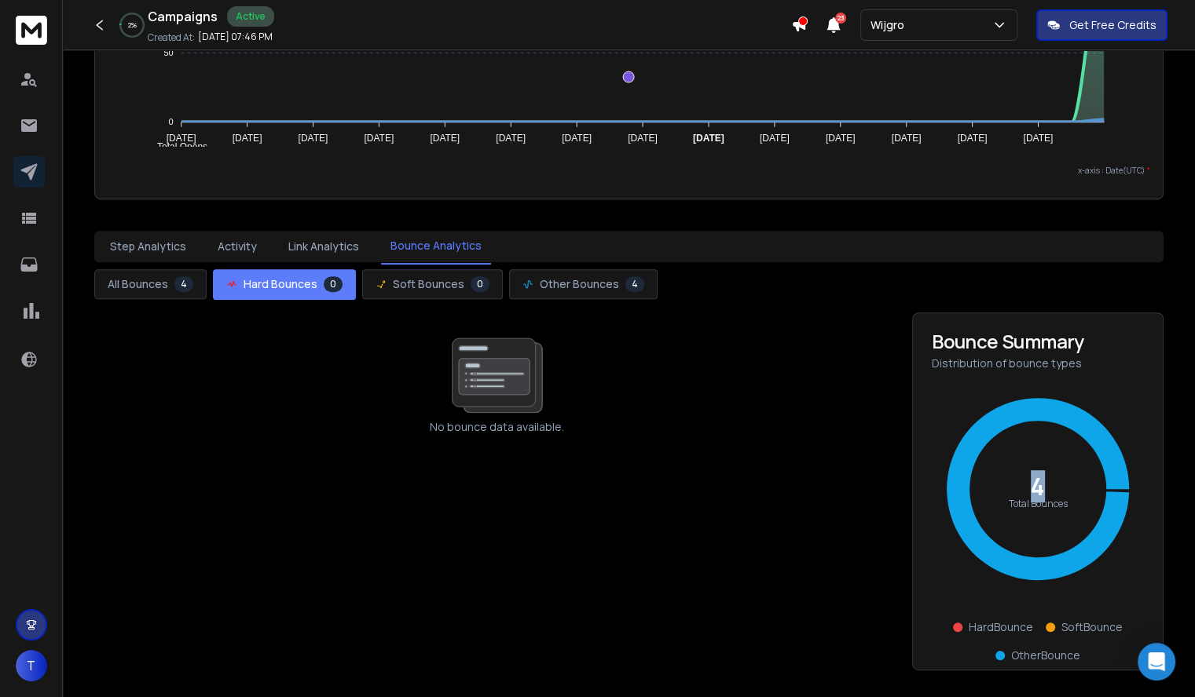
click at [270, 285] on span "Hard Bounces" at bounding box center [280, 284] width 74 height 16
click at [395, 281] on span "Soft Bounces" at bounding box center [428, 284] width 71 height 16
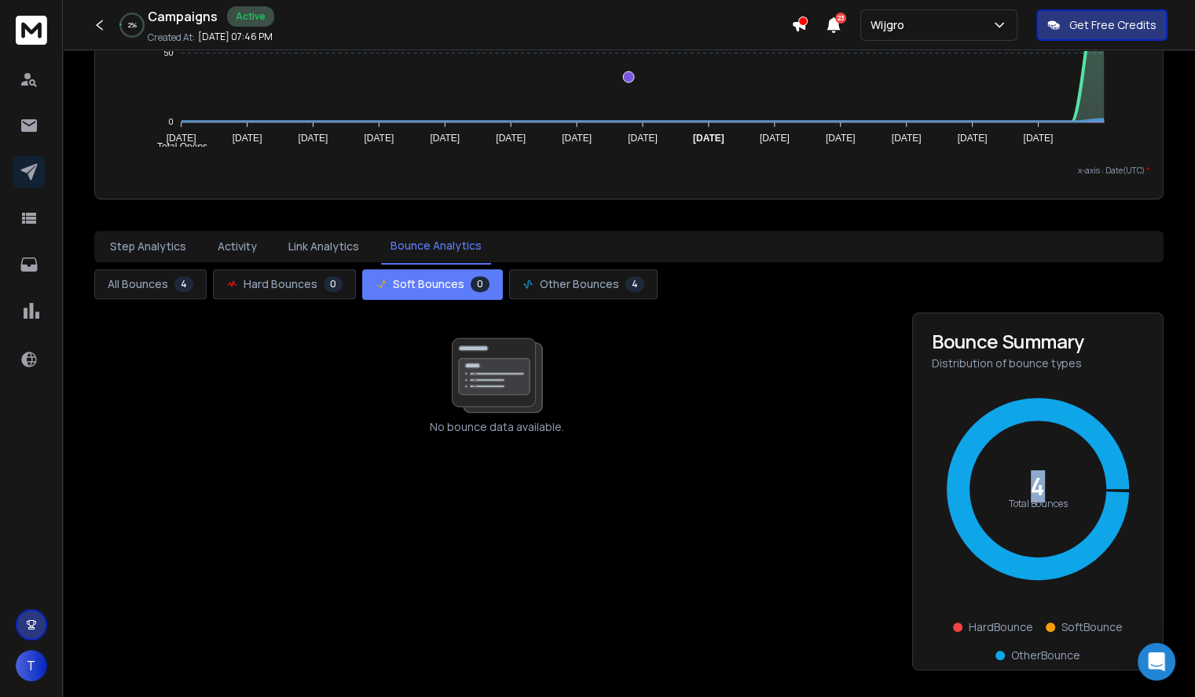
click at [563, 289] on span "Other Bounces" at bounding box center [579, 284] width 79 height 16
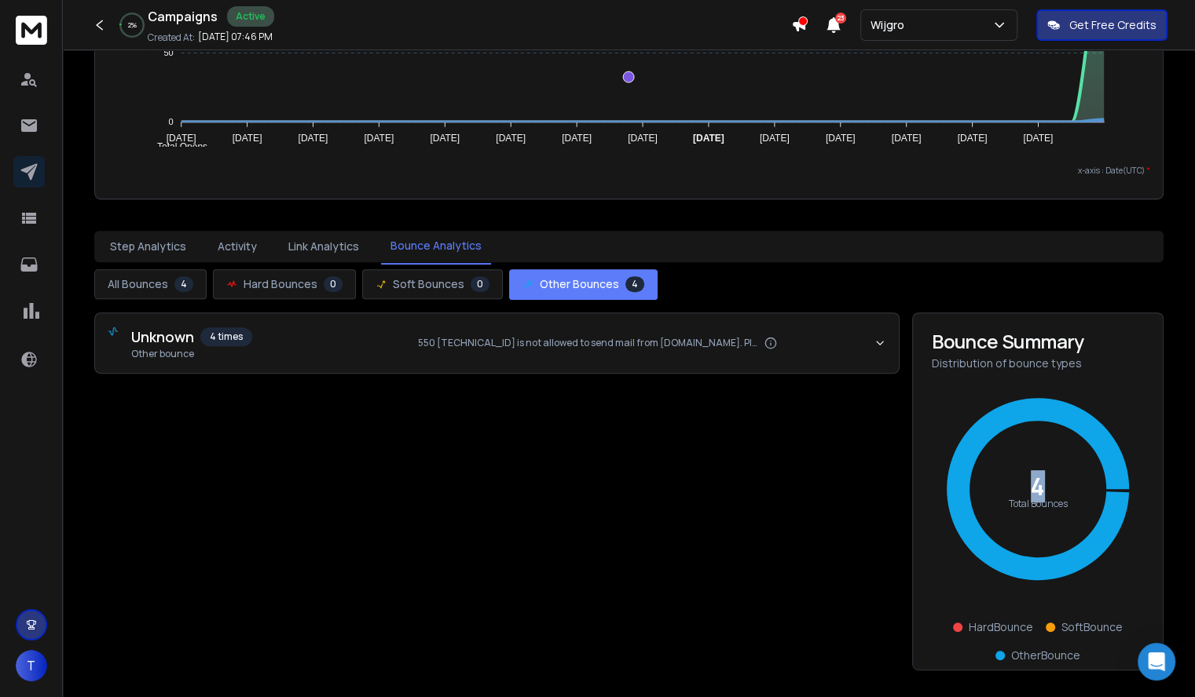
click at [301, 334] on div "Unknown 4 times Other bounce" at bounding box center [491, 343] width 766 height 35
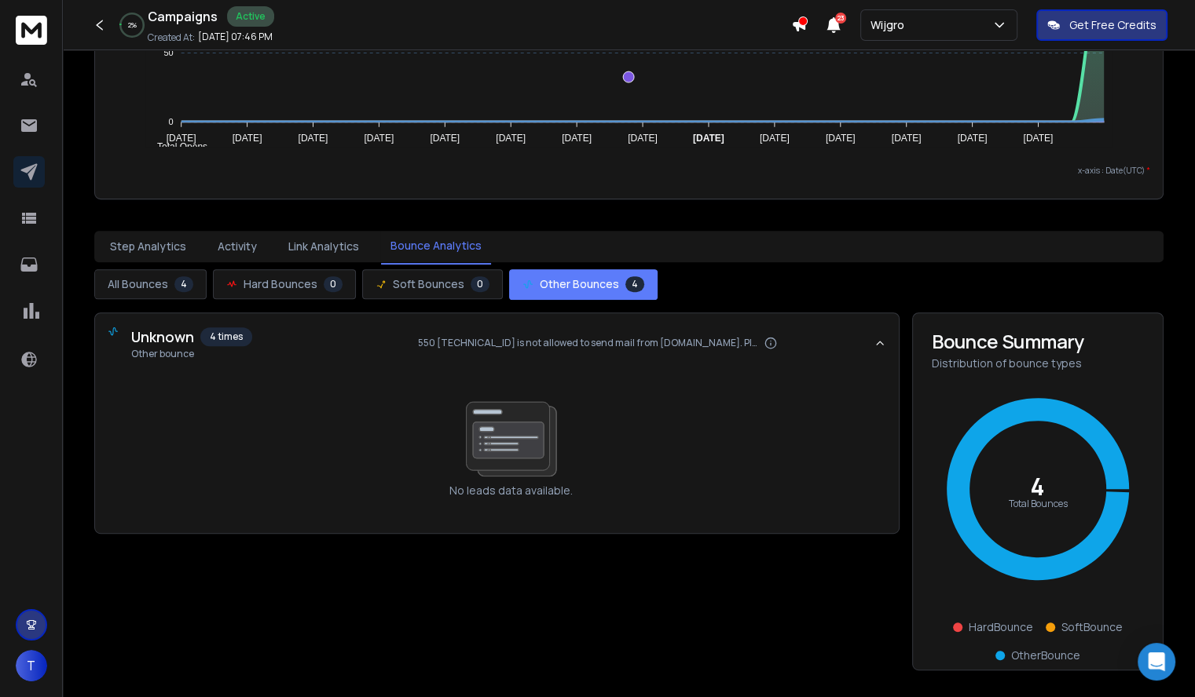
drag, startPoint x: 766, startPoint y: 339, endPoint x: 703, endPoint y: 339, distance: 62.8
click at [703, 339] on div "550 93.158.201.105 is not allowed to send mail from wijgro.eu. Please see the S…" at bounding box center [597, 343] width 358 height 13
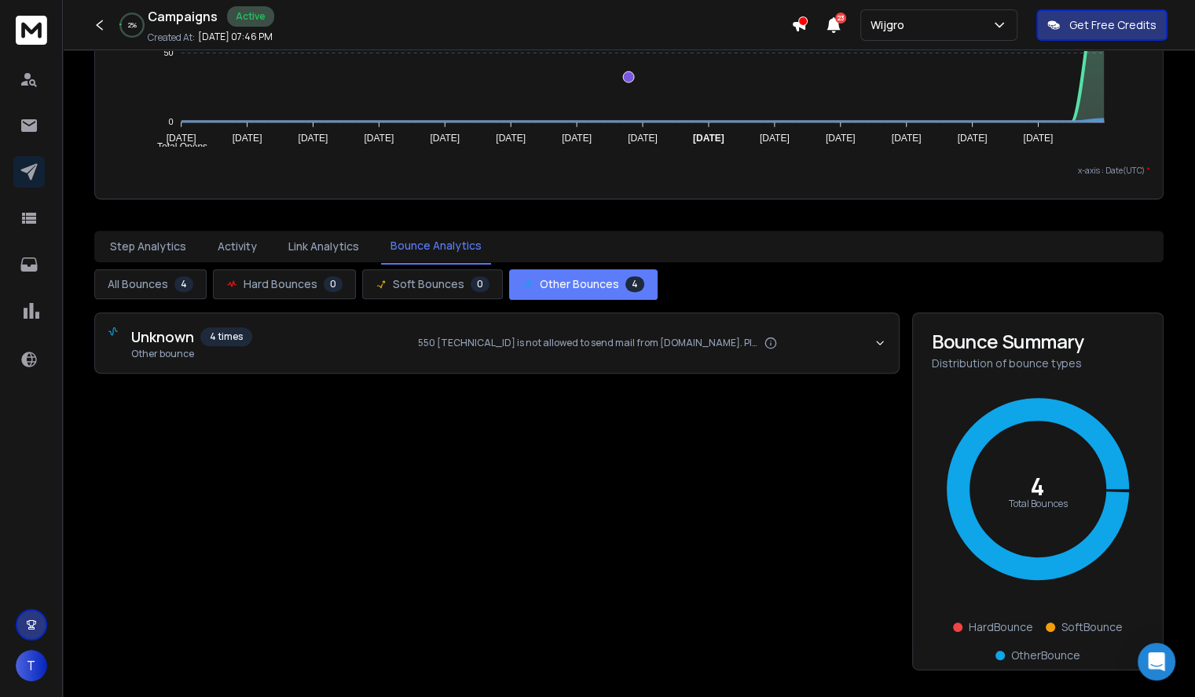
drag, startPoint x: 431, startPoint y: 342, endPoint x: 514, endPoint y: 339, distance: 82.5
click at [514, 339] on button "Unknown 4 times Other bounce 550 93.158.201.105 is not allowed to send mail fro…" at bounding box center [496, 343] width 803 height 60
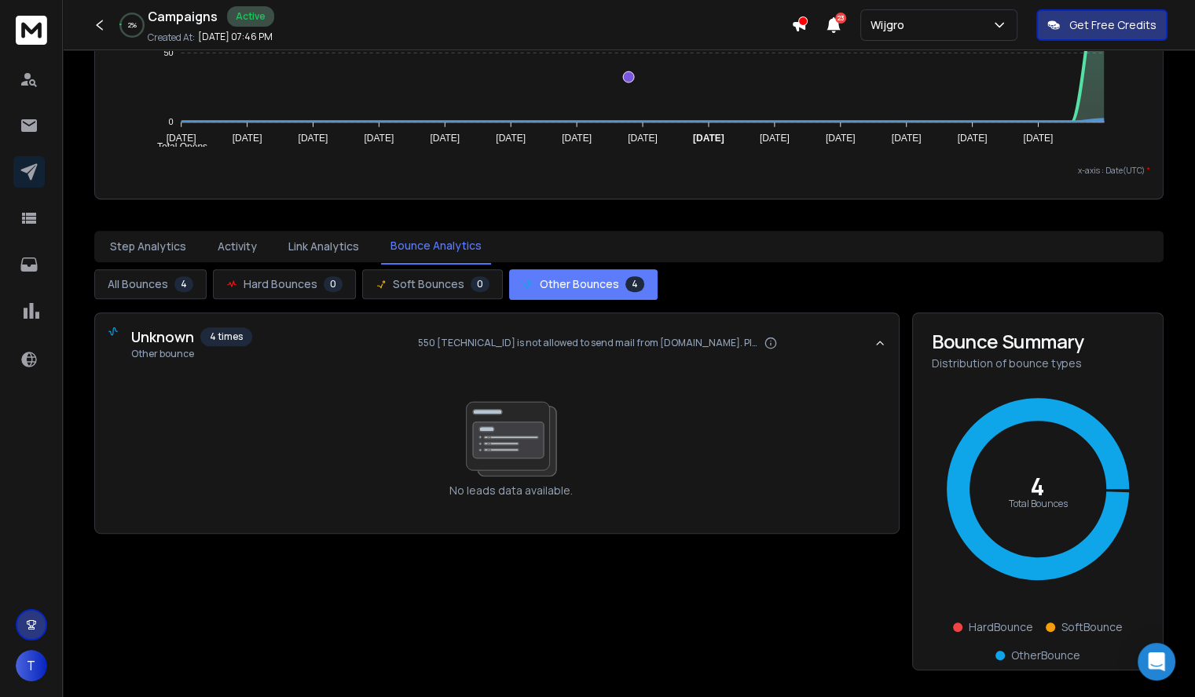
click at [516, 338] on span "550 93.158.201.105 is not allowed to send mail from wijgro.eu. Please see the S…" at bounding box center [587, 343] width 339 height 13
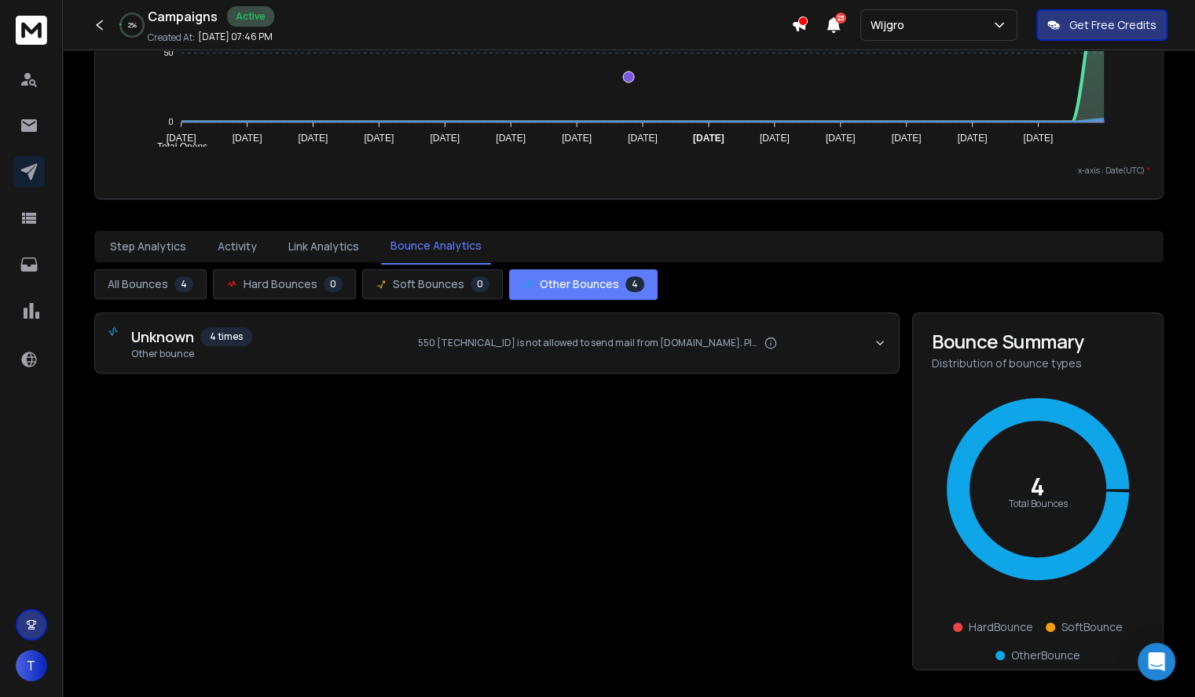
click at [515, 338] on span "550 93.158.201.105 is not allowed to send mail from wijgro.eu. Please see the S…" at bounding box center [587, 343] width 339 height 13
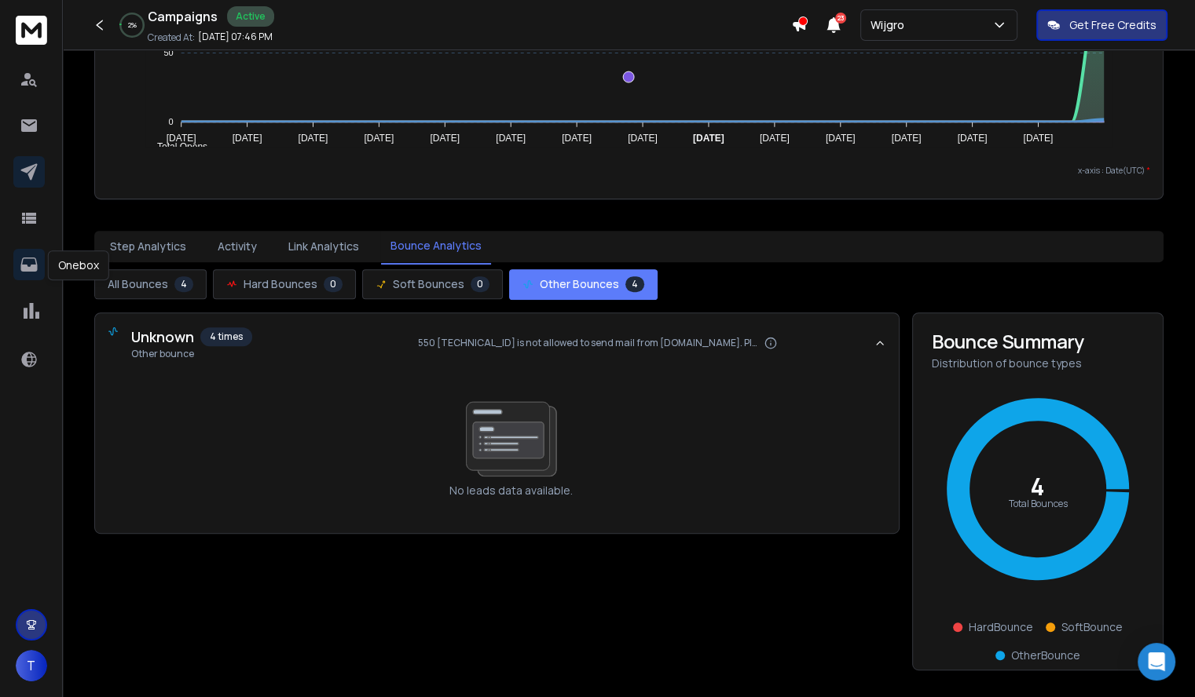
click at [36, 266] on icon at bounding box center [28, 265] width 16 height 14
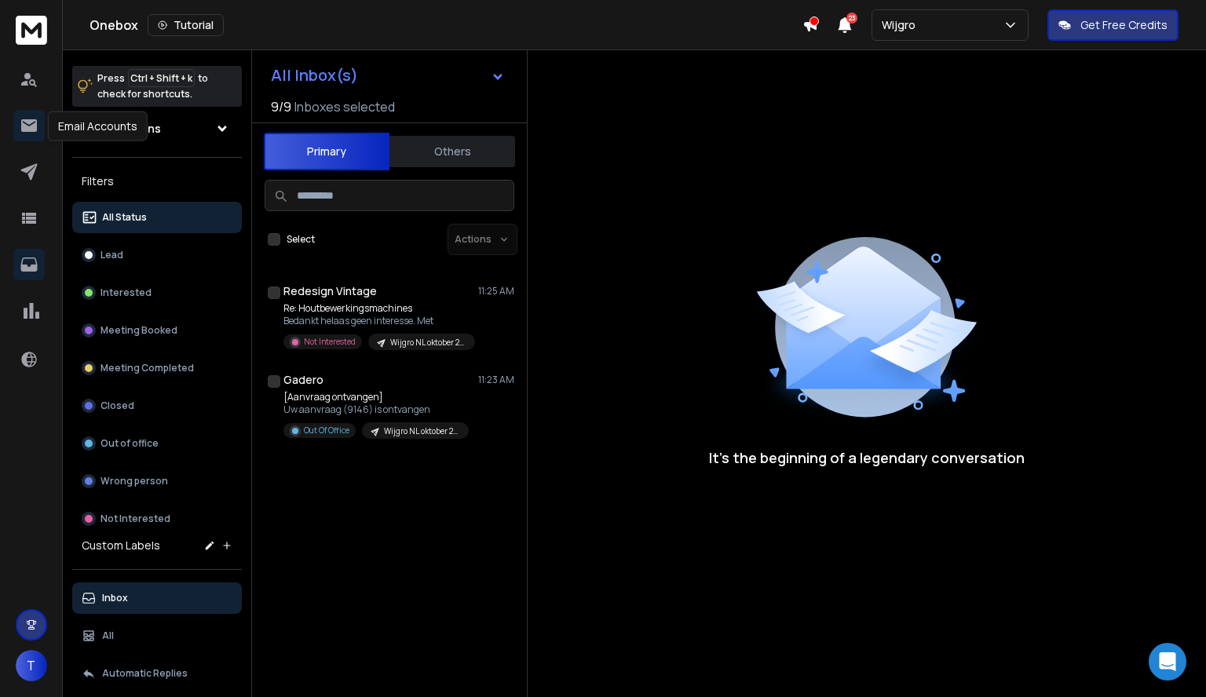
click at [24, 123] on icon at bounding box center [29, 125] width 19 height 19
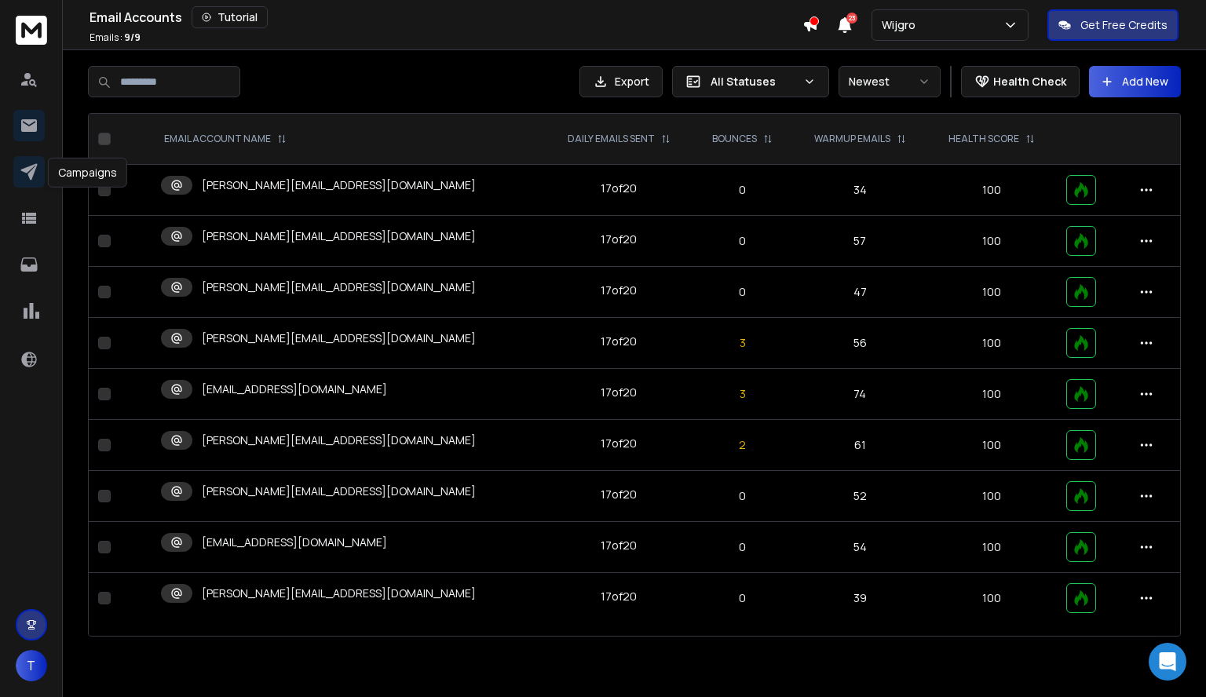
click at [30, 167] on icon at bounding box center [28, 172] width 16 height 16
click at [26, 269] on icon at bounding box center [28, 265] width 16 height 14
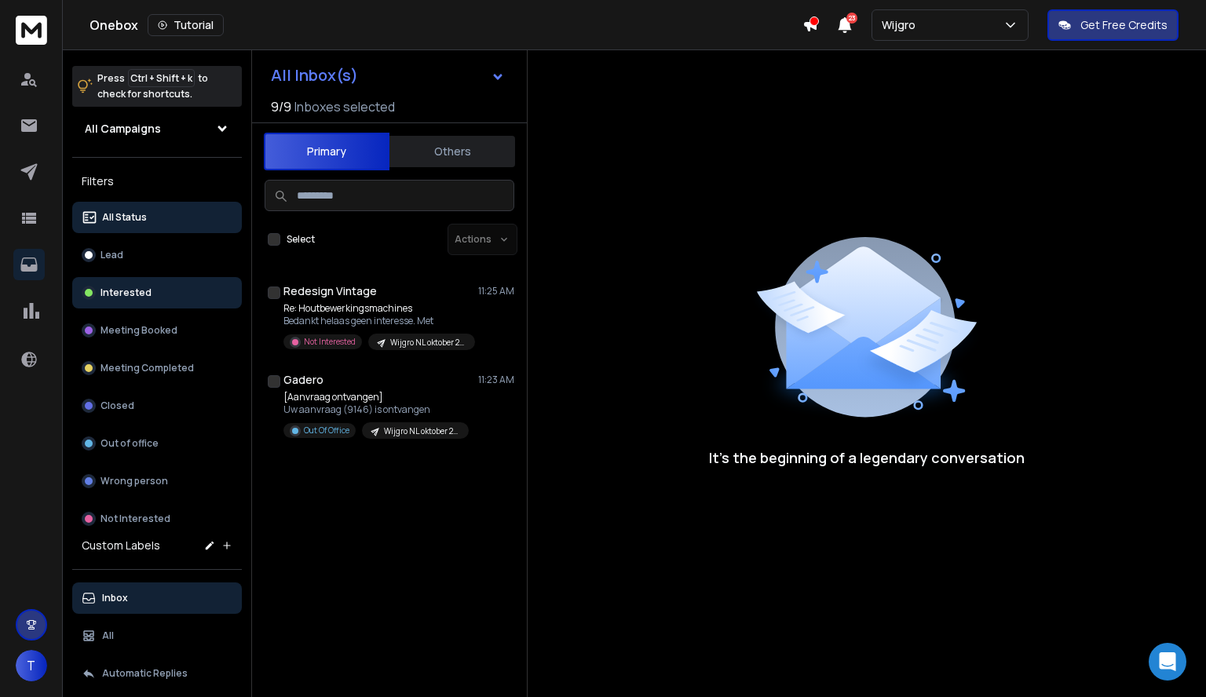
click at [104, 300] on button "Interested" at bounding box center [157, 292] width 170 height 31
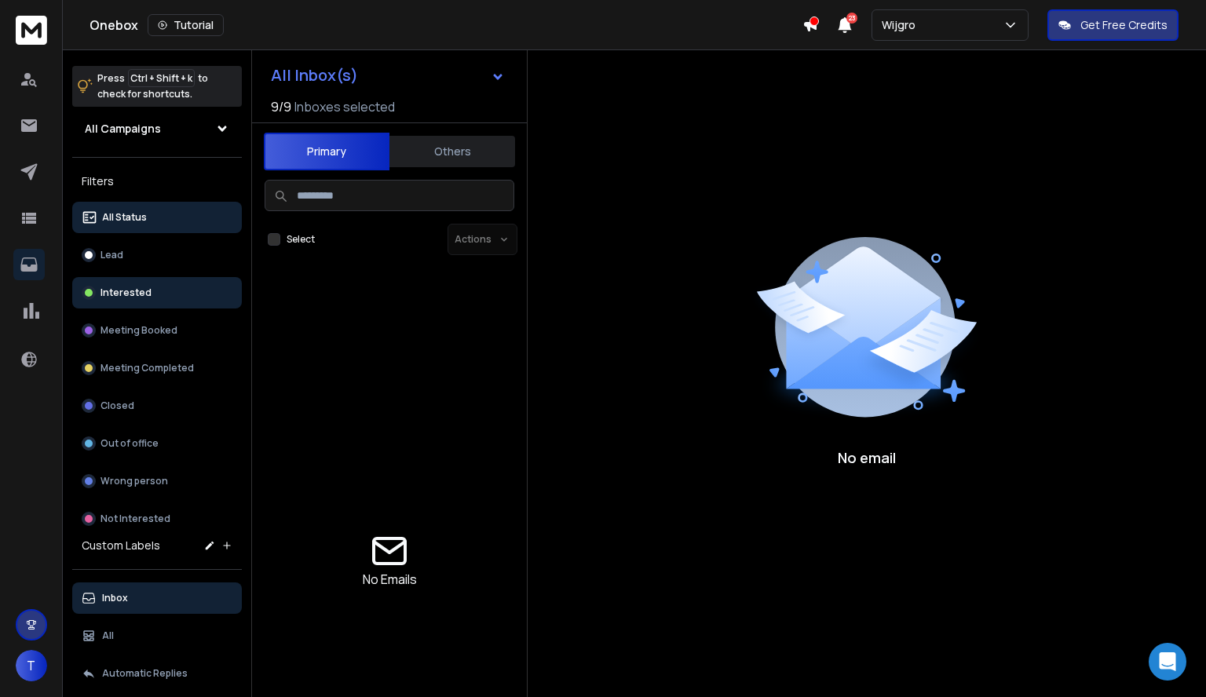
click at [129, 225] on div "All Status" at bounding box center [114, 218] width 65 height 16
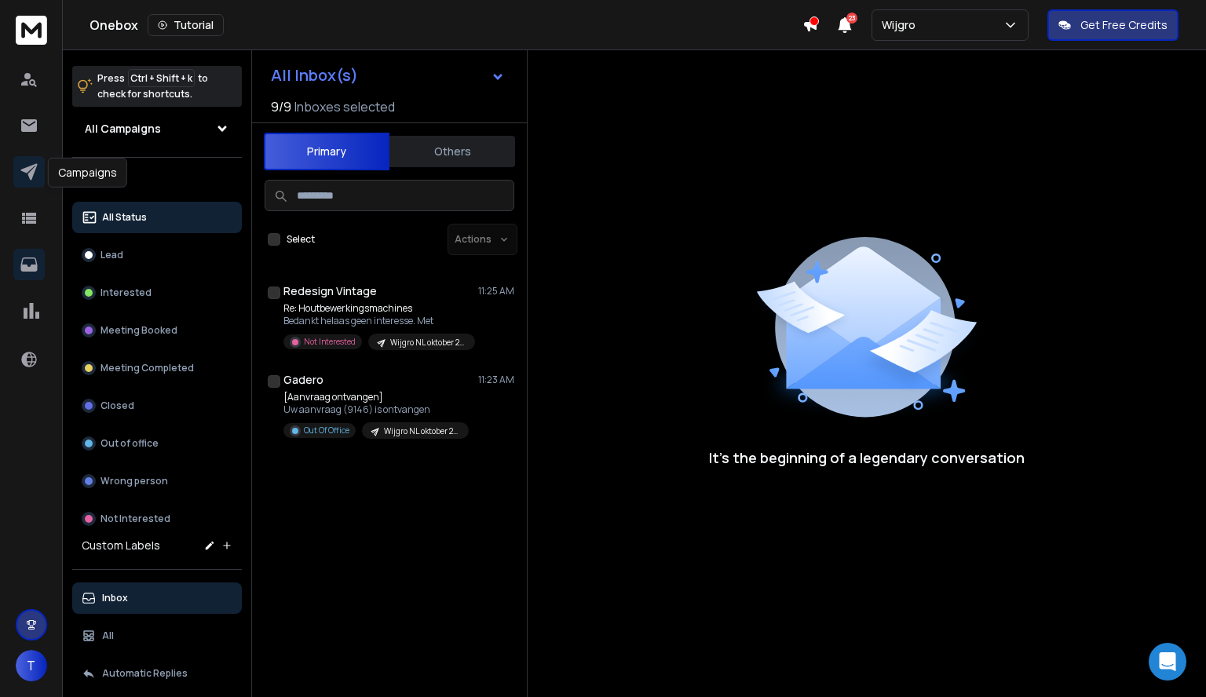
click at [22, 170] on icon at bounding box center [28, 172] width 16 height 16
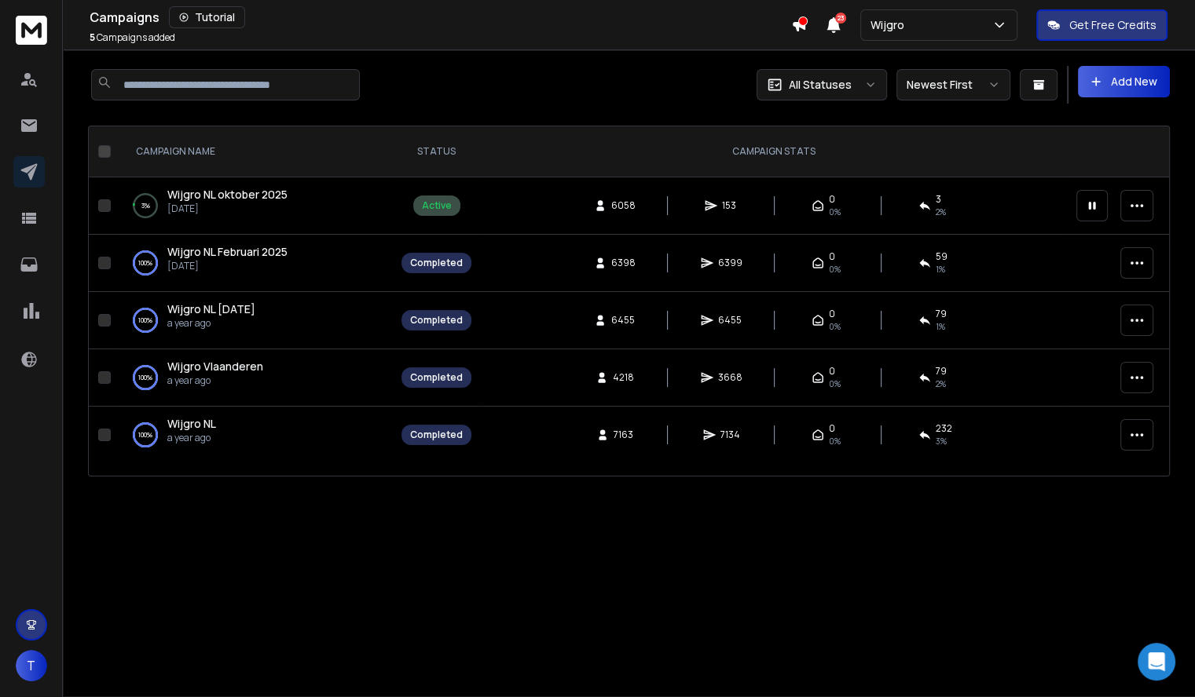
click at [1128, 265] on button "button" at bounding box center [1136, 262] width 33 height 31
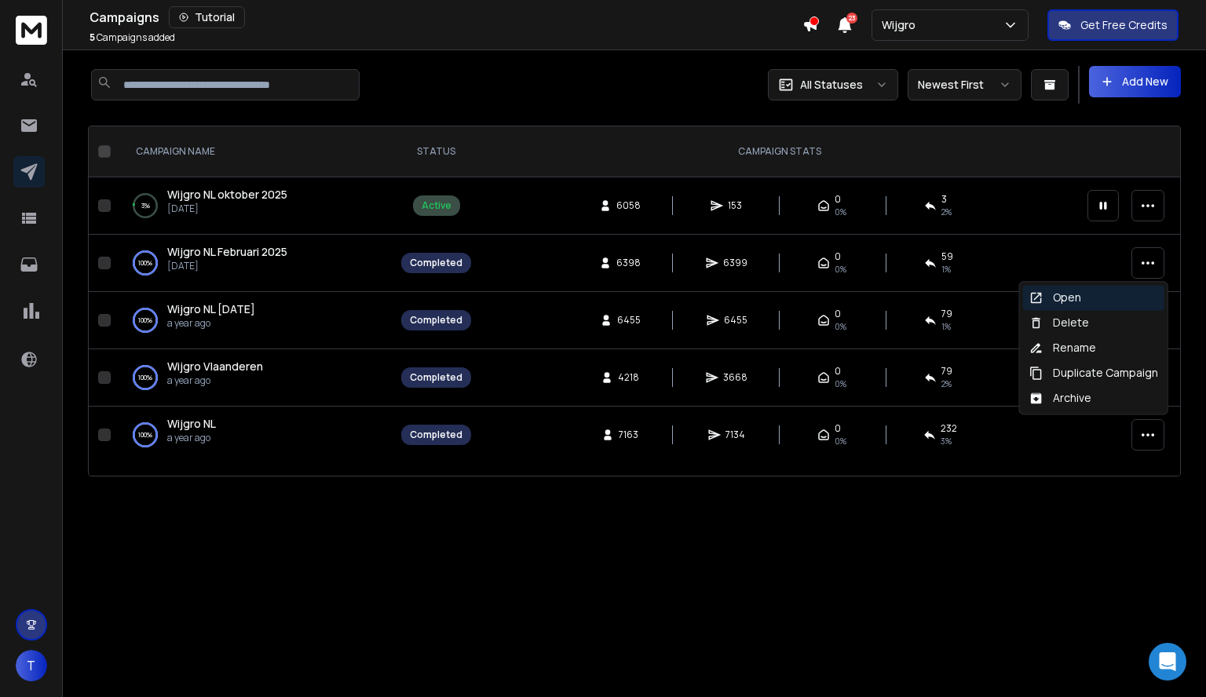
click at [1153, 267] on icon "button" at bounding box center [1148, 263] width 16 height 16
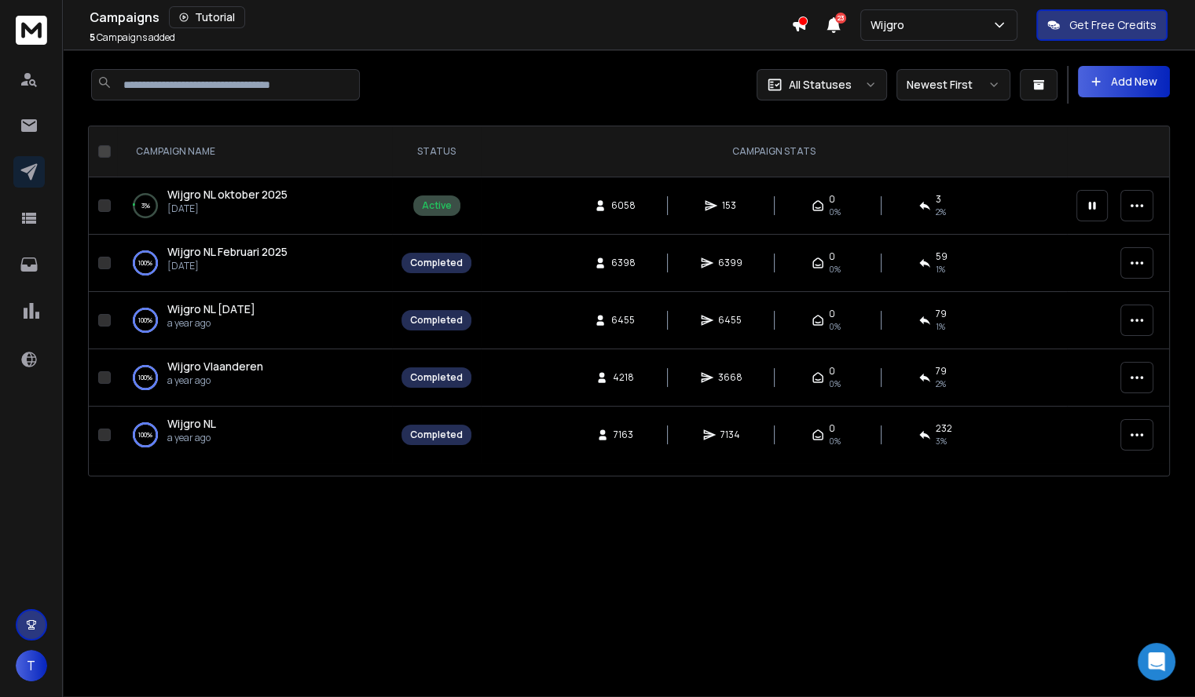
click at [1153, 267] on td at bounding box center [1118, 263] width 102 height 57
click at [1147, 272] on button "button" at bounding box center [1136, 262] width 33 height 31
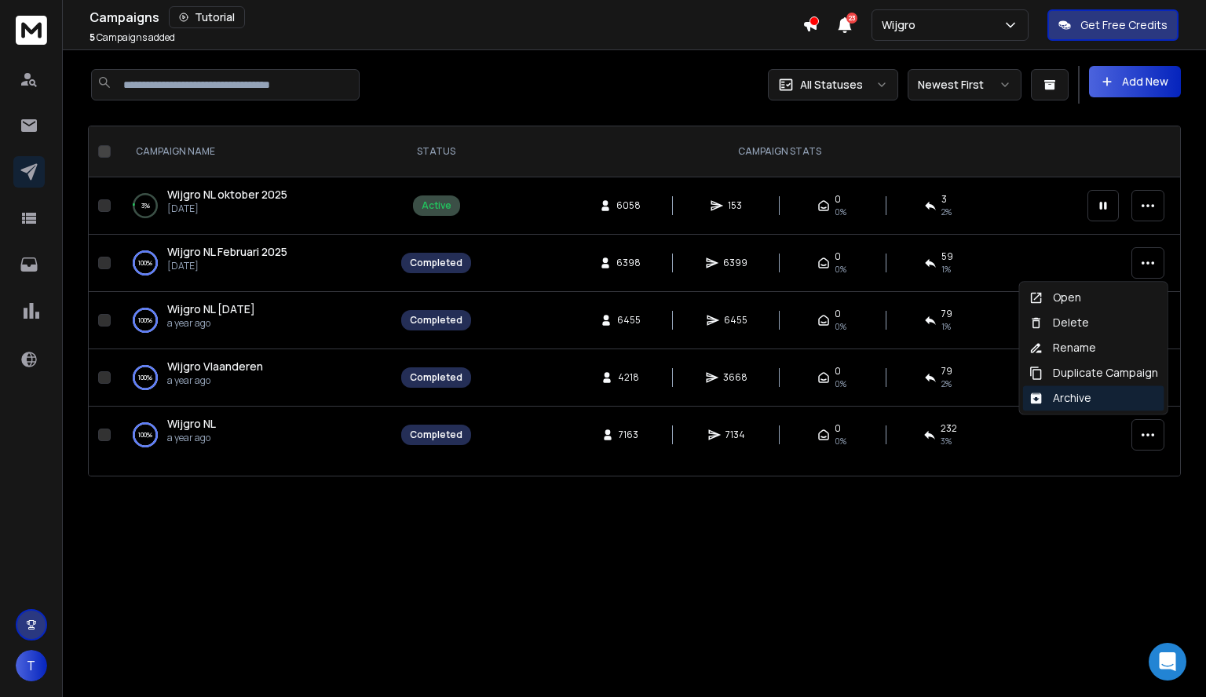
click at [1080, 403] on div "Archive" at bounding box center [1061, 398] width 62 height 16
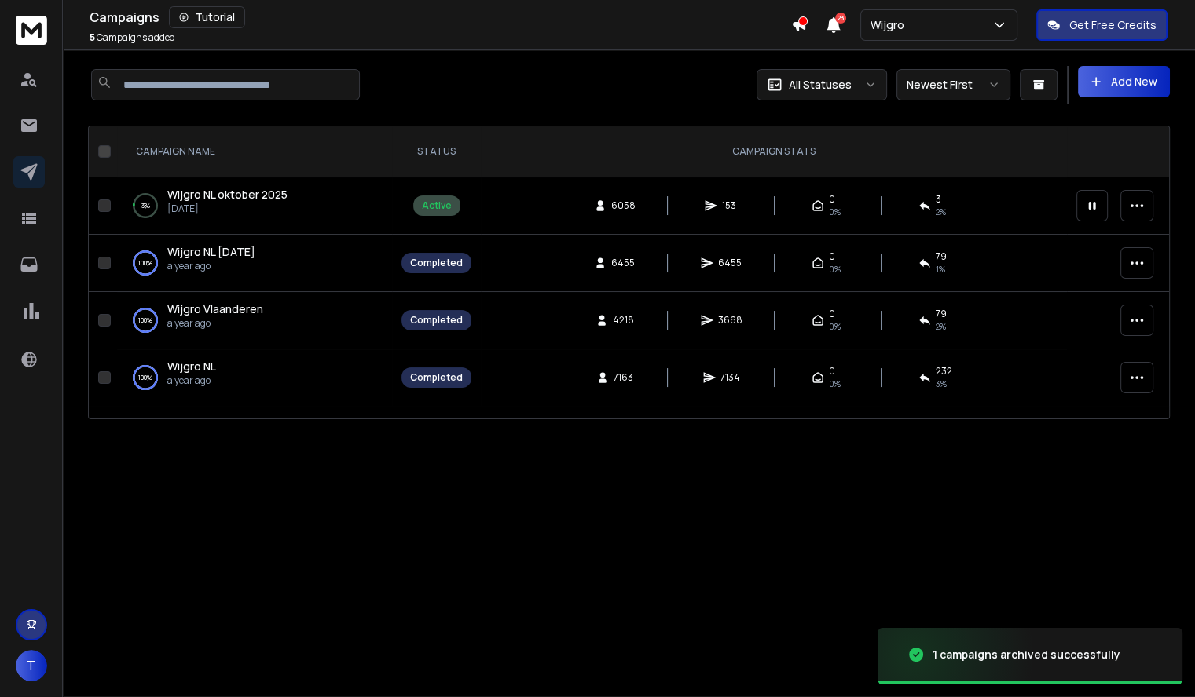
click at [1140, 265] on icon "button" at bounding box center [1137, 263] width 16 height 16
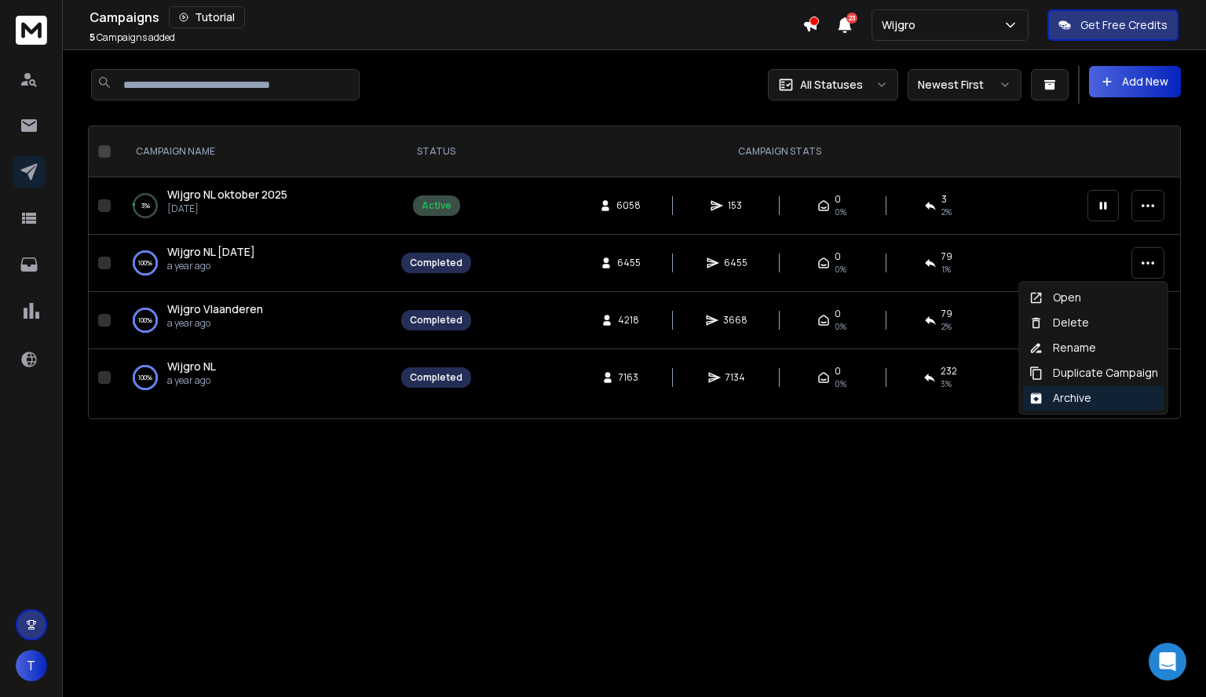
click at [1082, 395] on div "Archive" at bounding box center [1061, 398] width 62 height 16
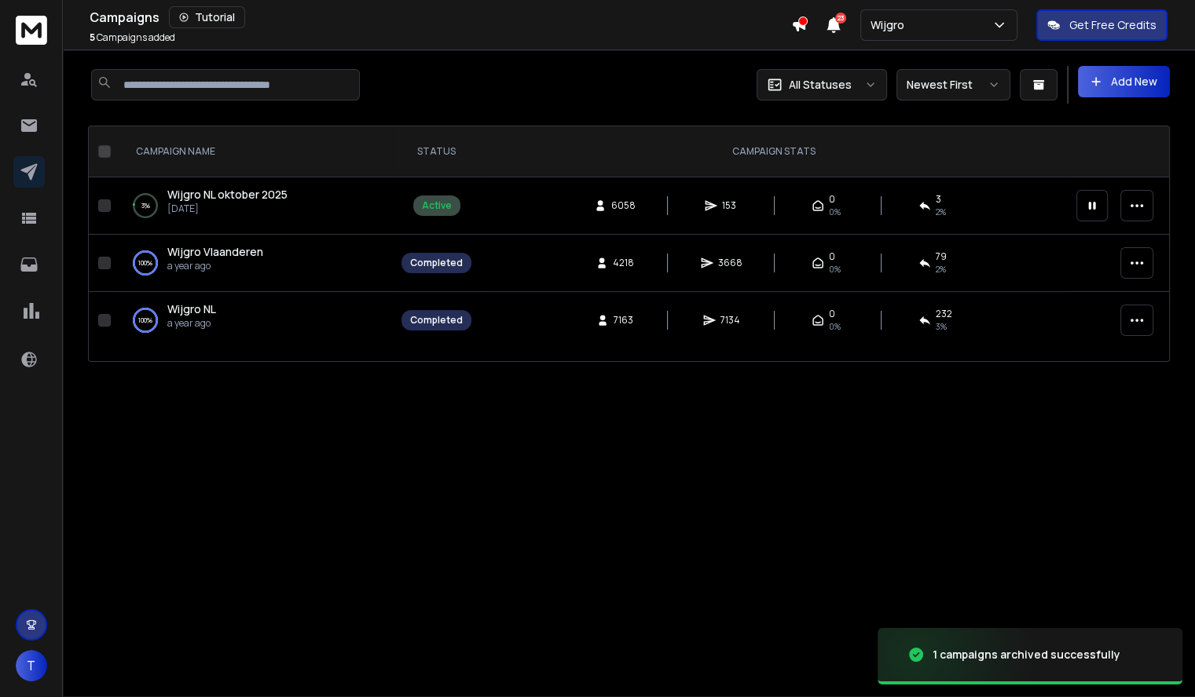
click at [1138, 266] on icon "button" at bounding box center [1137, 263] width 16 height 16
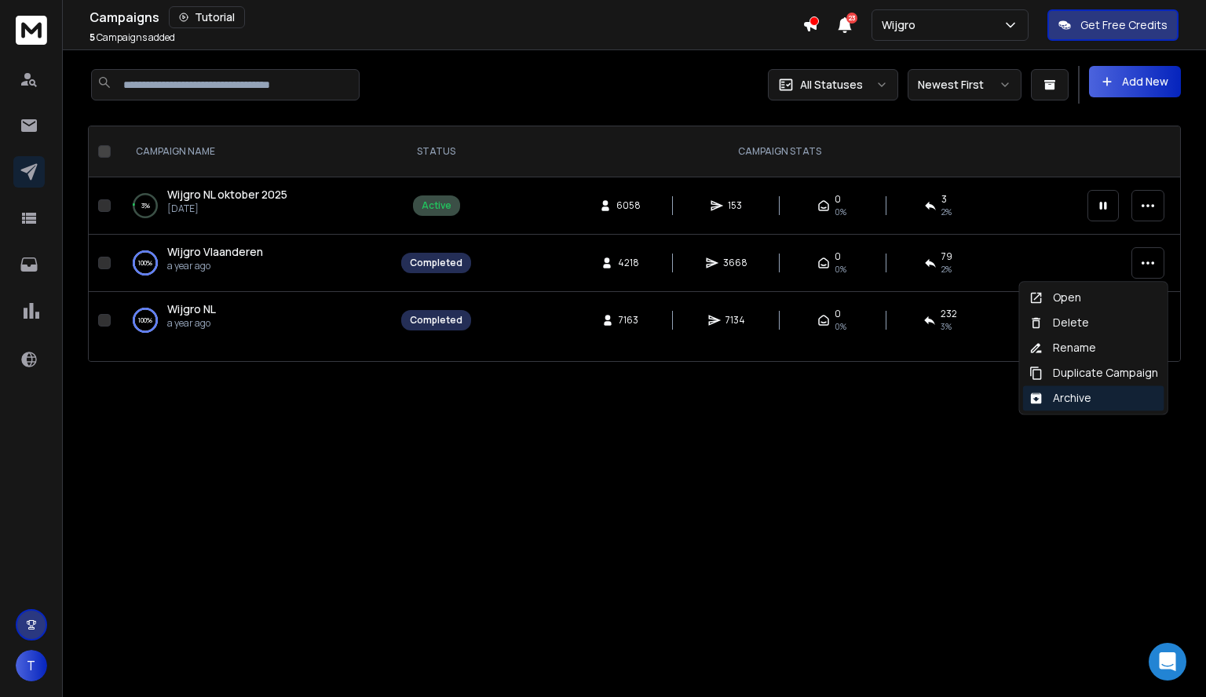
click at [1093, 392] on div "Archive" at bounding box center [1093, 398] width 141 height 25
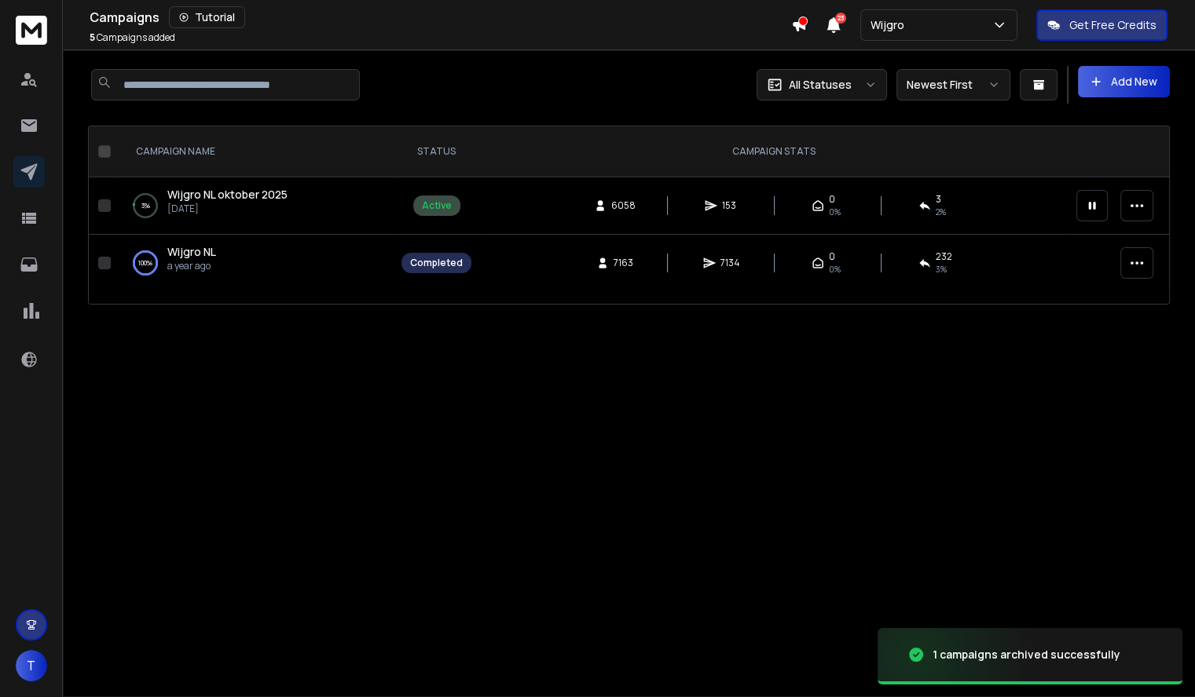
click at [1146, 262] on button "button" at bounding box center [1136, 262] width 33 height 31
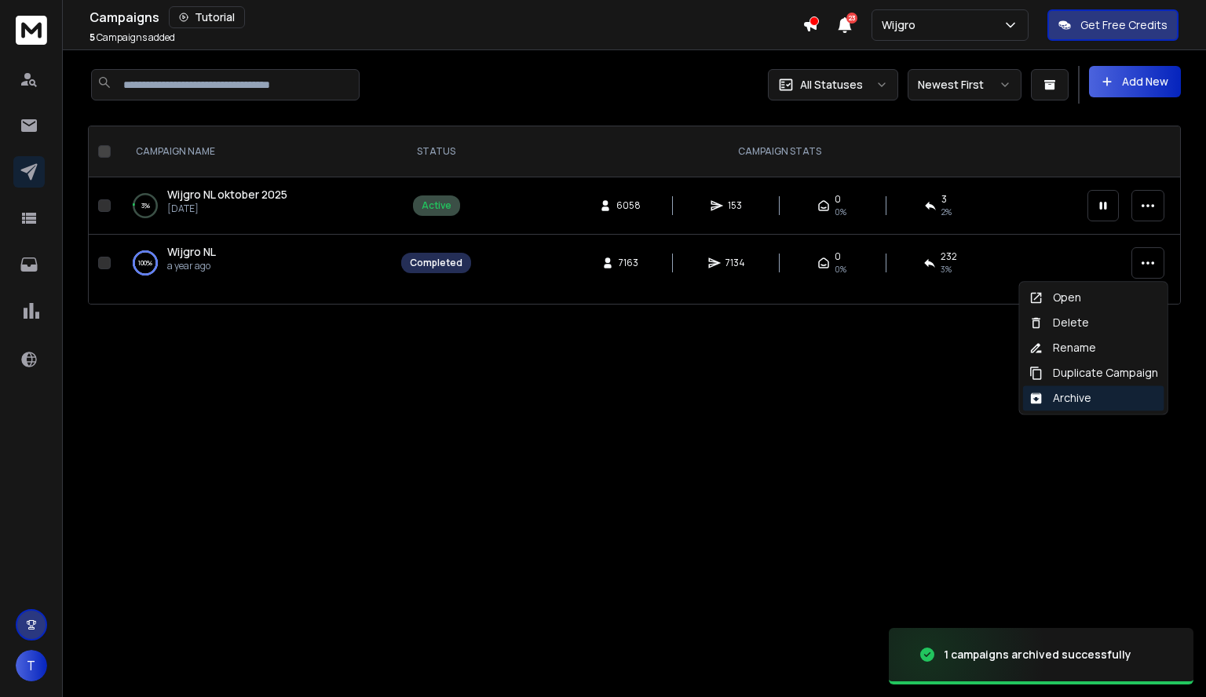
click at [1063, 400] on div "Archive" at bounding box center [1061, 398] width 62 height 16
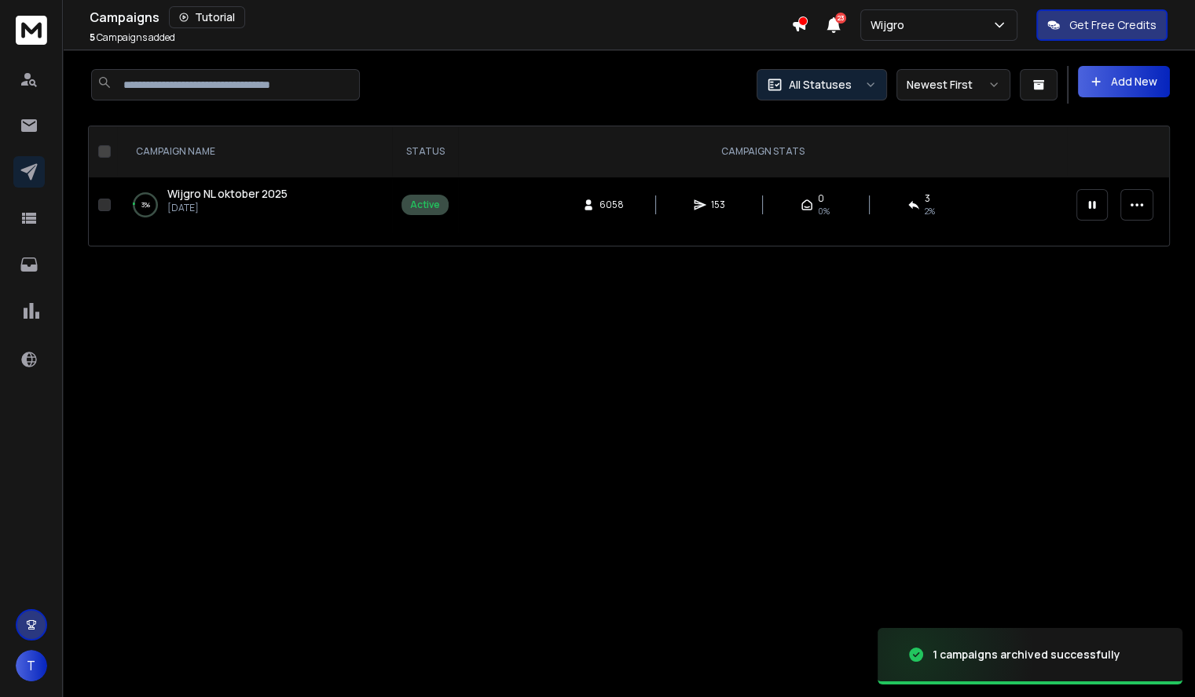
click at [867, 93] on button "All Statuses" at bounding box center [821, 84] width 130 height 31
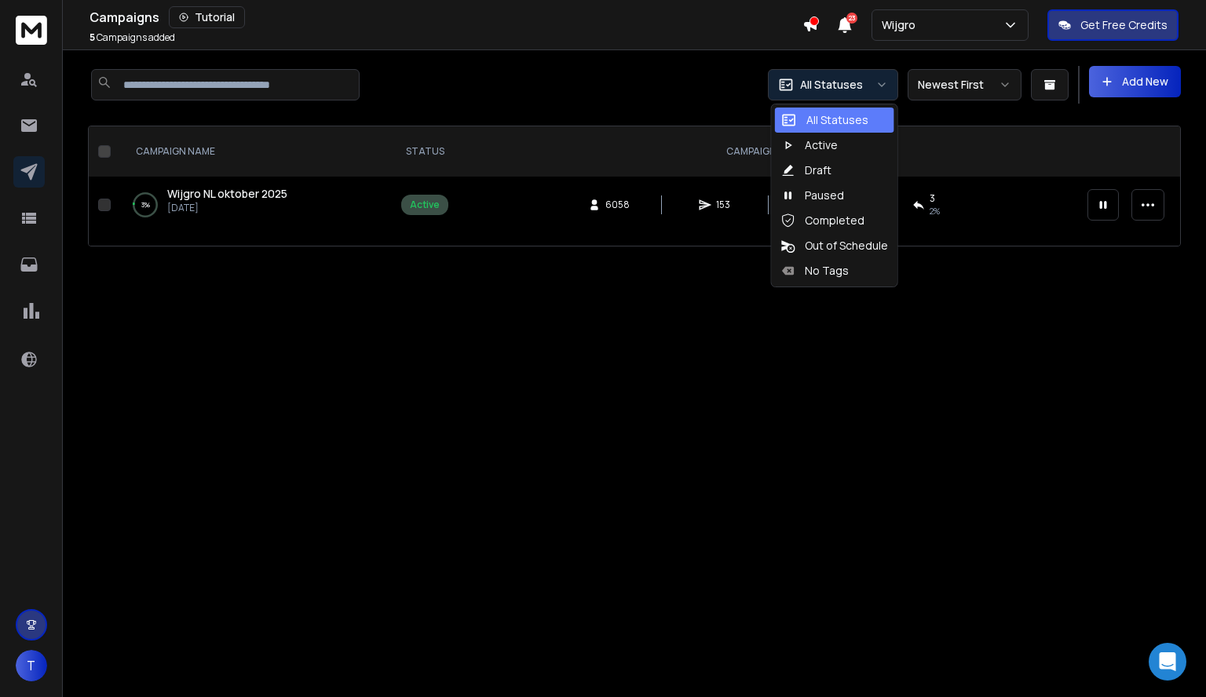
click at [867, 93] on button "All Statuses" at bounding box center [833, 84] width 130 height 31
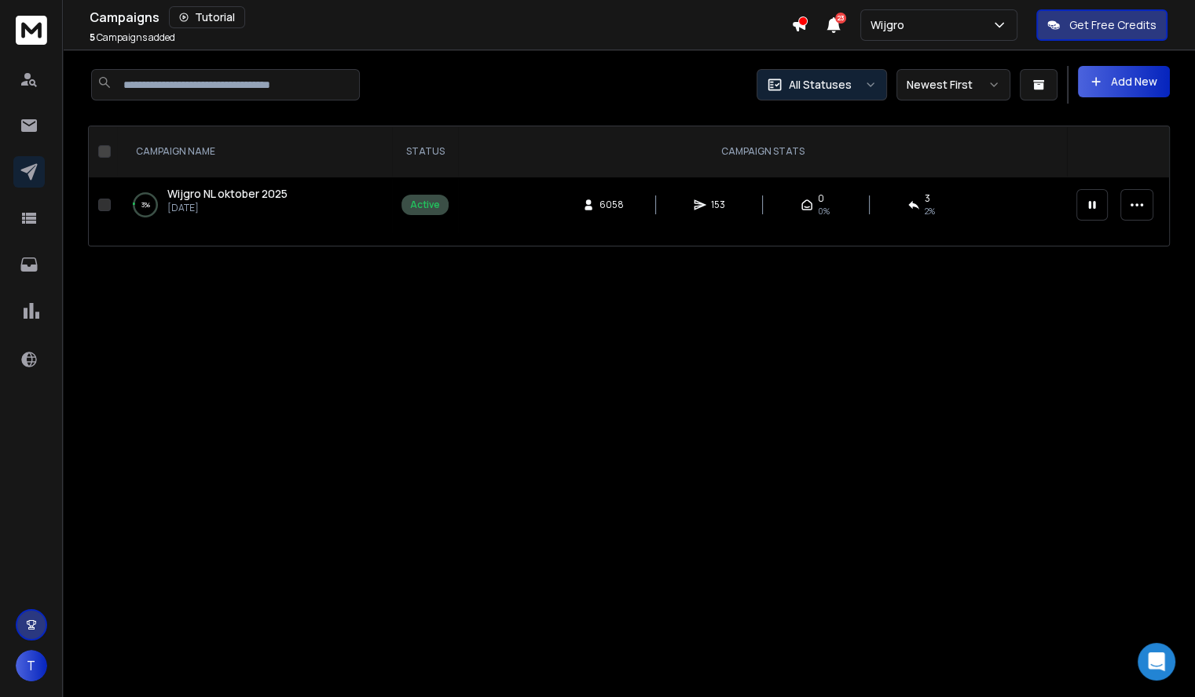
click at [867, 93] on button "All Statuses" at bounding box center [821, 84] width 130 height 31
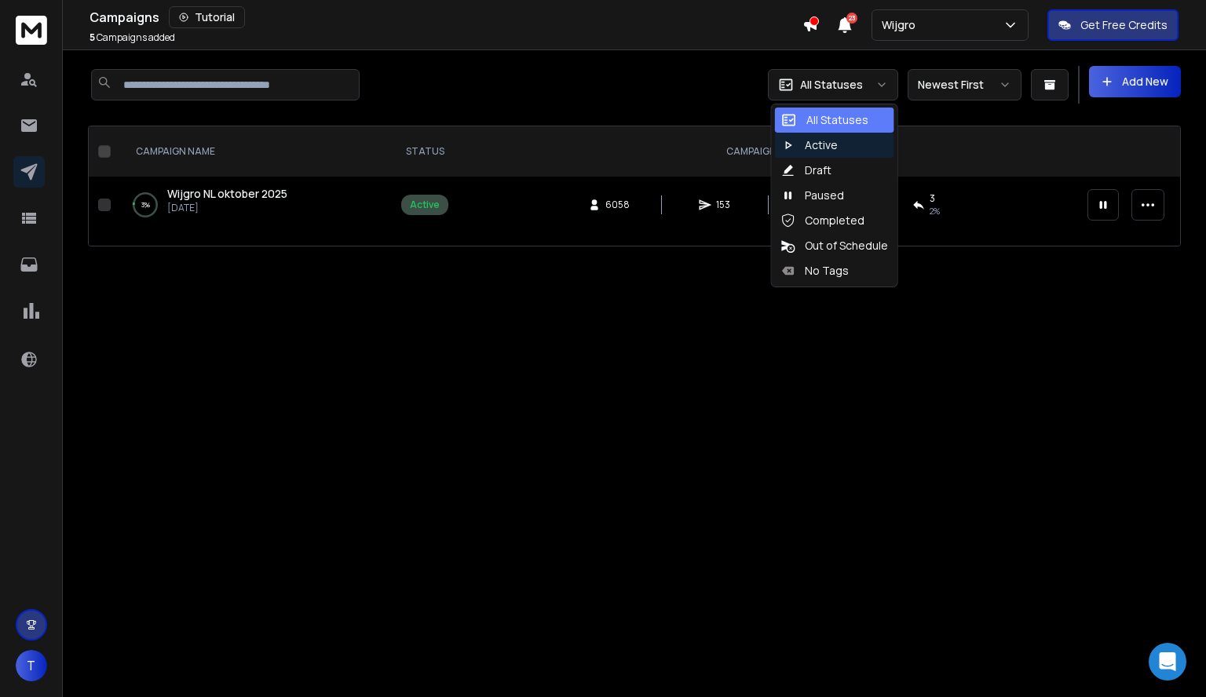
click at [817, 141] on div "Active" at bounding box center [809, 145] width 57 height 16
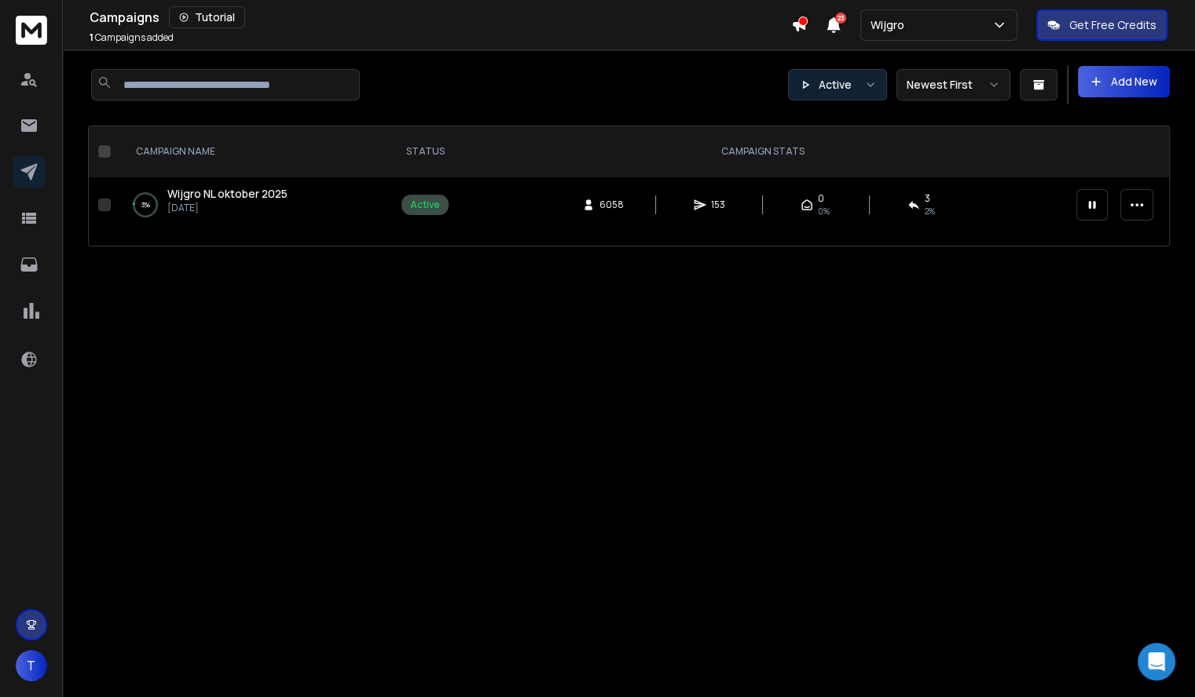
click at [848, 89] on p "Active" at bounding box center [834, 85] width 33 height 16
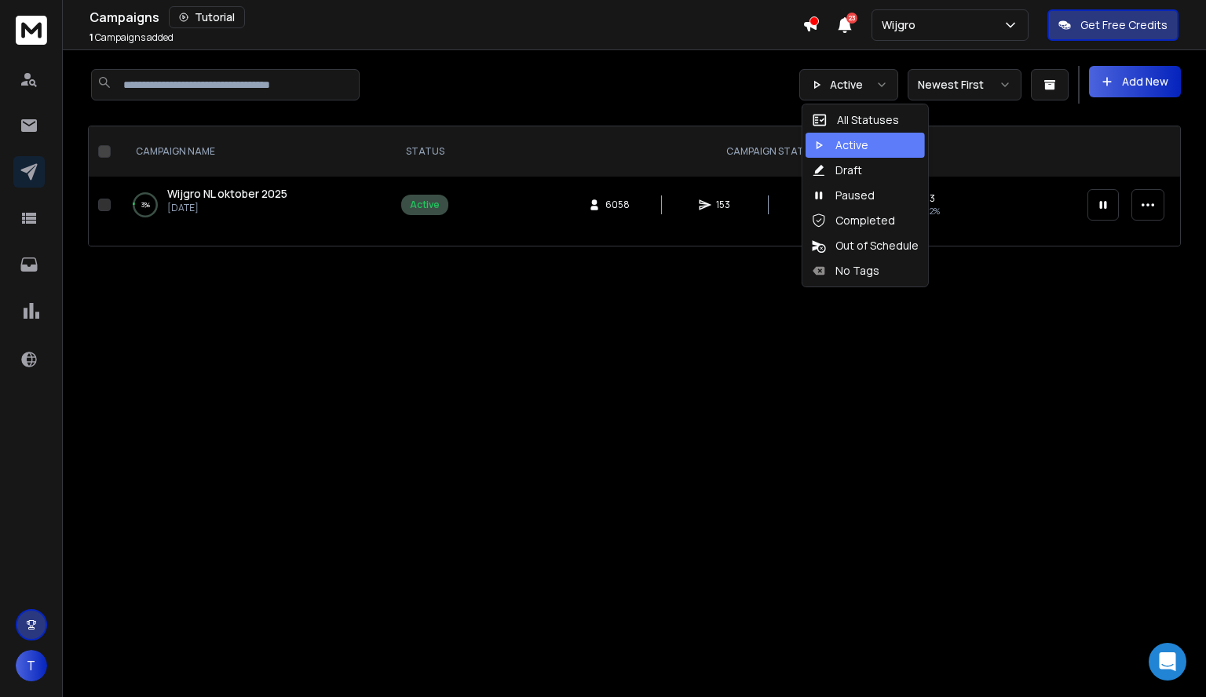
click at [844, 146] on div "Active" at bounding box center [840, 145] width 57 height 16
